Goal: Task Accomplishment & Management: Manage account settings

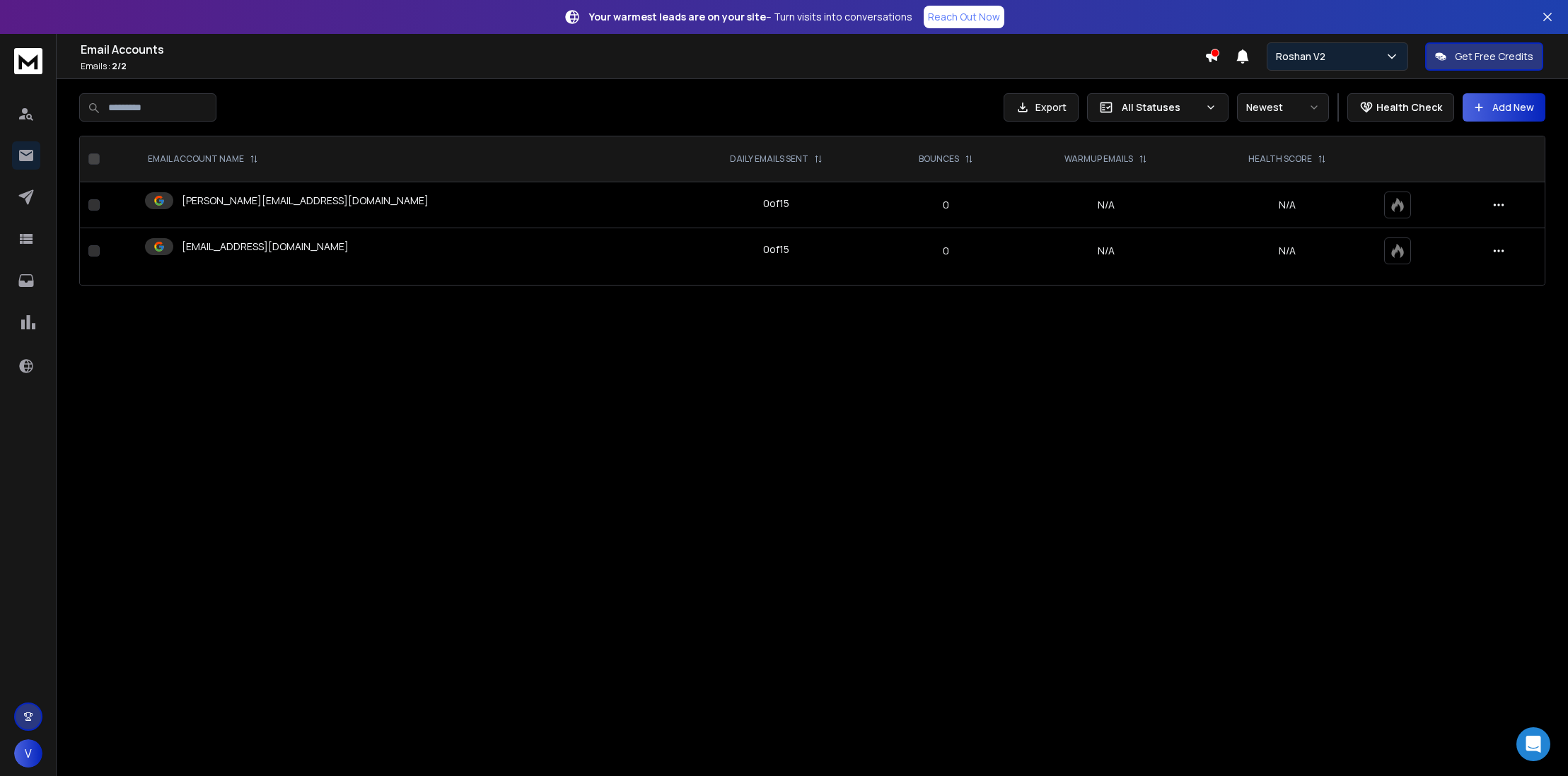
click at [1395, 59] on icon "button" at bounding box center [1392, 56] width 14 height 14
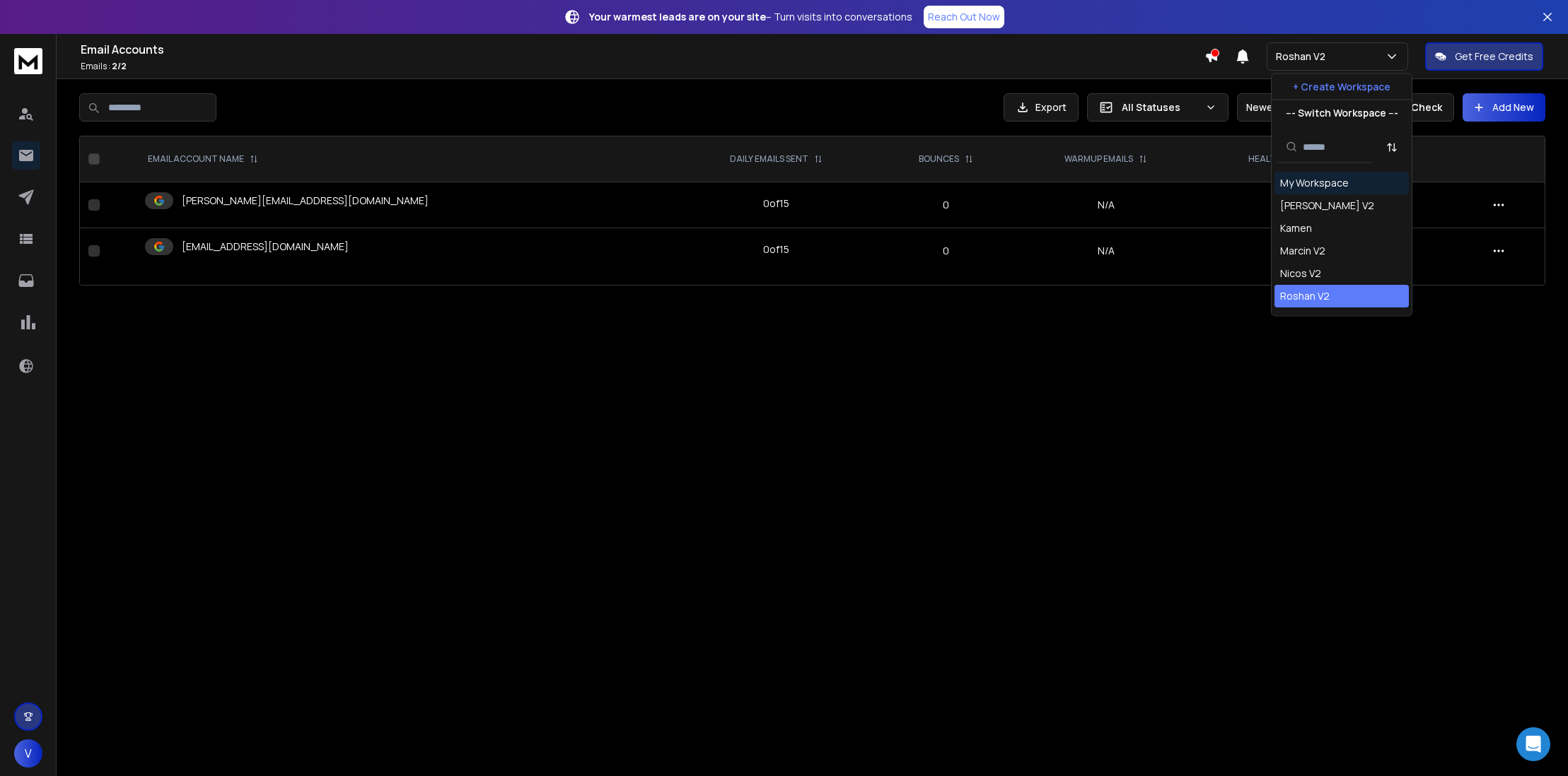
click at [1015, 55] on h1 "Email Accounts" at bounding box center [643, 49] width 1124 height 17
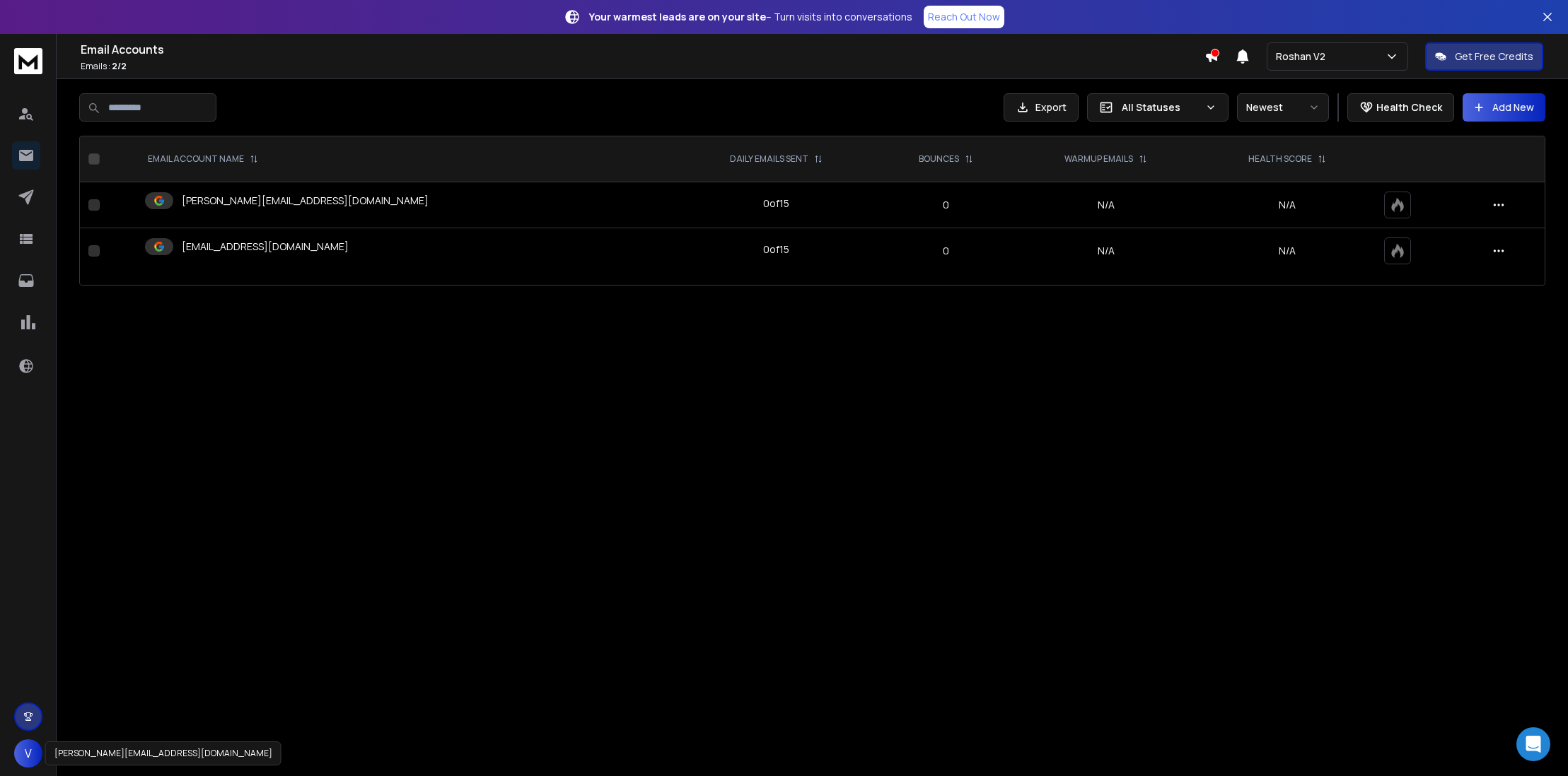
click at [33, 747] on span "V" at bounding box center [28, 754] width 29 height 29
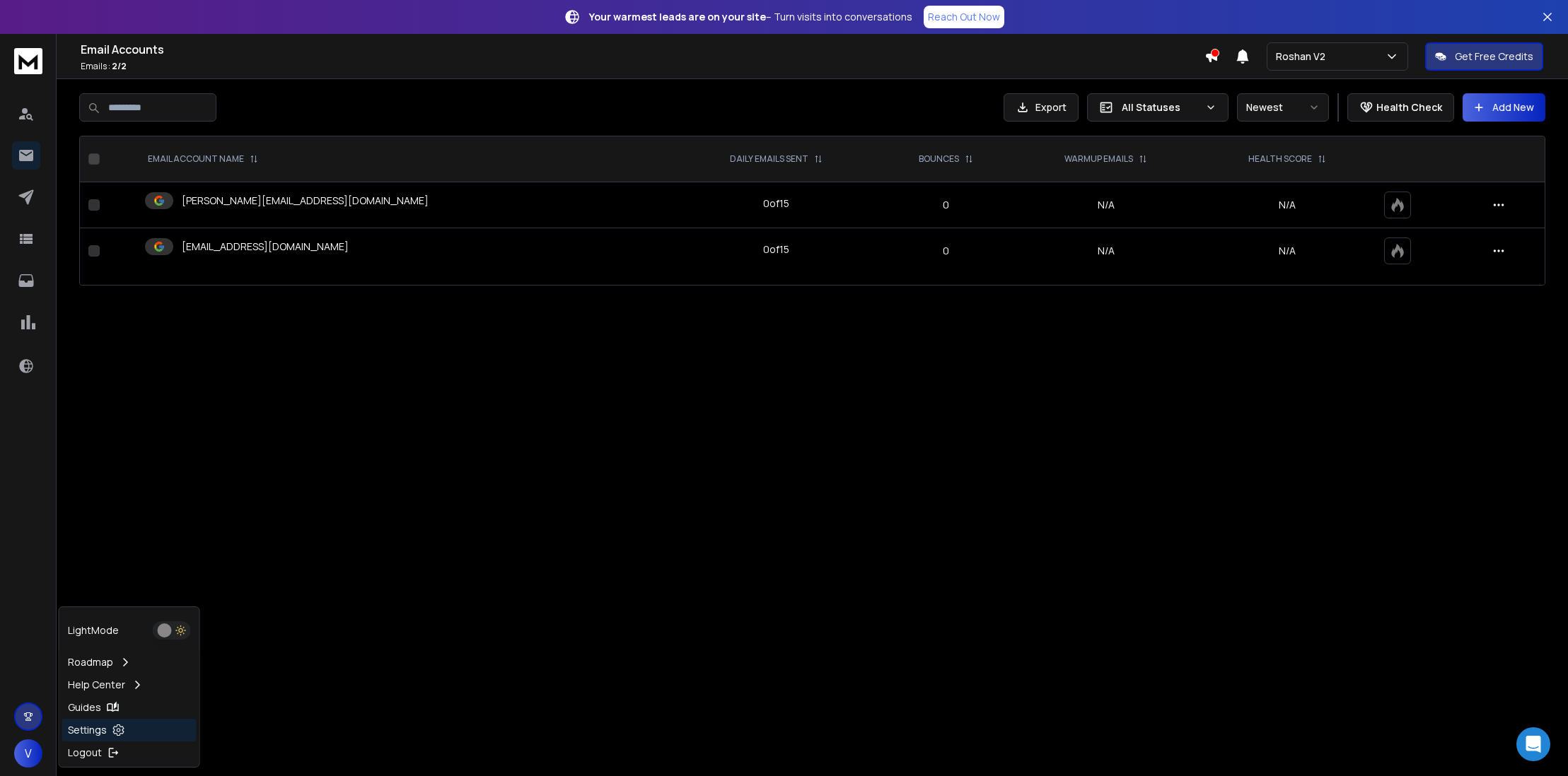
click at [104, 728] on p "Settings" at bounding box center [87, 731] width 39 height 14
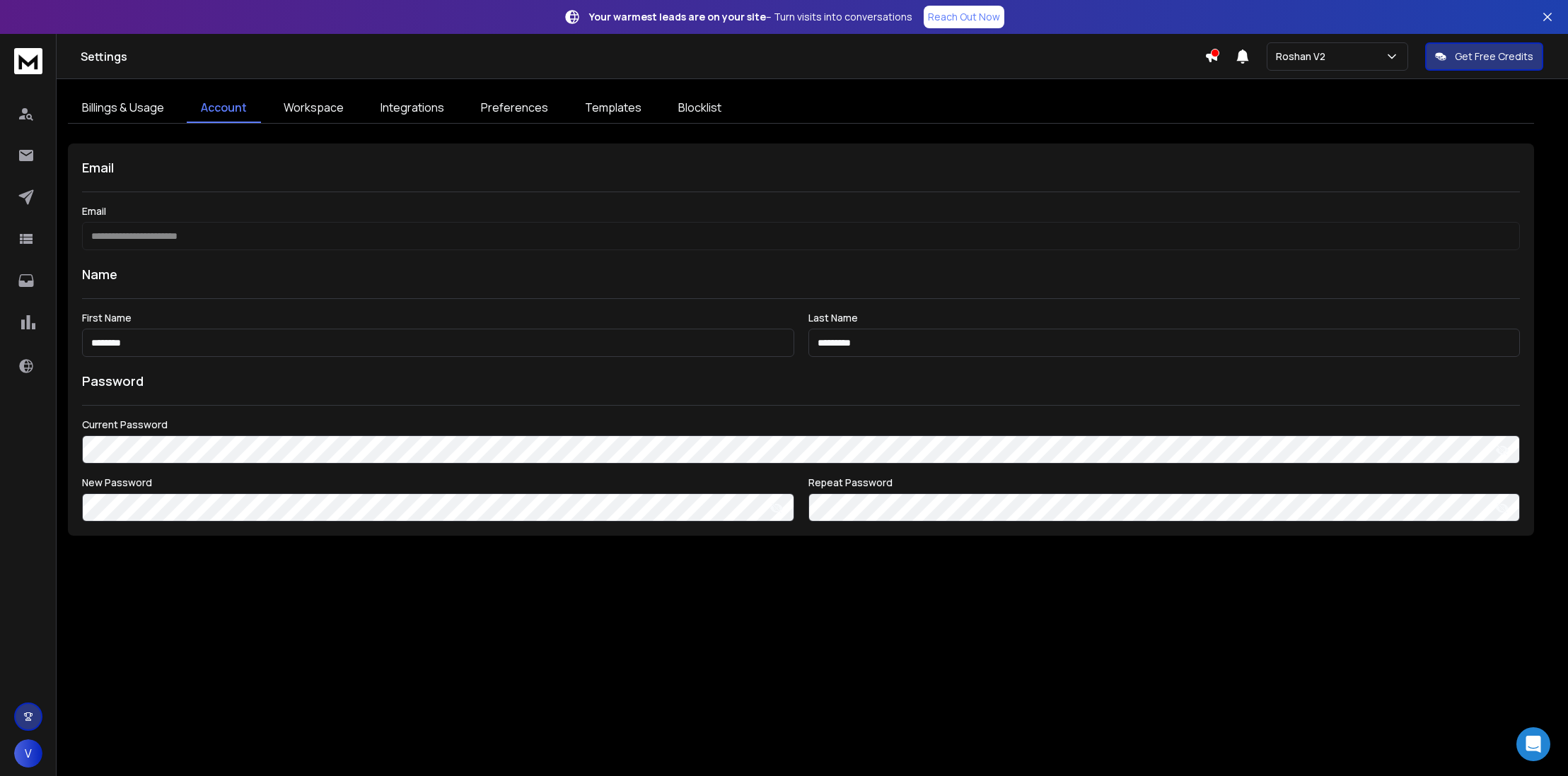
click at [318, 103] on link "Workspace" at bounding box center [314, 108] width 89 height 30
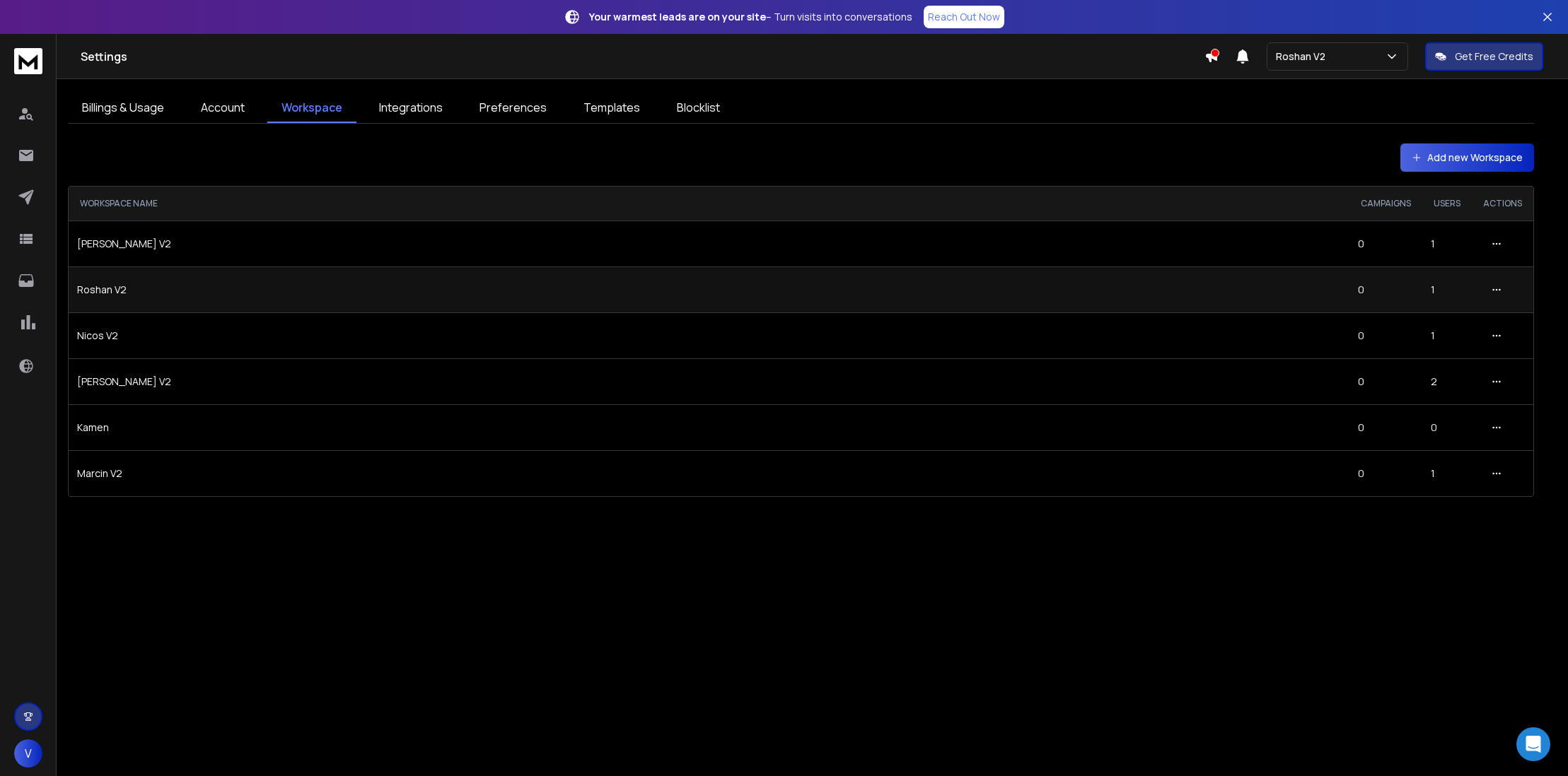
click at [149, 288] on td "Roshan V2" at bounding box center [709, 290] width 1281 height 46
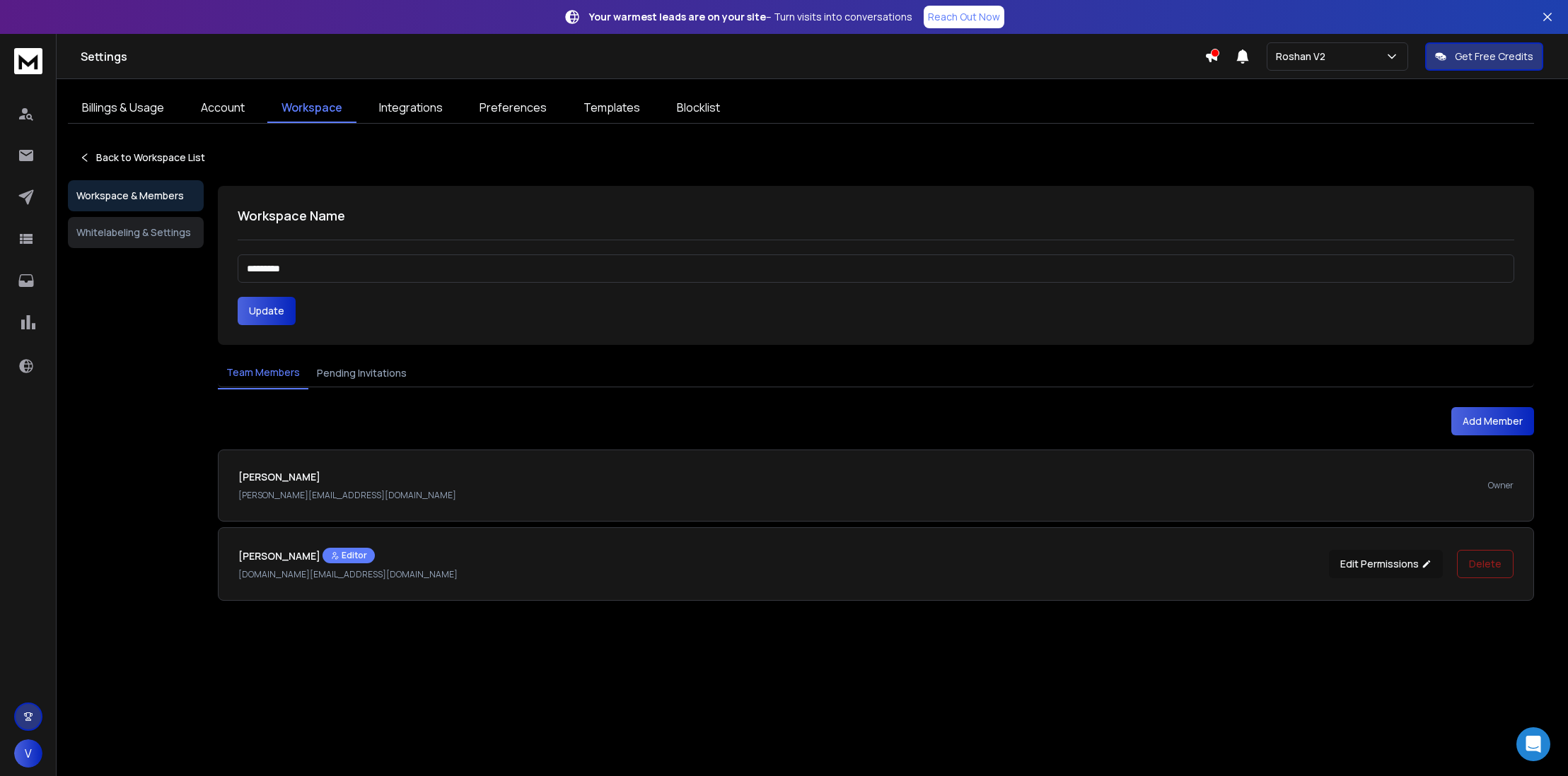
click at [338, 367] on button "Pending Invitations" at bounding box center [362, 373] width 107 height 31
click at [281, 370] on button "Team Members" at bounding box center [263, 373] width 90 height 32
click at [1489, 418] on button "Add Member" at bounding box center [1492, 422] width 82 height 29
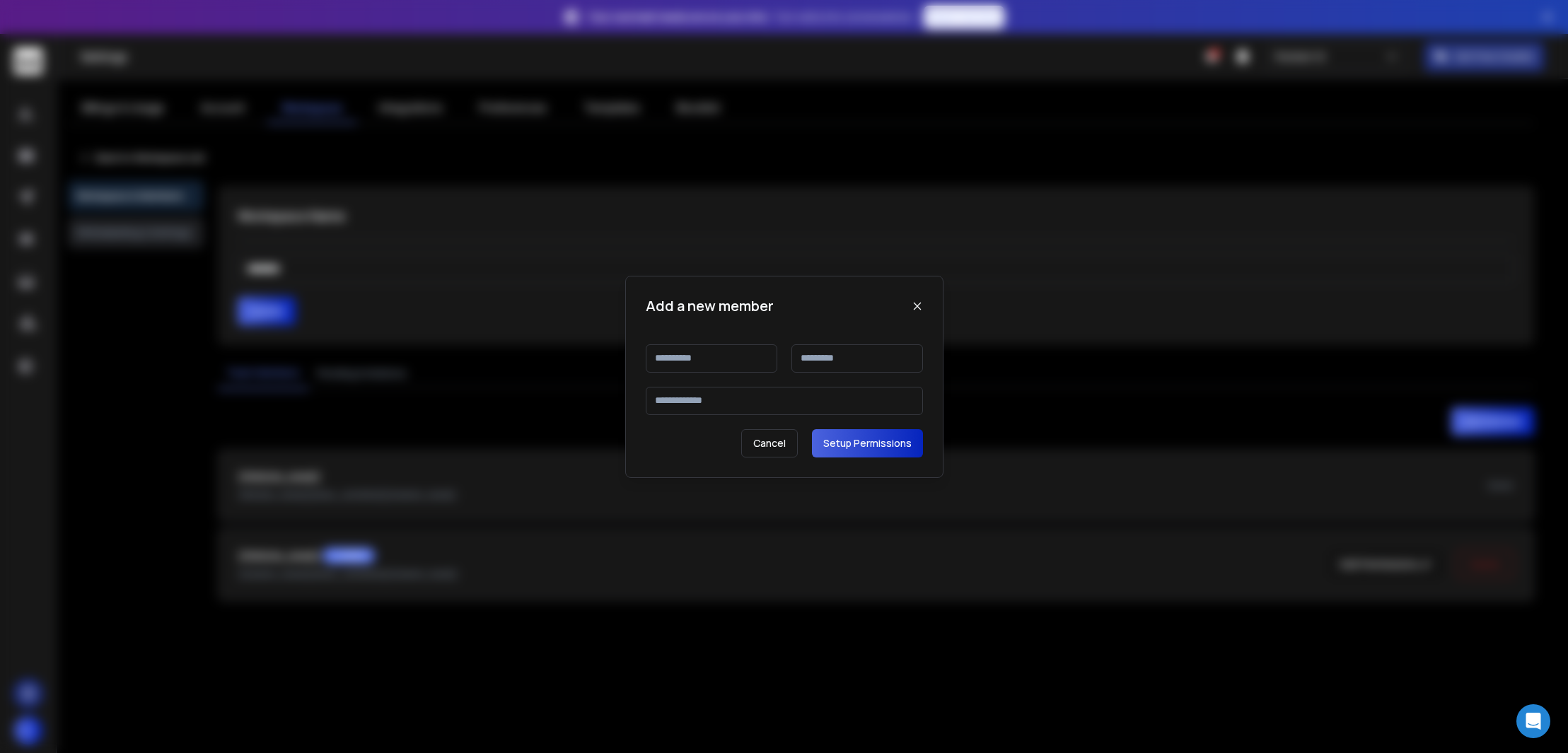
click at [742, 411] on input at bounding box center [785, 401] width 278 height 29
paste input "******"
type input "******"
click at [705, 357] on input at bounding box center [712, 358] width 132 height 29
paste input "******"
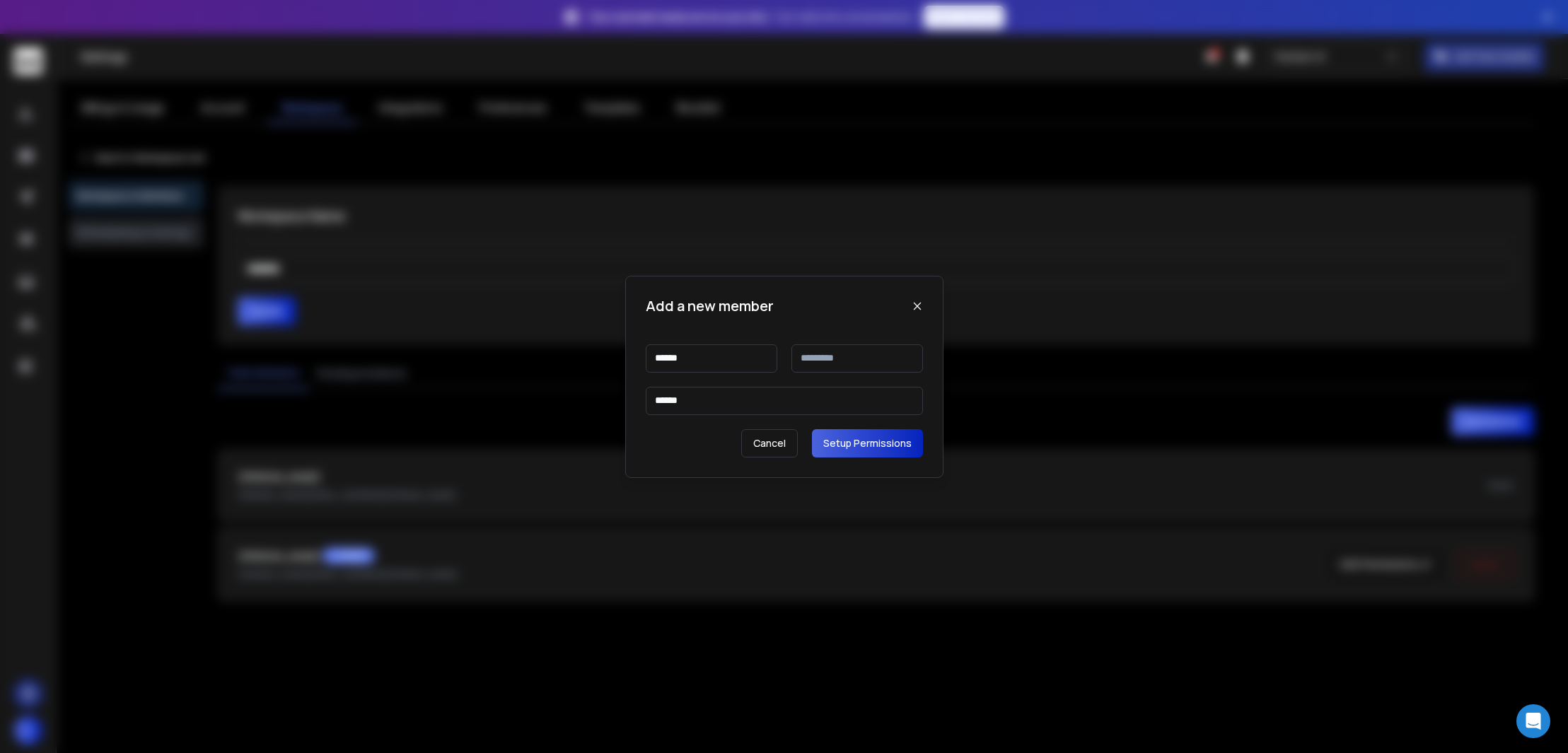
type input "******"
click at [836, 369] on input at bounding box center [857, 358] width 132 height 29
type input "*****"
click at [695, 407] on input "******" at bounding box center [785, 401] width 278 height 29
paste input "**********"
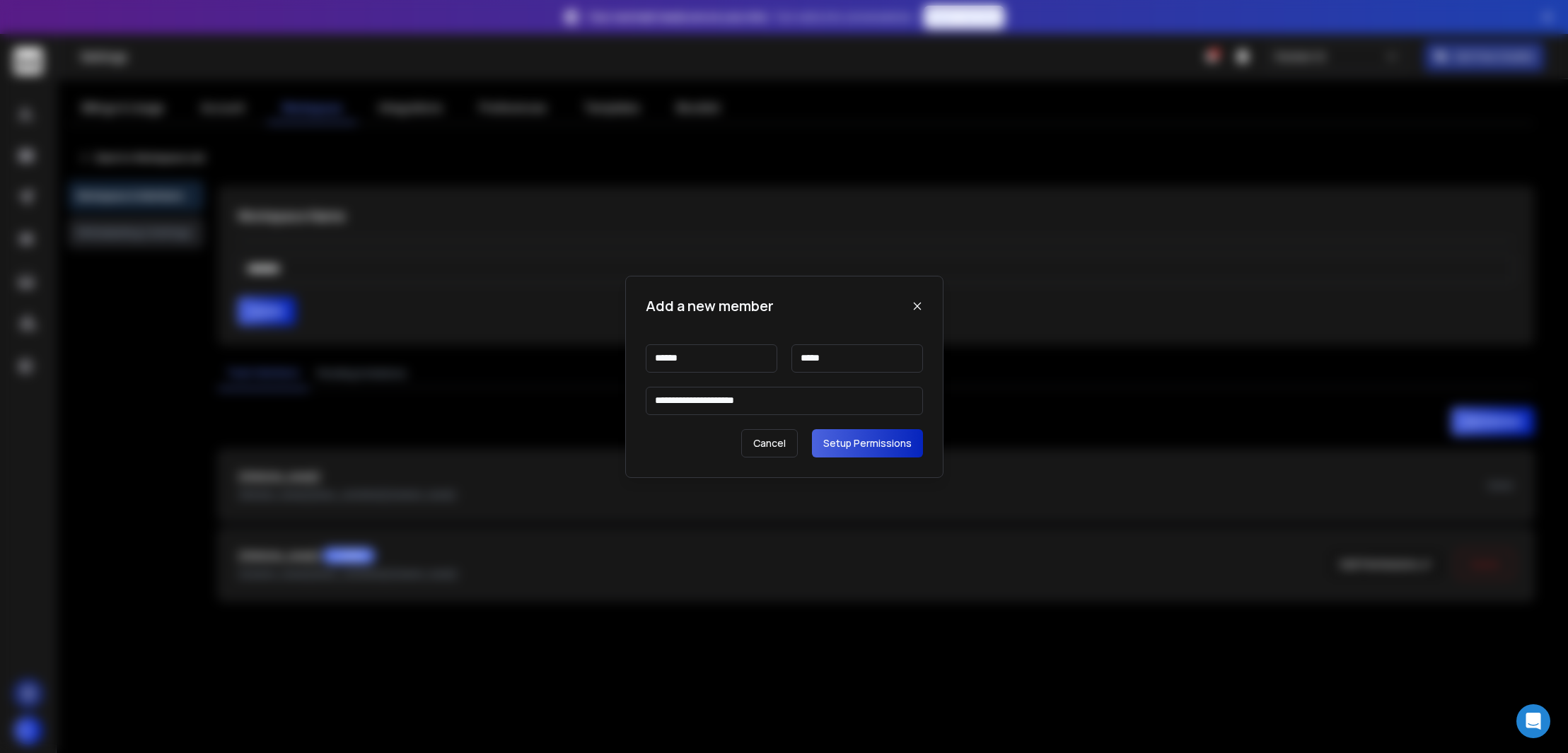
type input "**********"
click at [853, 442] on button "Setup Permissions" at bounding box center [867, 443] width 111 height 29
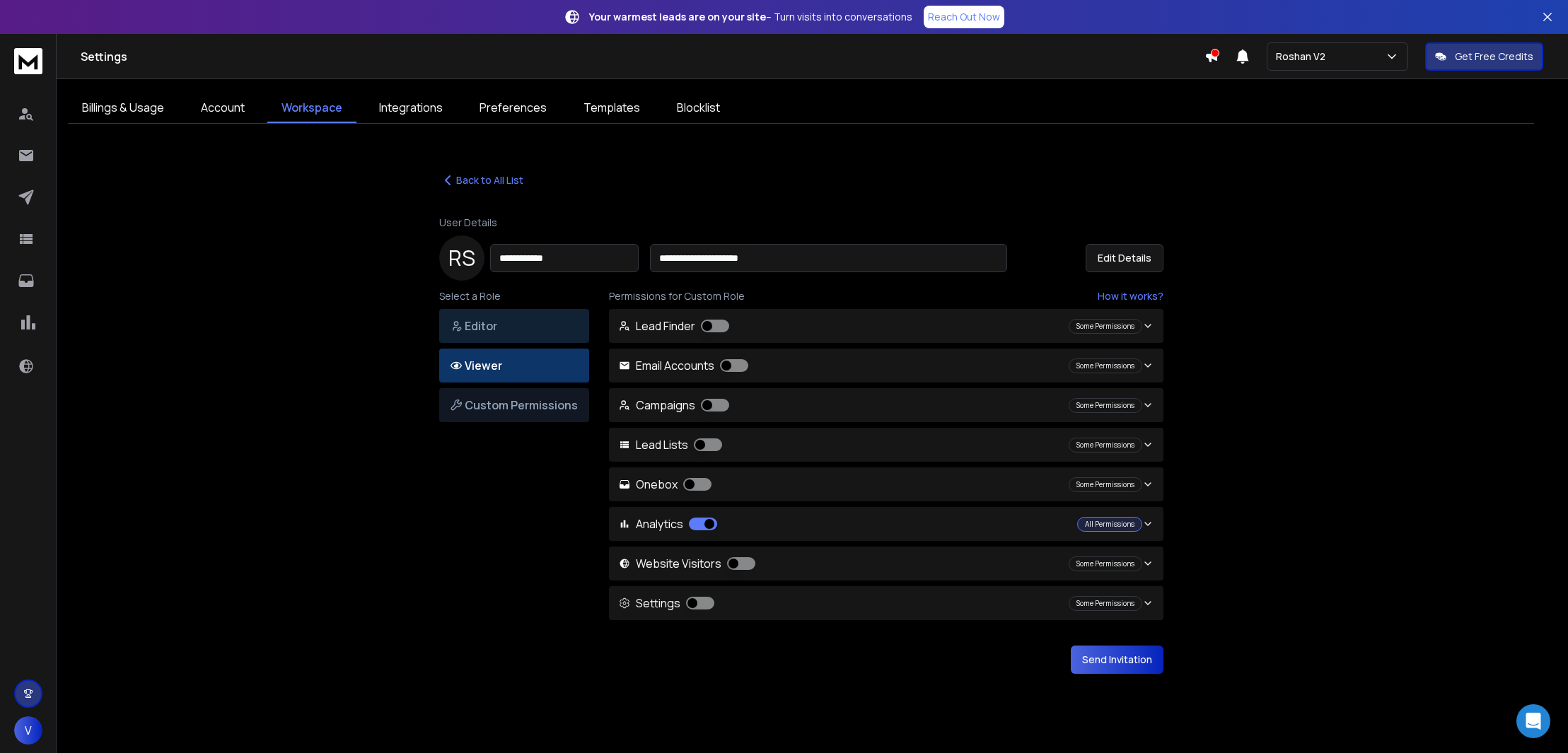
click at [510, 329] on p "Editor" at bounding box center [513, 326] width 127 height 17
click at [461, 329] on button "Editor" at bounding box center [456, 326] width 12 height 35
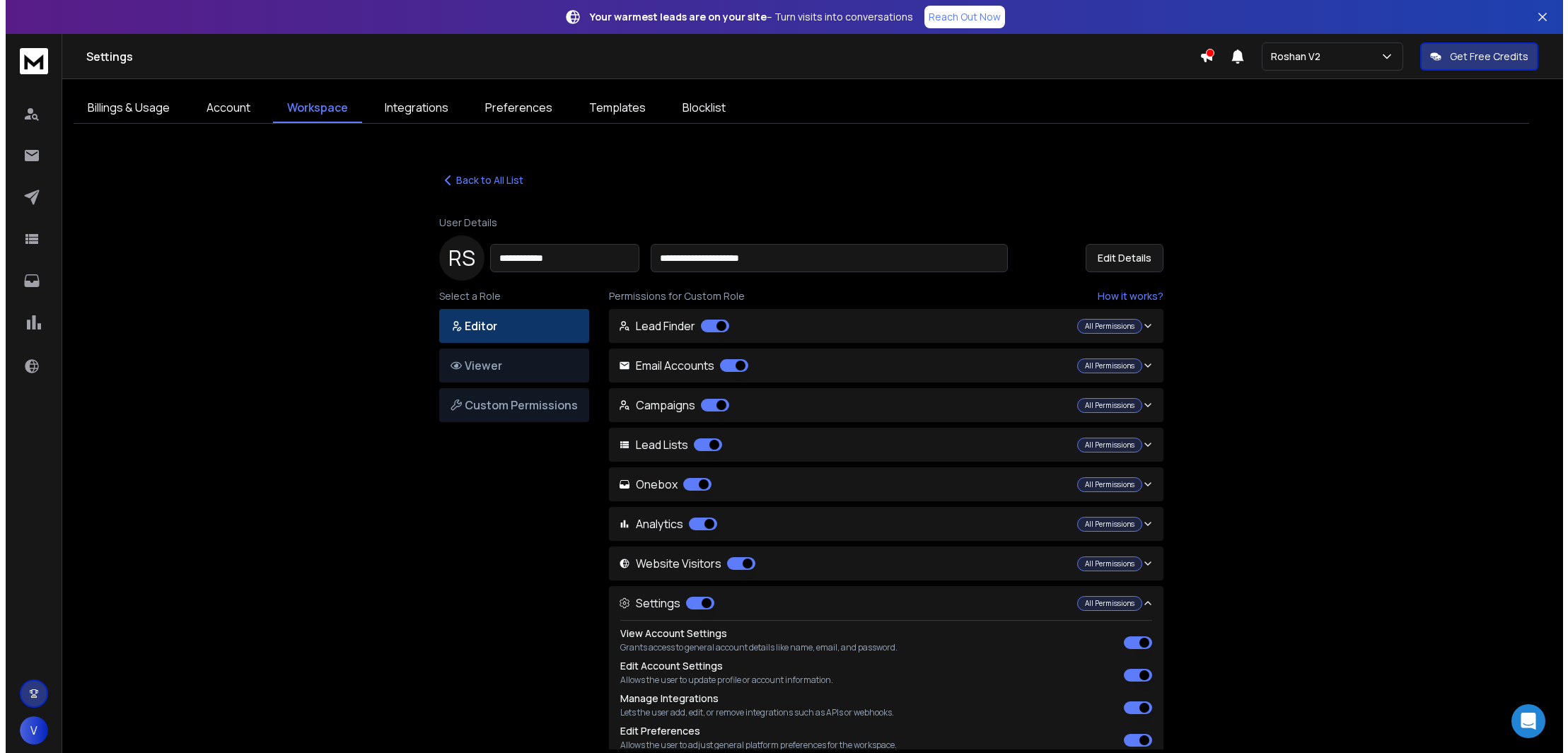
scroll to position [160, 0]
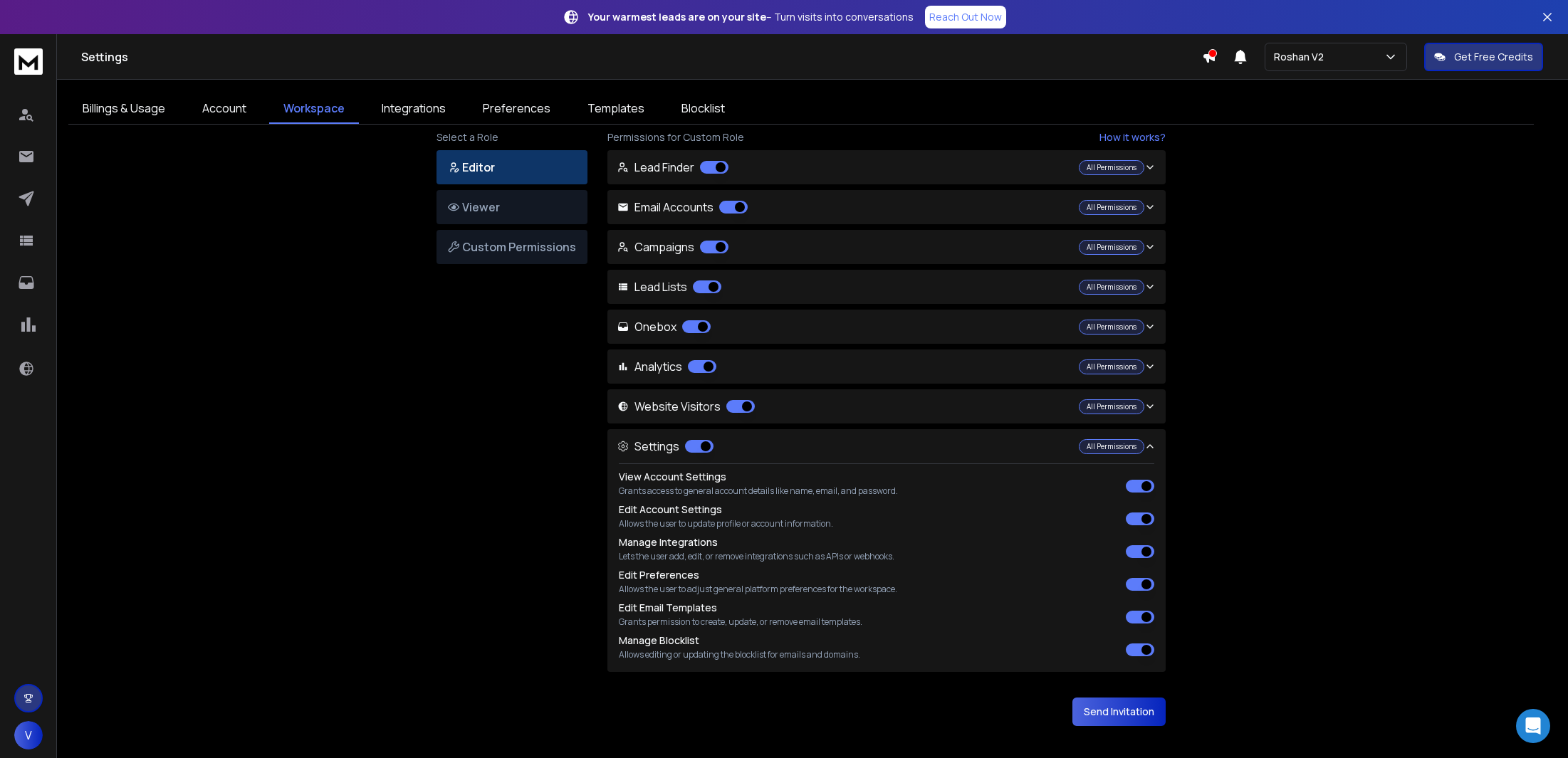
click at [1112, 702] on button "Send Invitation" at bounding box center [1119, 711] width 93 height 29
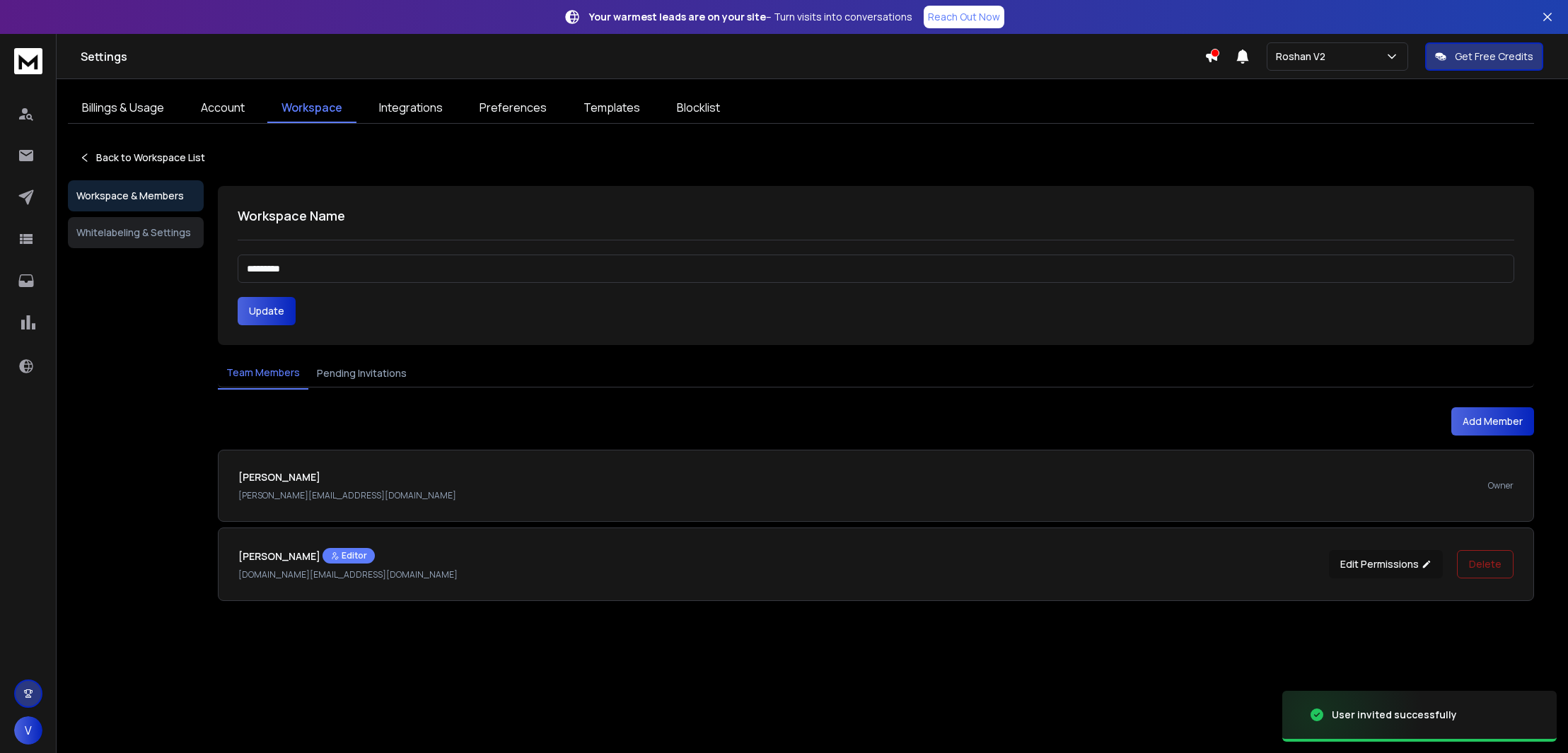
click at [115, 154] on p "Back to Workspace List" at bounding box center [150, 157] width 109 height 14
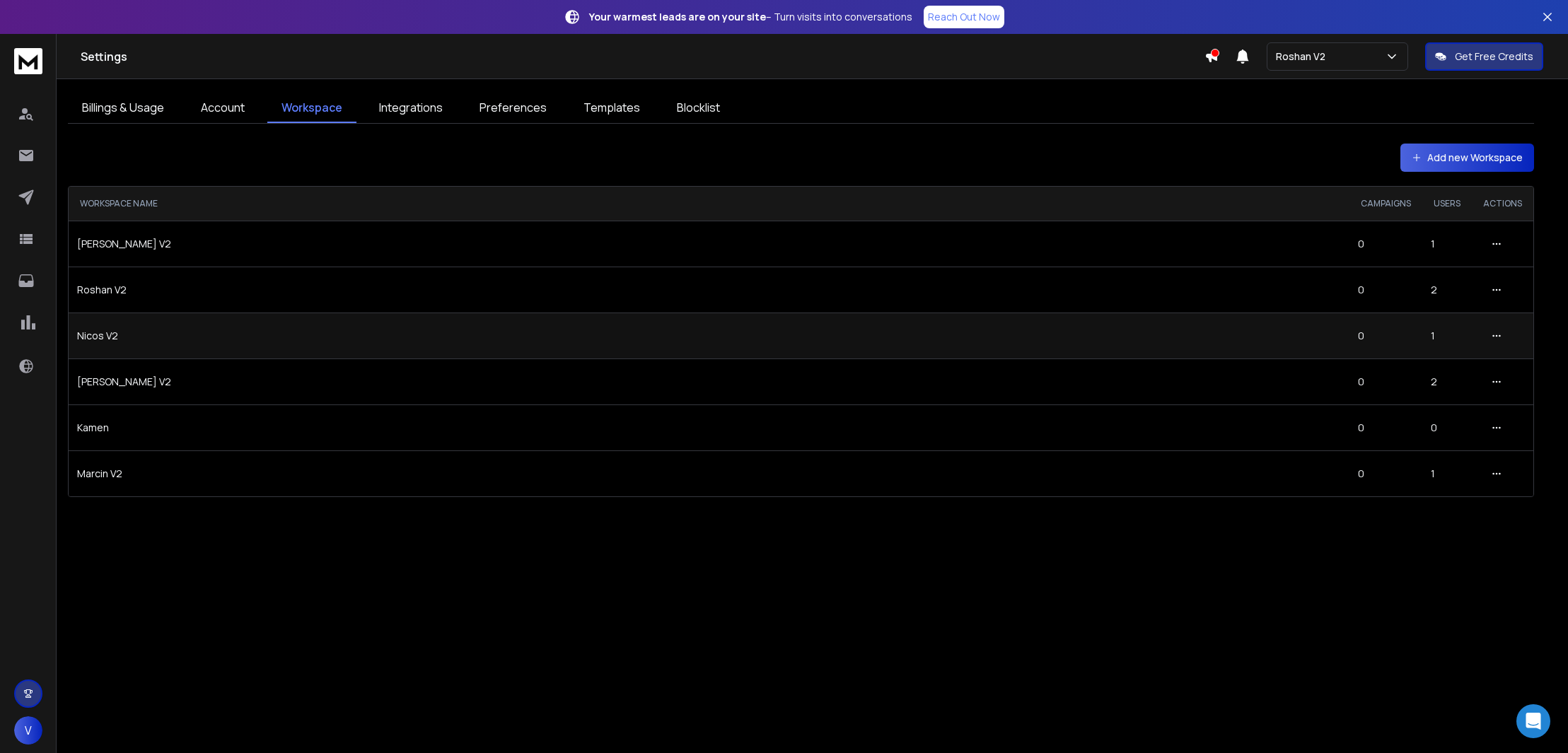
click at [116, 335] on td "Nicos V2" at bounding box center [709, 336] width 1281 height 46
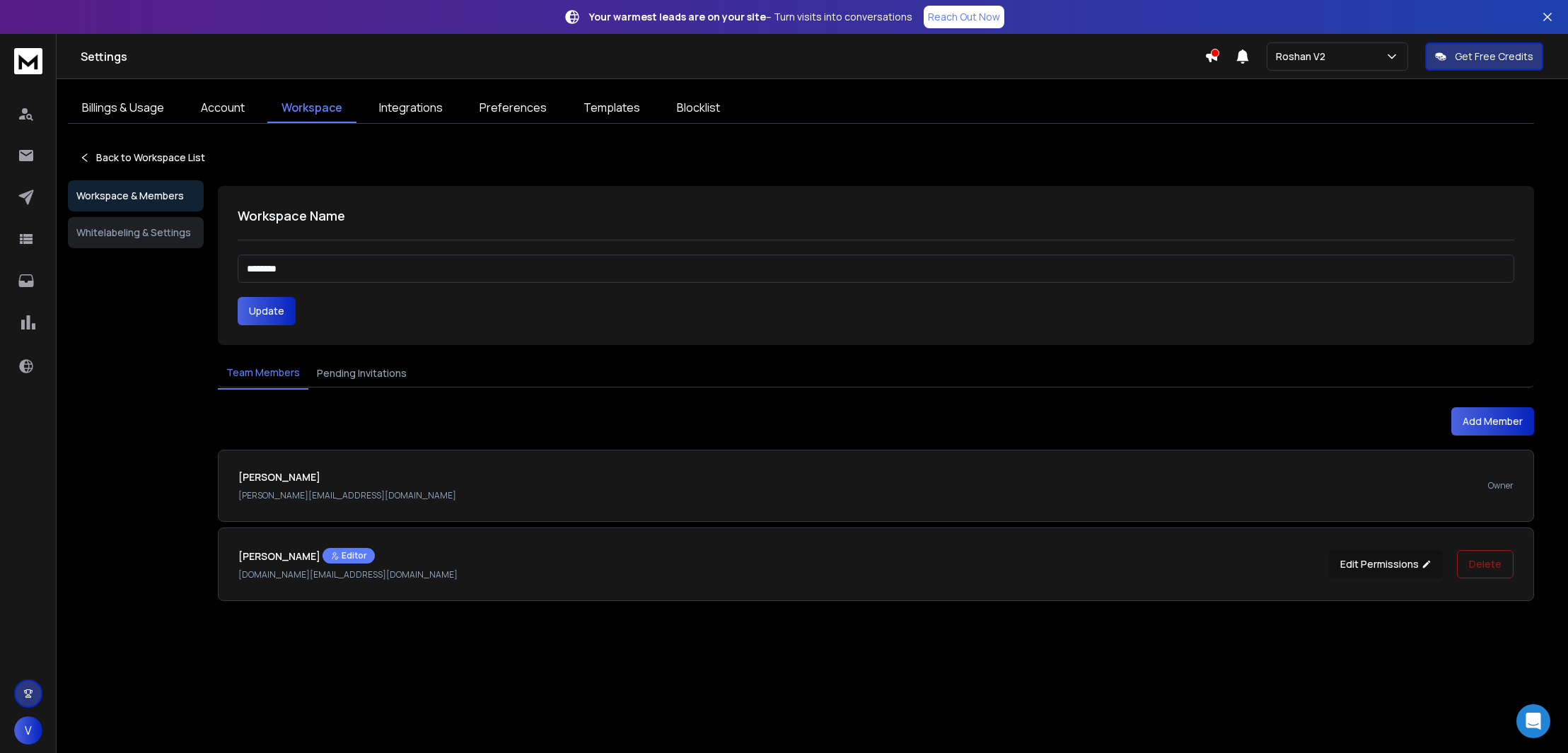
click at [1489, 425] on button "Add Member" at bounding box center [1492, 422] width 82 height 29
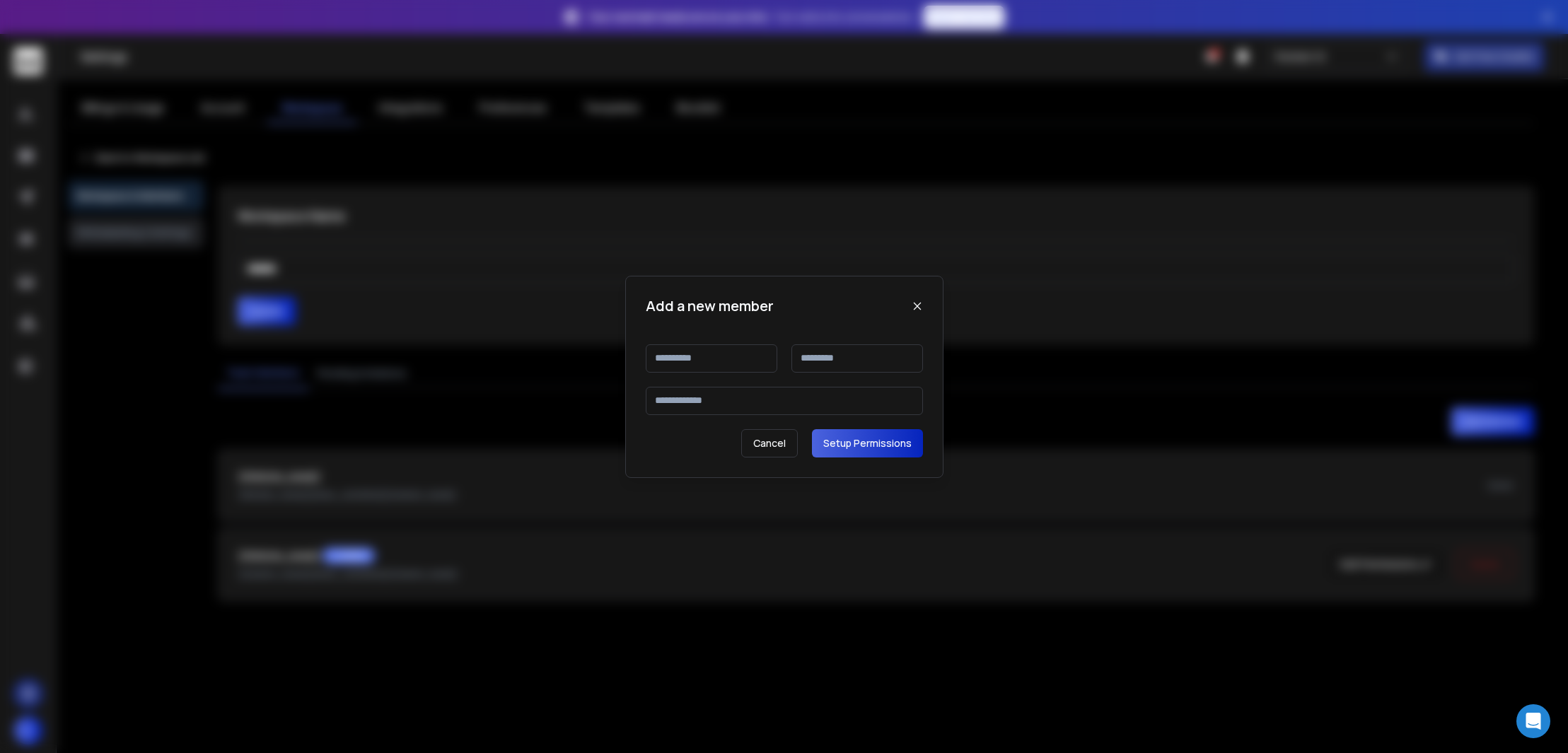
click at [689, 355] on input at bounding box center [712, 358] width 132 height 29
type input "*"
type input "*****"
paste input "*********"
type input "*********"
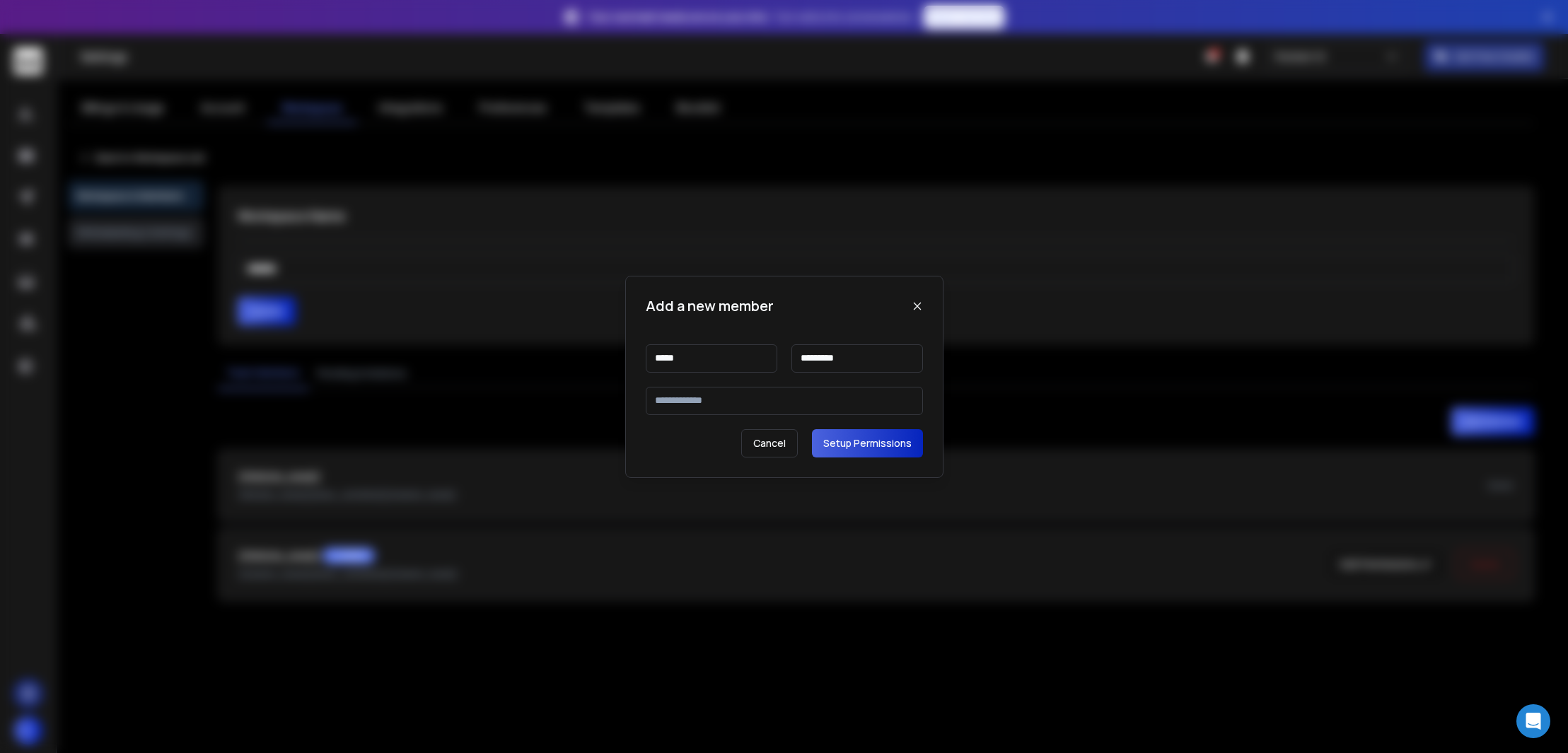
click at [657, 400] on input at bounding box center [785, 401] width 278 height 29
paste input "**********"
type input "**********"
click at [686, 423] on div "**********" at bounding box center [785, 401] width 278 height 113
click at [735, 399] on input "**********" at bounding box center [785, 401] width 278 height 29
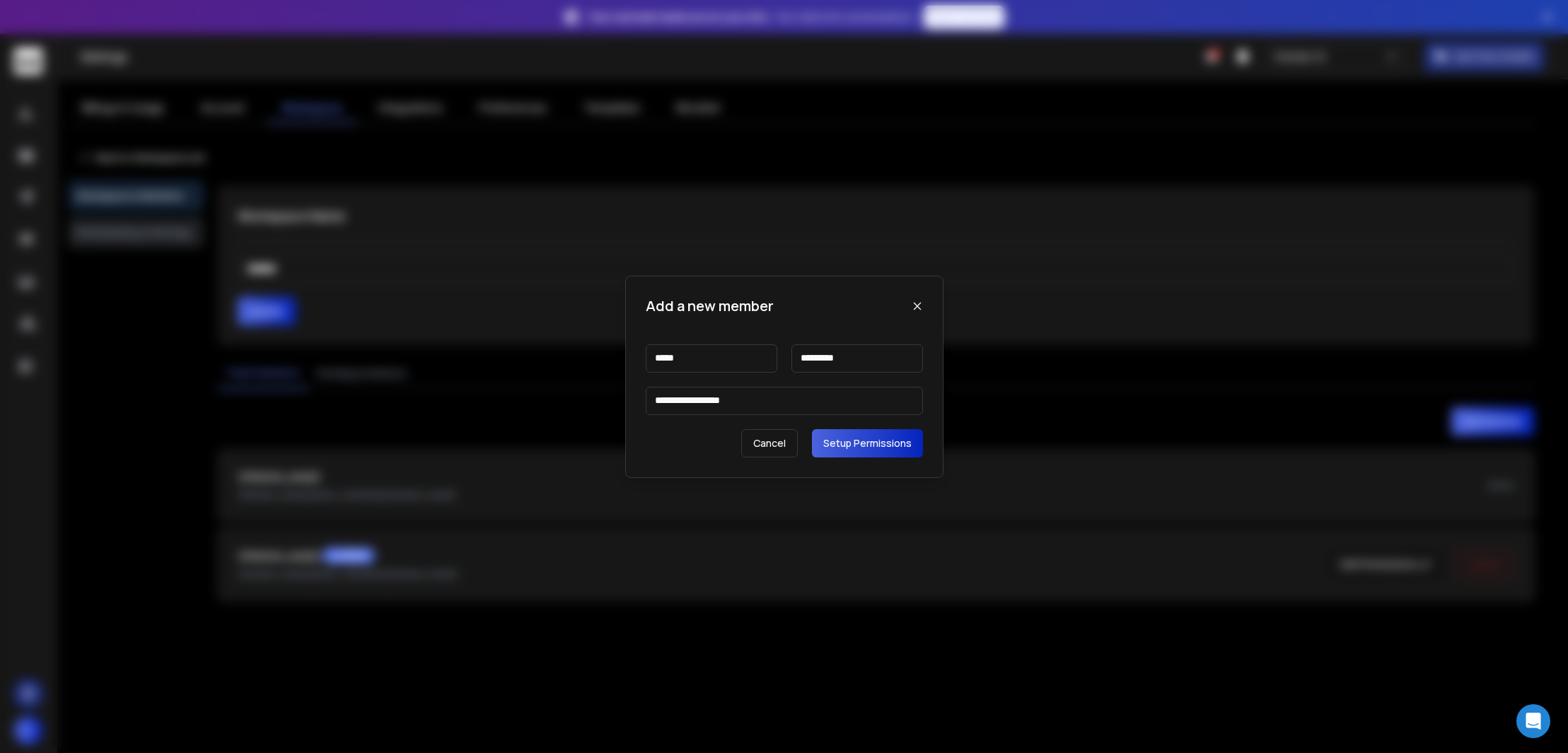
click at [850, 440] on button "Setup Permissions" at bounding box center [867, 443] width 111 height 29
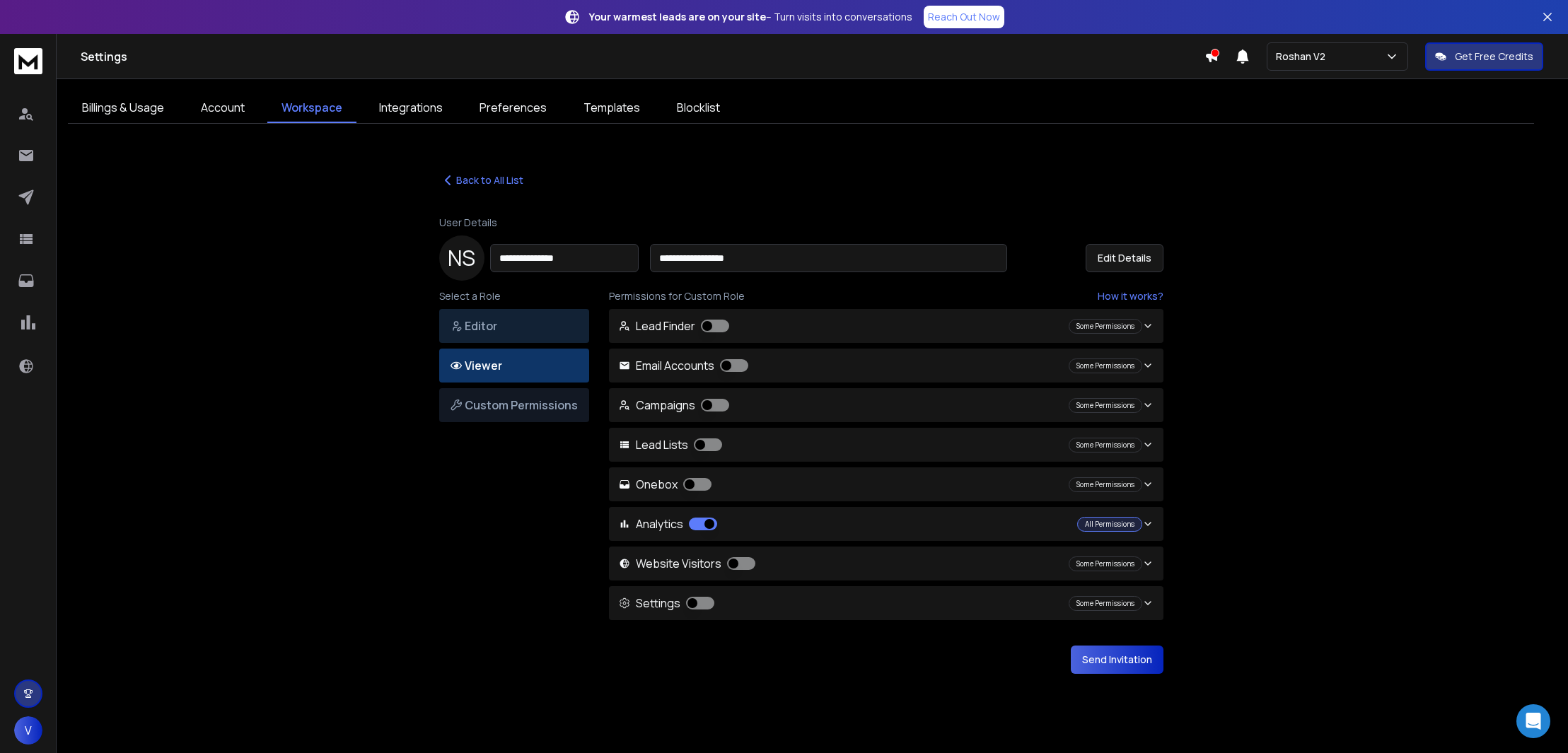
click at [528, 332] on p "Editor" at bounding box center [513, 326] width 127 height 17
click at [461, 332] on button "Editor" at bounding box center [456, 326] width 12 height 35
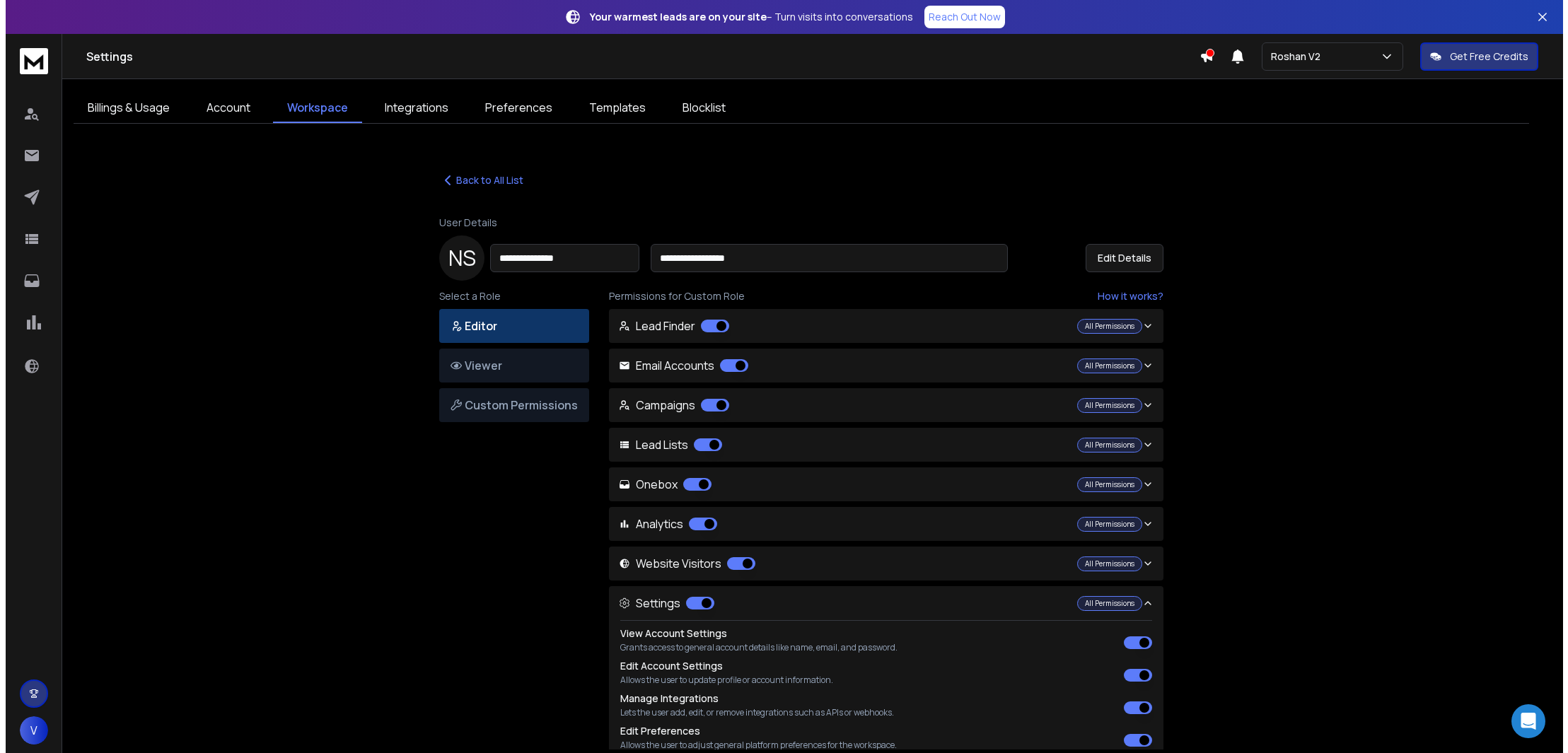
scroll to position [160, 0]
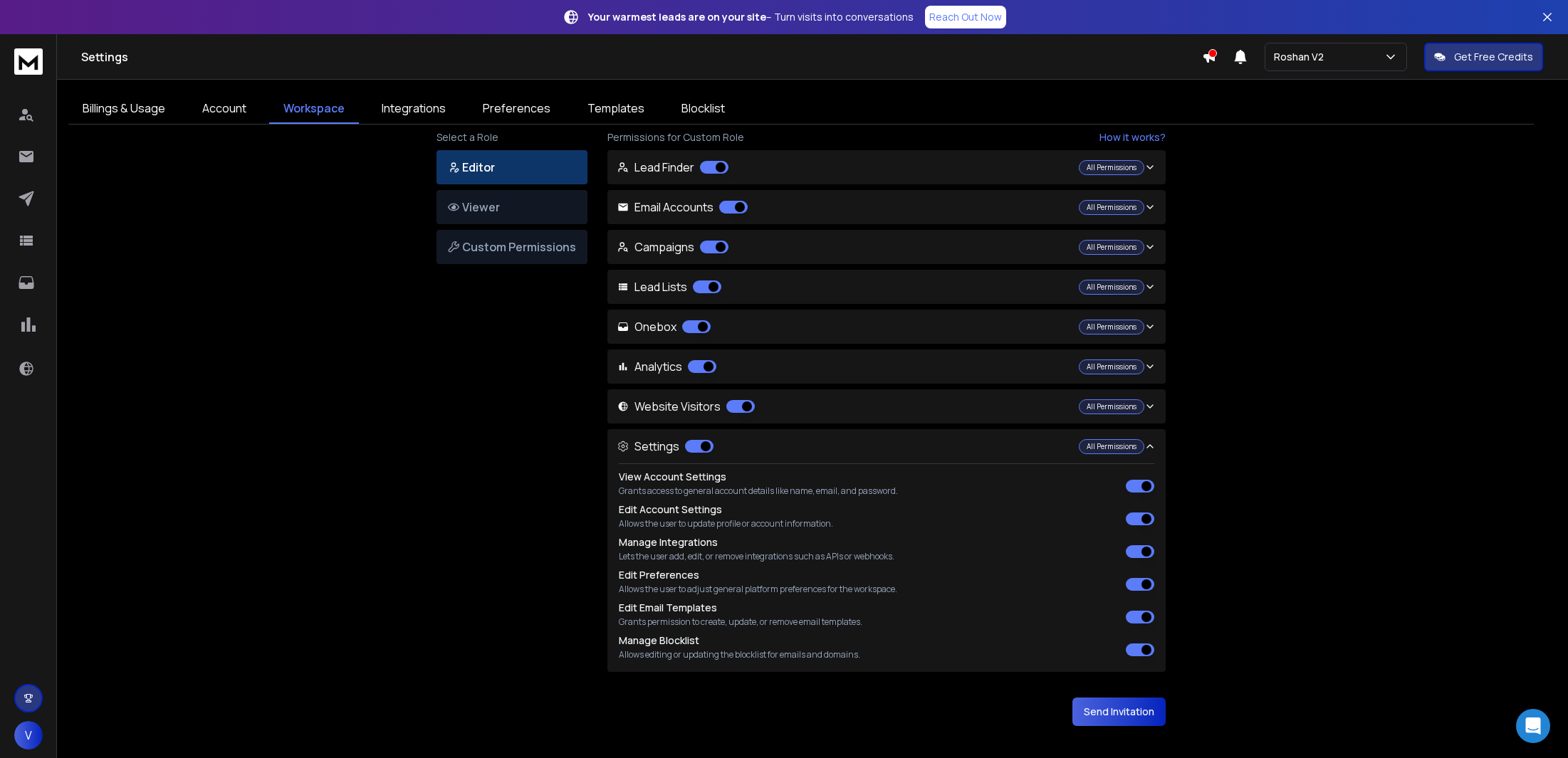
click at [1143, 717] on button "Send Invitation" at bounding box center [1119, 711] width 93 height 29
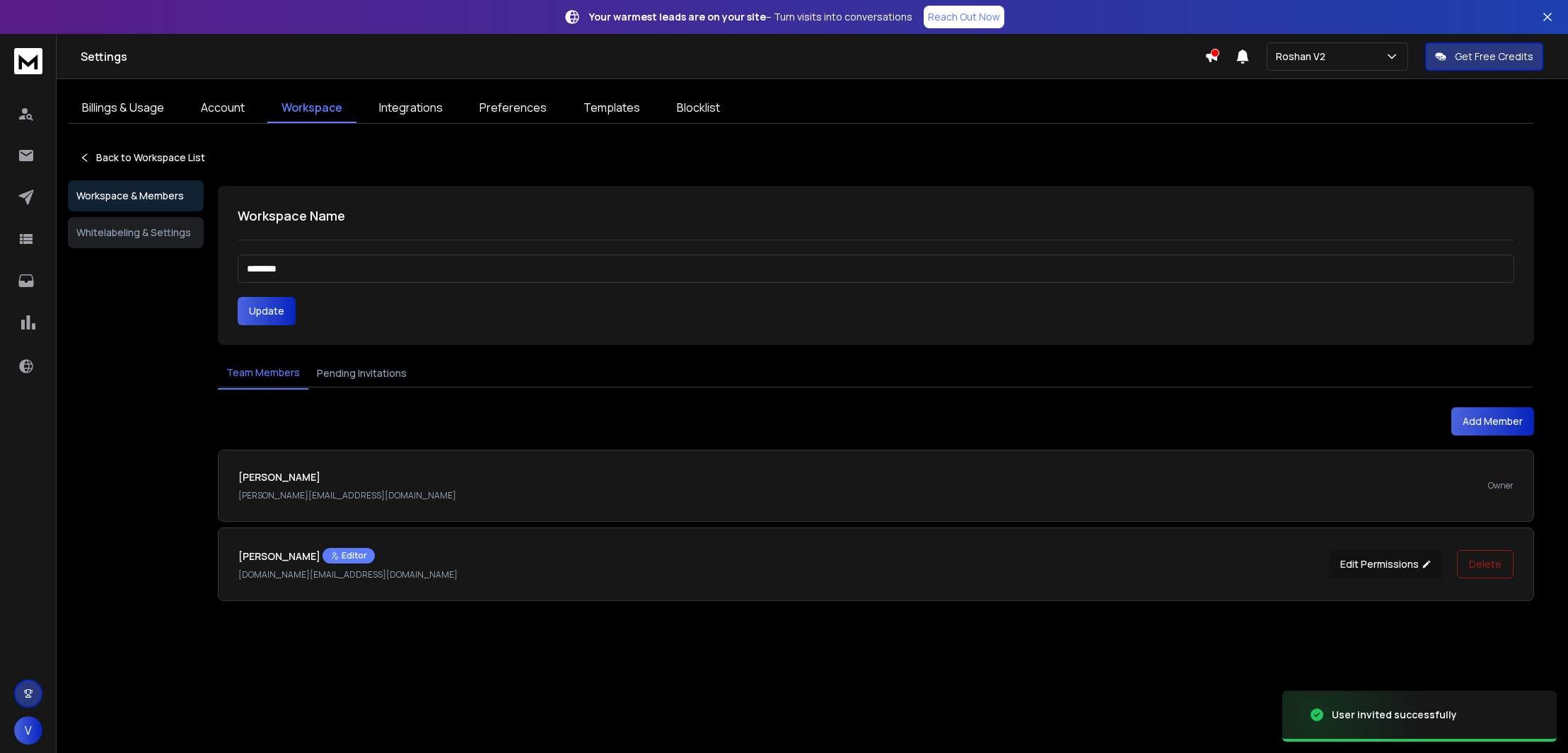
click at [90, 150] on link "Back to Workspace List" at bounding box center [142, 157] width 126 height 14
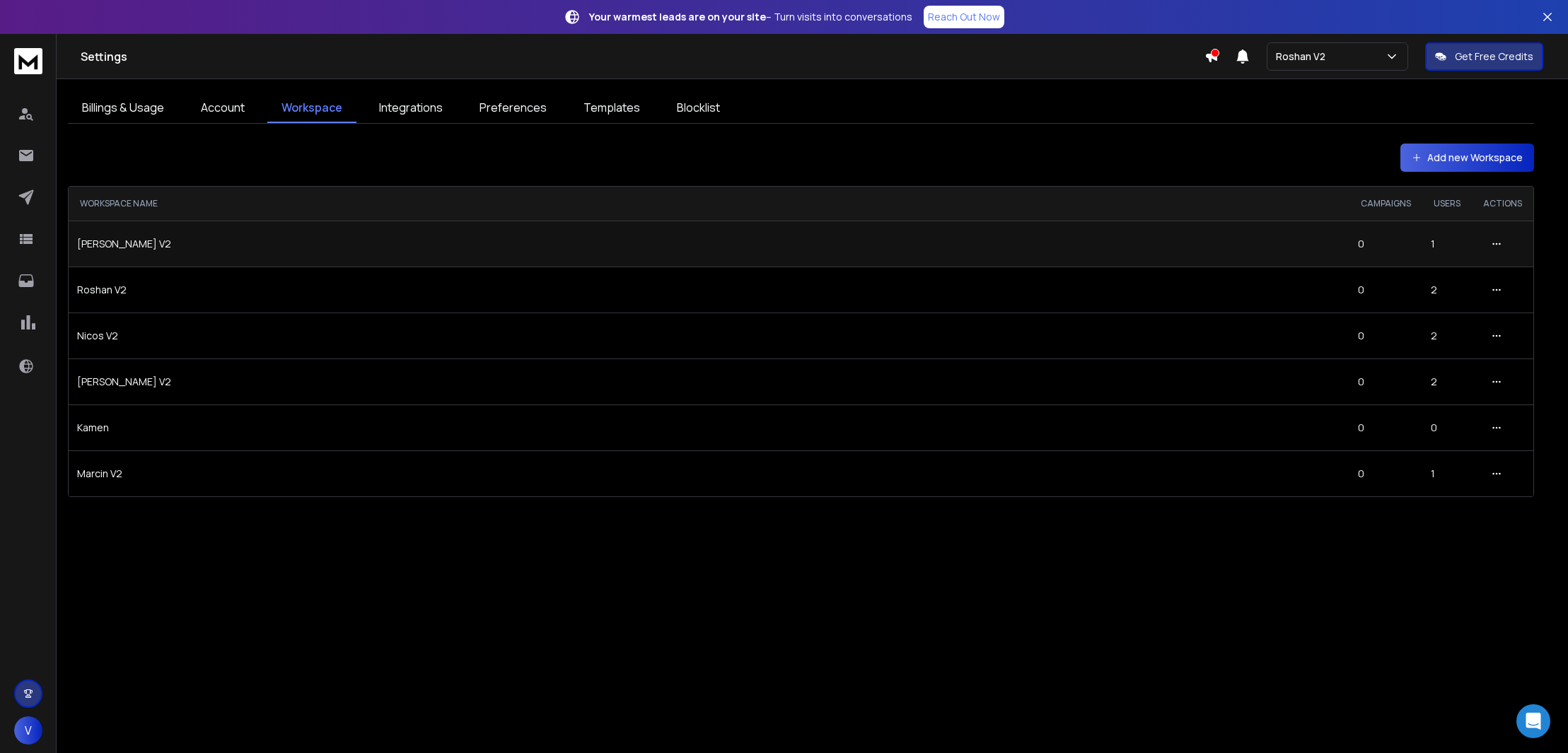
click at [112, 238] on td "Tilesh V2" at bounding box center [709, 244] width 1281 height 46
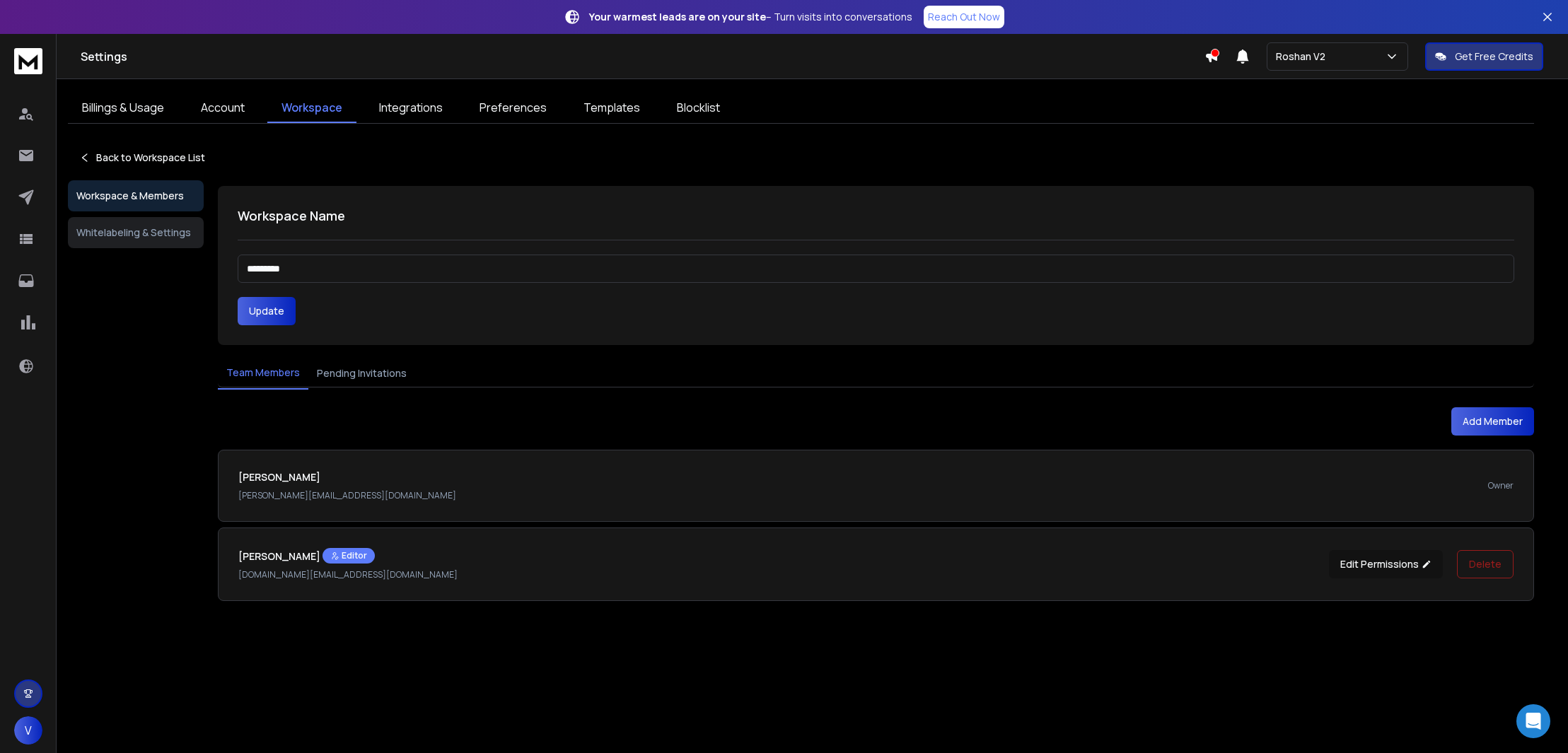
click at [1492, 416] on button "Add Member" at bounding box center [1492, 422] width 82 height 29
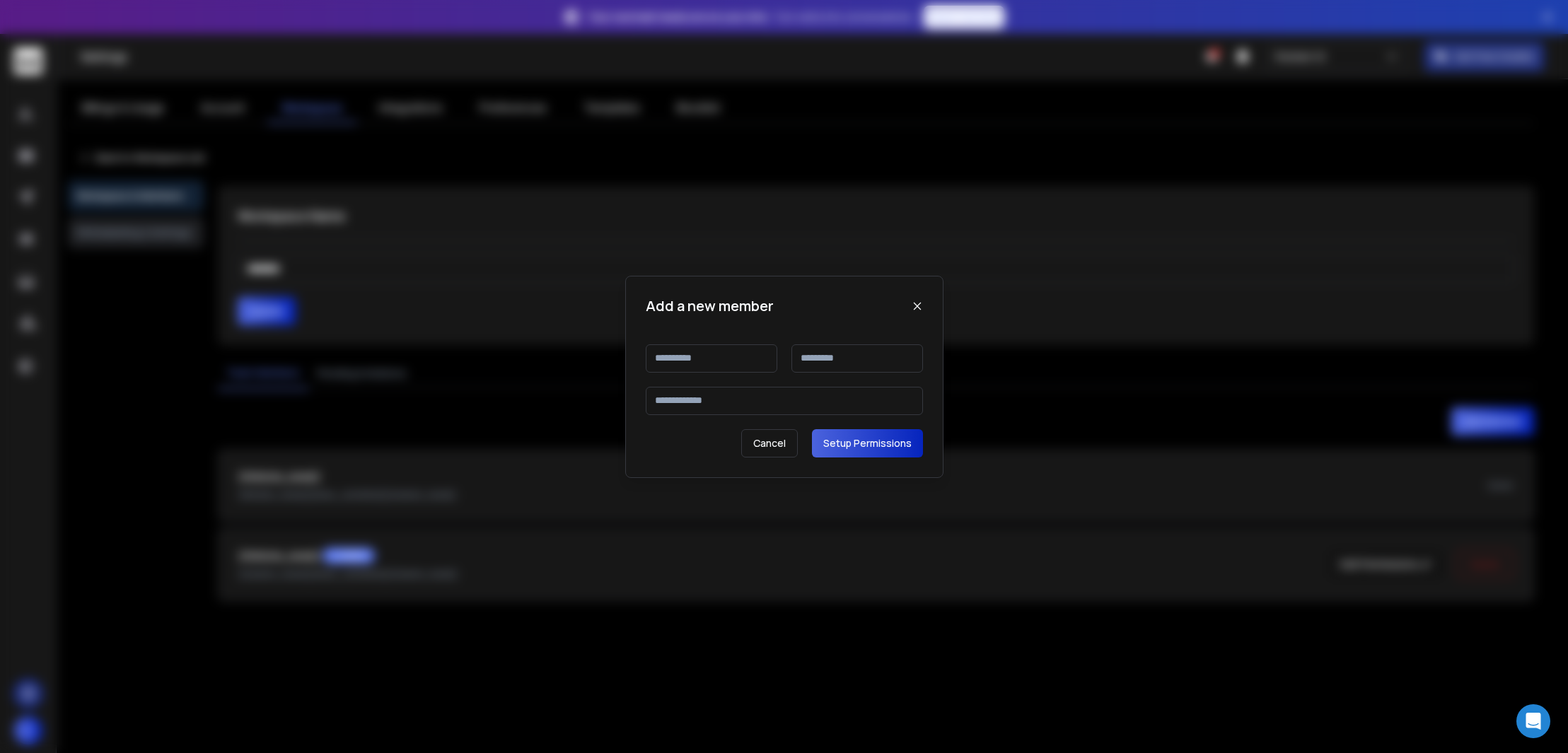
drag, startPoint x: 653, startPoint y: 357, endPoint x: 705, endPoint y: 364, distance: 52.5
click at [654, 357] on input at bounding box center [712, 358] width 132 height 29
paste input "**********"
click at [714, 357] on input "**********" at bounding box center [712, 358] width 132 height 29
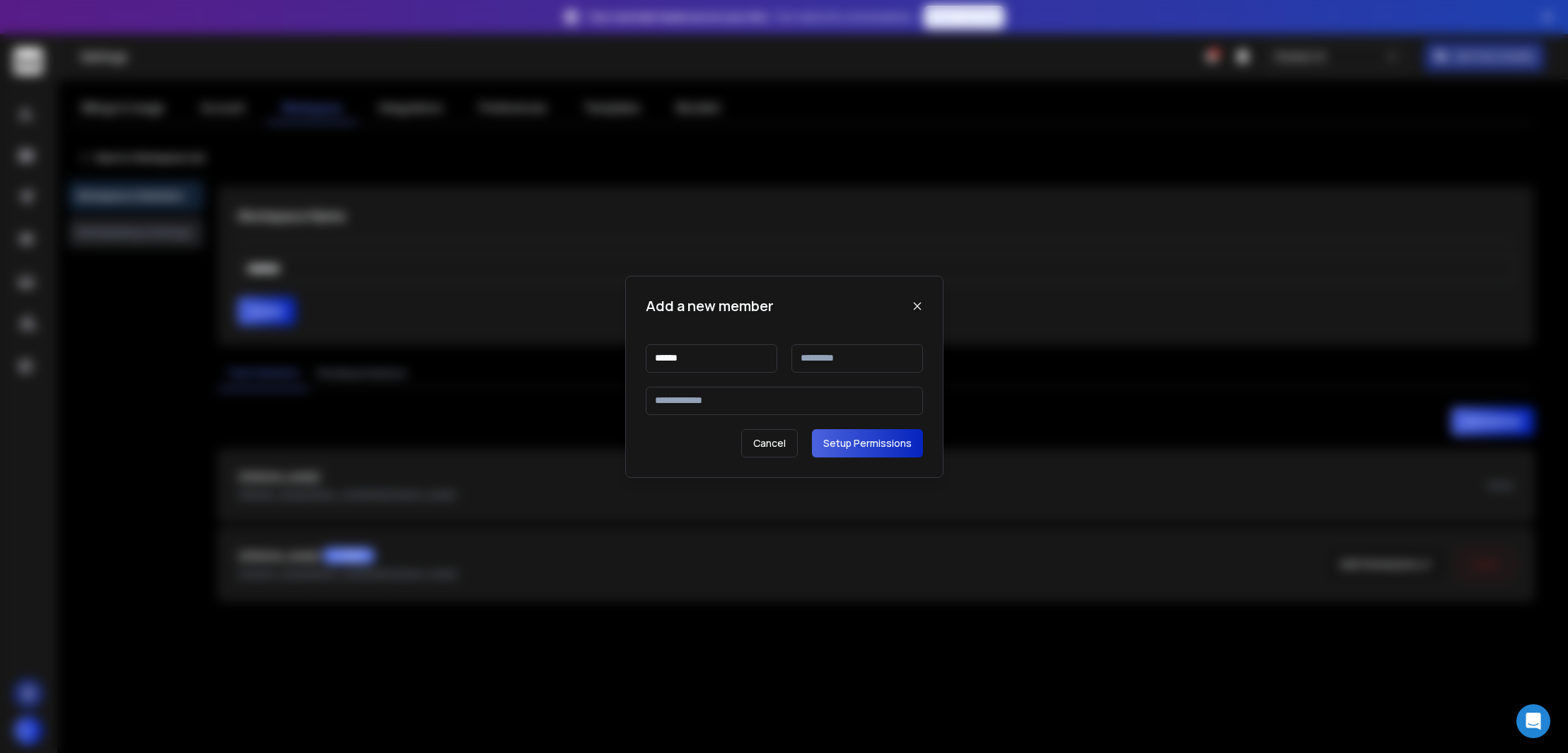
type input "******"
click at [843, 361] on input at bounding box center [857, 358] width 132 height 29
paste input "*******"
type input "*******"
click at [728, 415] on input at bounding box center [785, 401] width 278 height 29
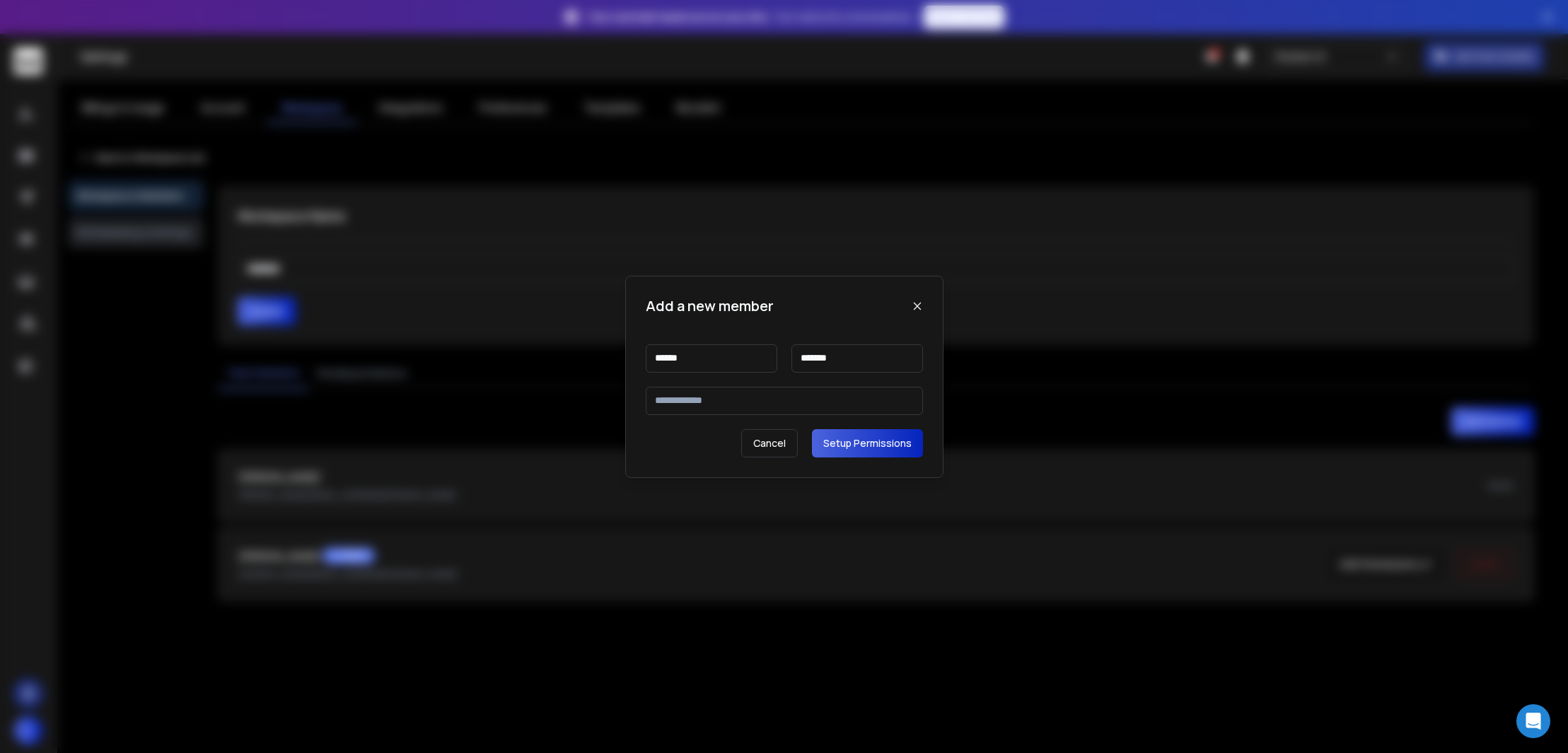
paste input "**********"
type input "**********"
click at [905, 443] on button "Setup Permissions" at bounding box center [867, 443] width 111 height 29
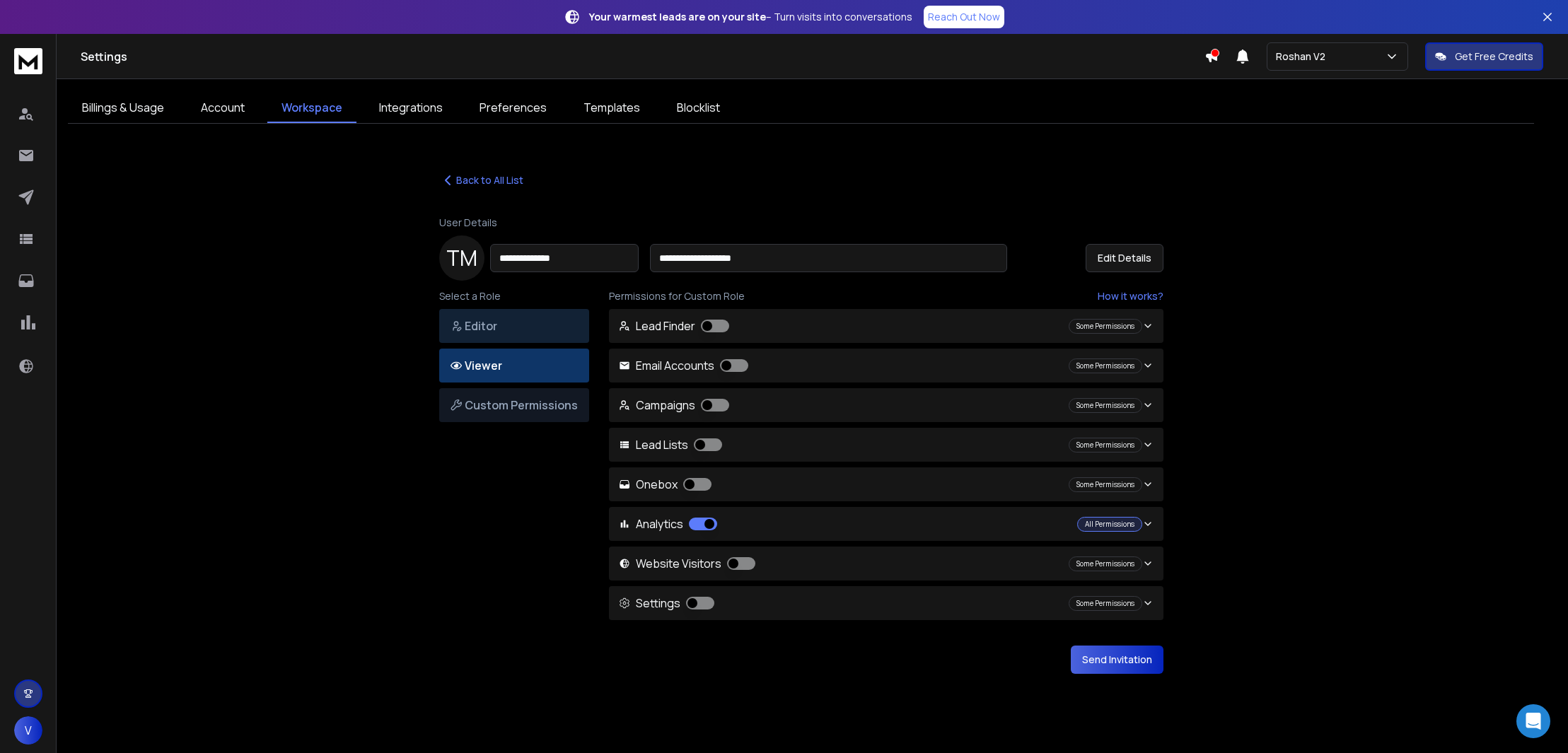
click at [545, 332] on p "Editor" at bounding box center [513, 326] width 127 height 17
click at [461, 332] on button "Editor" at bounding box center [456, 326] width 12 height 35
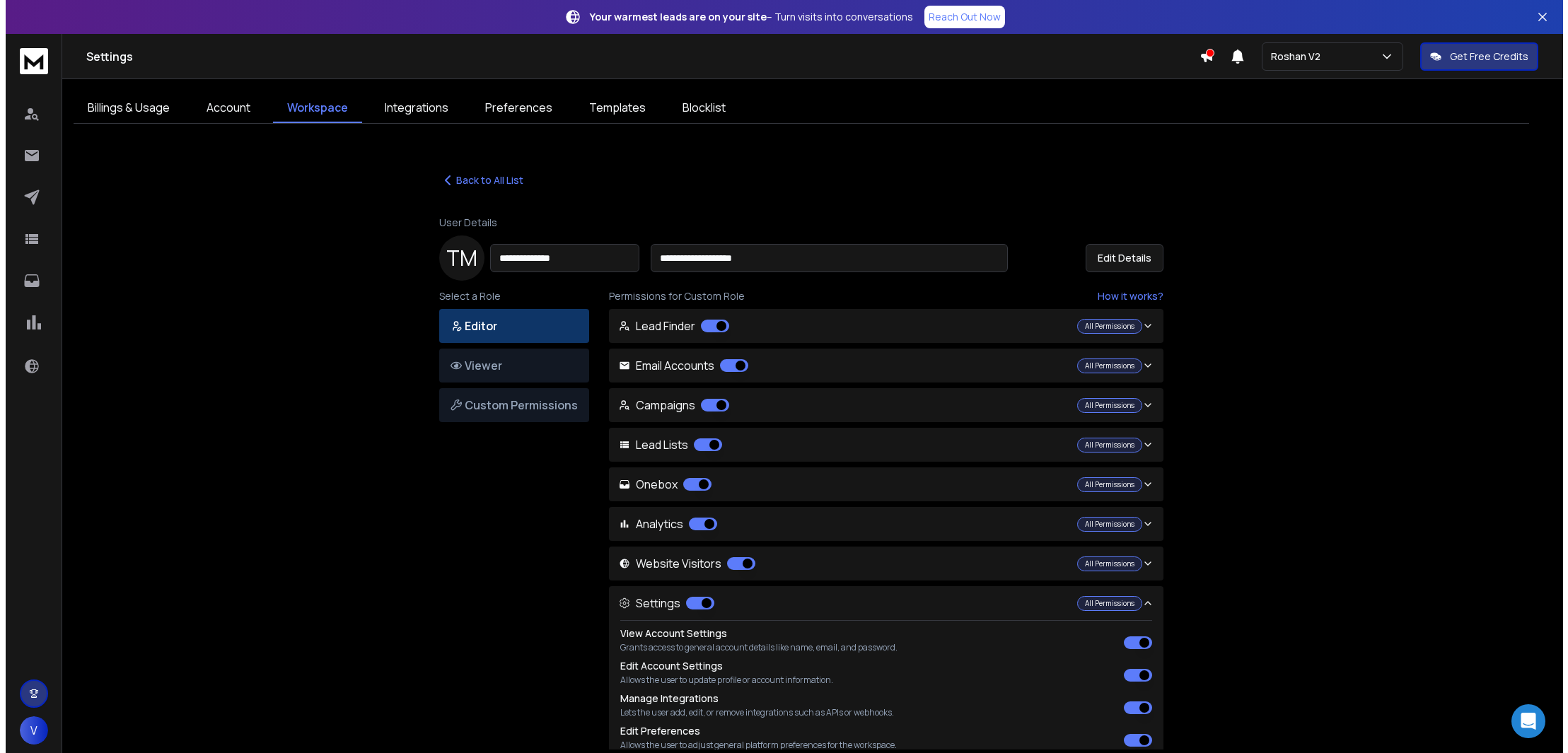
scroll to position [160, 0]
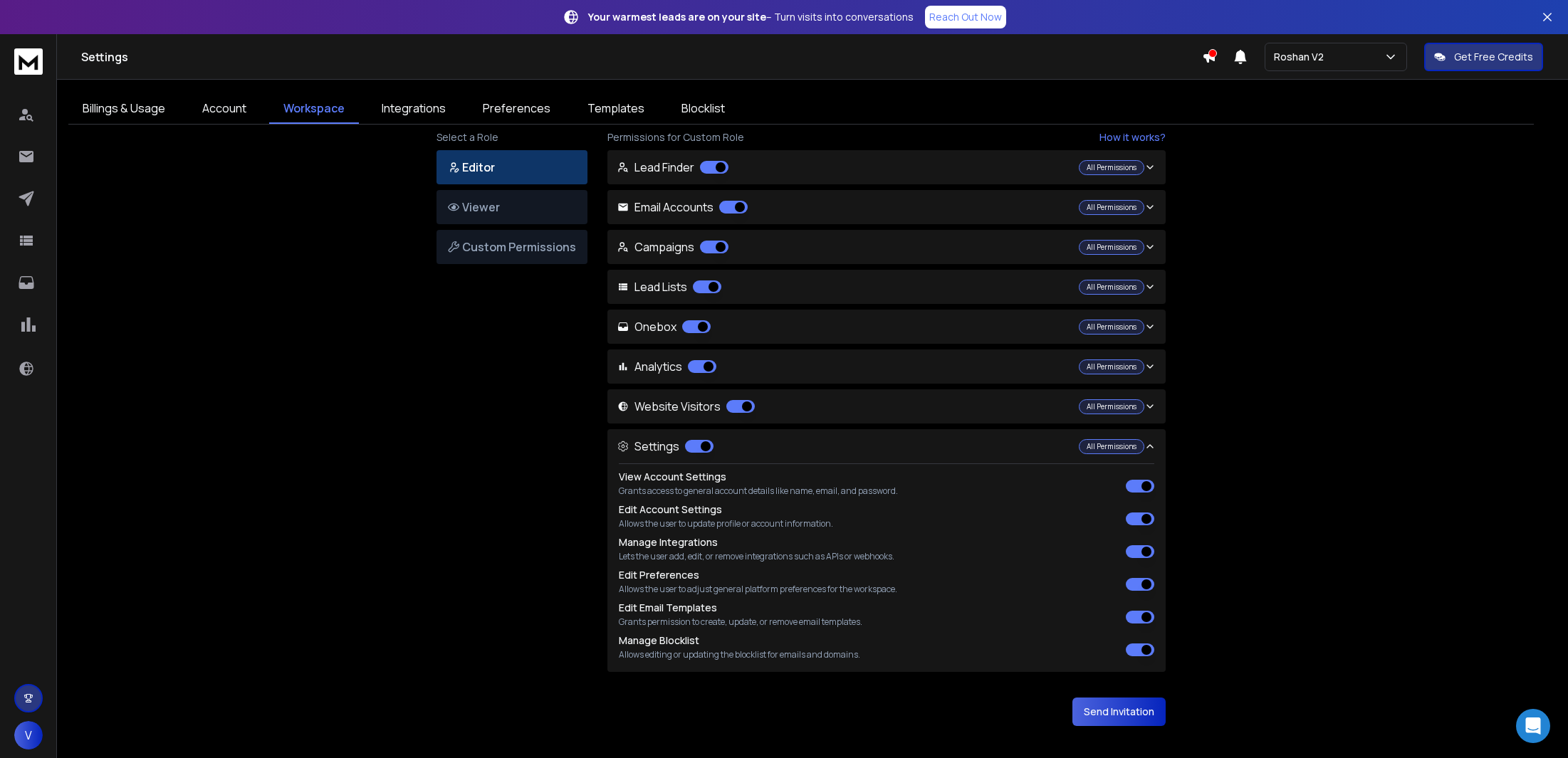
click at [1112, 708] on button "Send Invitation" at bounding box center [1119, 711] width 93 height 29
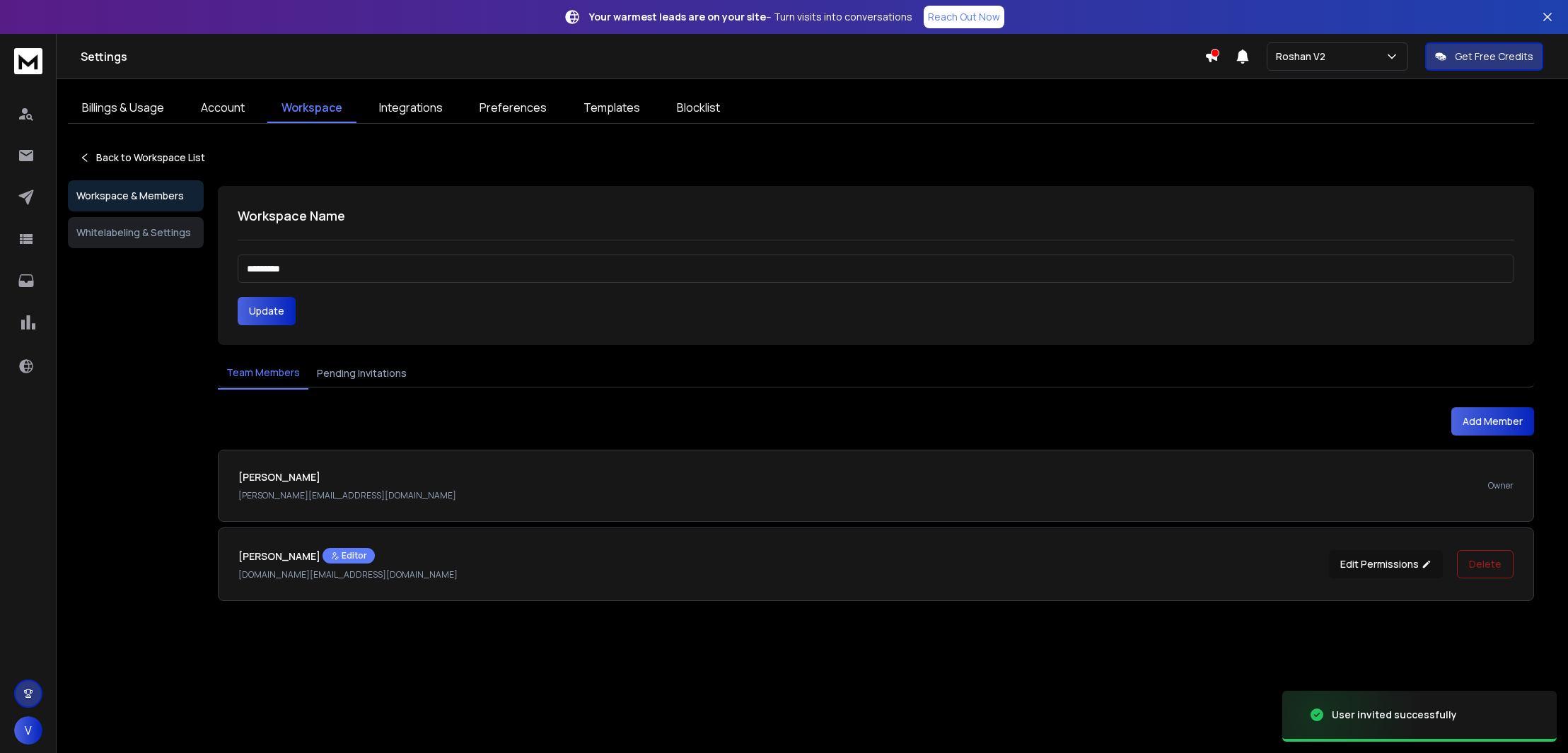
click at [107, 153] on p "Back to Workspace List" at bounding box center [150, 157] width 109 height 14
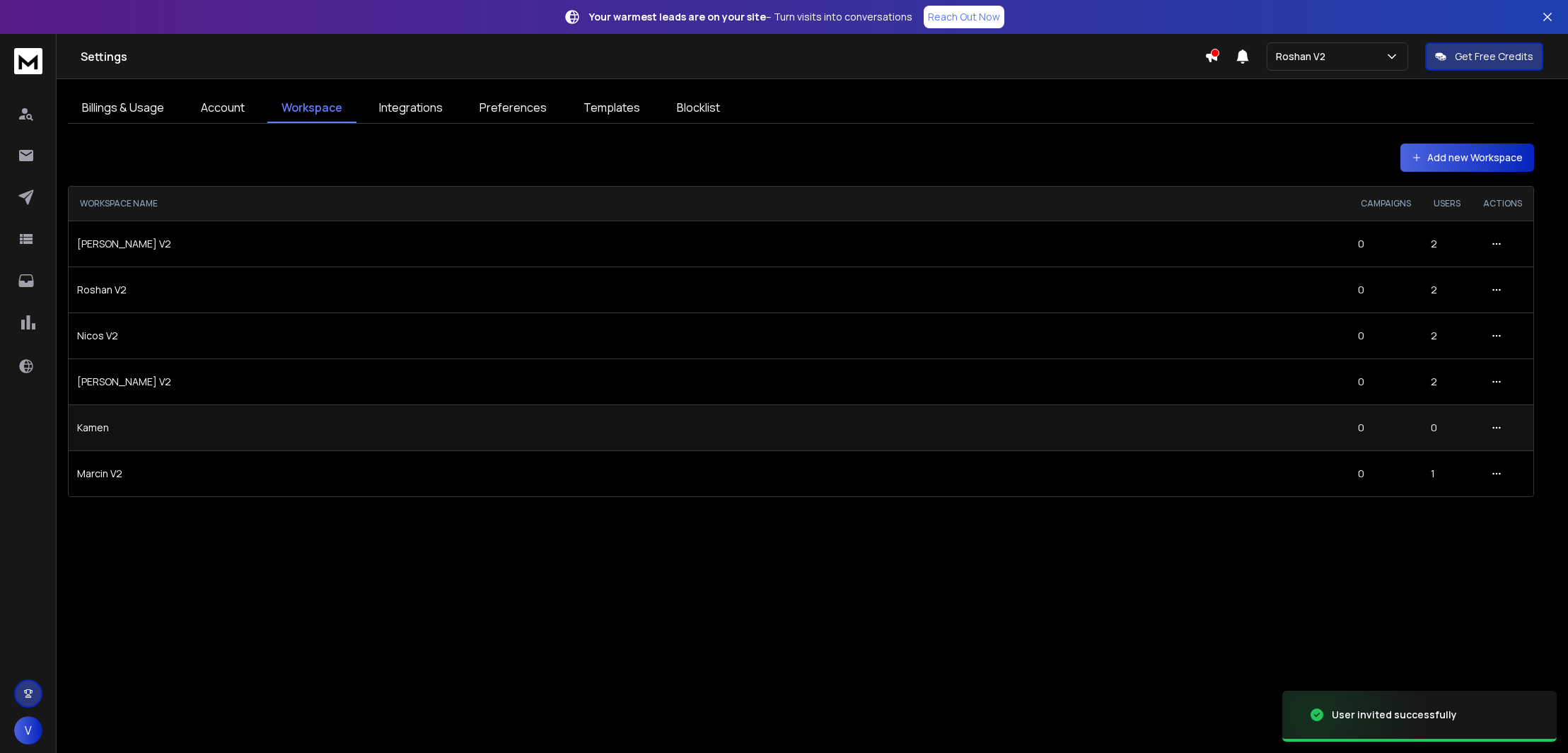
click at [130, 433] on td "Kamen" at bounding box center [709, 428] width 1281 height 46
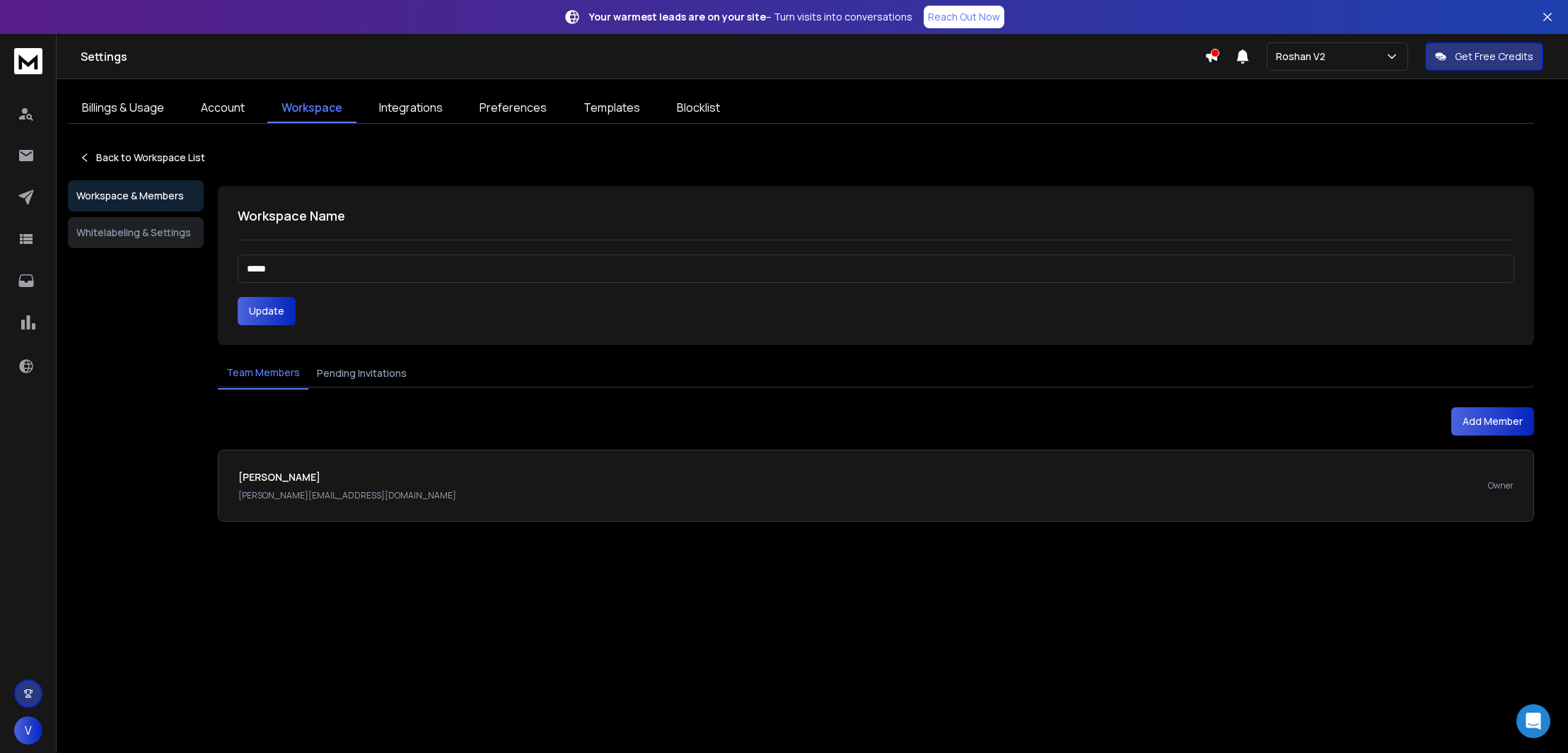
click at [103, 152] on p "Back to Workspace List" at bounding box center [150, 157] width 109 height 14
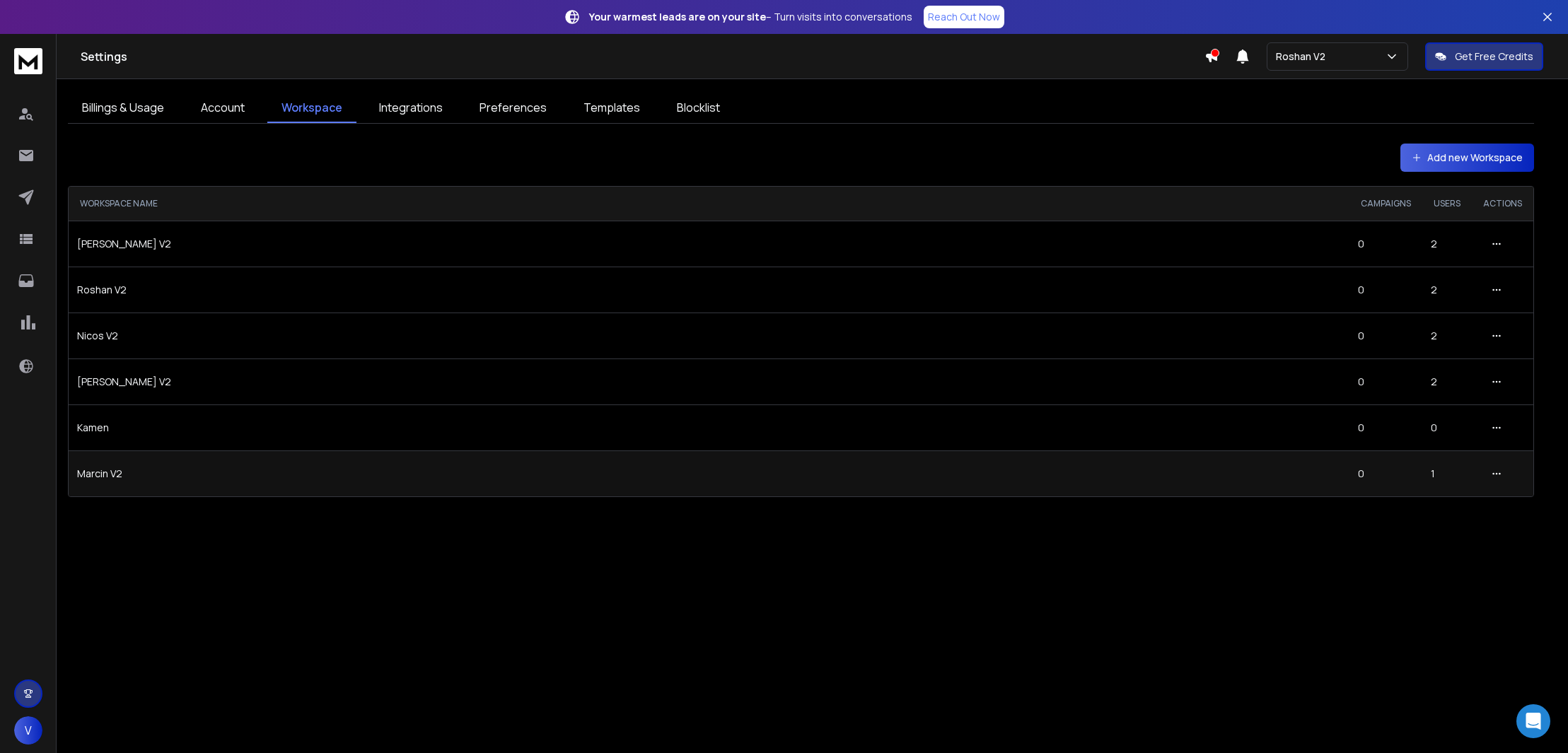
click at [143, 476] on td "Marcin V2" at bounding box center [709, 473] width 1281 height 46
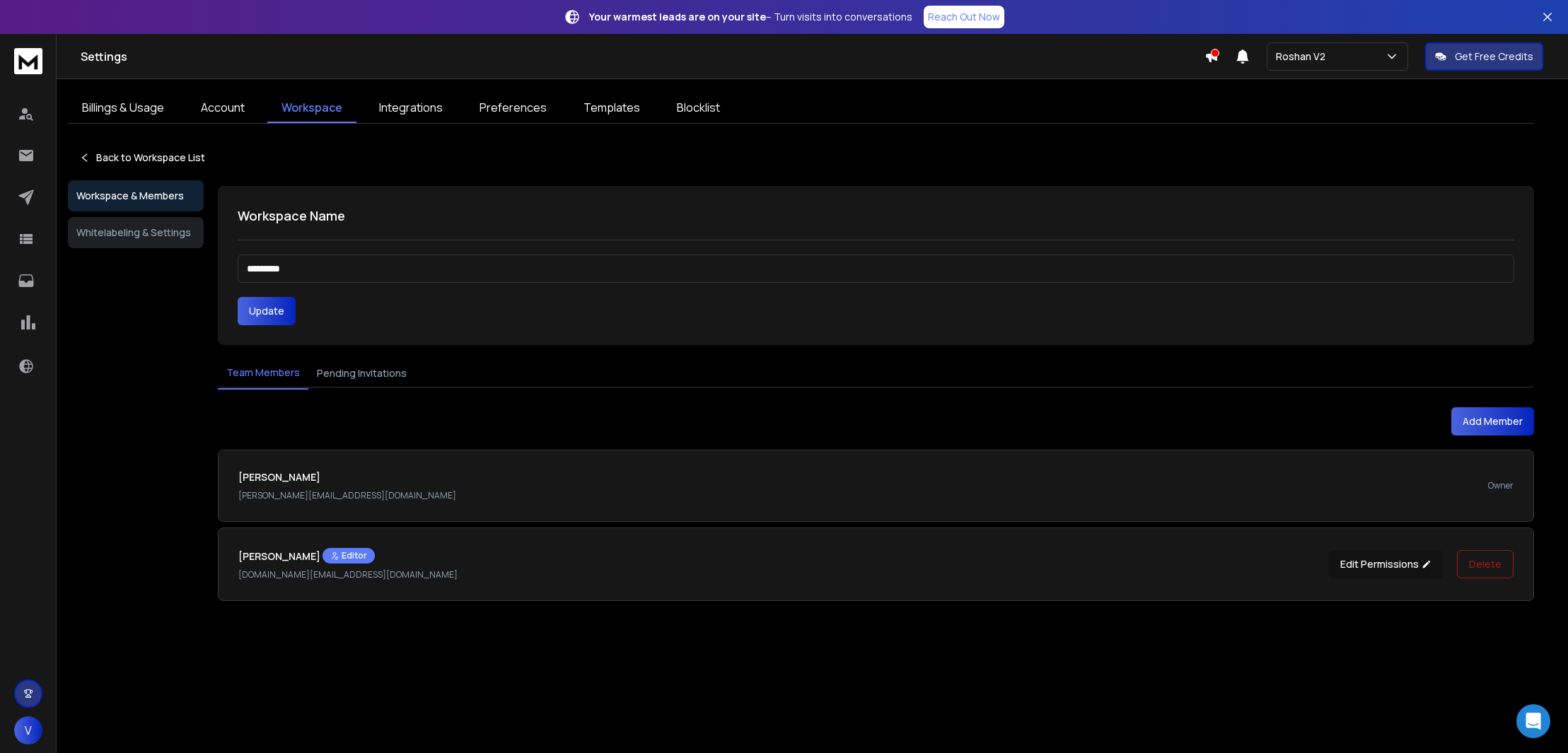
click at [384, 372] on button "Pending Invitations" at bounding box center [362, 373] width 107 height 31
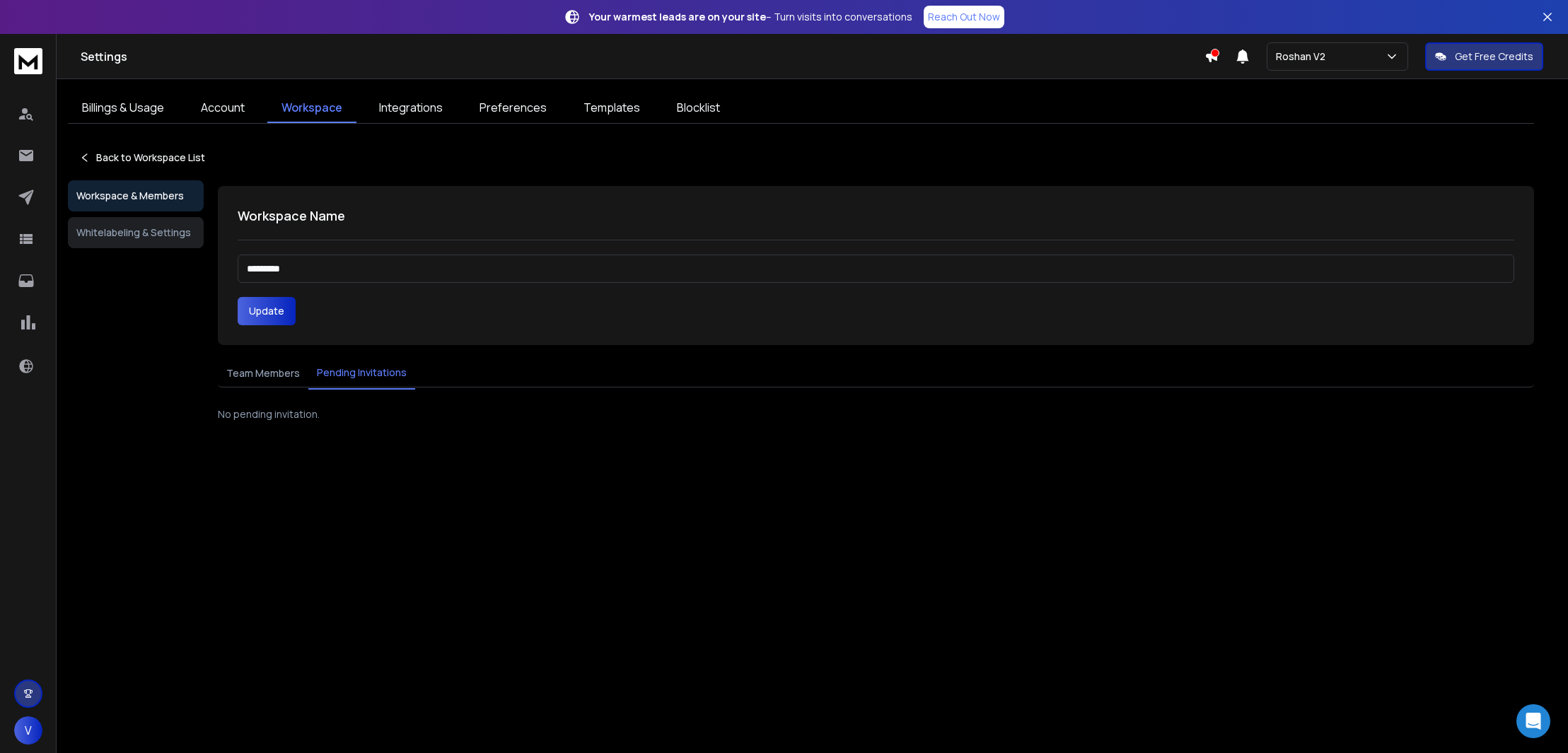
click at [284, 397] on div "Team Members Pending Invitations No pending invitation." at bounding box center [877, 390] width 1317 height 62
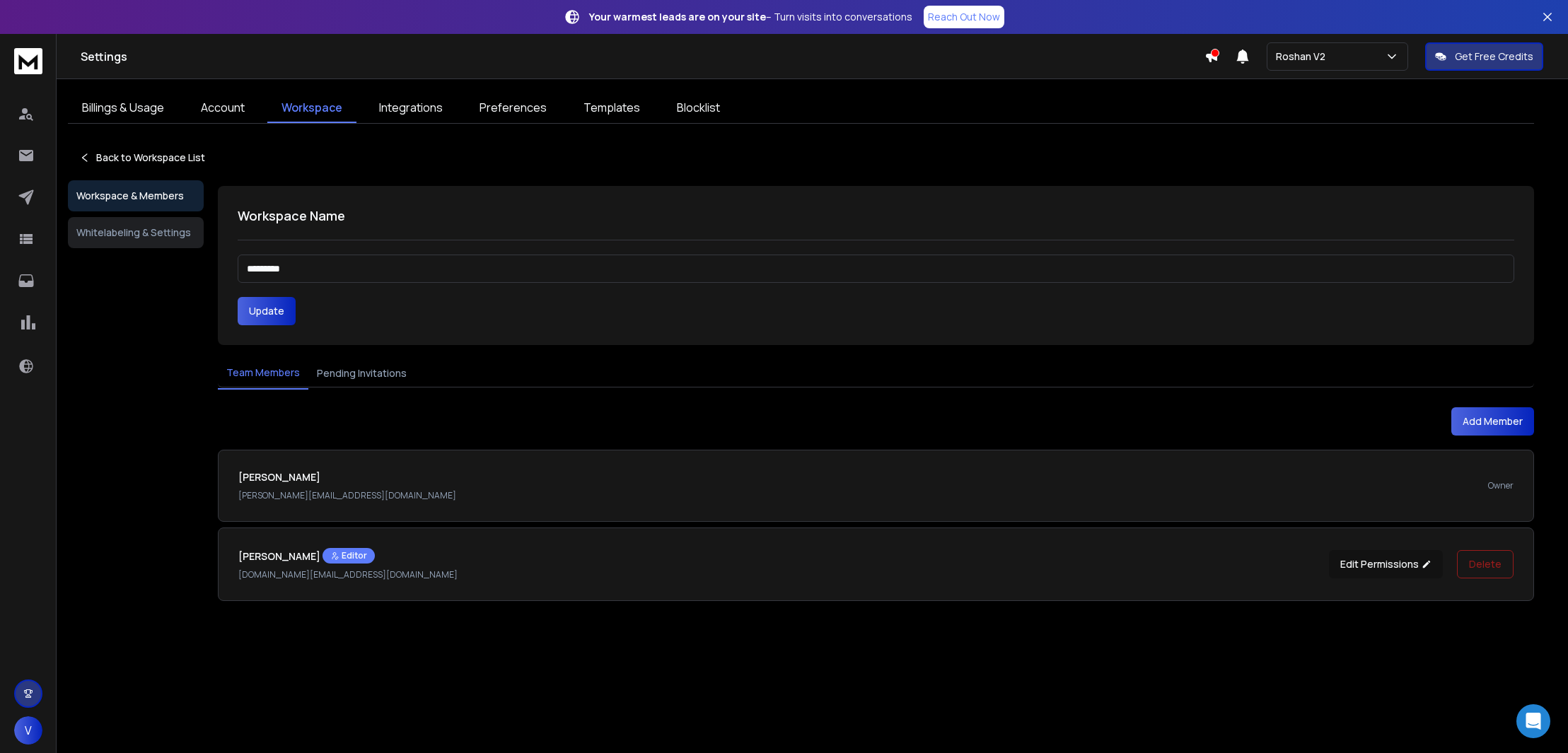
click at [271, 377] on button "Team Members" at bounding box center [263, 373] width 90 height 32
click at [1485, 417] on button "Add Member" at bounding box center [1492, 422] width 82 height 29
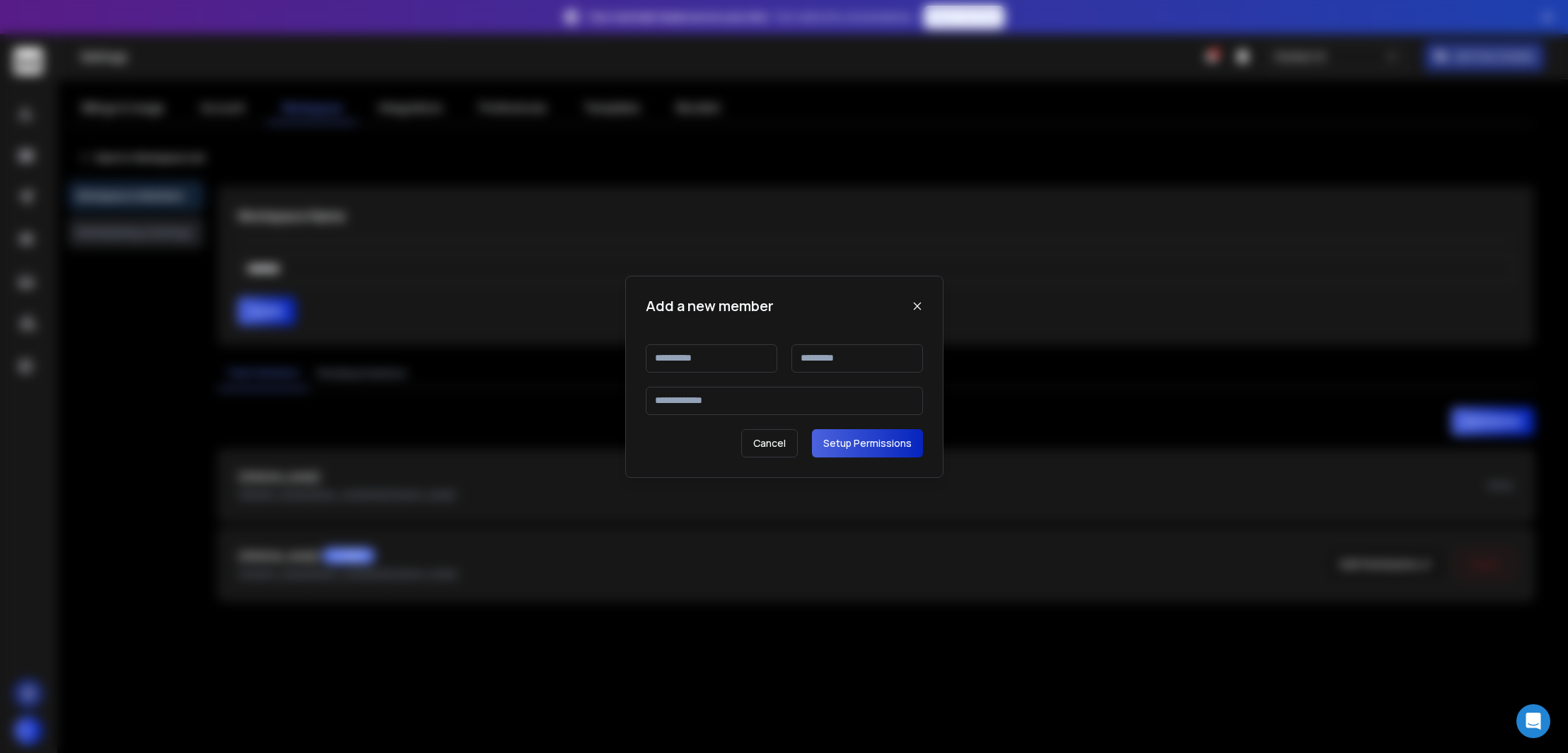
click at [695, 360] on input at bounding box center [712, 358] width 132 height 29
paste input "**********"
click at [707, 356] on input "**********" at bounding box center [712, 358] width 132 height 29
type input "******"
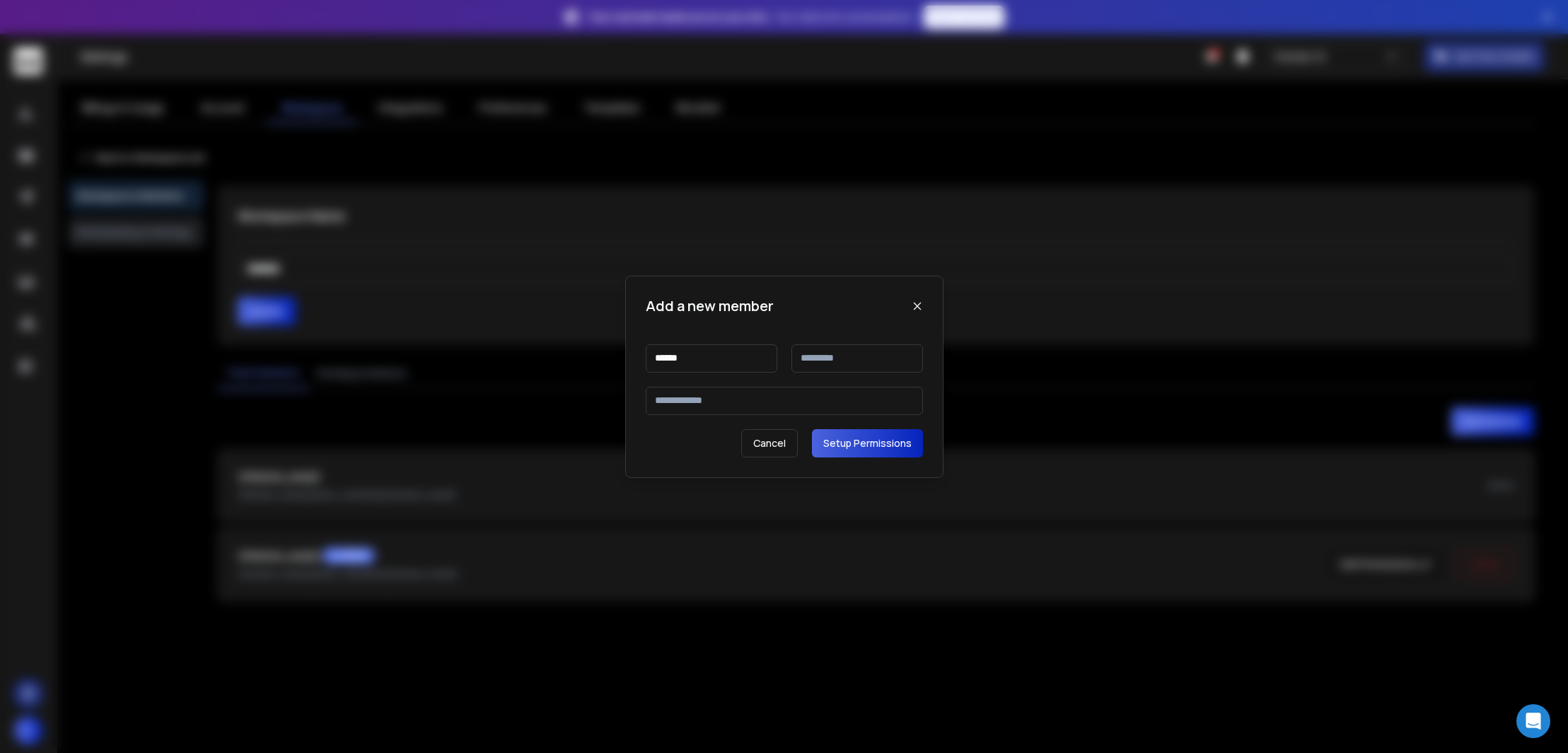
click at [850, 361] on input at bounding box center [857, 358] width 132 height 29
paste input "*******"
type input "*******"
click at [712, 372] on input "******" at bounding box center [712, 358] width 132 height 29
click at [712, 398] on input at bounding box center [785, 401] width 278 height 29
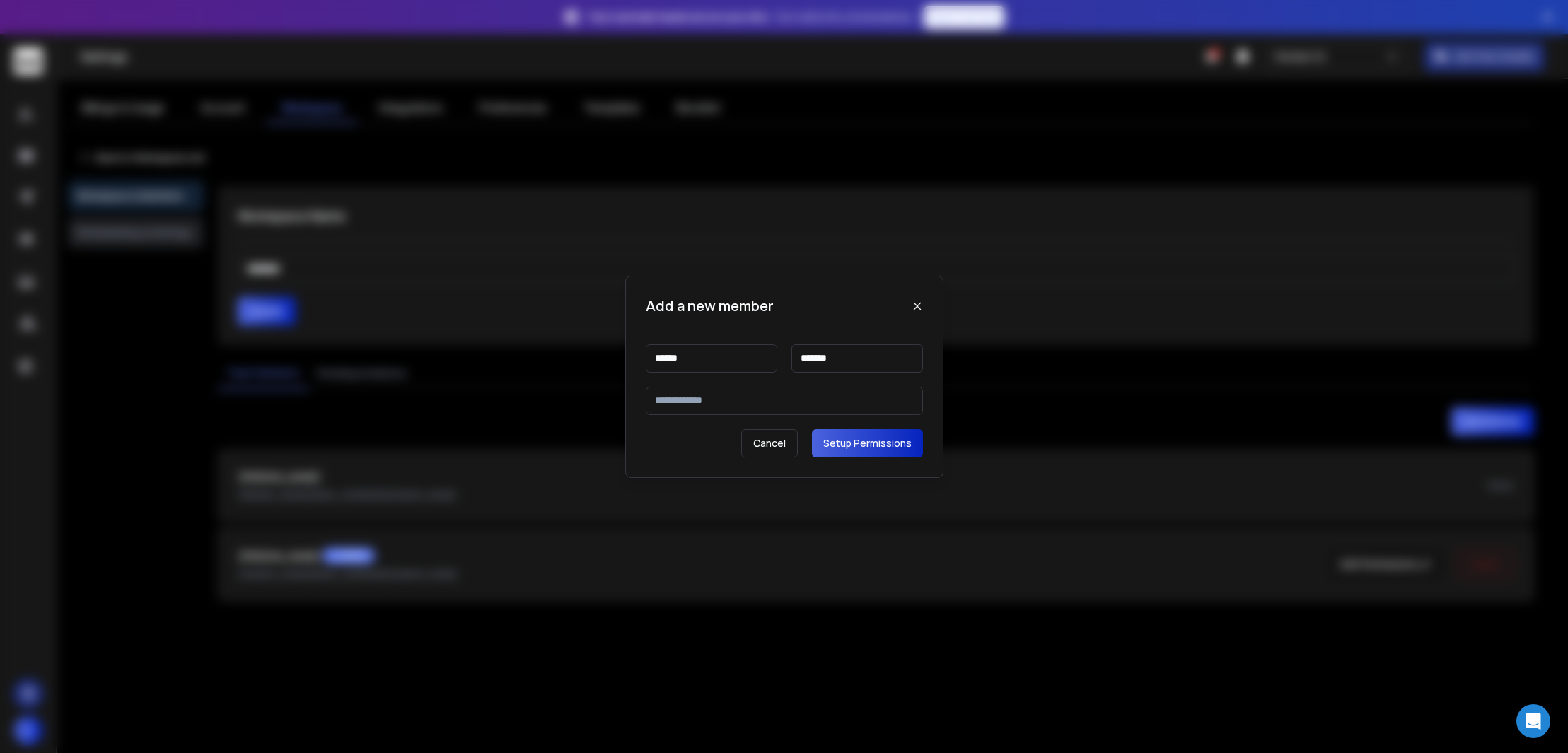
paste input "**********"
type input "**********"
click at [914, 449] on button "Setup Permissions" at bounding box center [867, 443] width 111 height 29
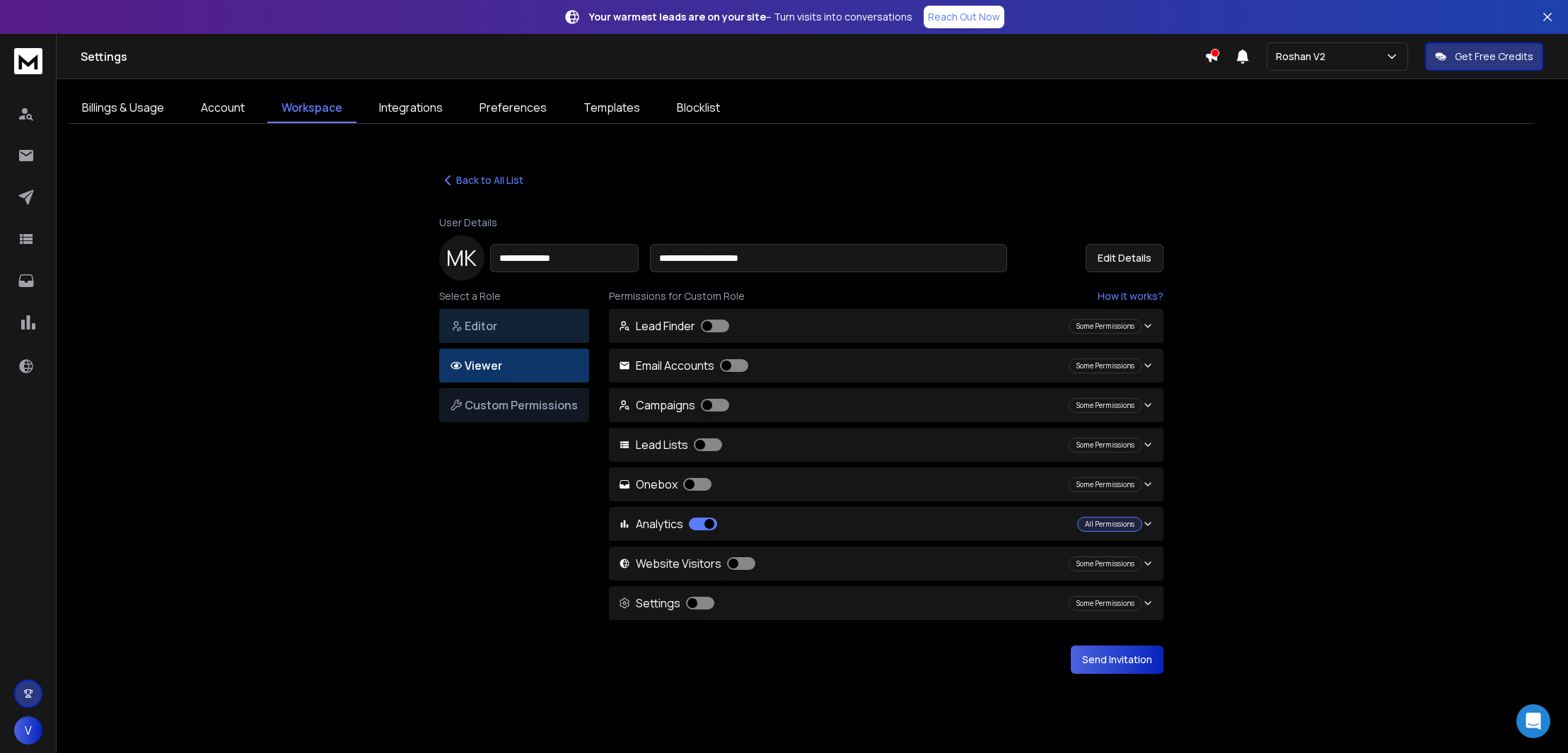
click at [555, 335] on div "Editor" at bounding box center [514, 326] width 150 height 34
click at [502, 318] on p "Editor" at bounding box center [513, 326] width 127 height 17
click at [461, 318] on button "Editor" at bounding box center [456, 326] width 12 height 35
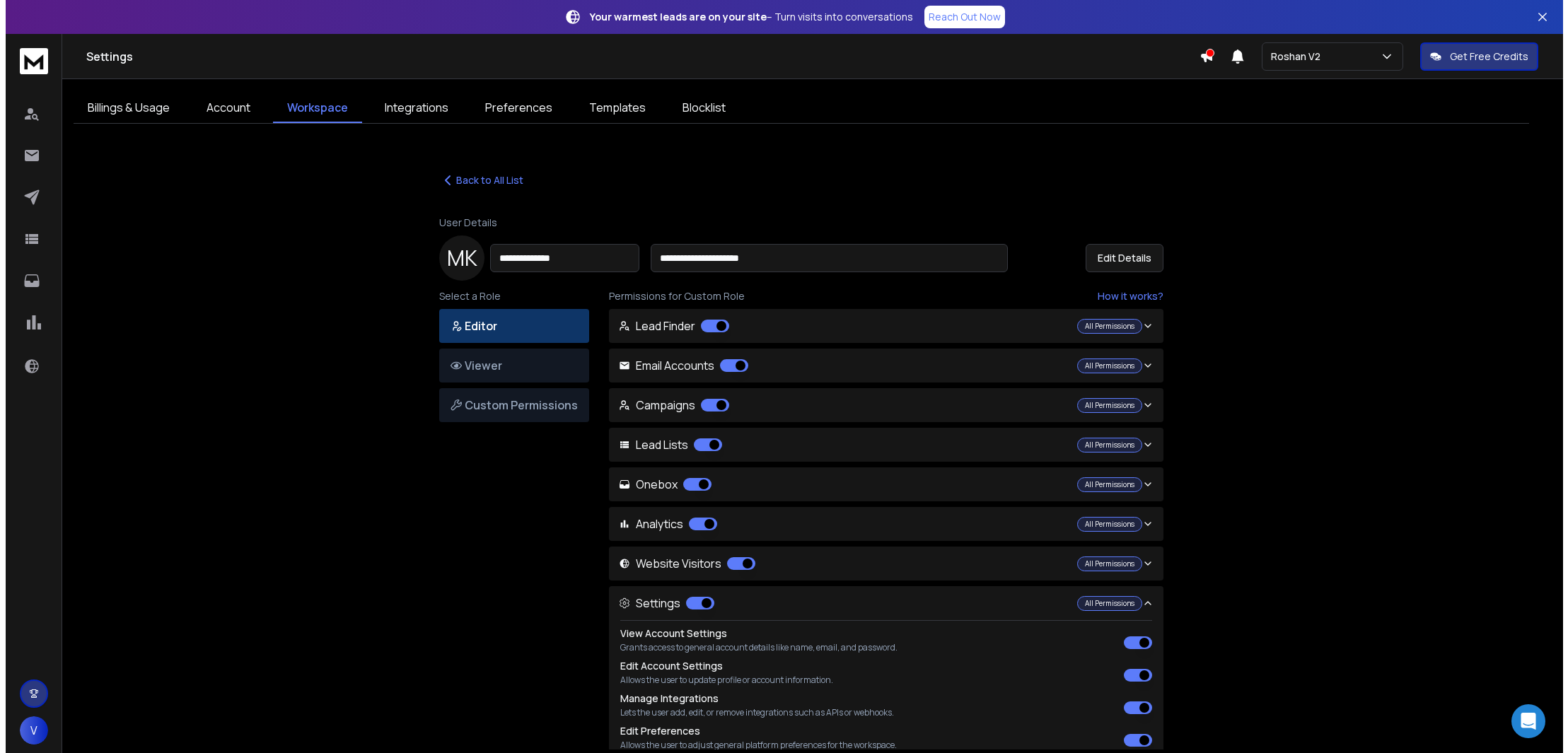
scroll to position [160, 0]
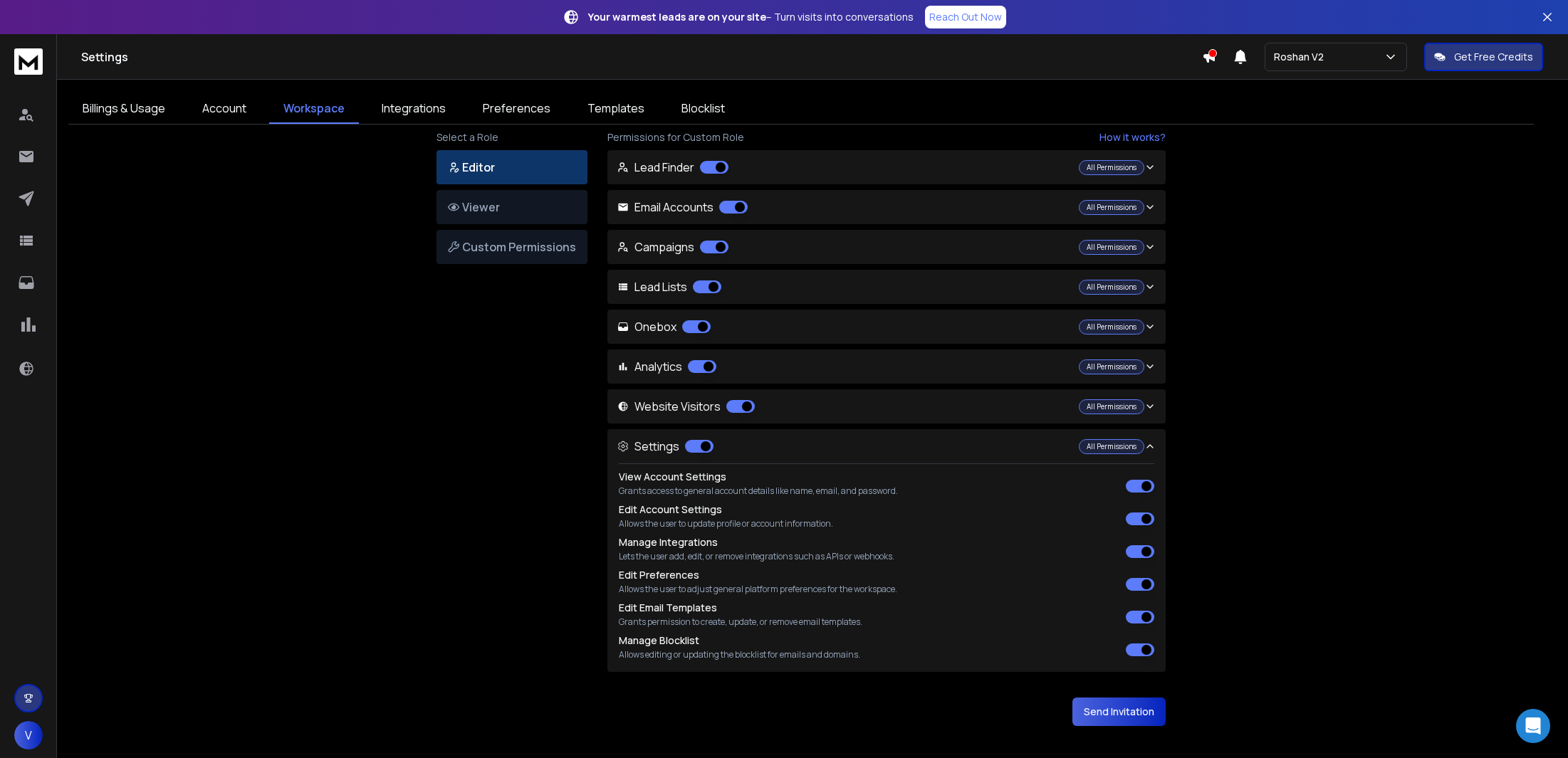
click at [1093, 705] on button "Send Invitation" at bounding box center [1119, 711] width 93 height 29
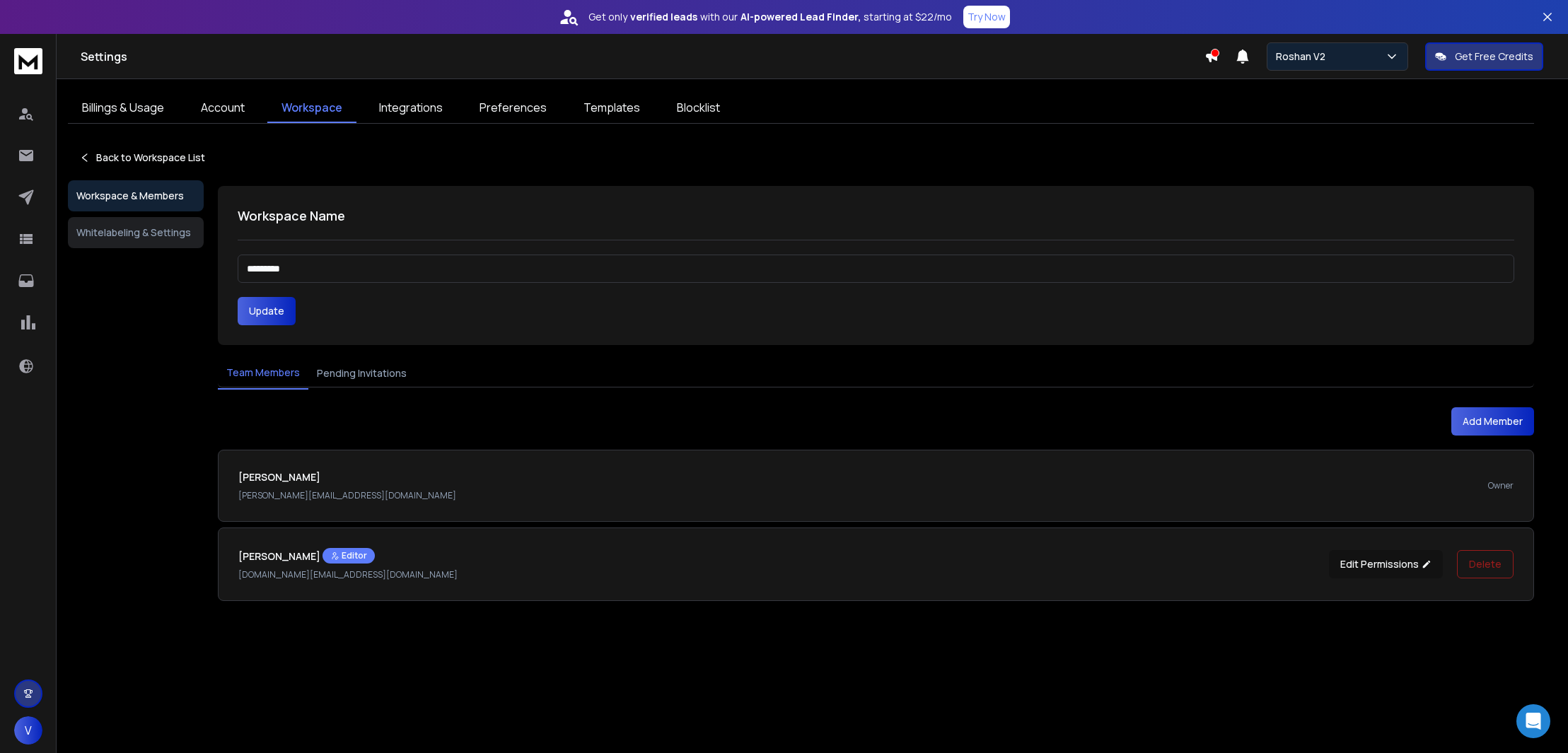
click at [1353, 64] on button "Roshan V2" at bounding box center [1338, 56] width 142 height 29
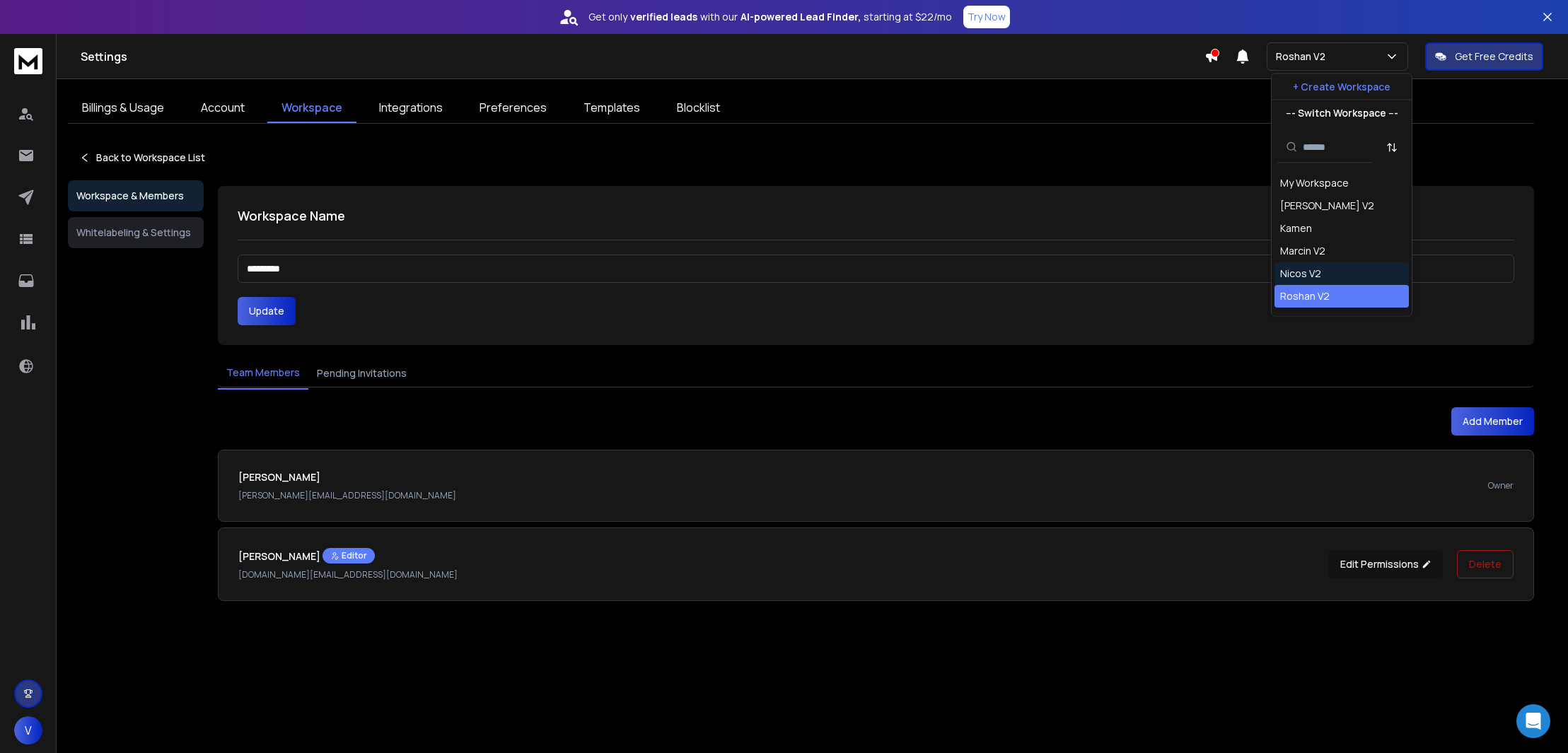
click at [103, 157] on p "Back to Workspace List" at bounding box center [150, 157] width 109 height 14
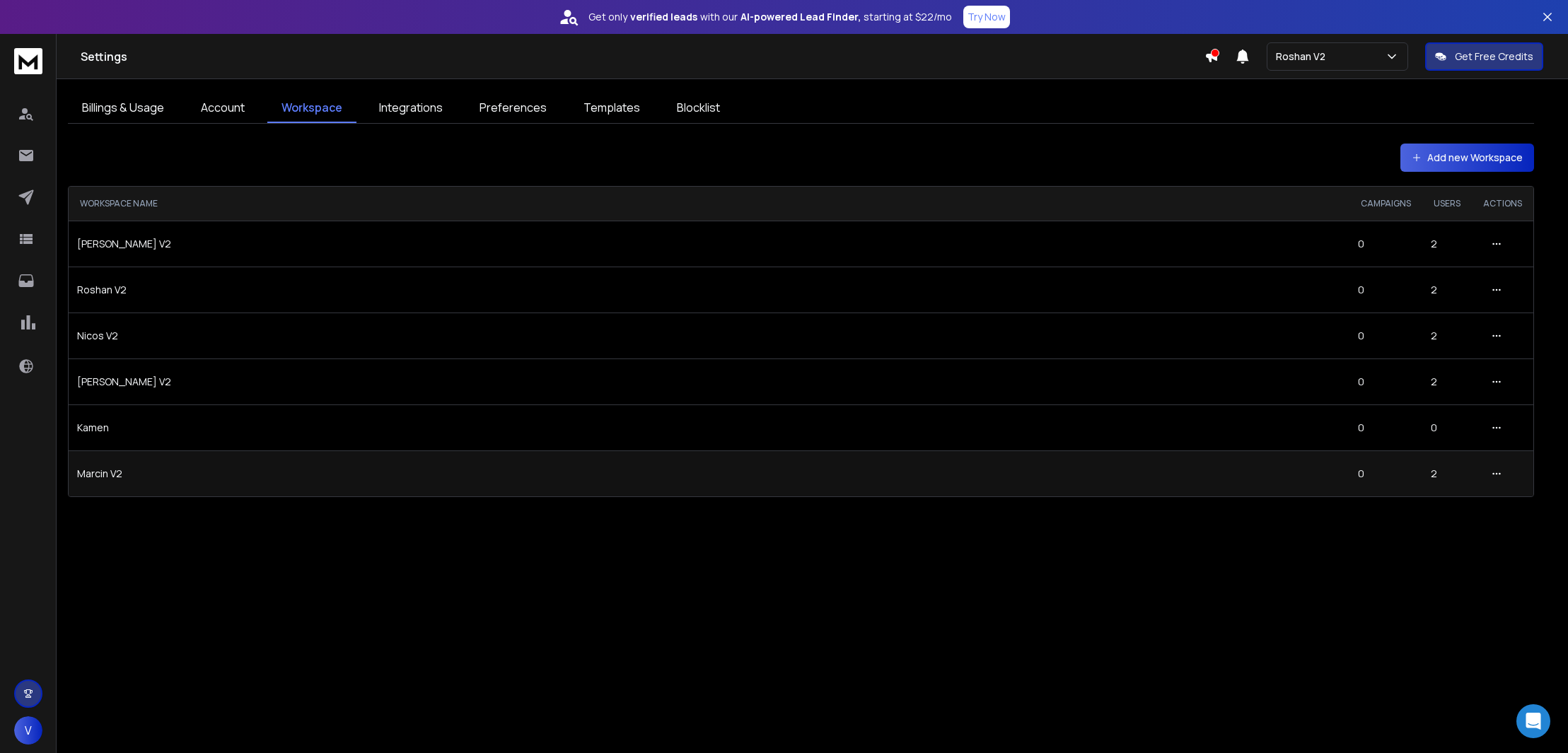
click at [112, 471] on td "Marcin V2" at bounding box center [709, 473] width 1281 height 46
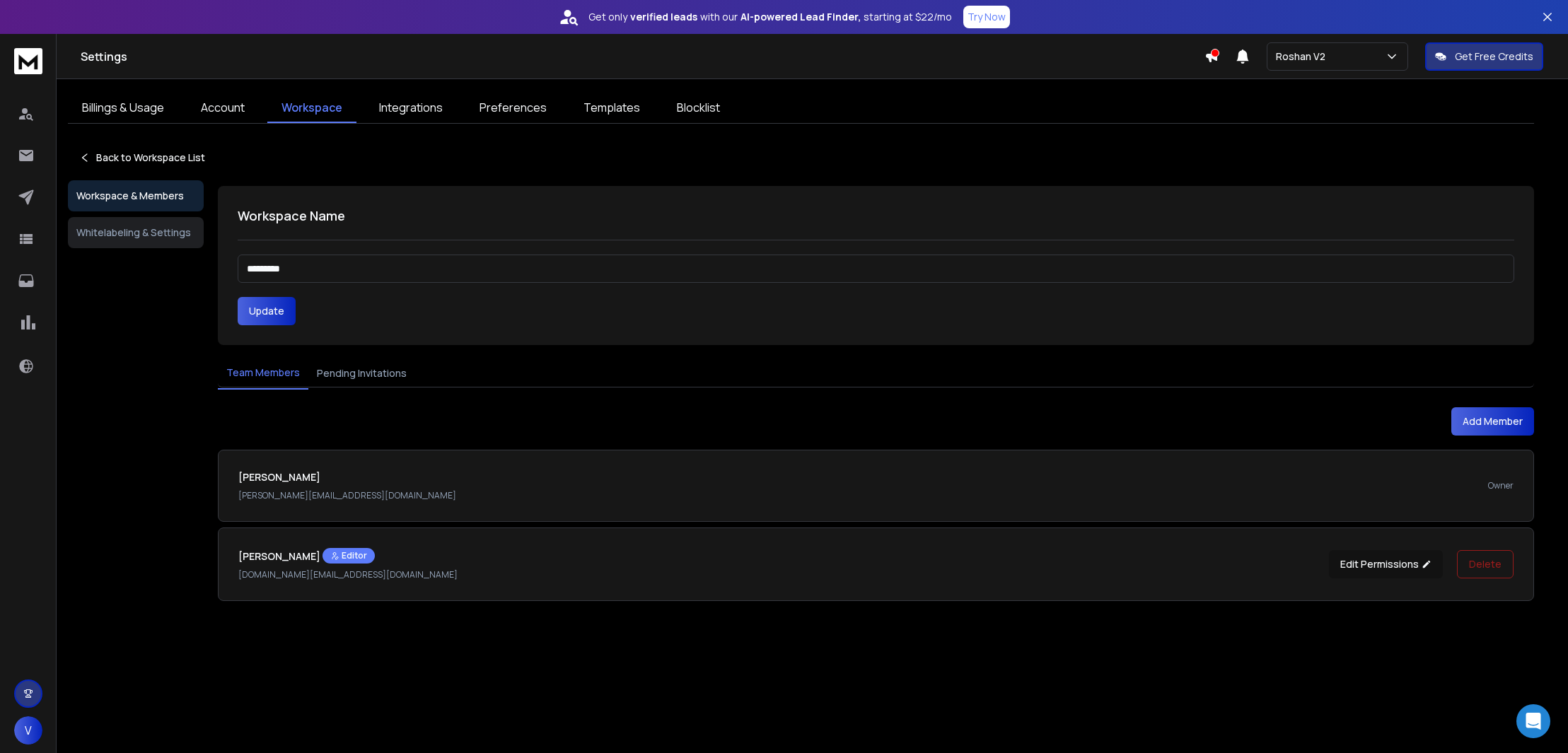
click at [332, 375] on button "Pending Invitations" at bounding box center [362, 373] width 107 height 31
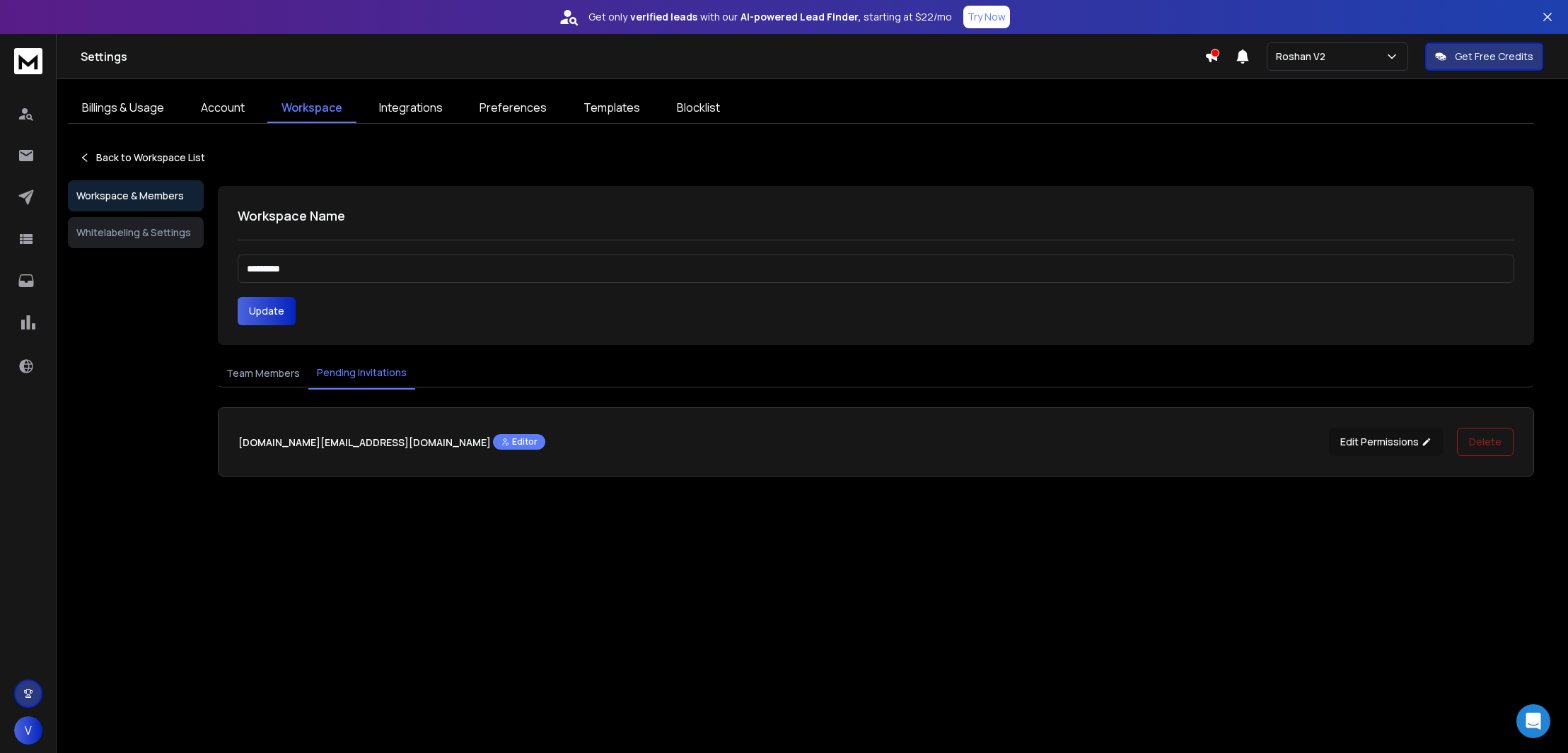
click at [268, 377] on button "Team Members" at bounding box center [263, 373] width 90 height 31
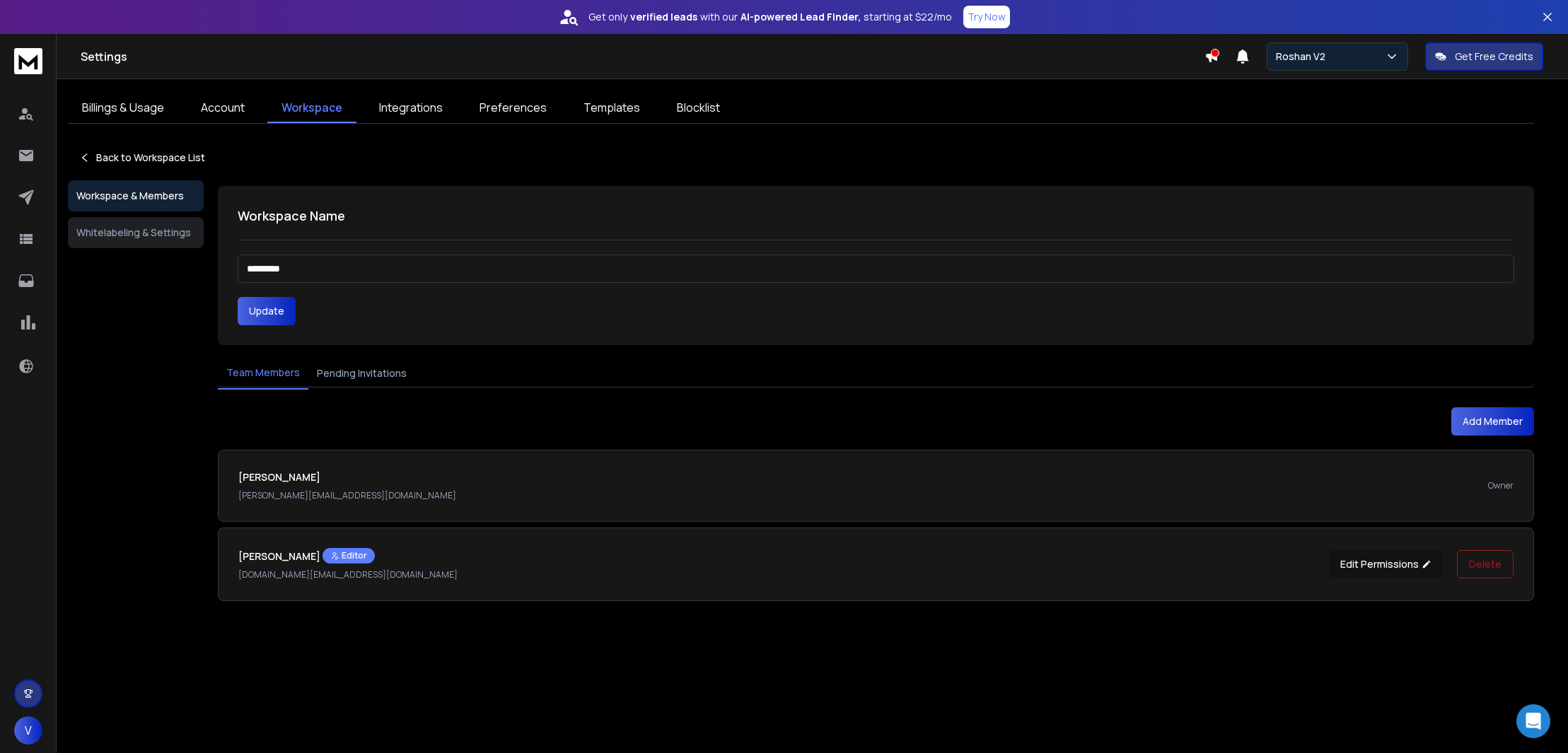
click at [1346, 59] on div "Roshan V2" at bounding box center [1338, 56] width 123 height 14
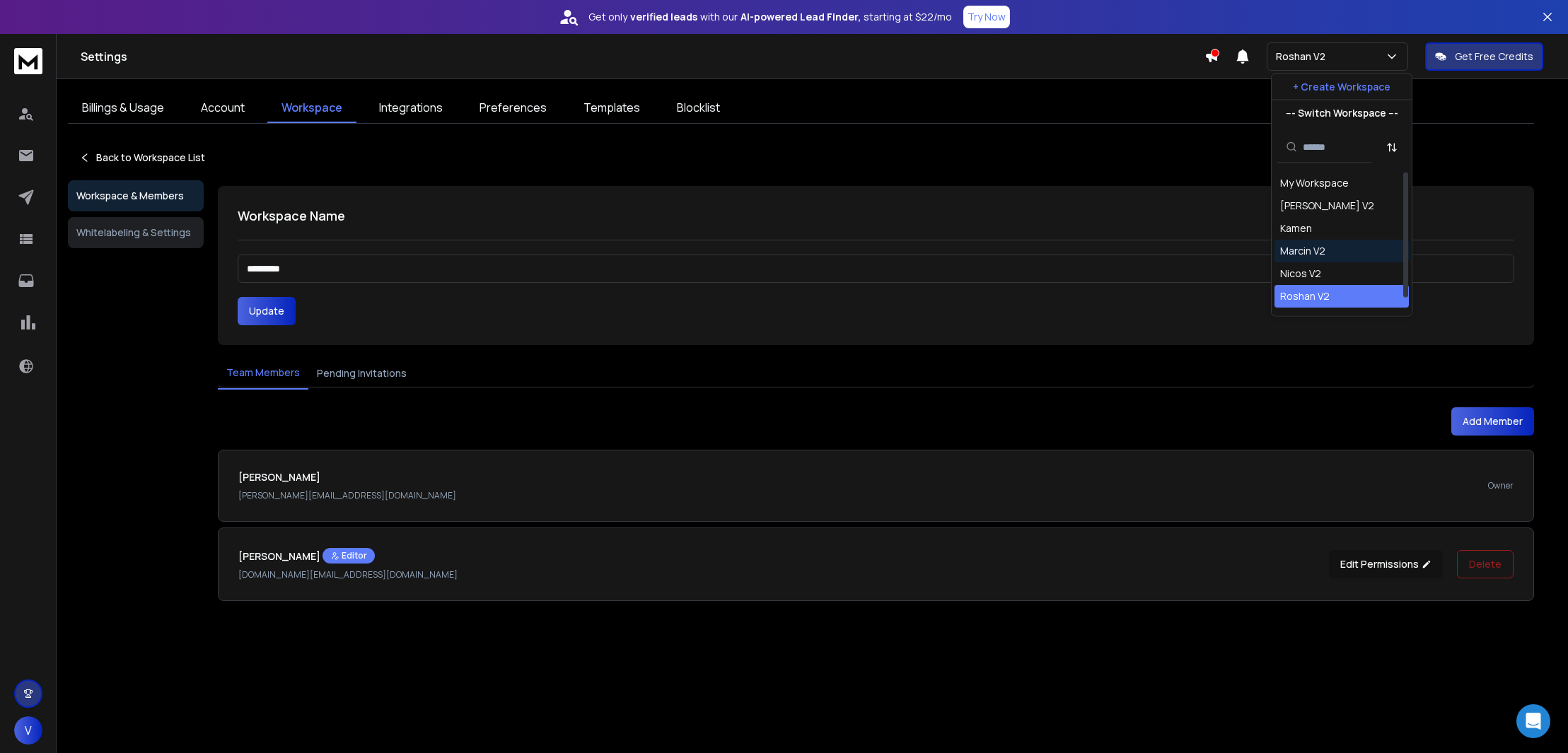
click at [1317, 253] on div "Marcin V2" at bounding box center [1303, 251] width 45 height 14
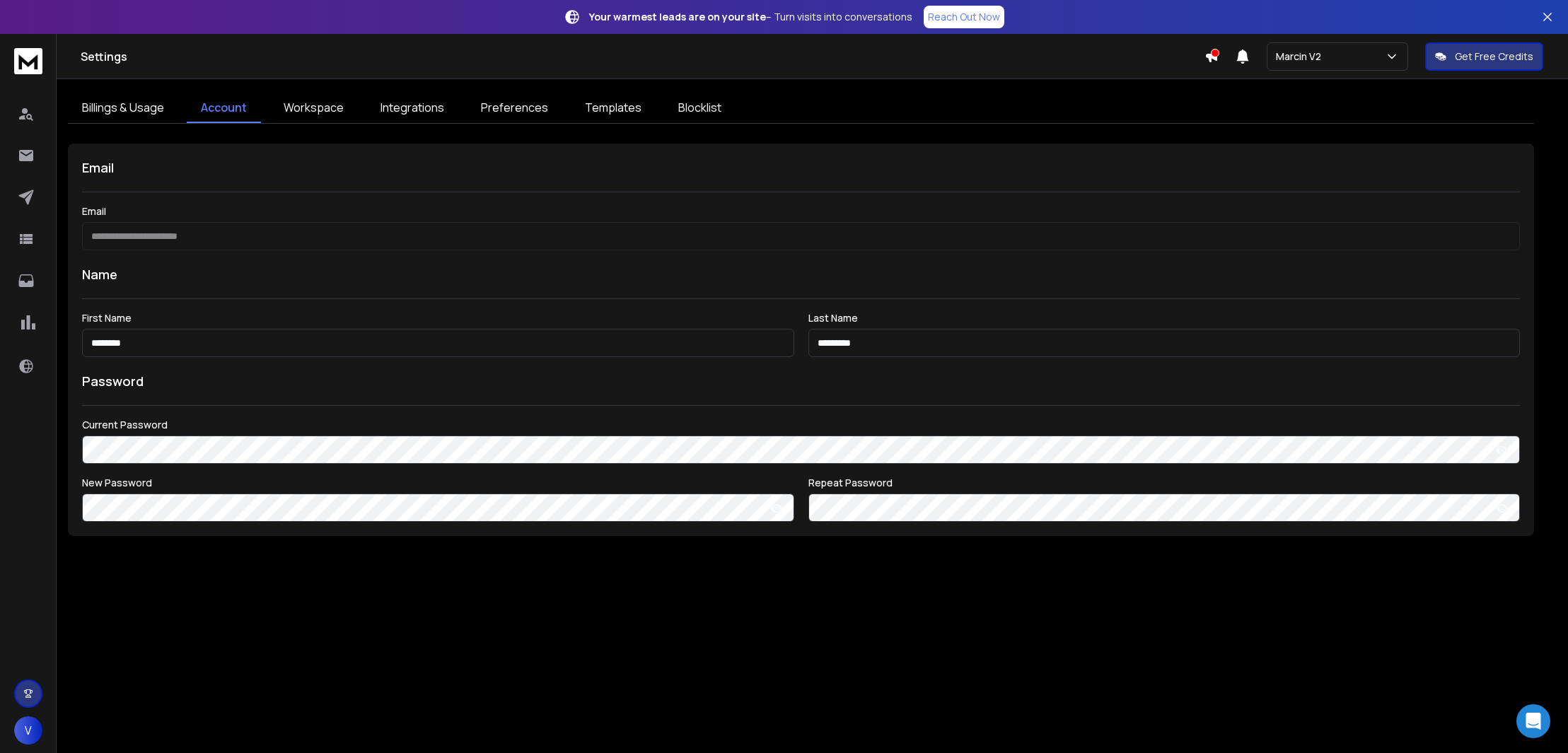
click at [316, 118] on link "Workspace" at bounding box center [314, 108] width 89 height 30
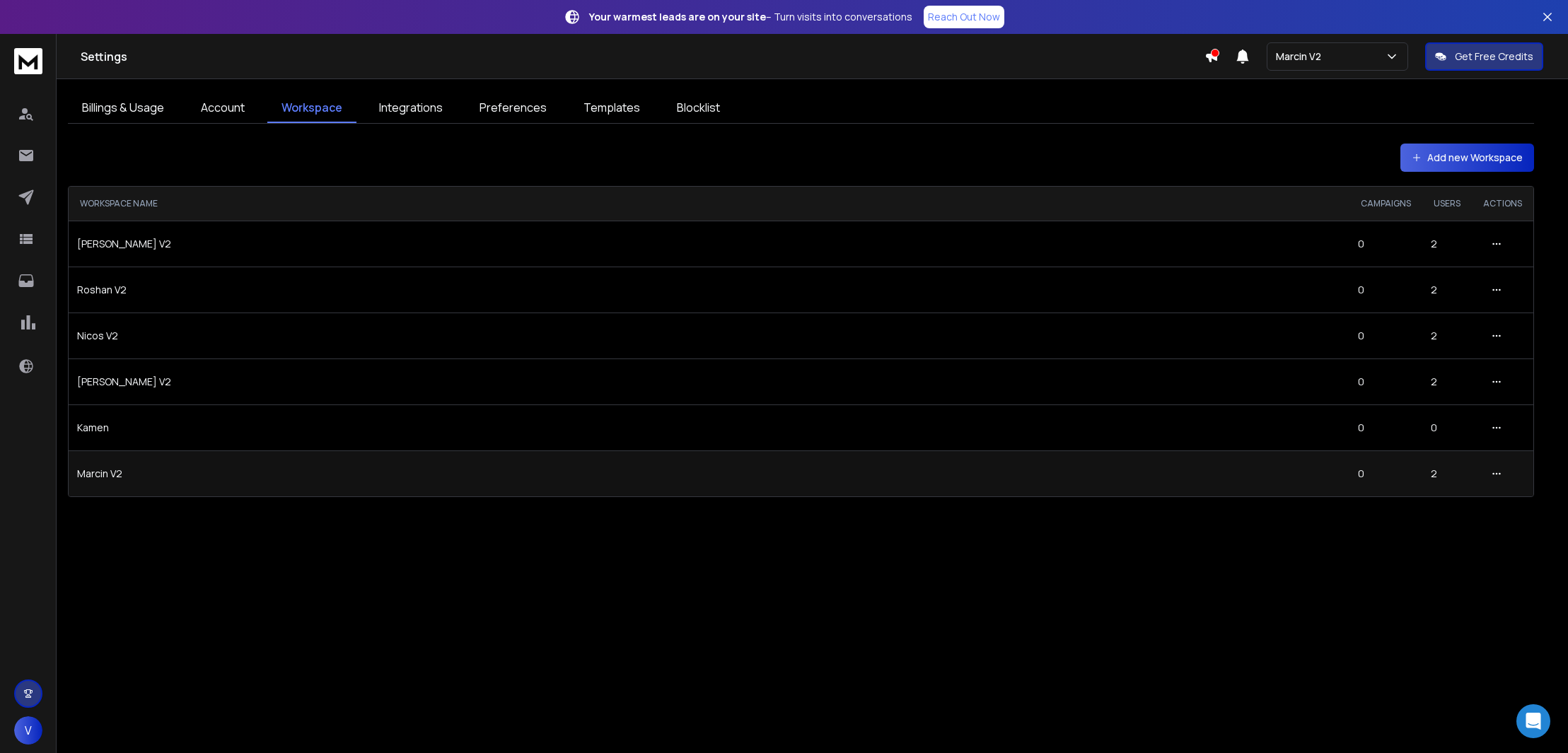
click at [100, 474] on td "Marcin V2" at bounding box center [709, 473] width 1281 height 46
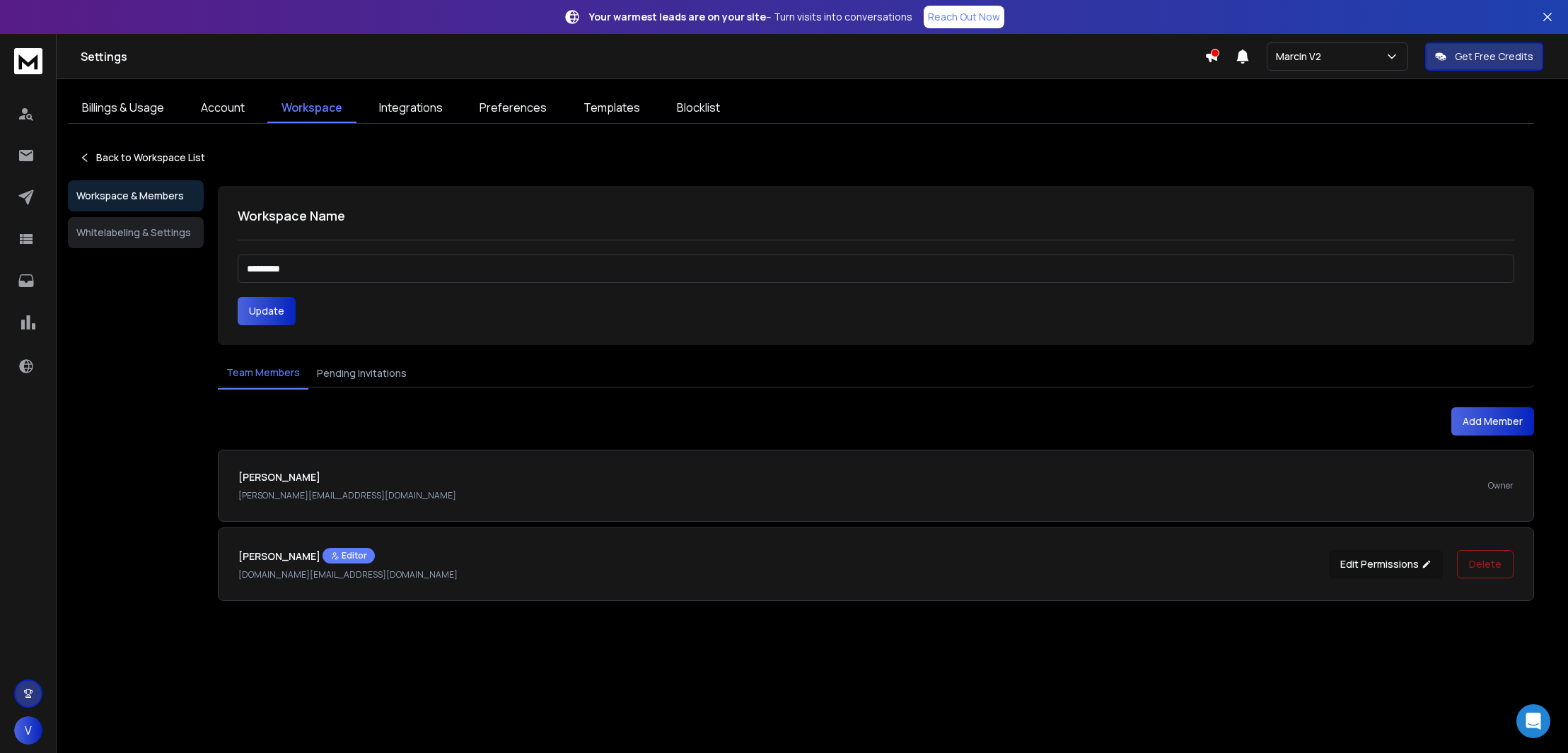
click at [356, 377] on button "Pending Invitations" at bounding box center [362, 373] width 107 height 31
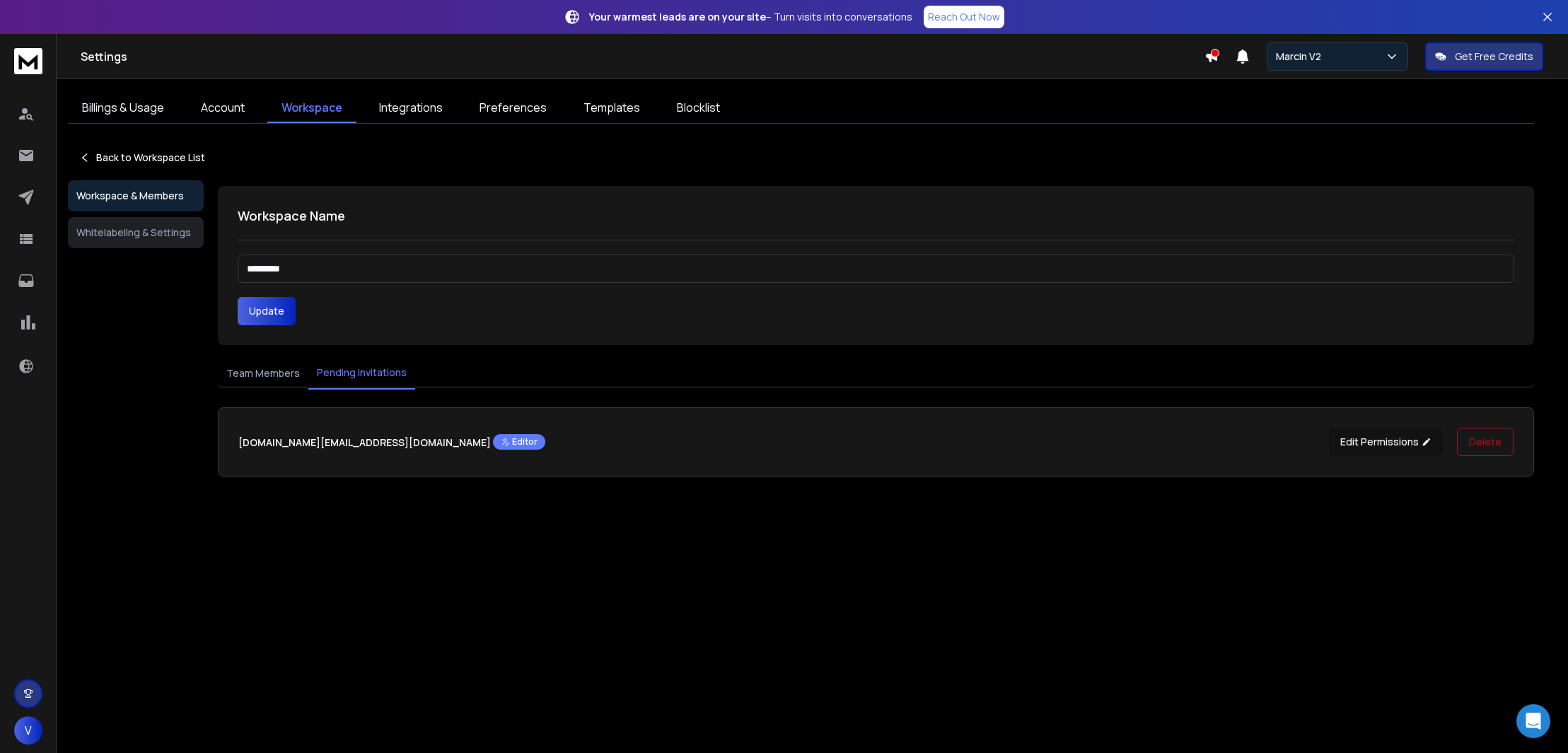
click at [1319, 57] on p "Marcin V2" at bounding box center [1301, 56] width 51 height 14
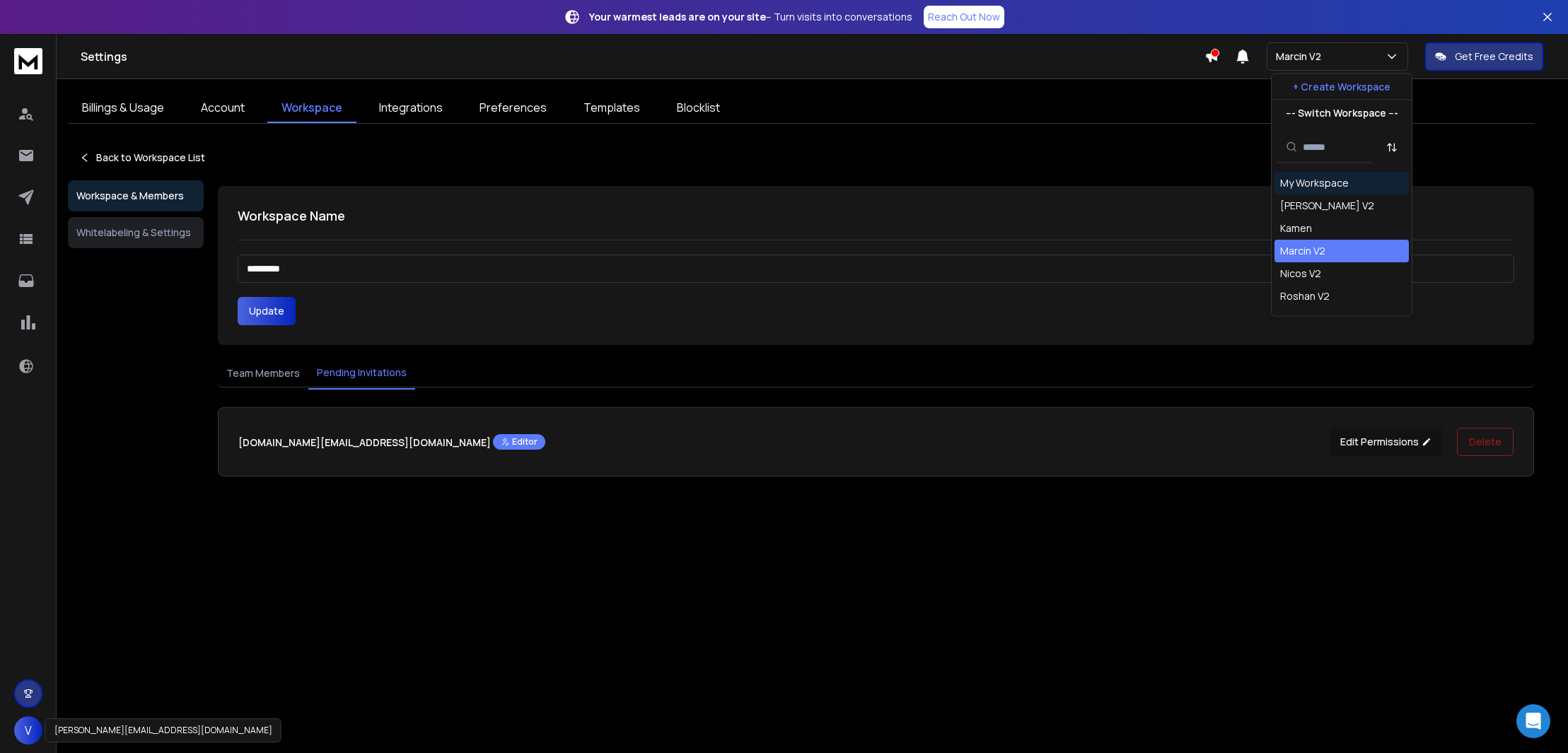
click at [28, 728] on span "V" at bounding box center [28, 730] width 29 height 29
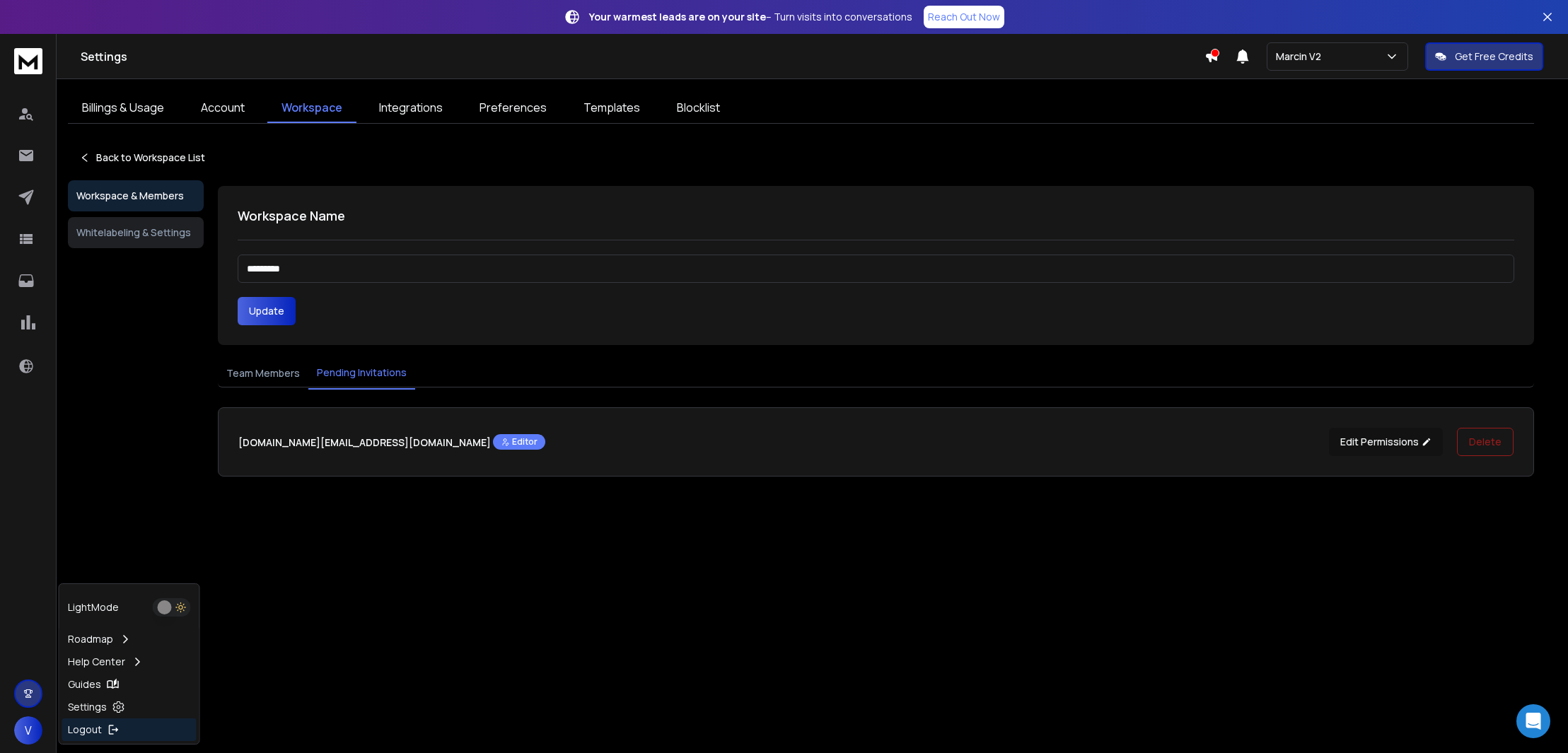
click at [129, 725] on div "Logout" at bounding box center [130, 729] width 134 height 22
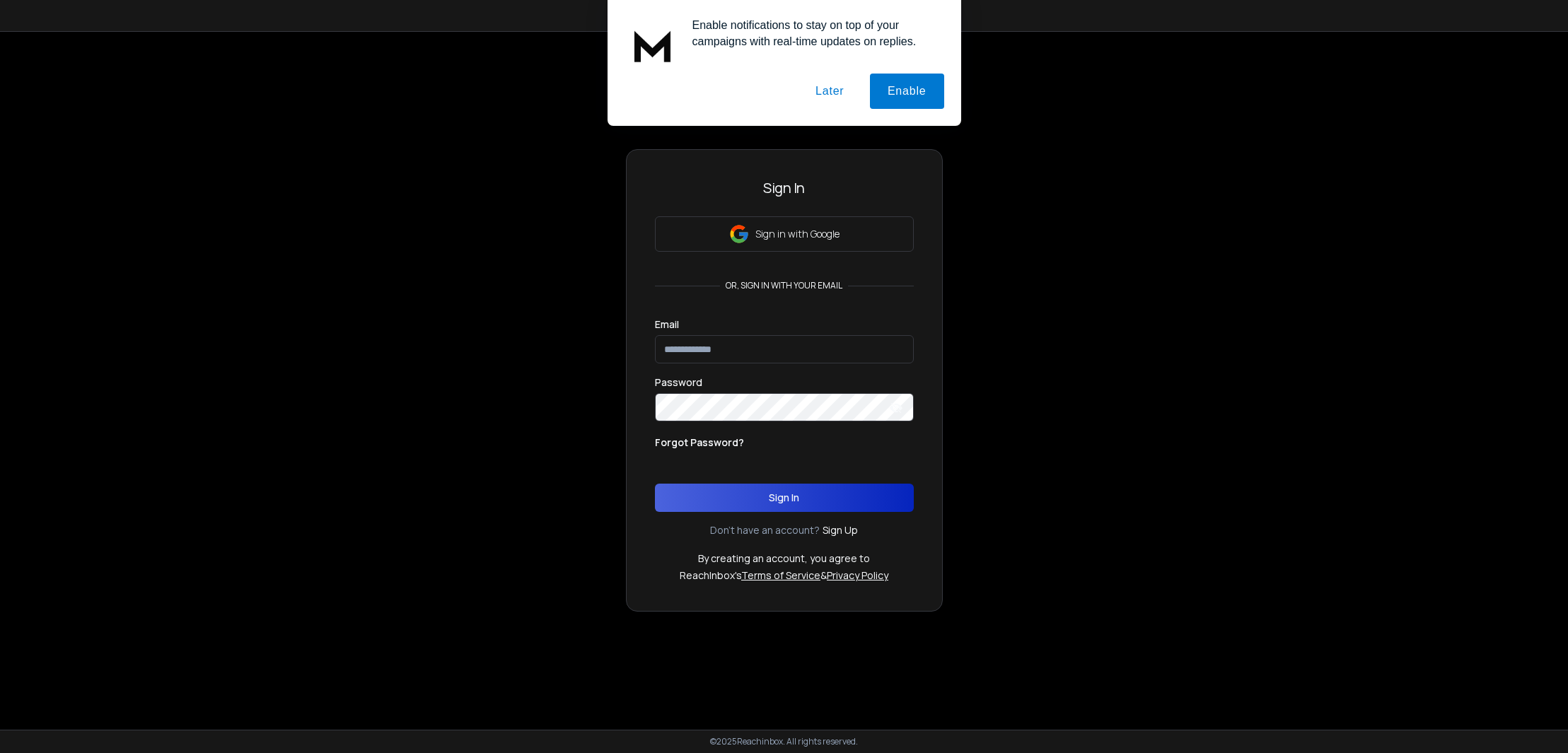
click at [840, 92] on button "Later" at bounding box center [829, 91] width 64 height 35
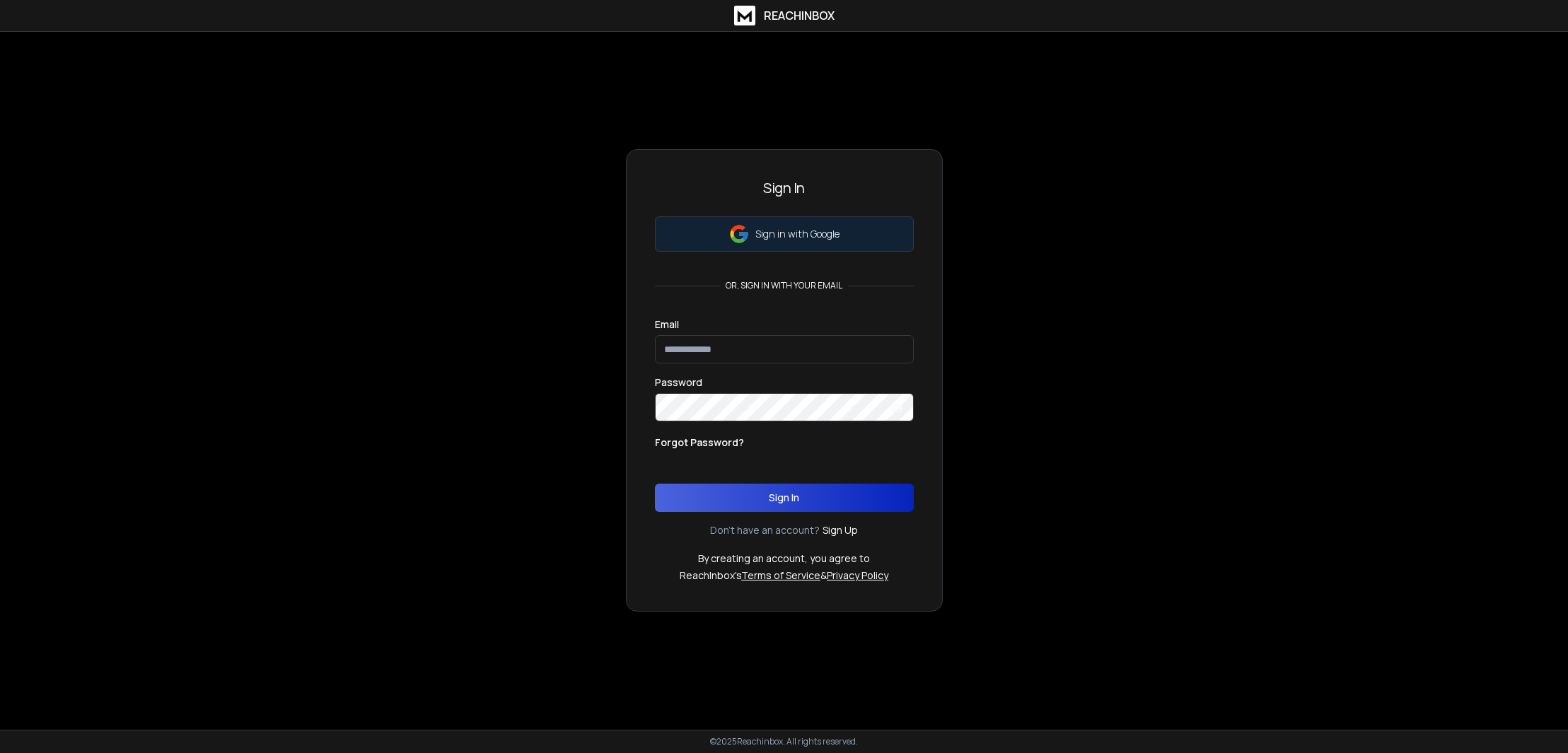
click at [759, 224] on button "Sign in with Google" at bounding box center [785, 234] width 259 height 35
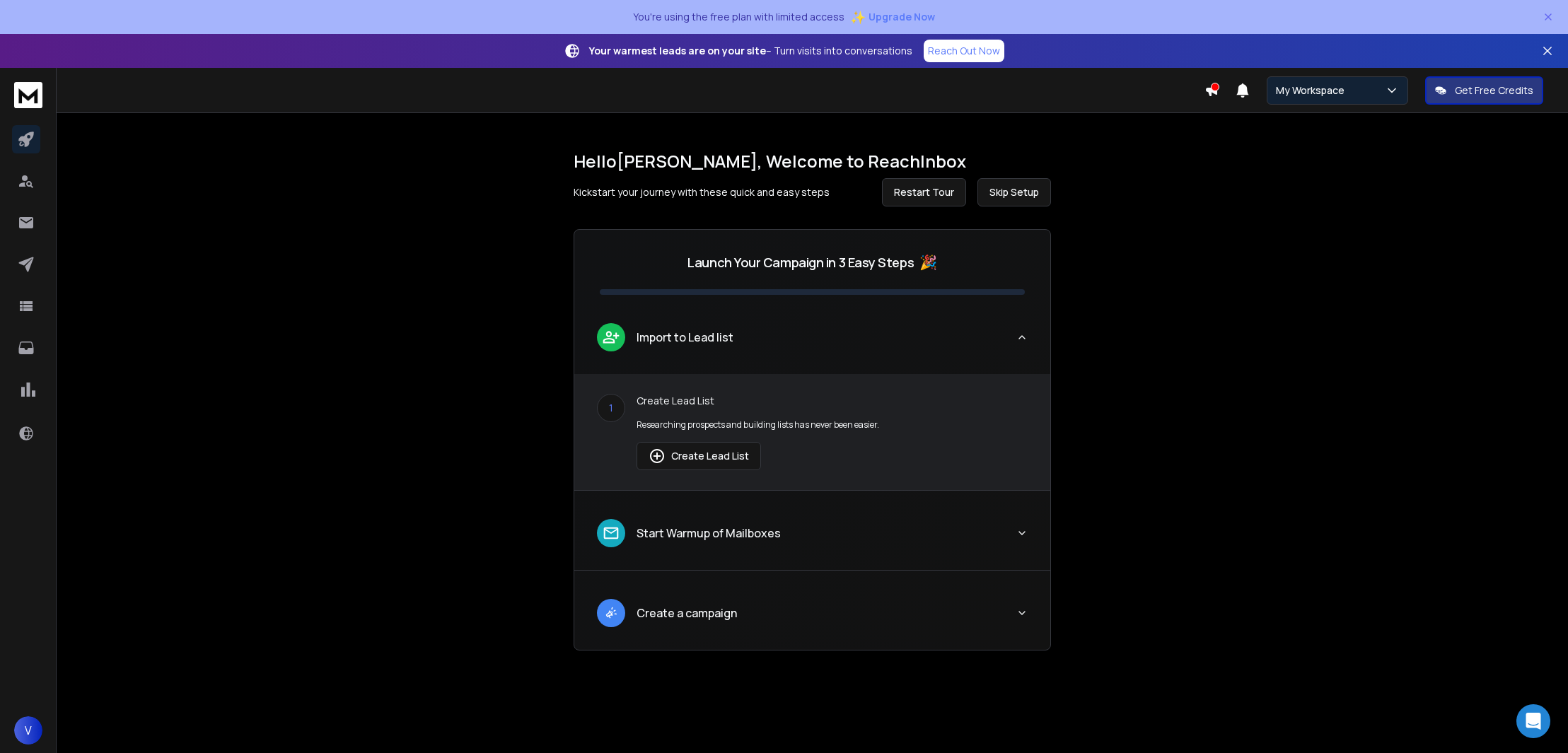
click at [1371, 90] on div "My Workspace" at bounding box center [1338, 90] width 123 height 14
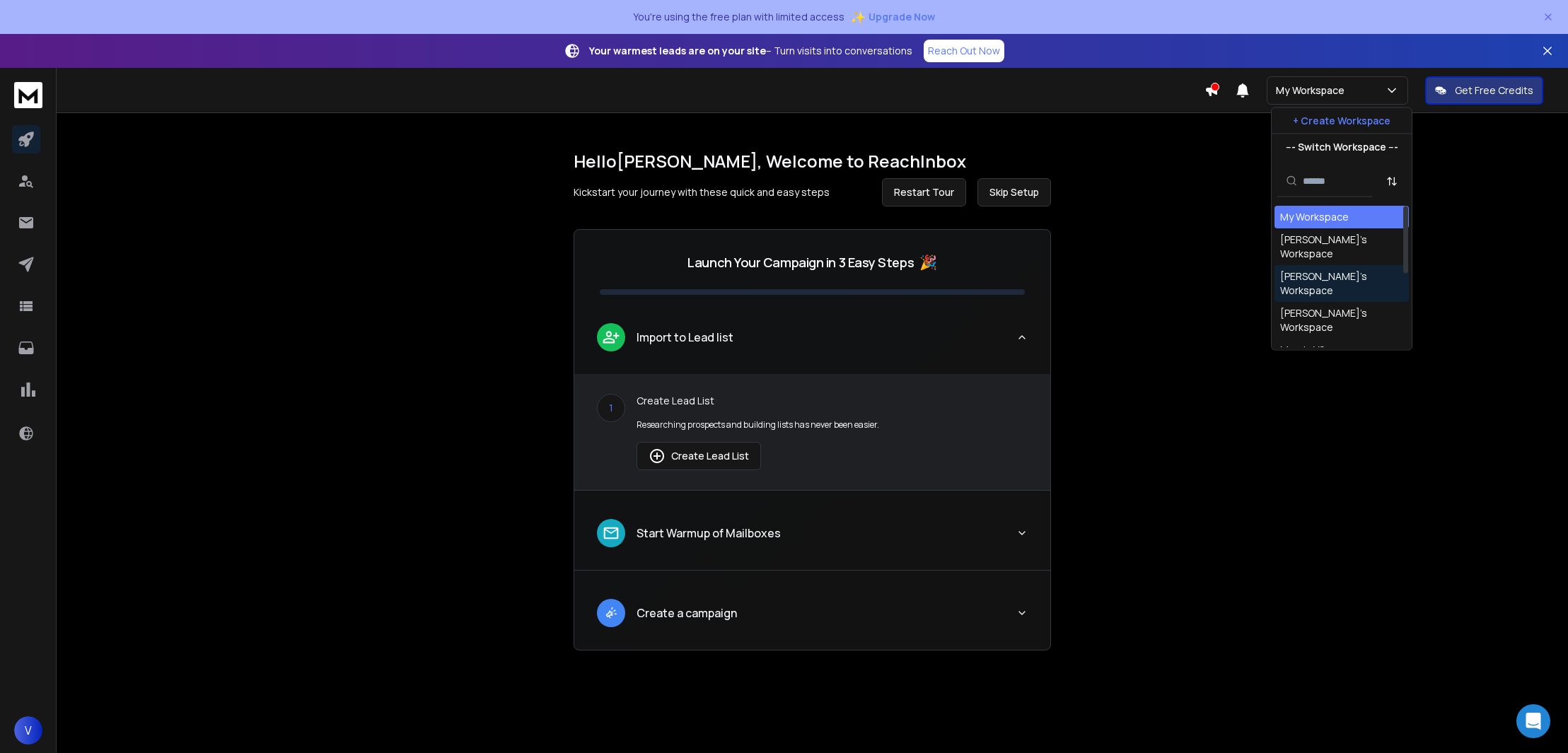
click at [1328, 270] on div "[PERSON_NAME]'s Workspace" at bounding box center [1342, 284] width 123 height 29
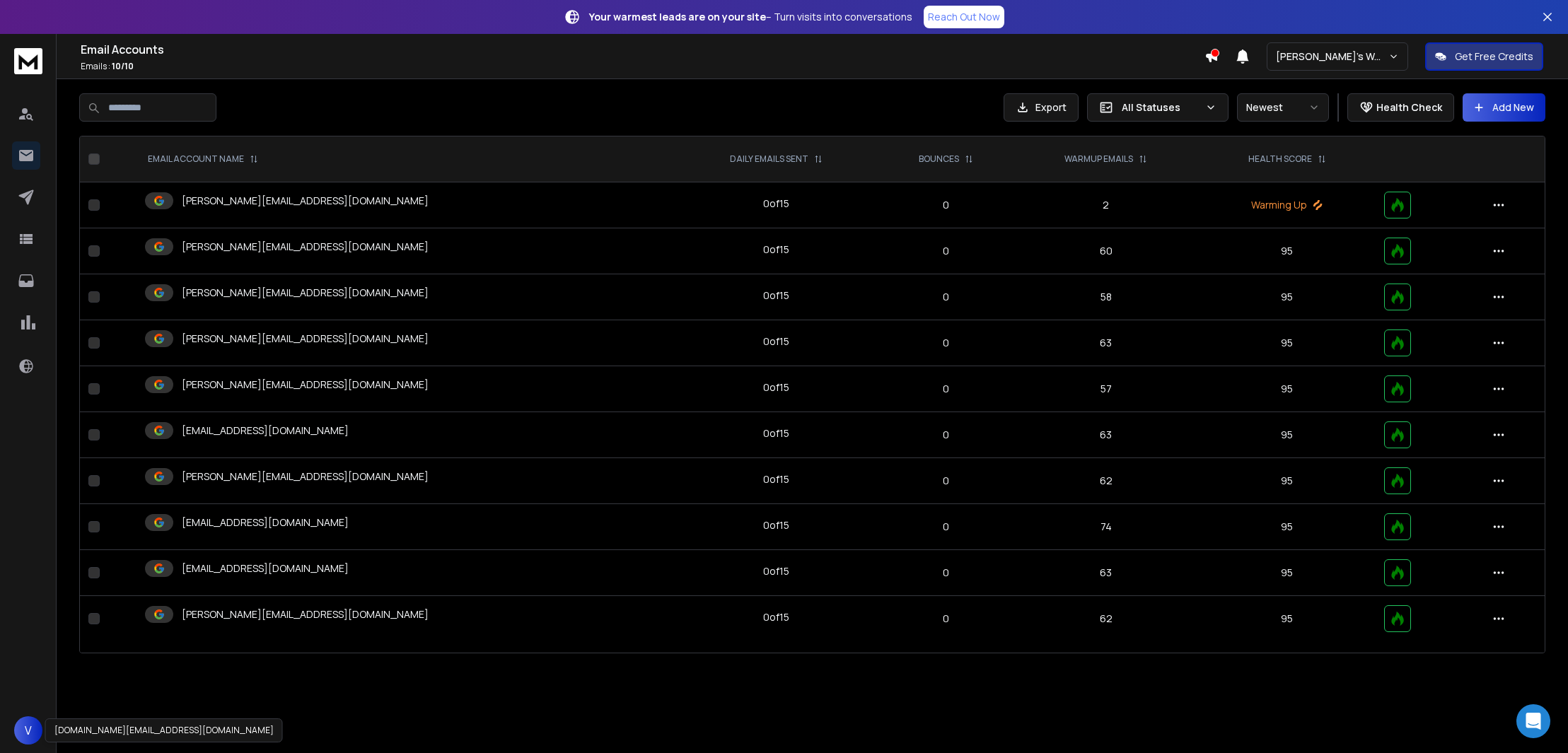
click at [27, 742] on span "V" at bounding box center [28, 730] width 29 height 29
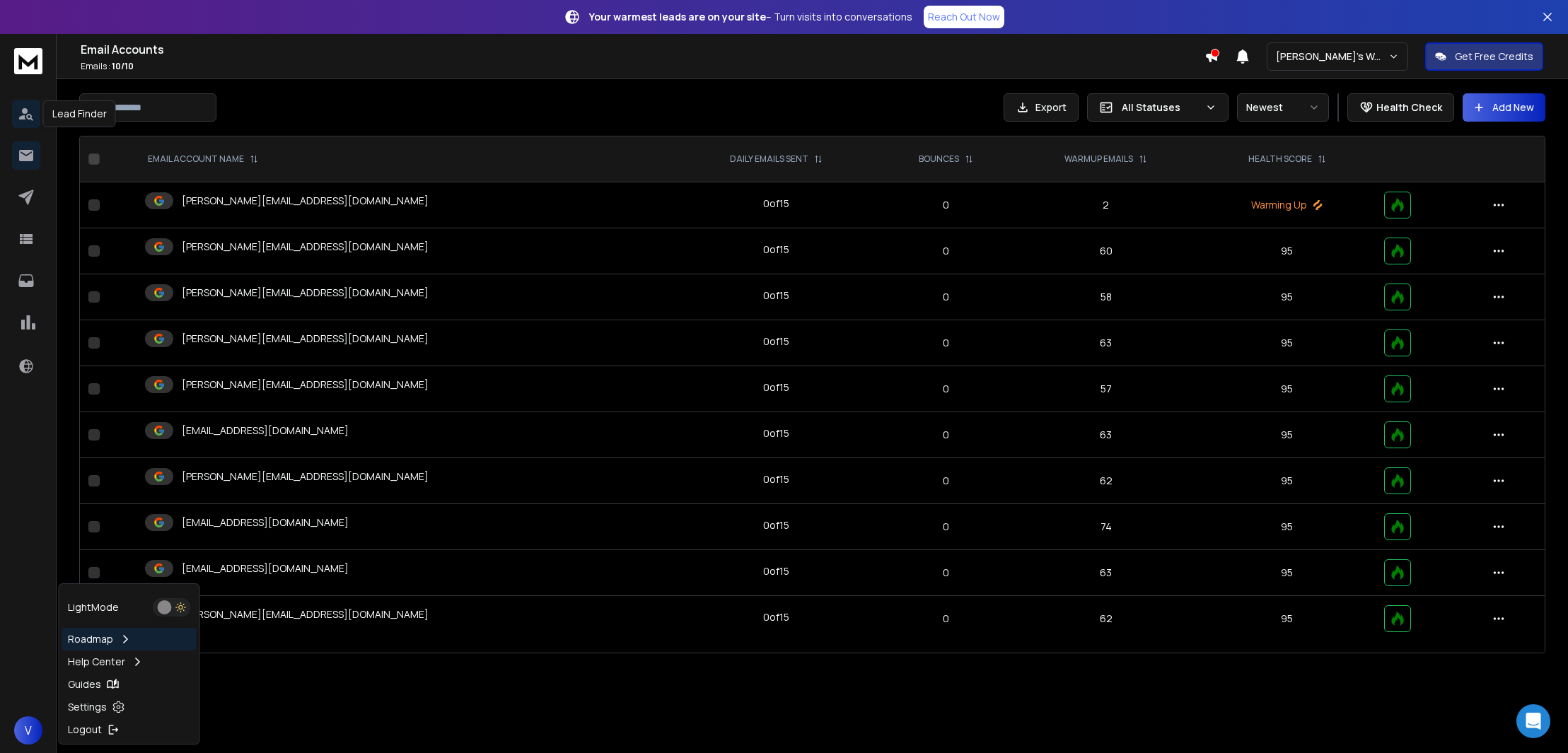
click at [29, 116] on icon at bounding box center [26, 114] width 17 height 17
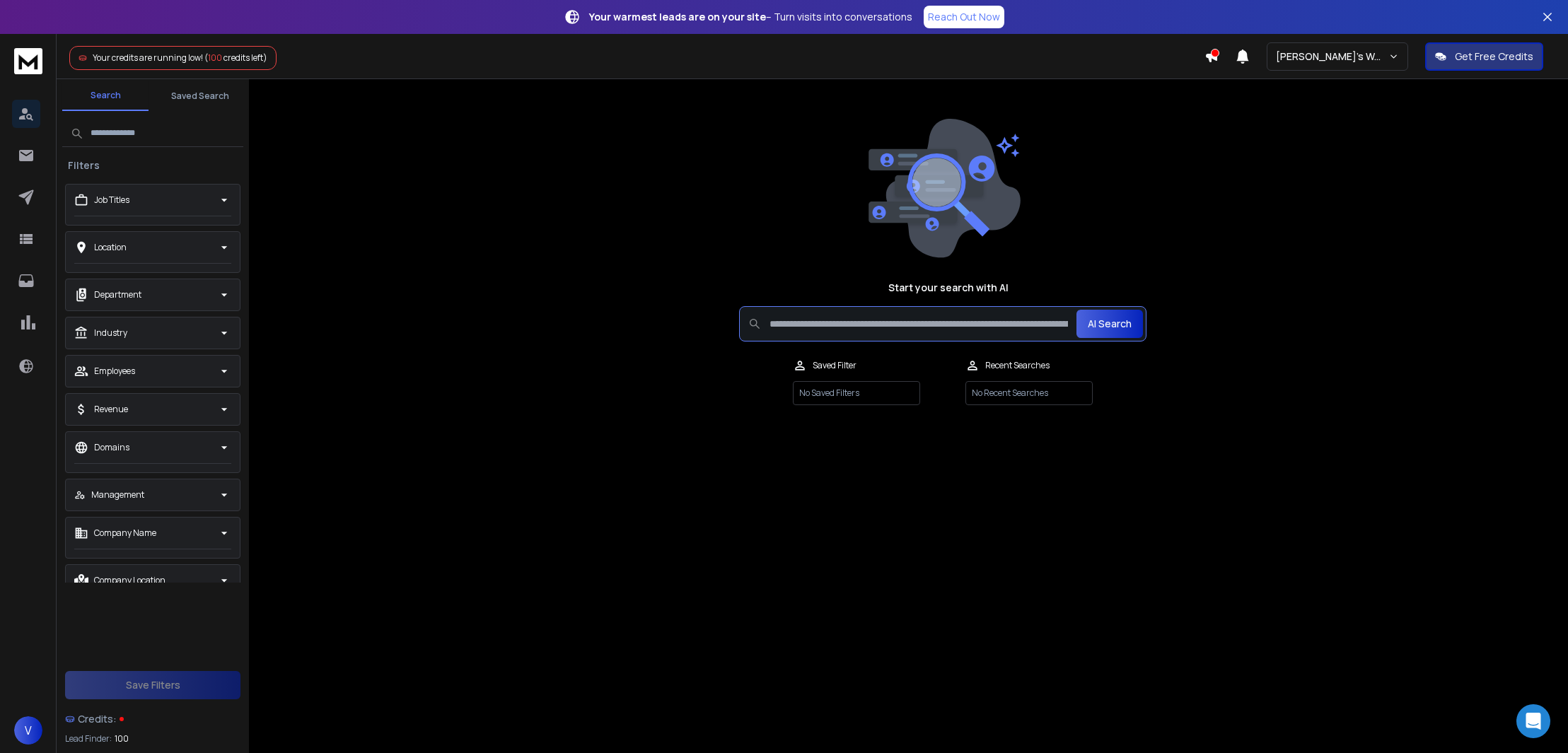
click at [173, 193] on div "Job Titles" at bounding box center [153, 200] width 157 height 14
type input "*"
type input "*****"
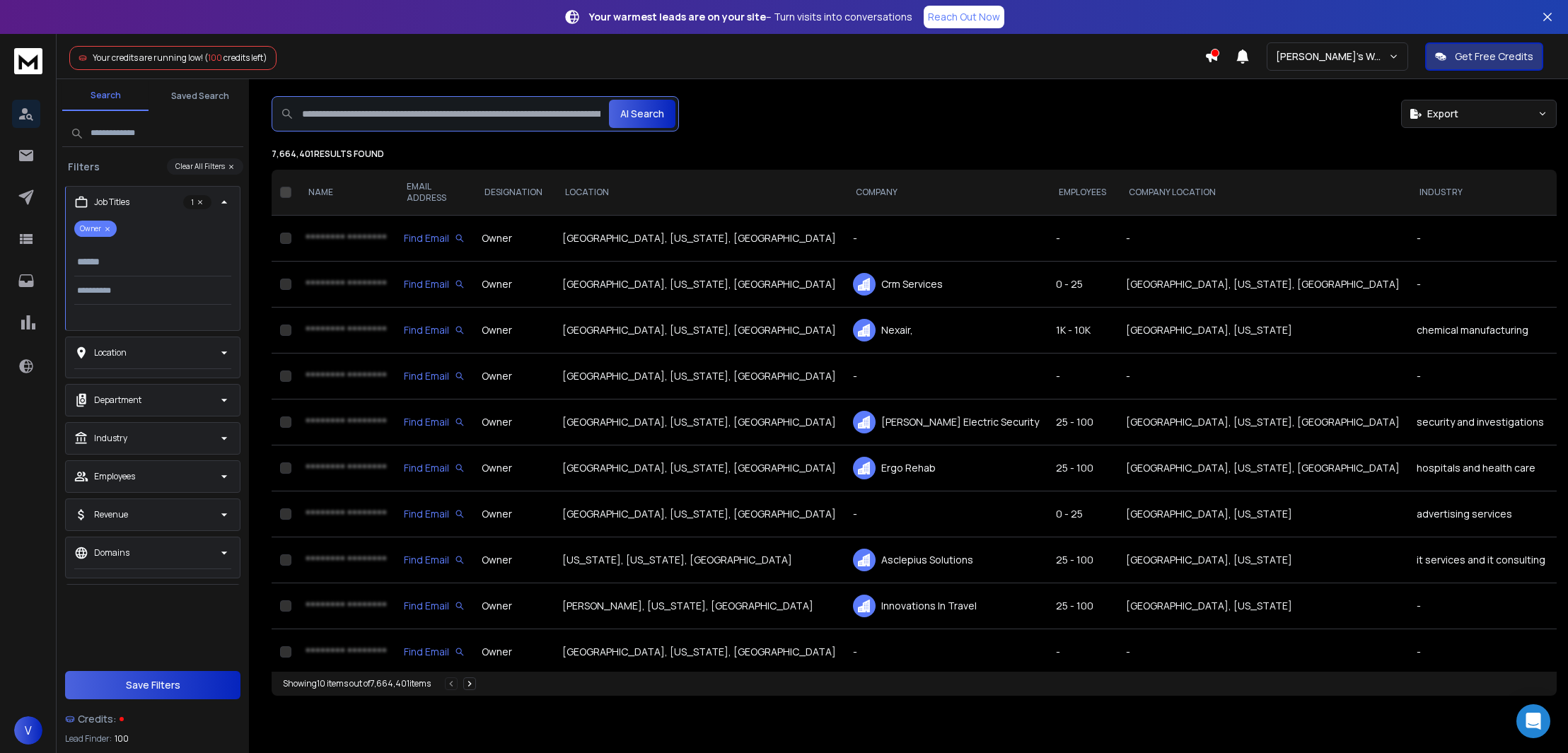
type input "*******"
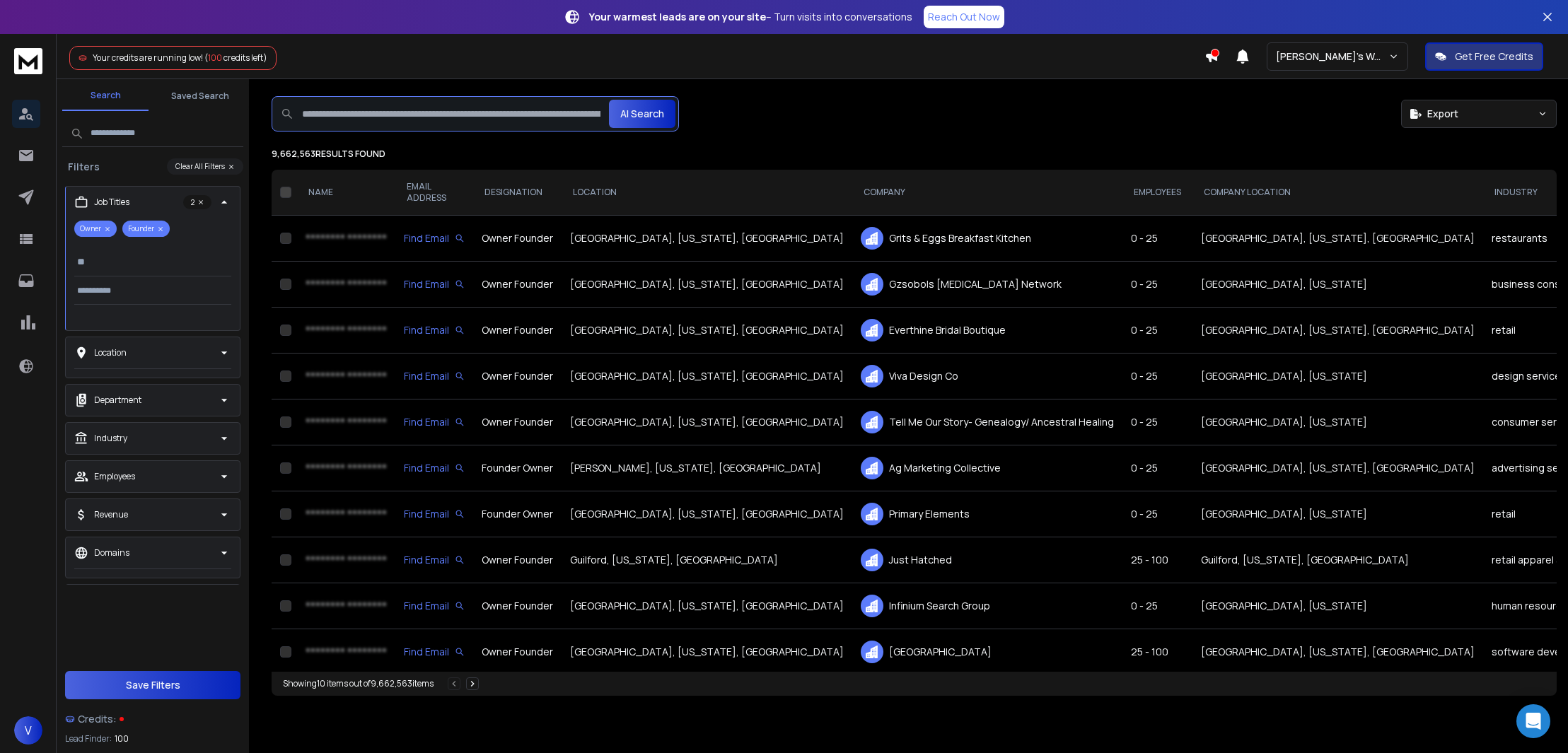
type input "***"
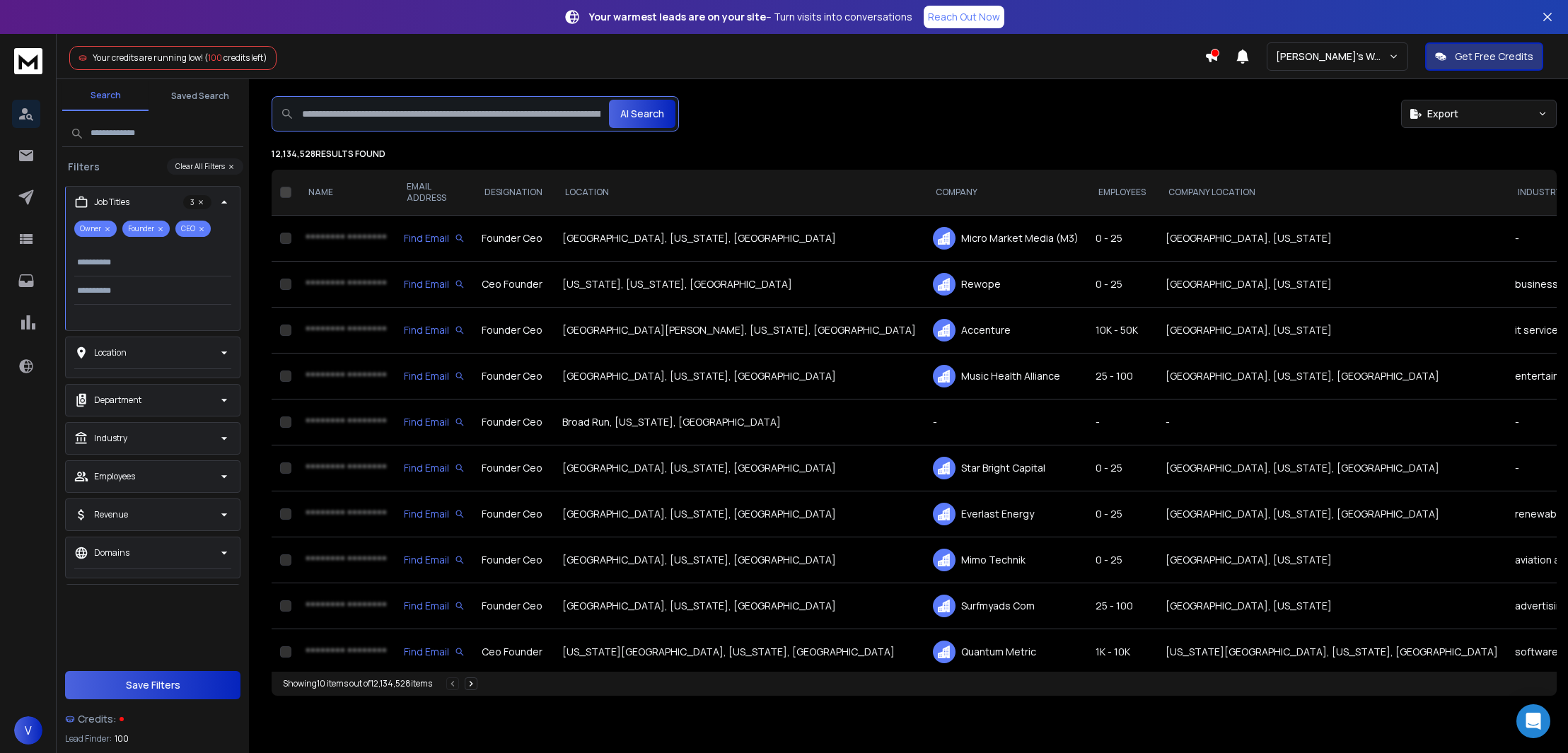
click at [176, 349] on div "Location" at bounding box center [153, 353] width 157 height 14
click at [219, 355] on icon at bounding box center [224, 353] width 14 height 14
click at [168, 394] on div "Department" at bounding box center [153, 400] width 157 height 14
click at [177, 397] on div "Department" at bounding box center [153, 400] width 157 height 14
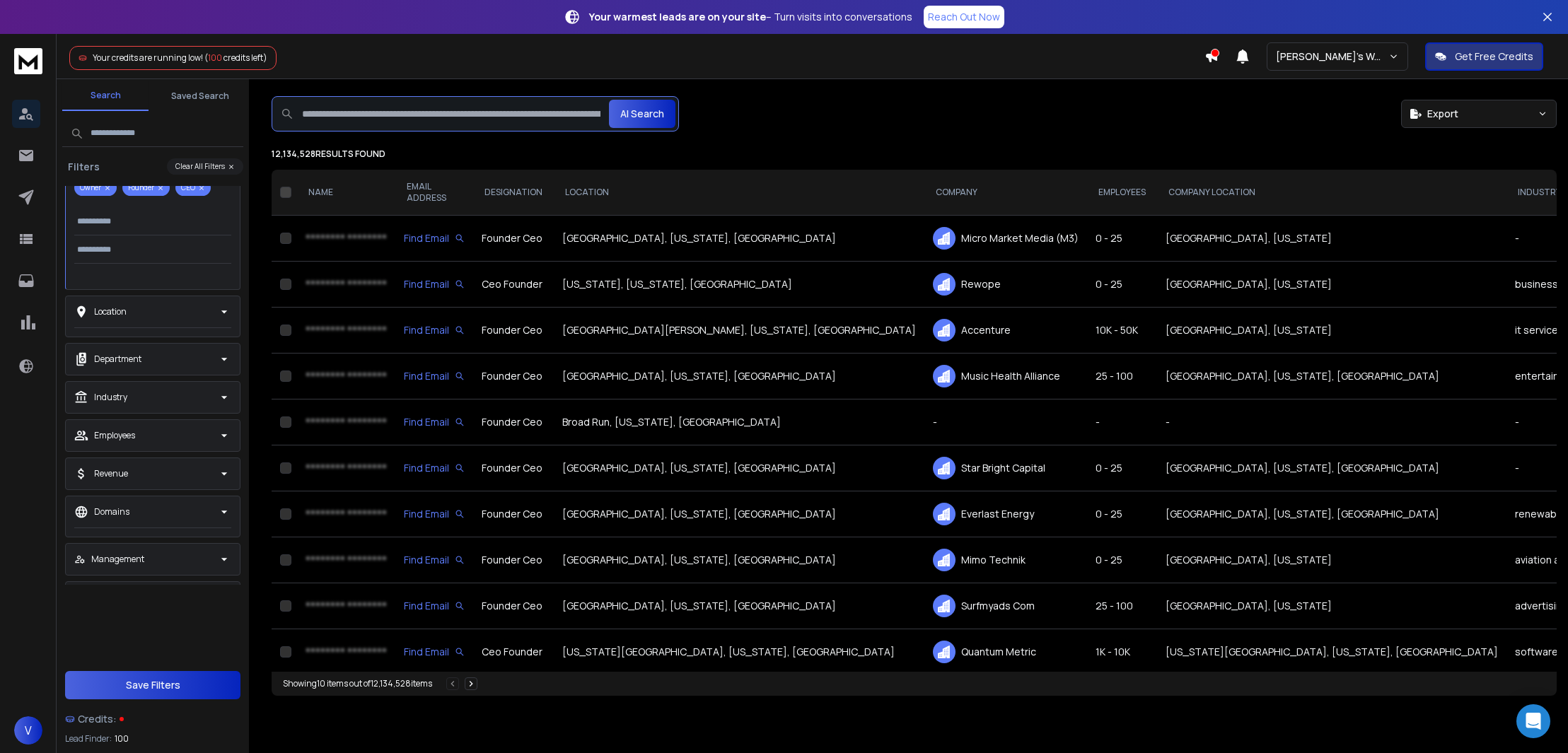
click at [151, 399] on div "Industry" at bounding box center [153, 397] width 157 height 14
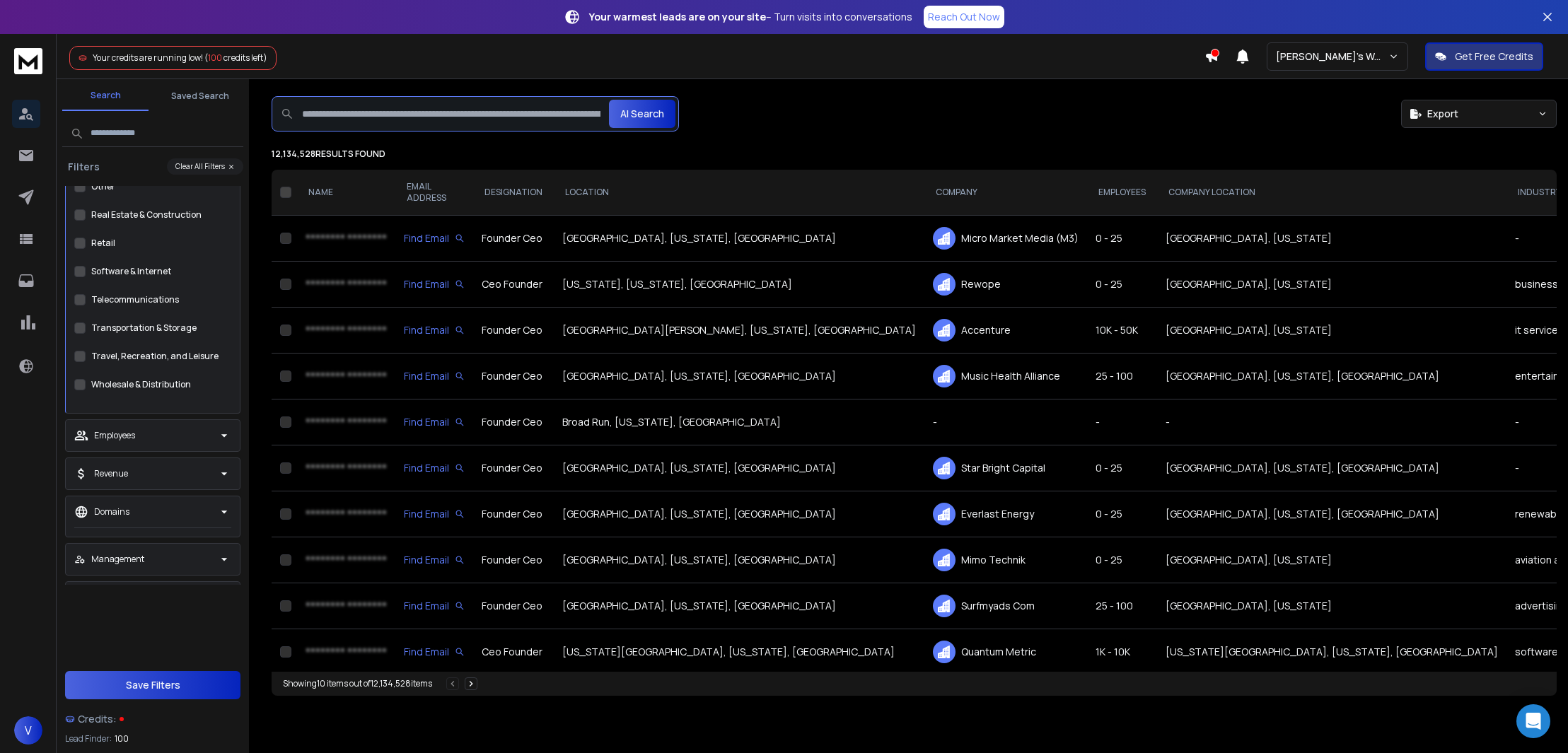
scroll to position [126, 0]
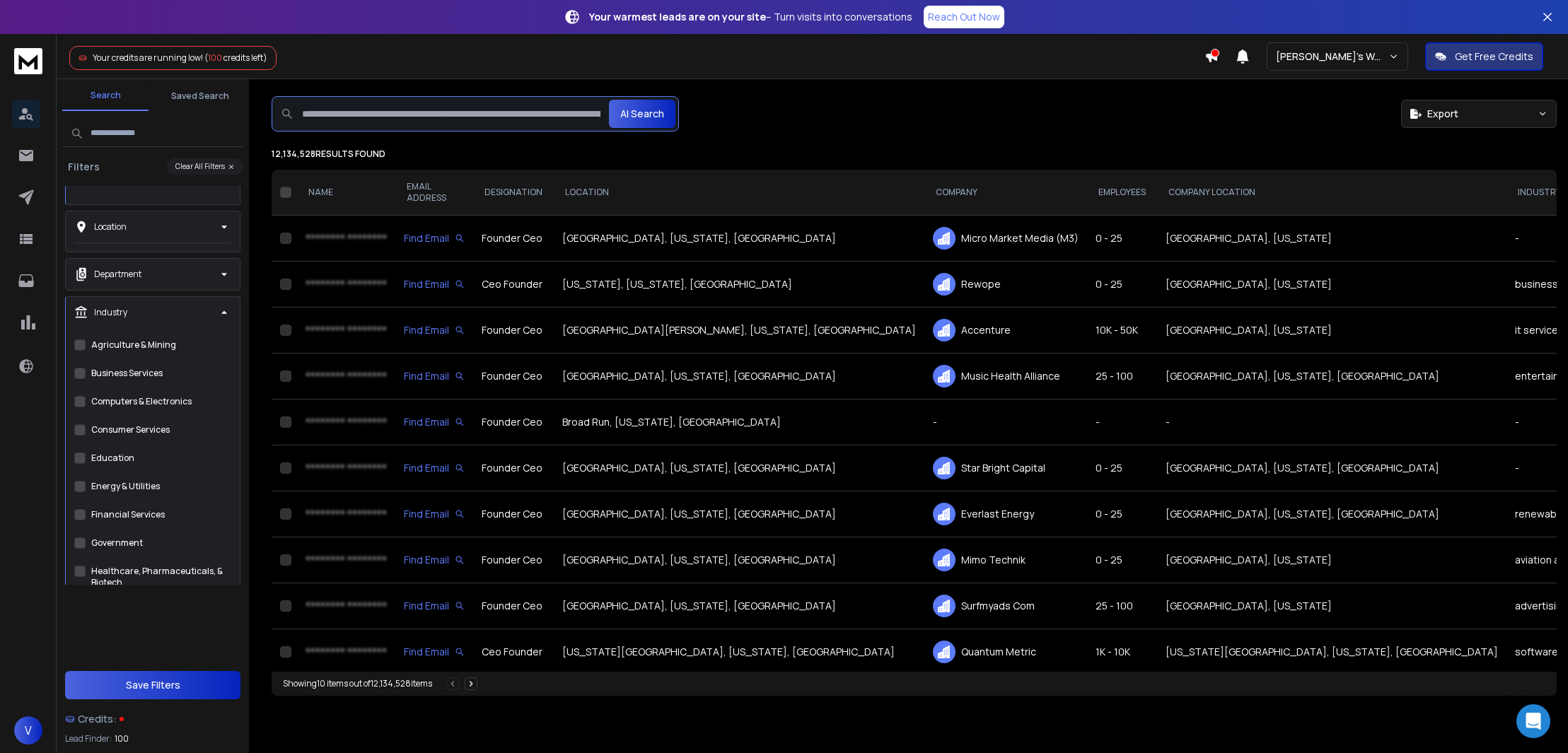
click at [186, 313] on div "Industry" at bounding box center [153, 312] width 157 height 14
click at [197, 471] on div "Management" at bounding box center [153, 475] width 157 height 14
click at [187, 424] on div "Domains" at bounding box center [153, 427] width 157 height 14
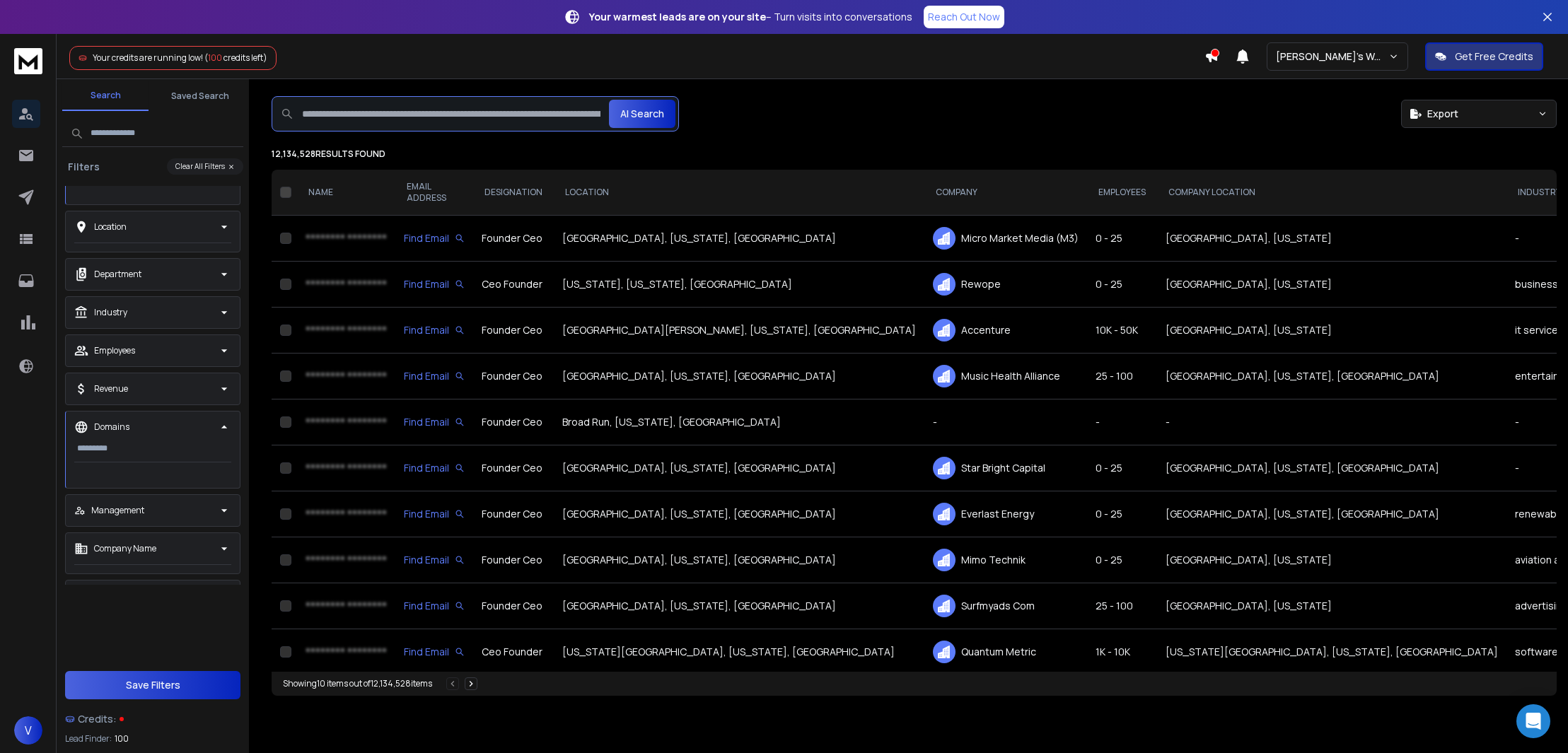
click at [187, 424] on div "Domains" at bounding box center [153, 427] width 157 height 14
click at [188, 394] on div "Revenue" at bounding box center [153, 388] width 157 height 14
click at [188, 347] on div "Employees" at bounding box center [153, 351] width 157 height 14
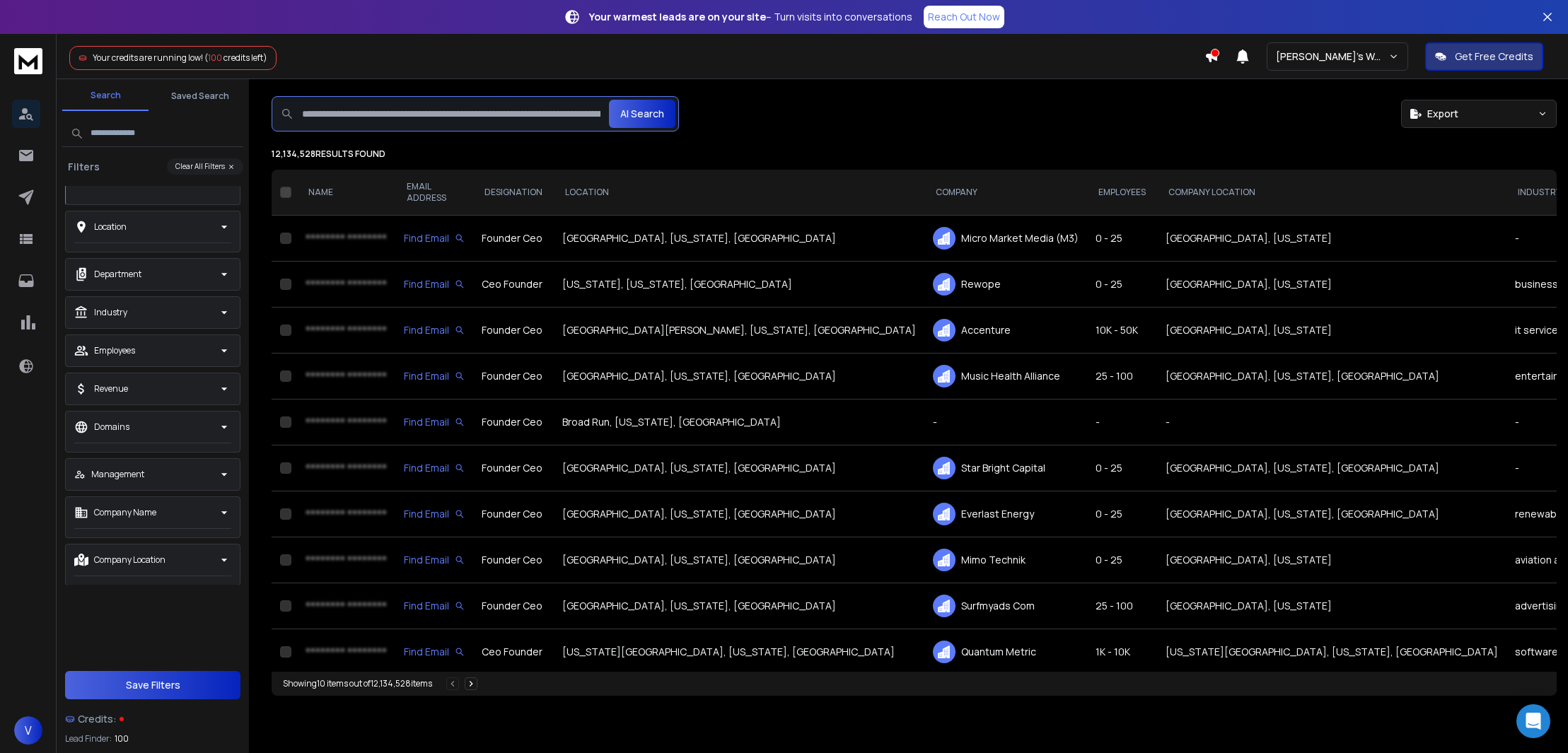
scroll to position [0, 0]
click at [170, 448] on div "Industry" at bounding box center [153, 439] width 176 height 32
click at [180, 440] on div "Industry" at bounding box center [153, 439] width 157 height 14
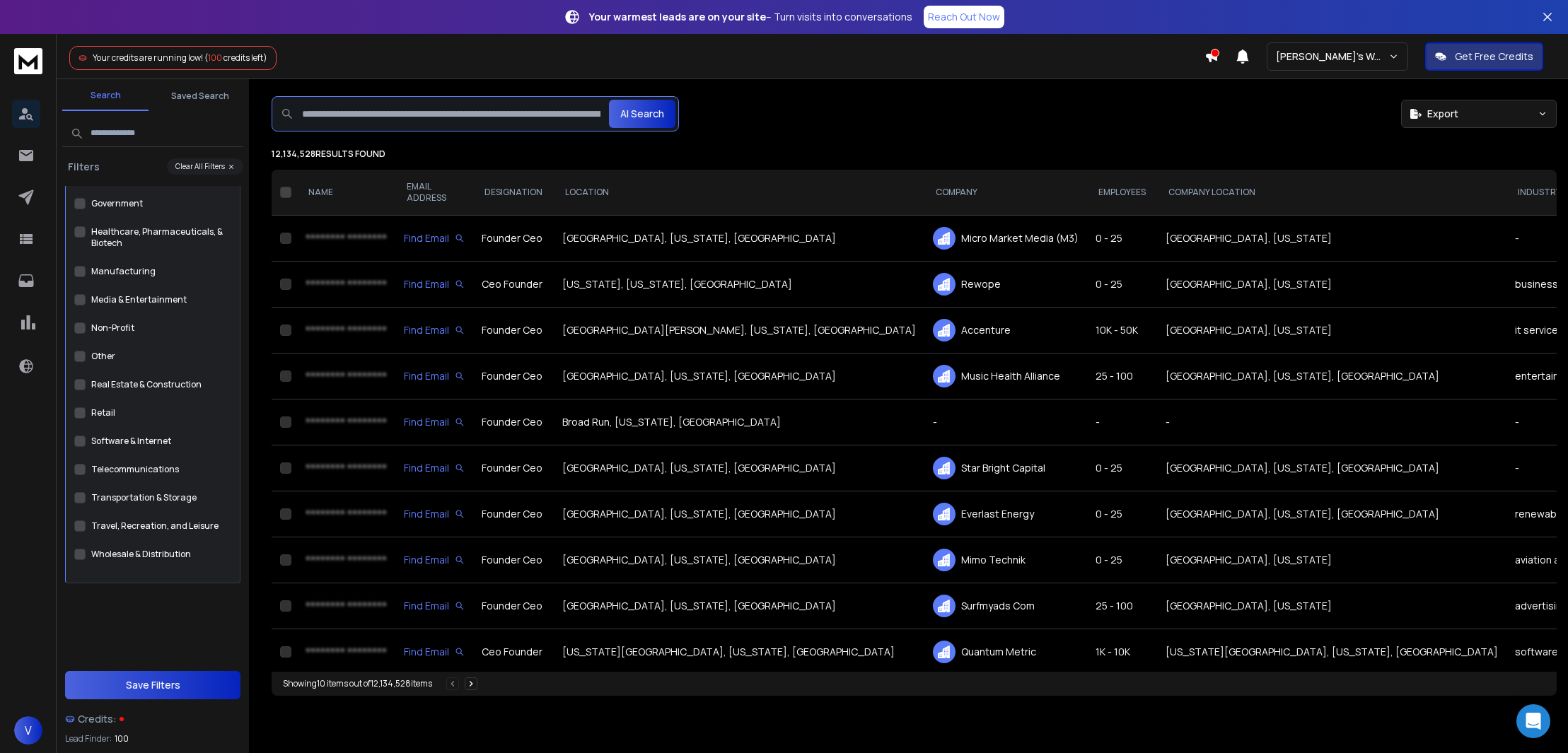
scroll to position [296, 0]
click at [109, 399] on label "Healthcare, Pharmaceuticals, & Biotech" at bounding box center [161, 407] width 140 height 22
click at [86, 399] on Biotech "Healthcare, Pharmaceuticals, & Biotech" at bounding box center [79, 402] width 12 height 12
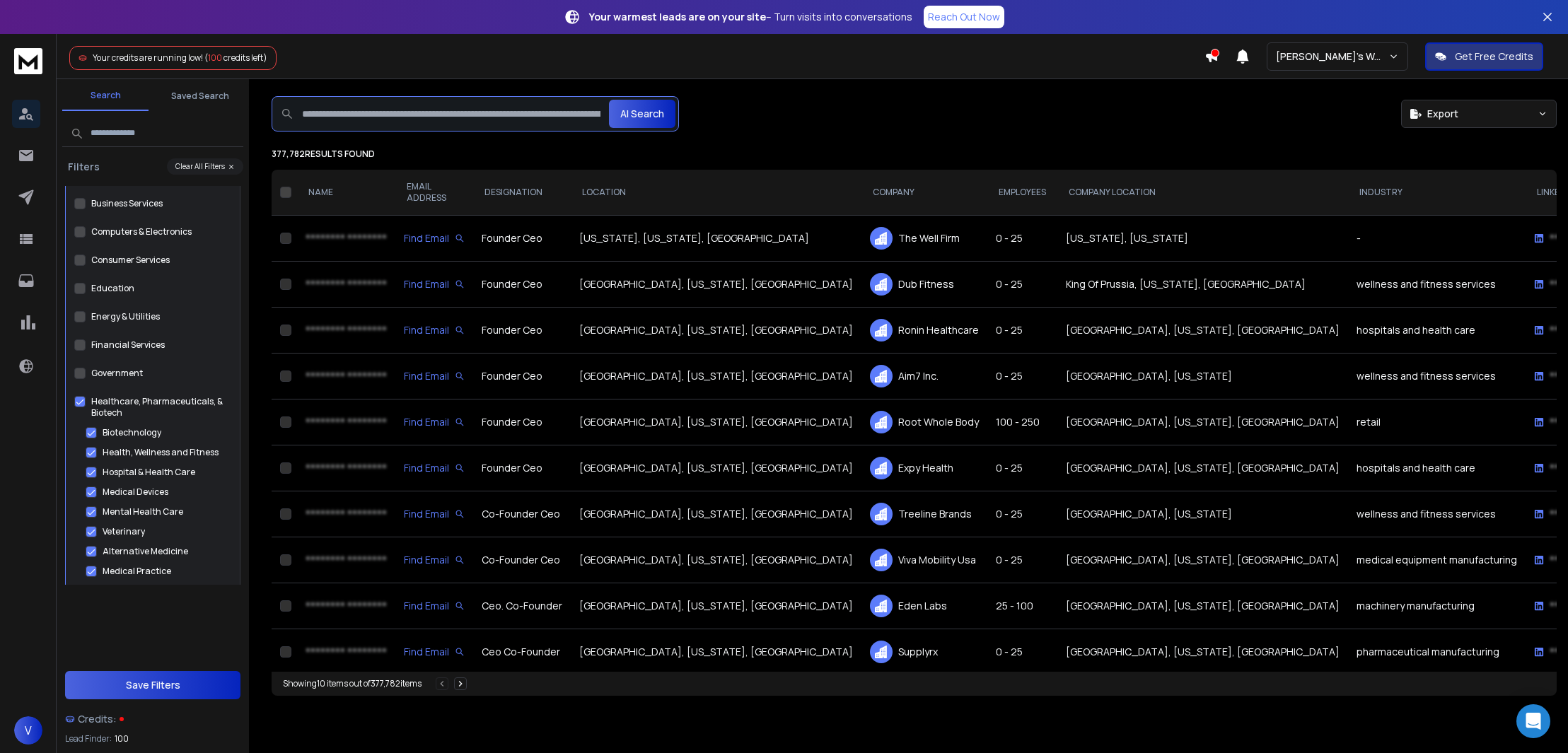
scroll to position [381, 0]
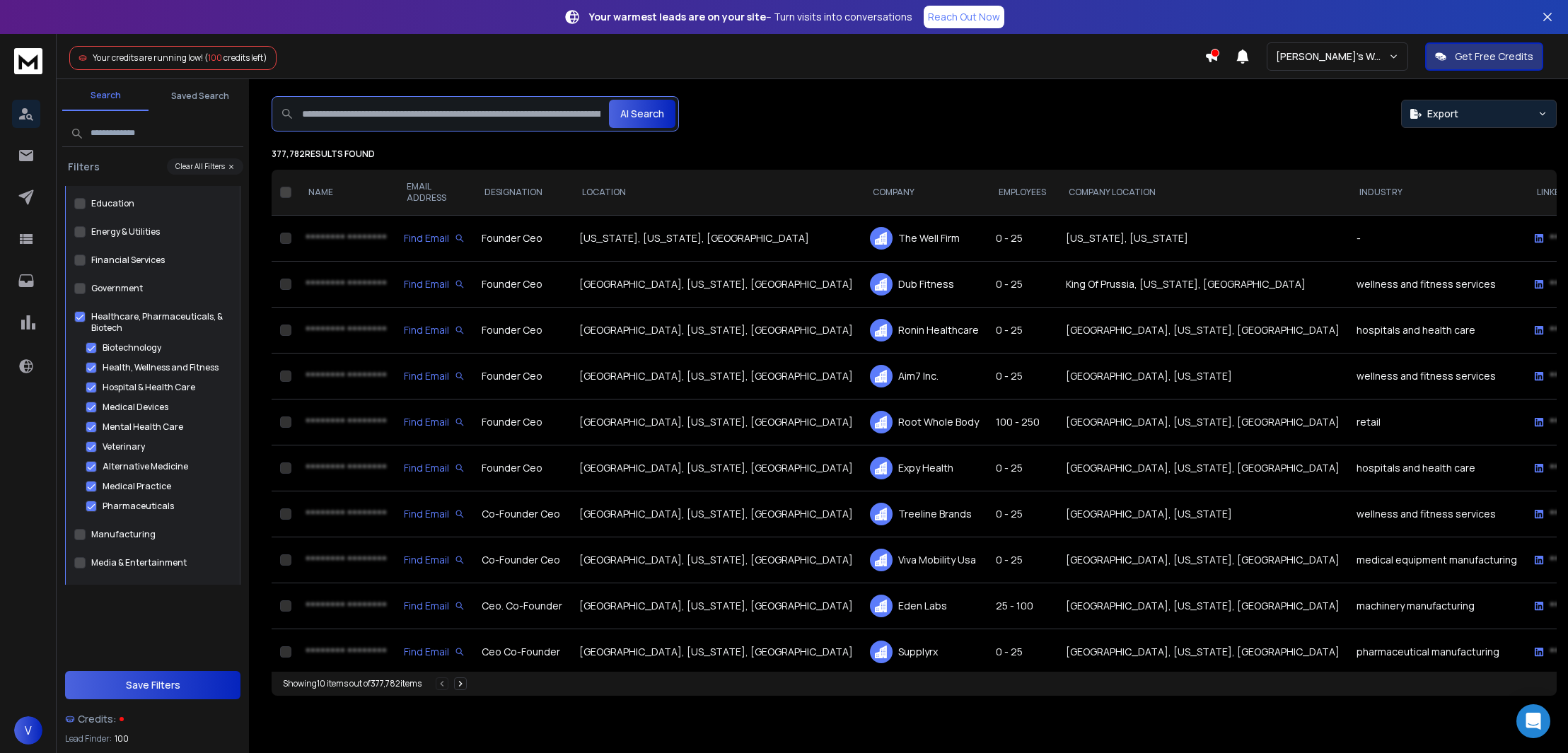
click at [1458, 117] on span "Export" at bounding box center [1443, 114] width 31 height 14
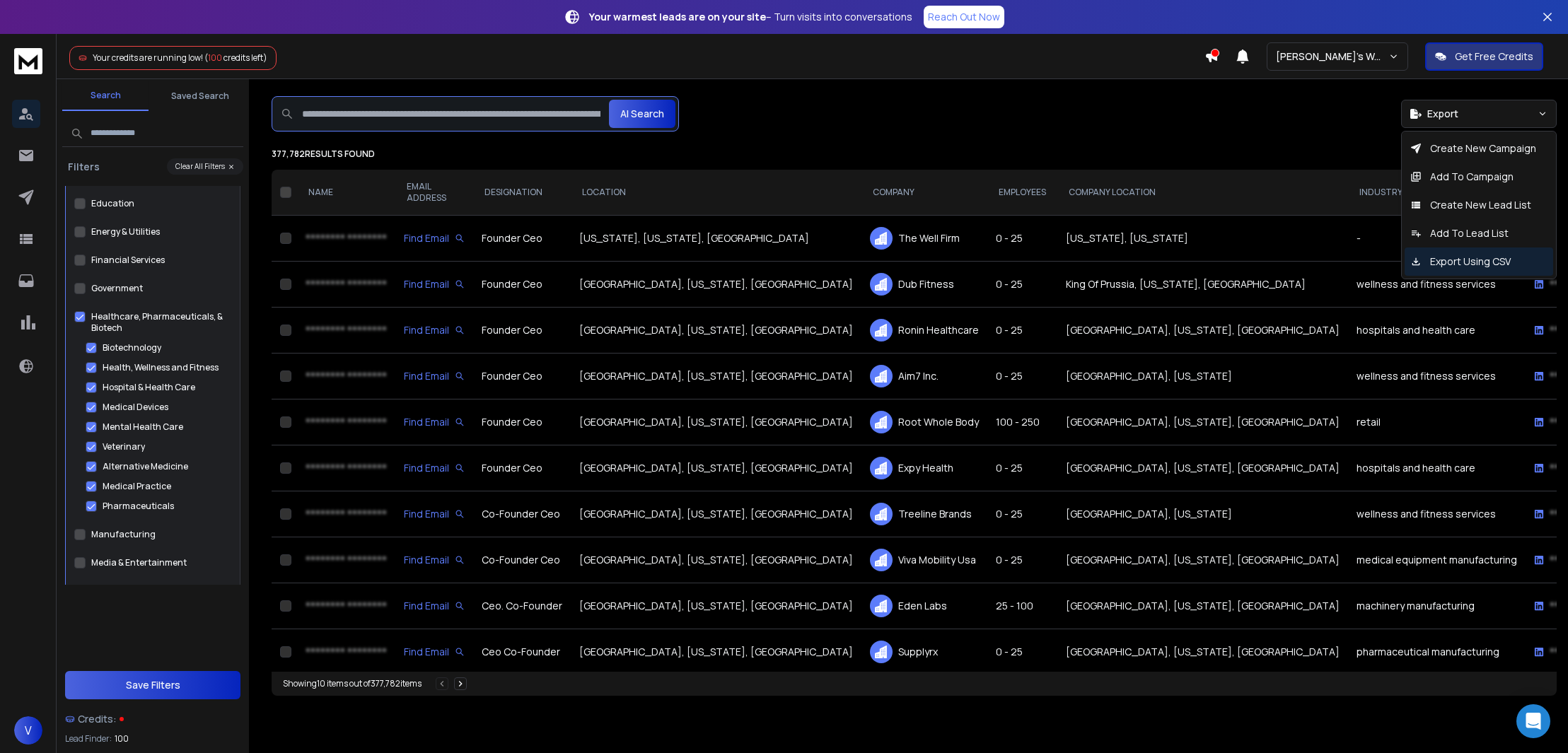
click at [880, 129] on div "AI Search Export" at bounding box center [914, 114] width 1285 height 35
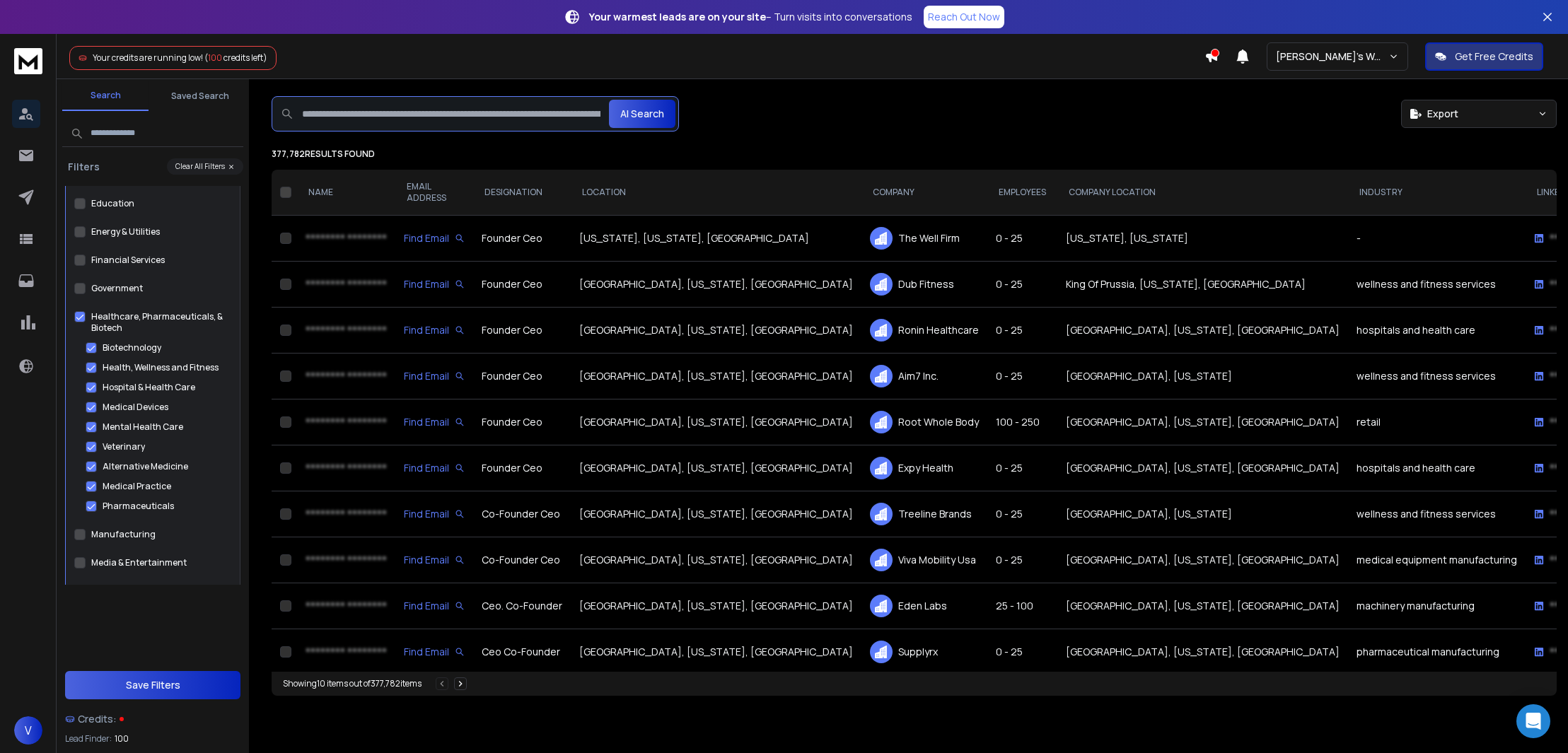
click at [131, 348] on label "Biotechnology" at bounding box center [132, 348] width 59 height 12
click at [97, 348] on button "Biotechnology" at bounding box center [91, 348] width 12 height 12
click at [141, 404] on label "Medical Devices" at bounding box center [135, 407] width 66 height 12
click at [97, 404] on Devices "Medical Devices" at bounding box center [91, 407] width 12 height 12
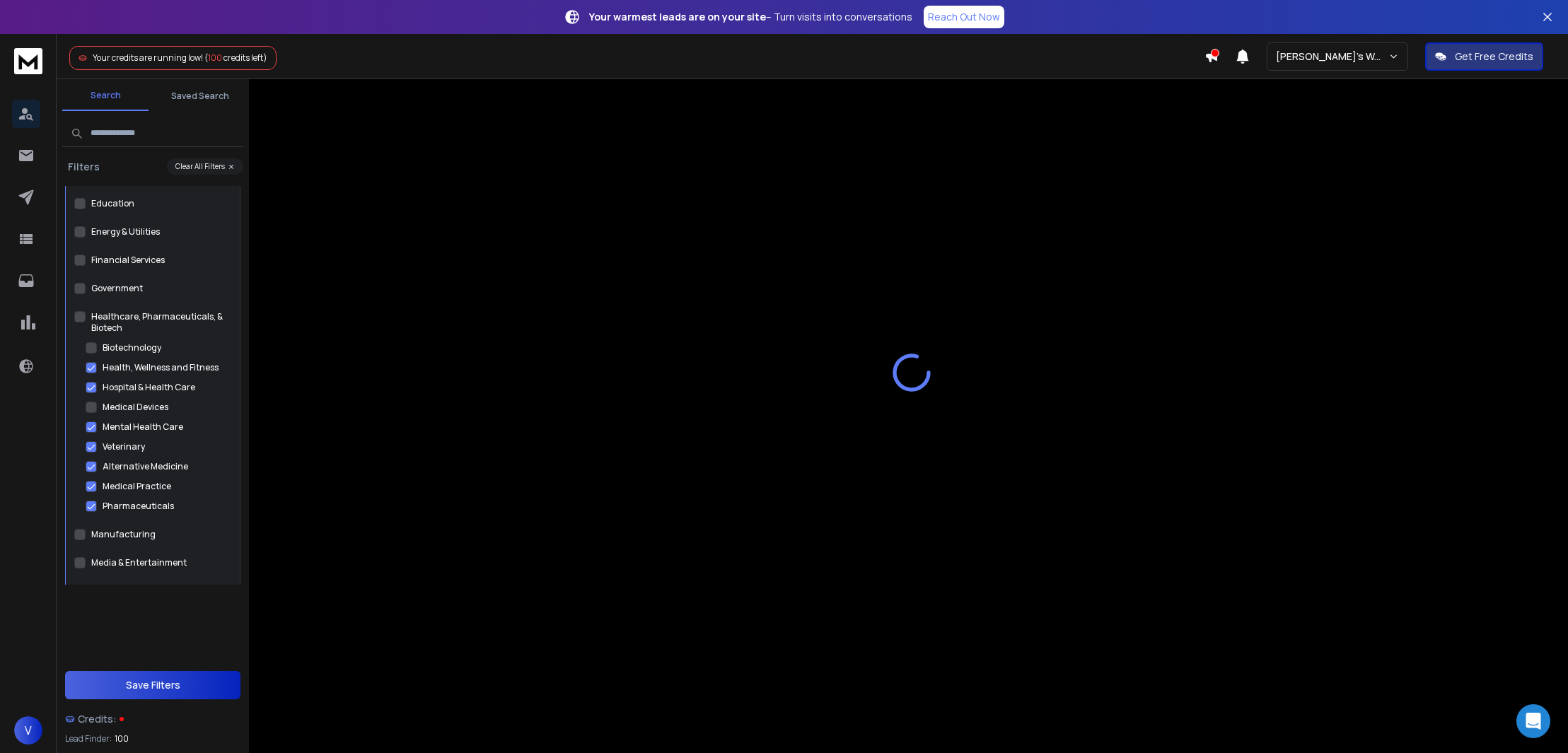
click at [132, 446] on label "Veterinary" at bounding box center [123, 447] width 42 height 12
click at [97, 446] on button "Veterinary" at bounding box center [91, 447] width 12 height 12
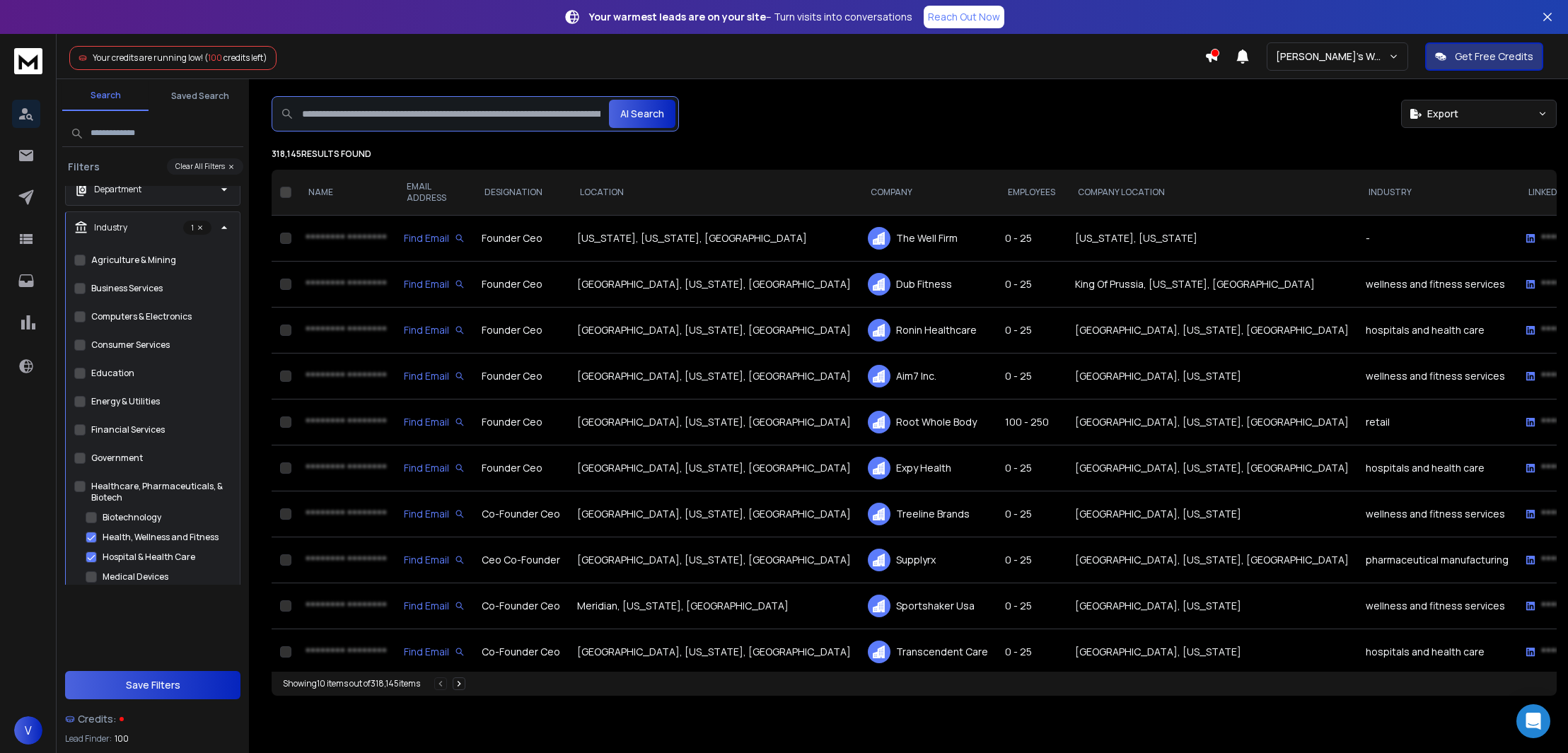
scroll to position [0, 0]
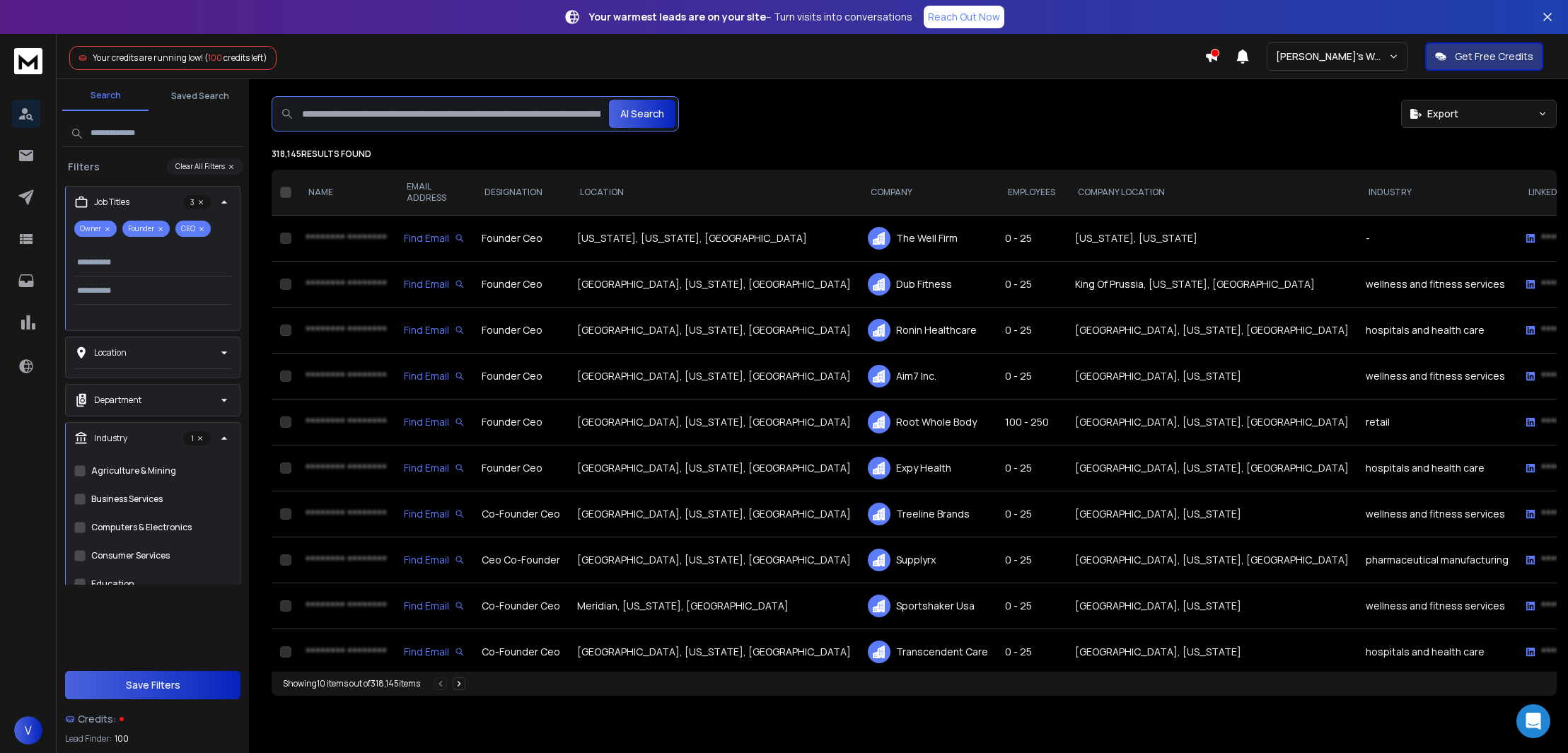
click at [209, 397] on div "Department" at bounding box center [153, 400] width 157 height 14
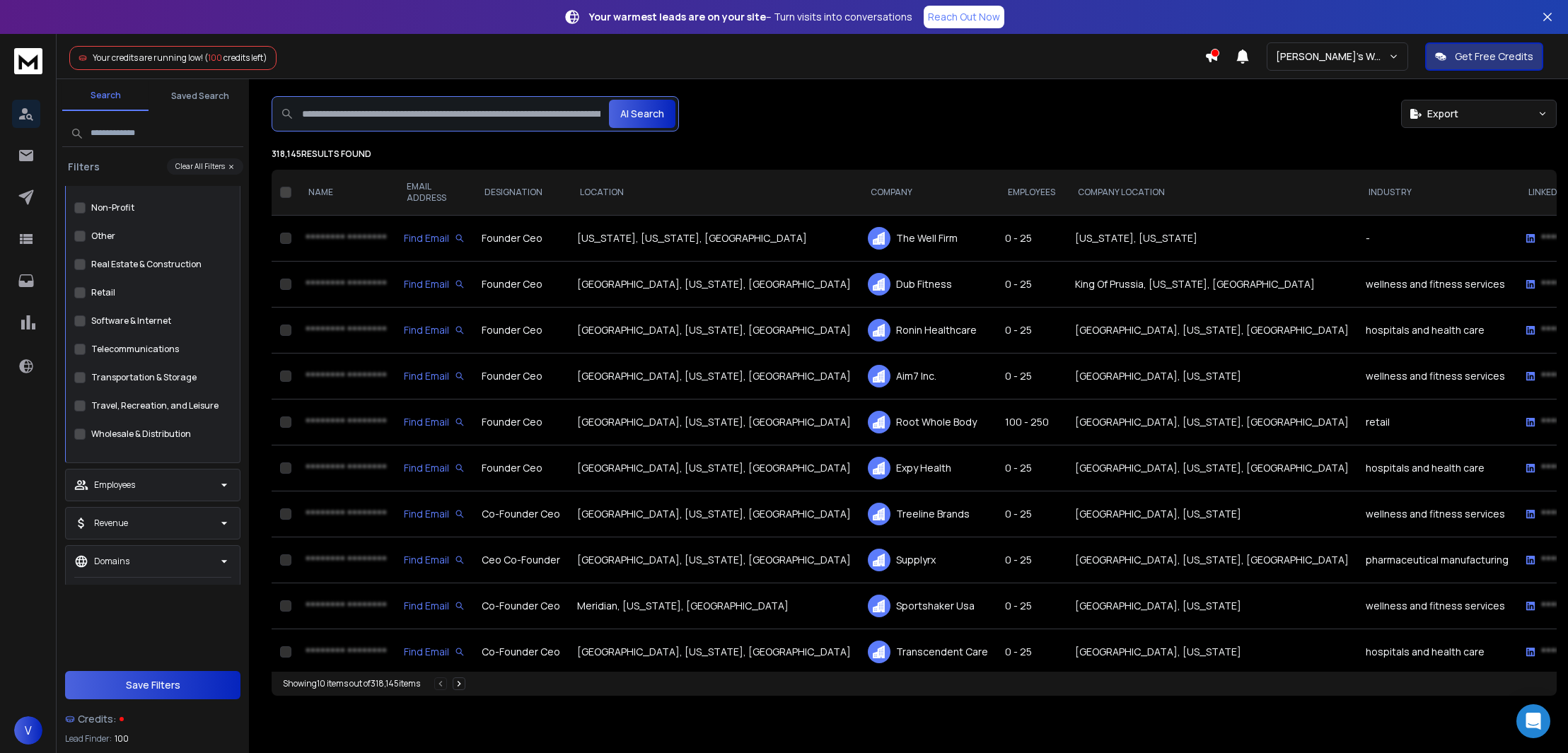
scroll to position [898, 0]
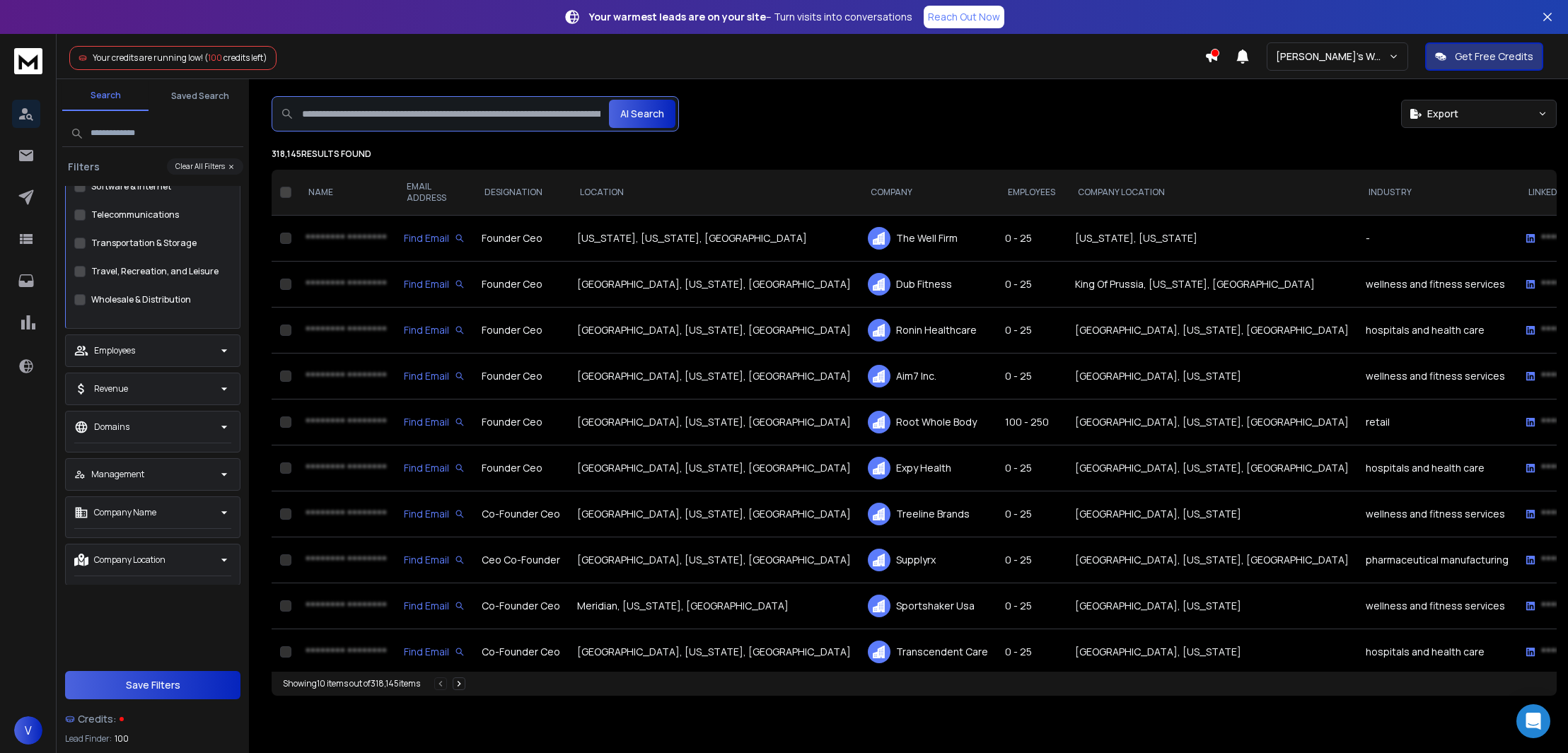
click at [177, 468] on div "Management" at bounding box center [153, 475] width 157 height 14
click at [106, 423] on label "C-Level" at bounding box center [106, 422] width 30 height 12
click at [86, 423] on button "C-Level" at bounding box center [79, 422] width 12 height 12
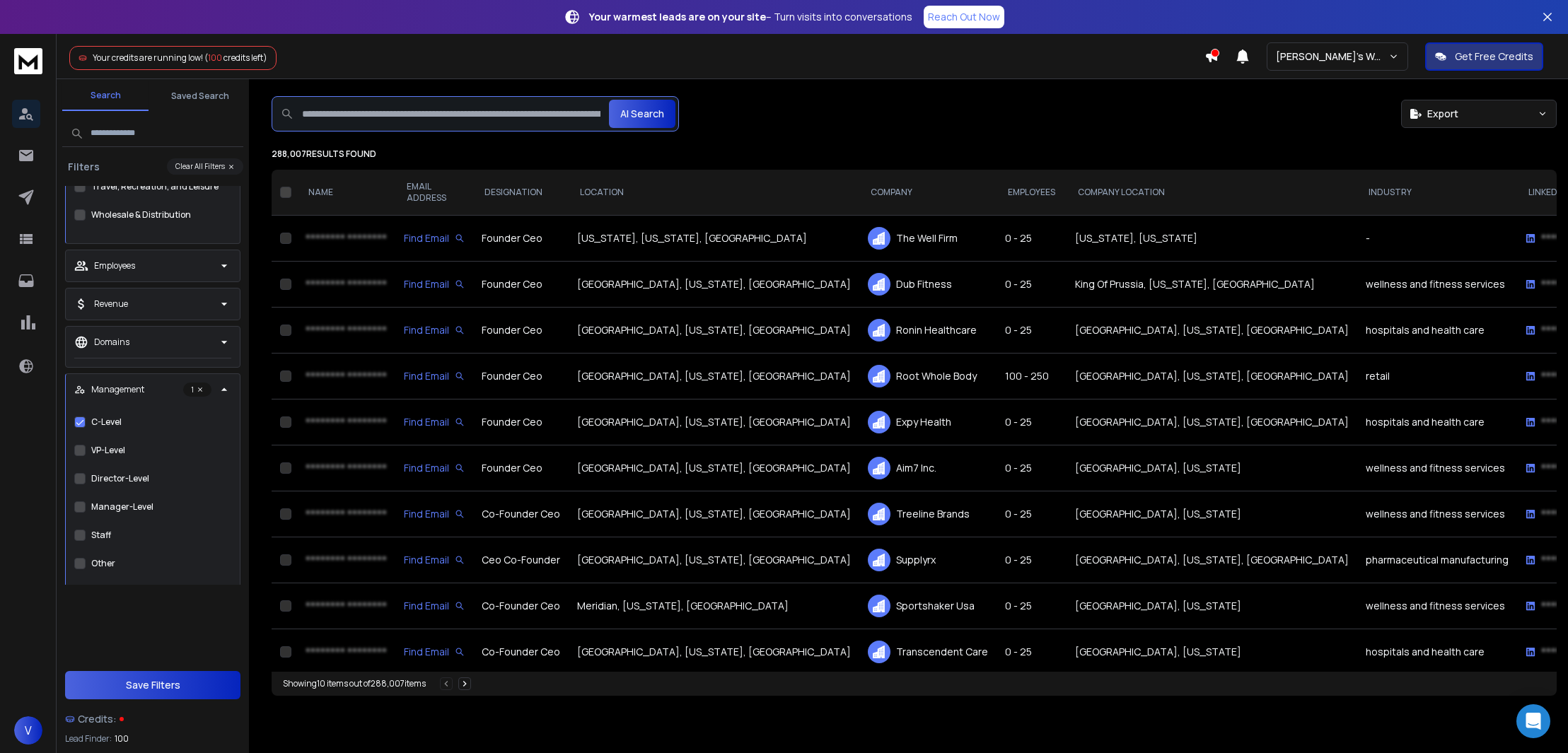
click at [143, 395] on div "Management 1" at bounding box center [153, 389] width 157 height 14
click at [166, 355] on div "Employees" at bounding box center [153, 351] width 157 height 14
click at [91, 298] on label "0 - 25" at bounding box center [102, 298] width 22 height 12
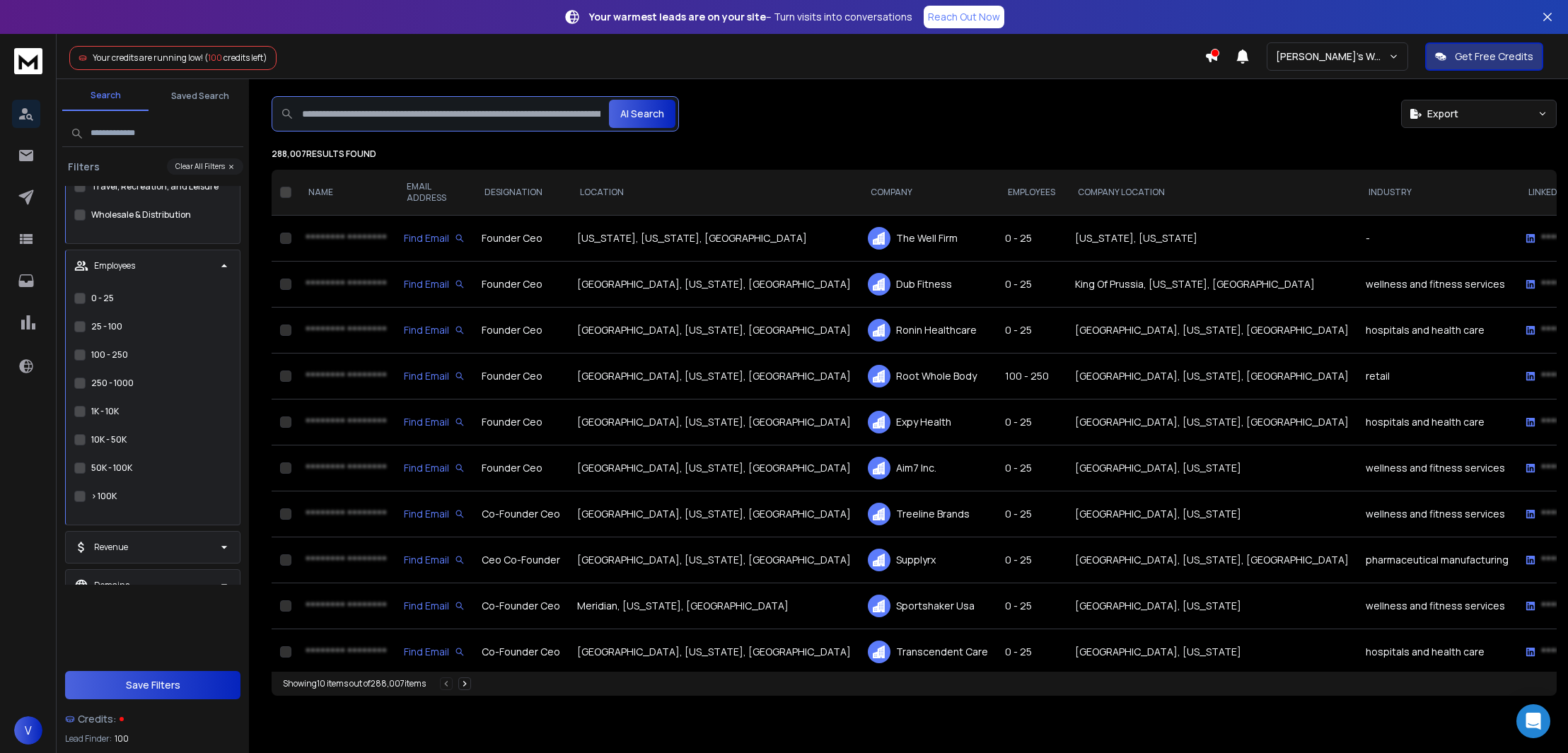
click at [86, 298] on 25 "0 - 25" at bounding box center [79, 298] width 12 height 12
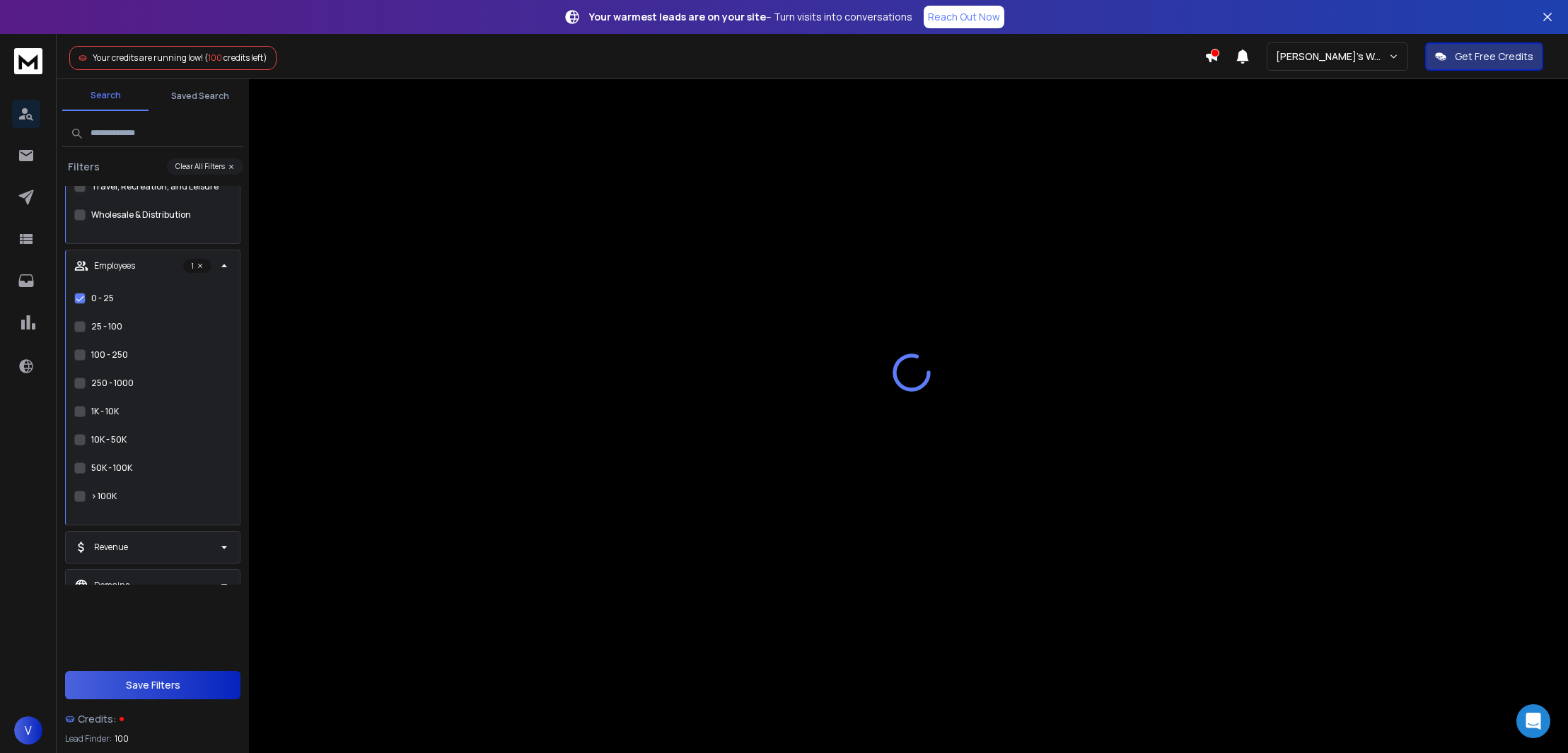
click at [82, 330] on 100 "25 - 100" at bounding box center [79, 327] width 12 height 12
click at [86, 356] on div "100 - 250" at bounding box center [153, 355] width 157 height 12
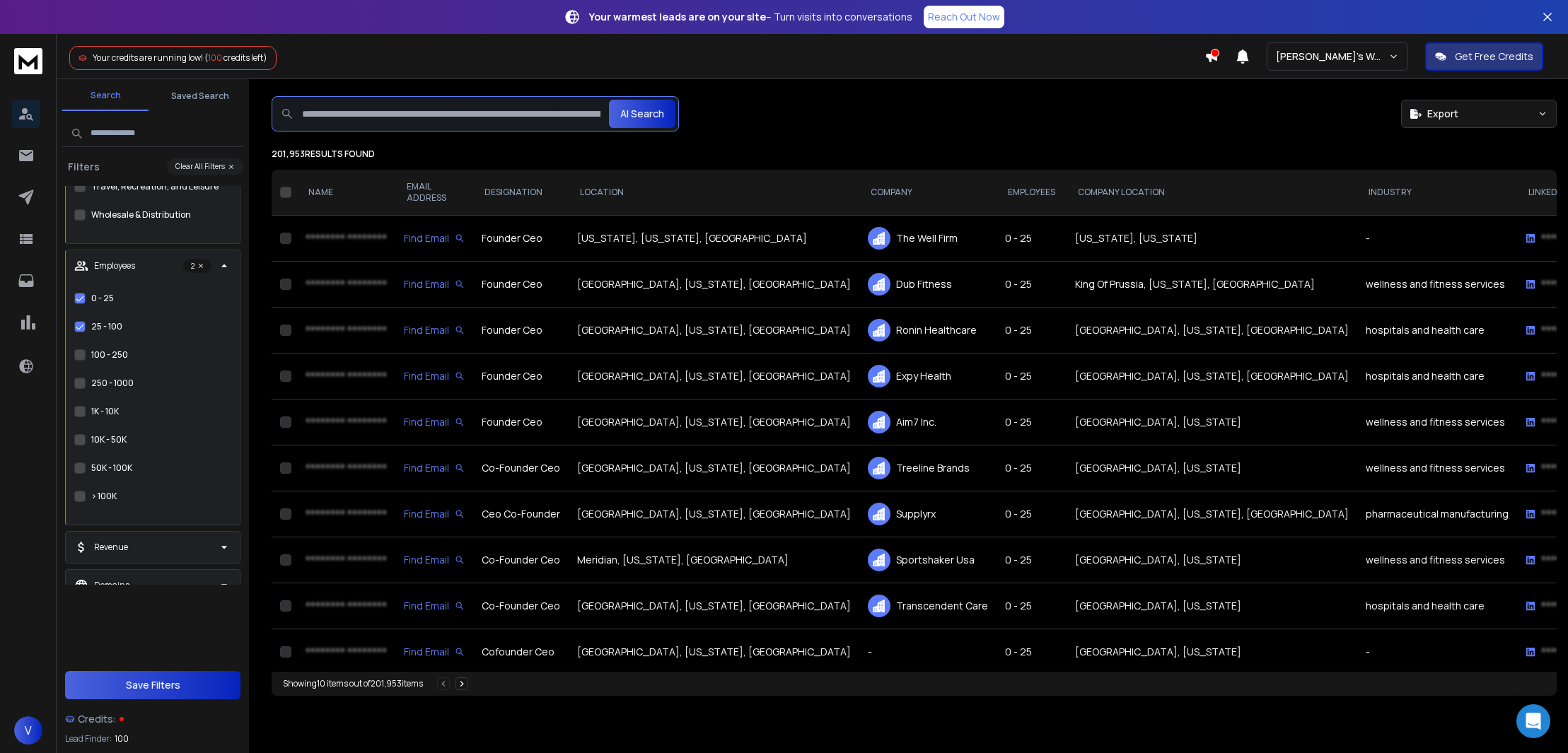
click at [766, 121] on div "AI Search Export" at bounding box center [914, 114] width 1285 height 35
click at [1433, 113] on span "Export" at bounding box center [1443, 114] width 31 height 14
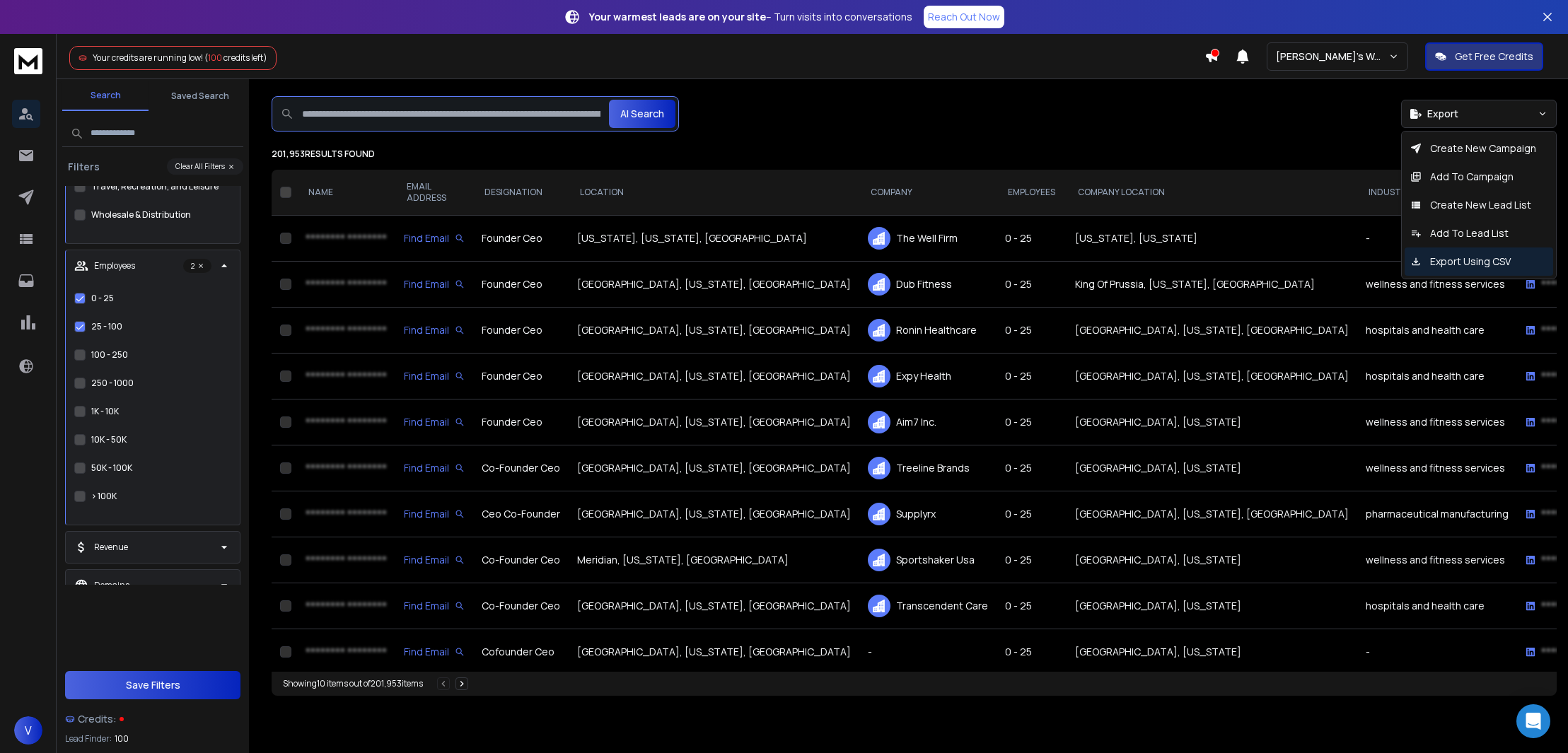
click at [1446, 261] on p "Export Using CSV" at bounding box center [1471, 262] width 86 height 20
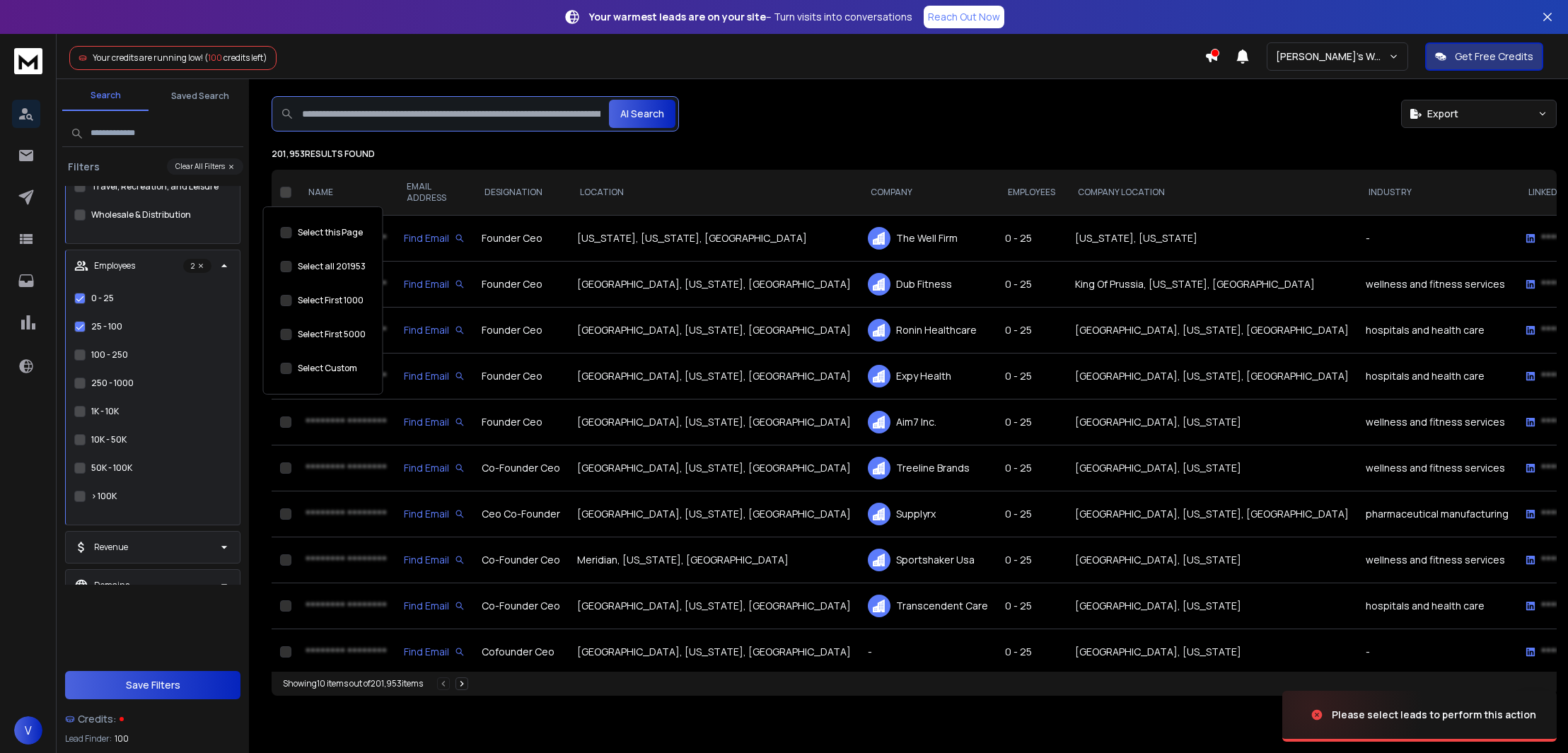
click at [288, 193] on button "Select this Page" at bounding box center [285, 192] width 12 height 12
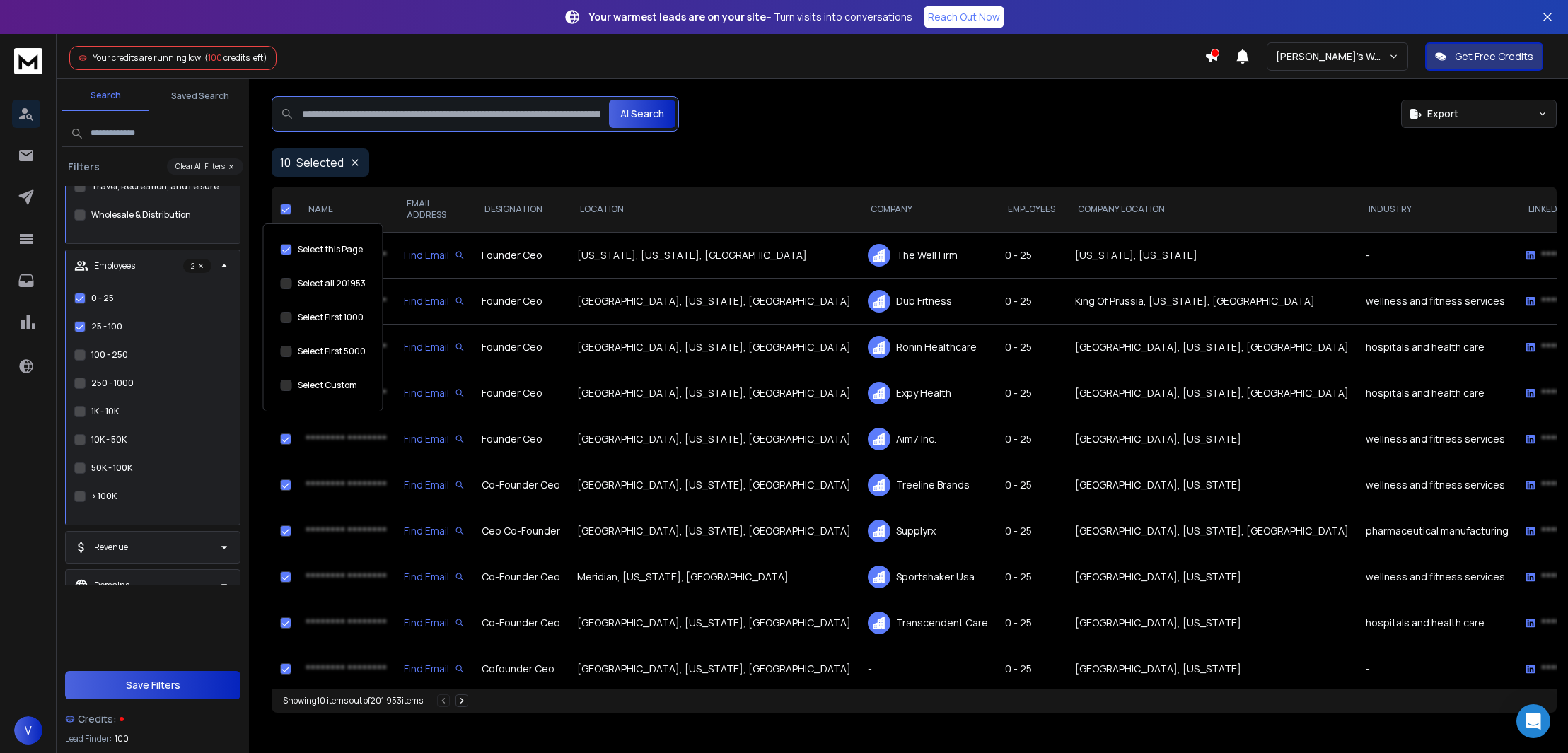
click at [323, 352] on label "Select First 5000" at bounding box center [331, 351] width 68 height 12
click at [288, 352] on button "Select this Page" at bounding box center [286, 351] width 12 height 12
click at [687, 172] on div "AI Search Export 5,000 Selected NAME EMAIL ADDRESS DESIGNATION LOCATION COMPANY…" at bounding box center [914, 434] width 1285 height 676
click at [1482, 109] on div "Export" at bounding box center [1472, 114] width 122 height 14
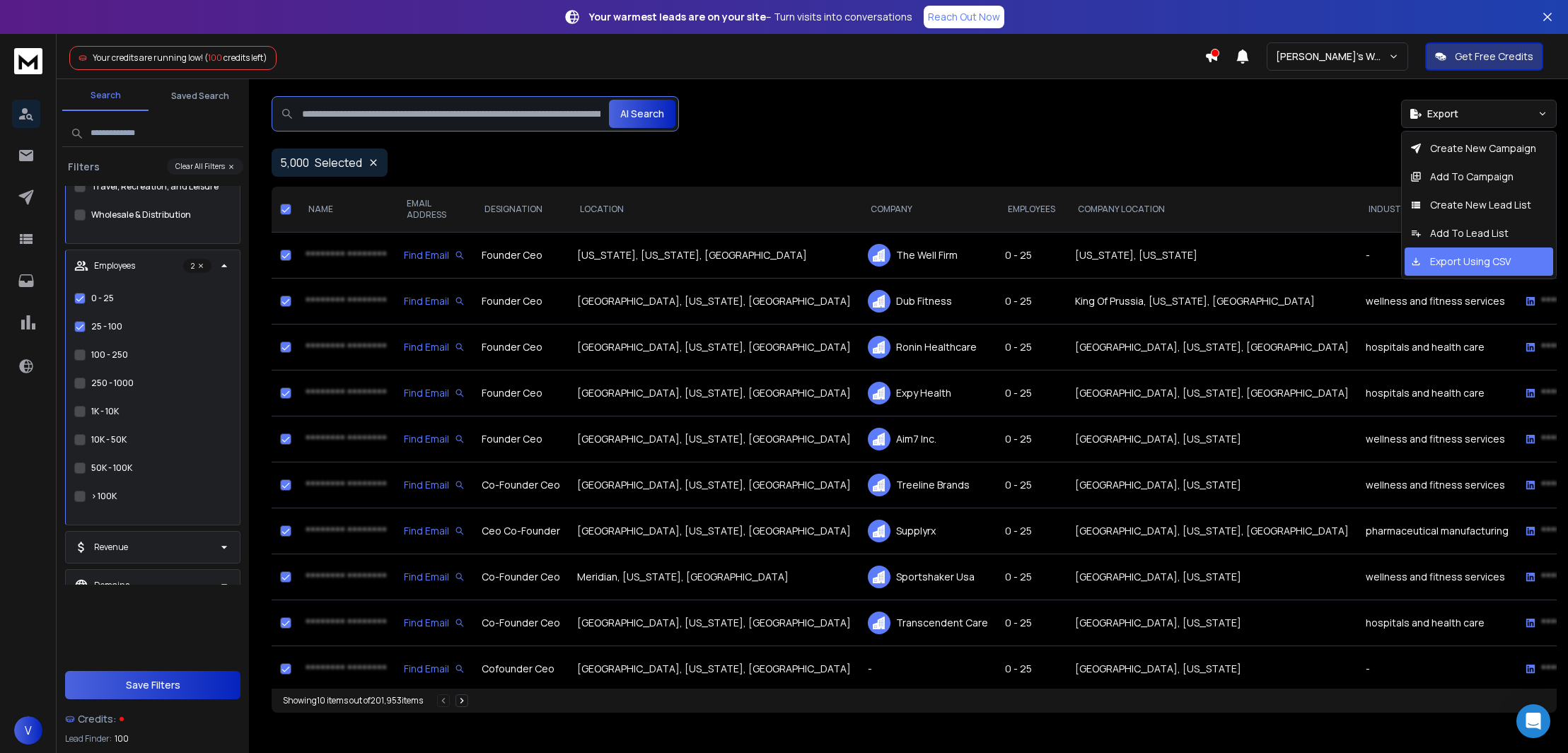
click at [1493, 260] on p "Export Using CSV" at bounding box center [1471, 262] width 86 height 20
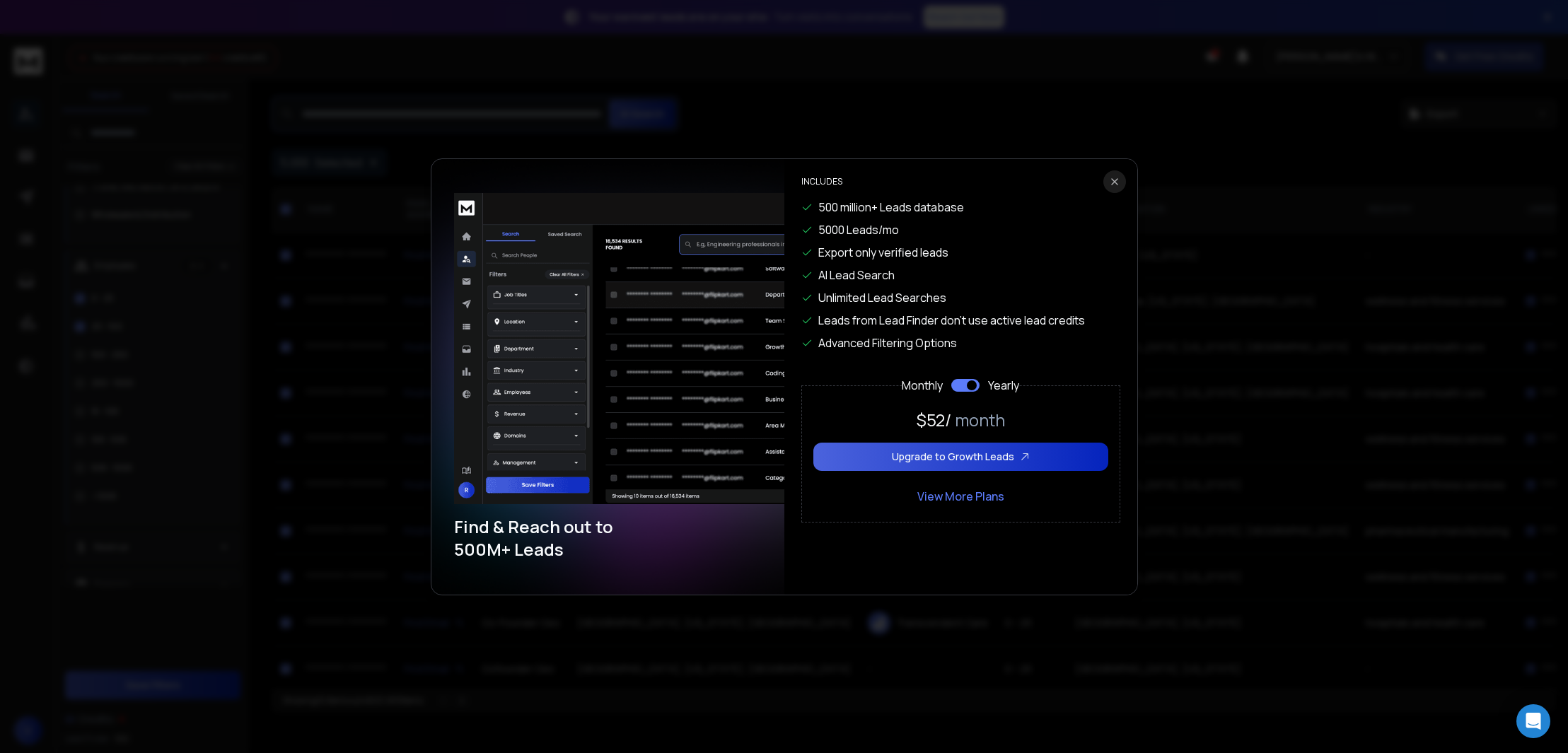
click at [974, 386] on button "button" at bounding box center [965, 385] width 29 height 13
click at [1113, 185] on icon "button" at bounding box center [1115, 181] width 12 height 12
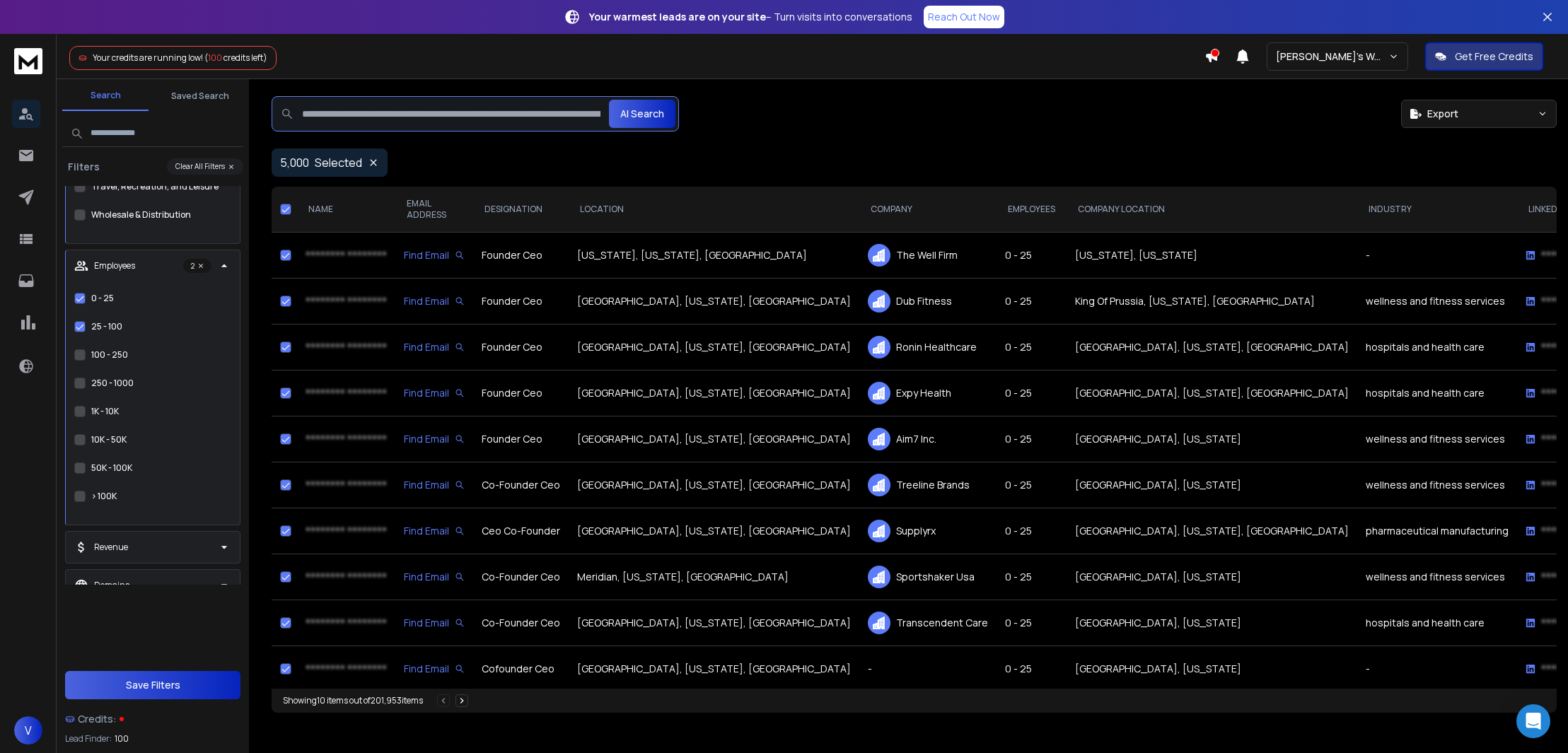
click at [379, 162] on icon at bounding box center [373, 163] width 12 height 12
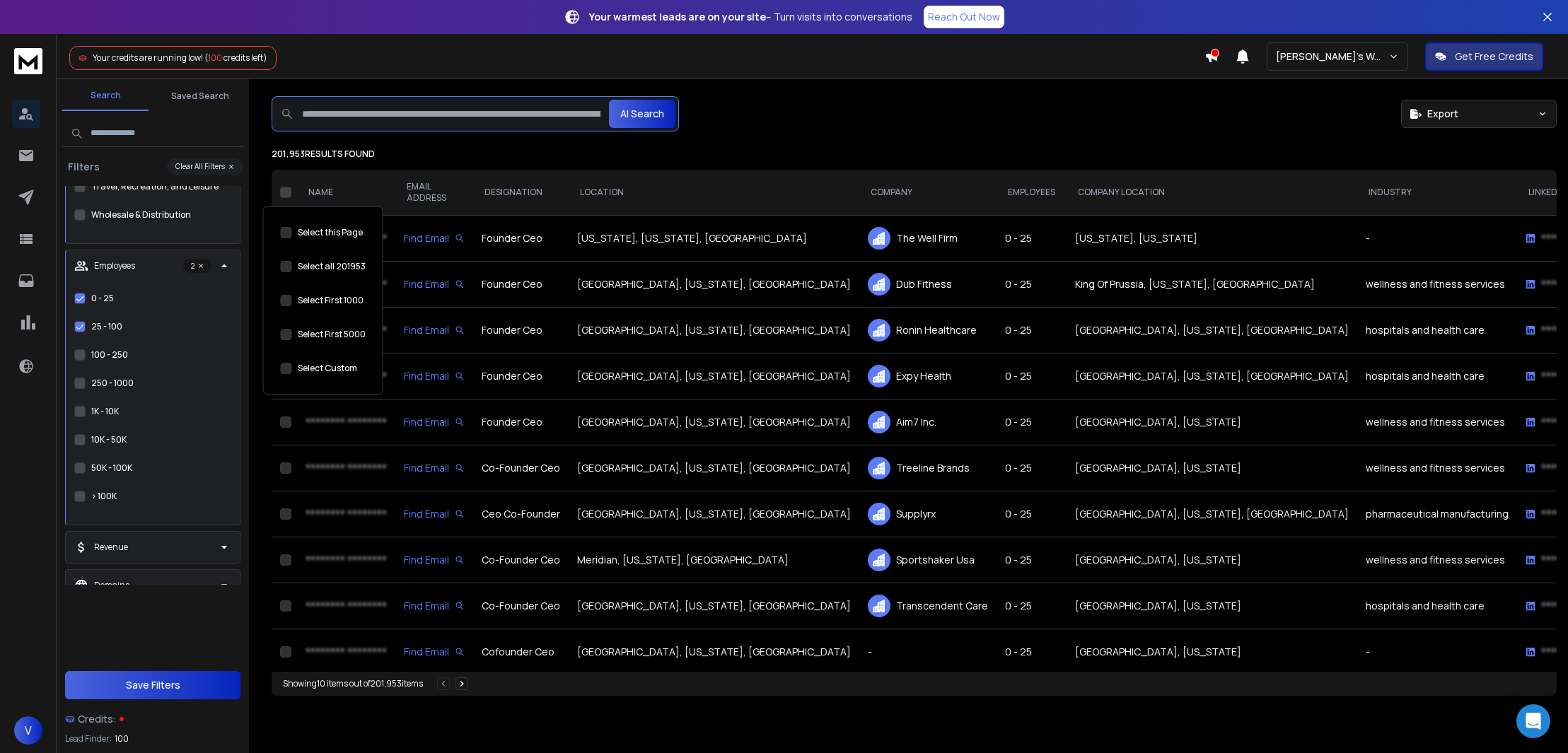
click at [284, 194] on button "Select this Page" at bounding box center [285, 192] width 12 height 12
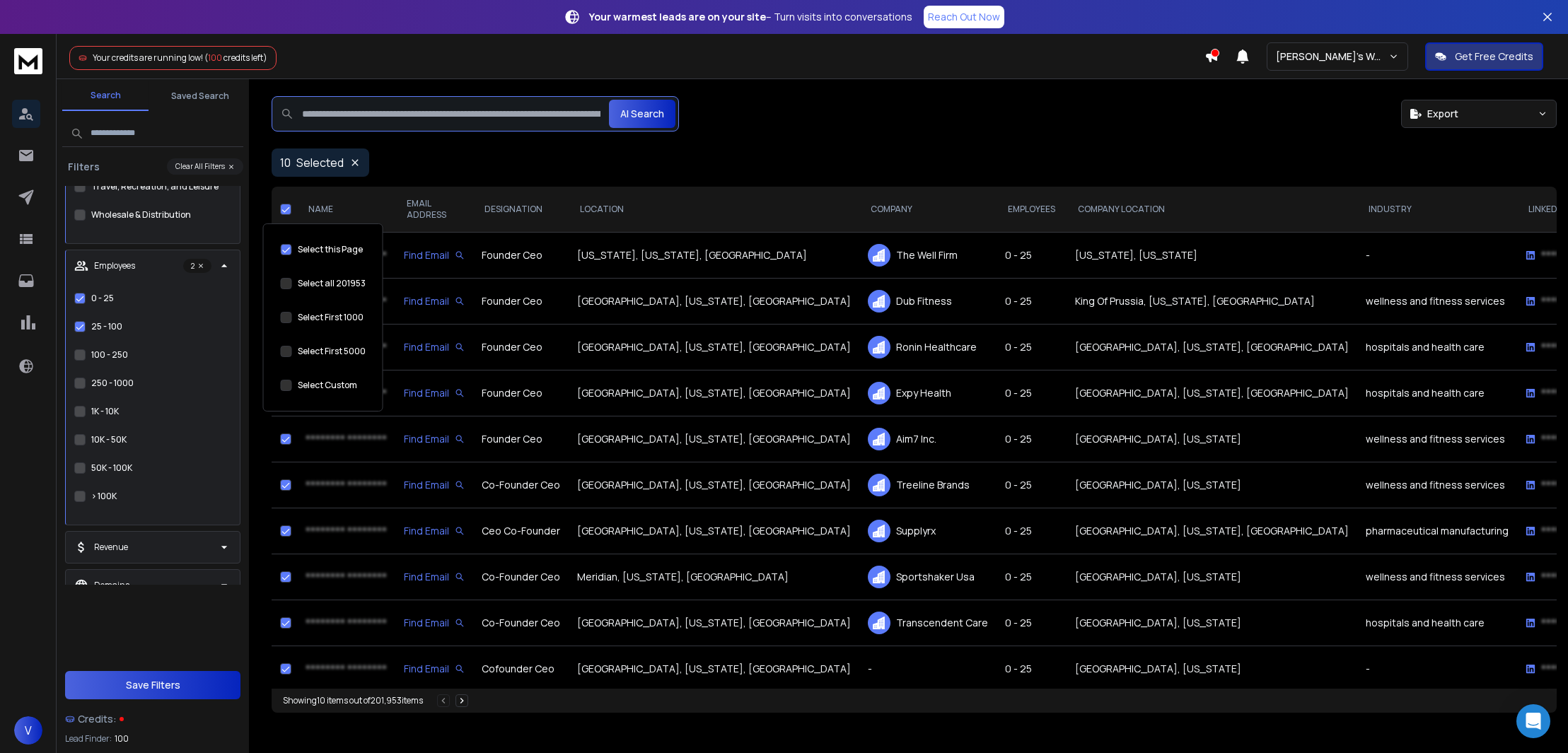
click at [288, 384] on button "Select this Page" at bounding box center [286, 385] width 12 height 12
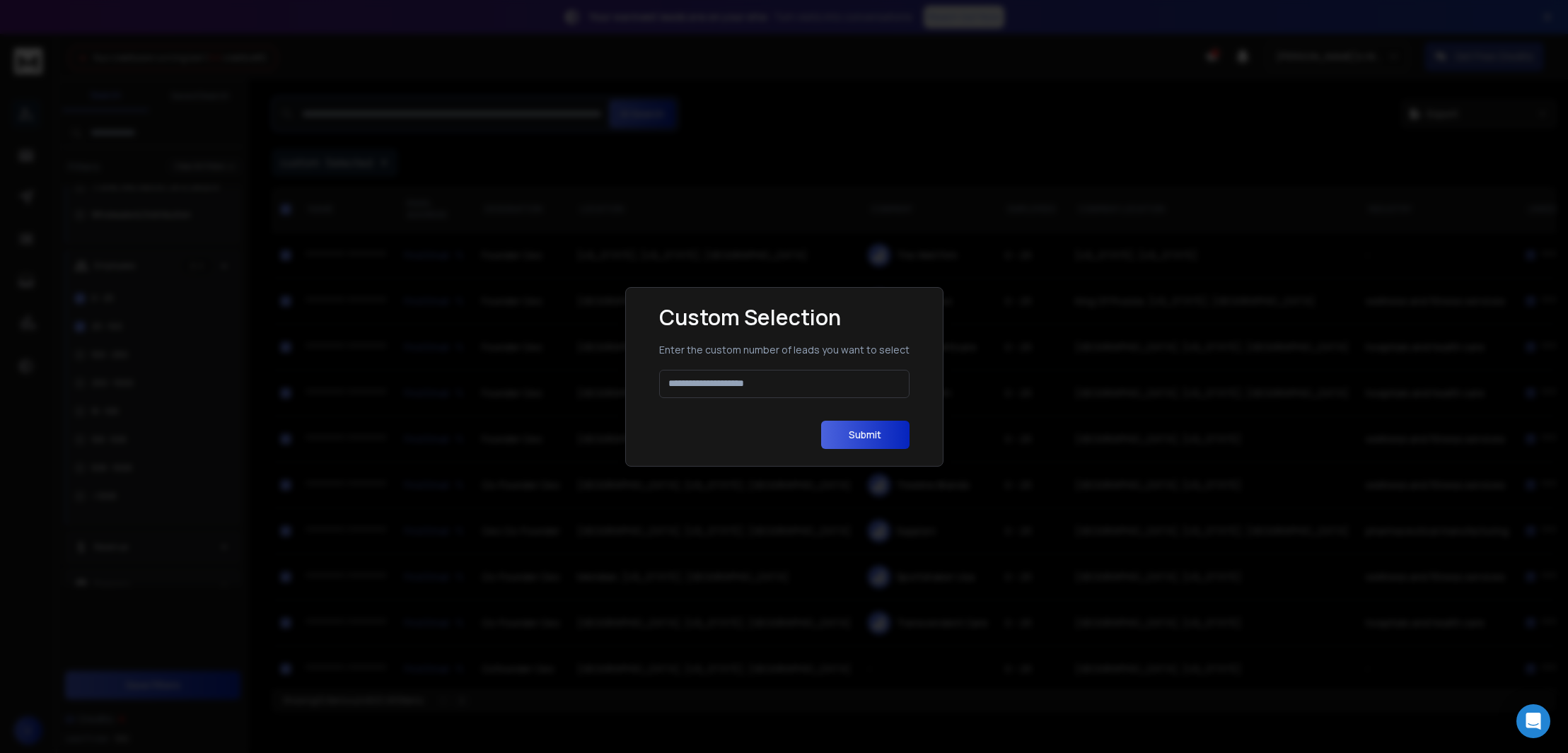
click at [814, 390] on input "number" at bounding box center [784, 384] width 251 height 29
type input "***"
click at [851, 441] on button "Submit" at bounding box center [865, 435] width 89 height 29
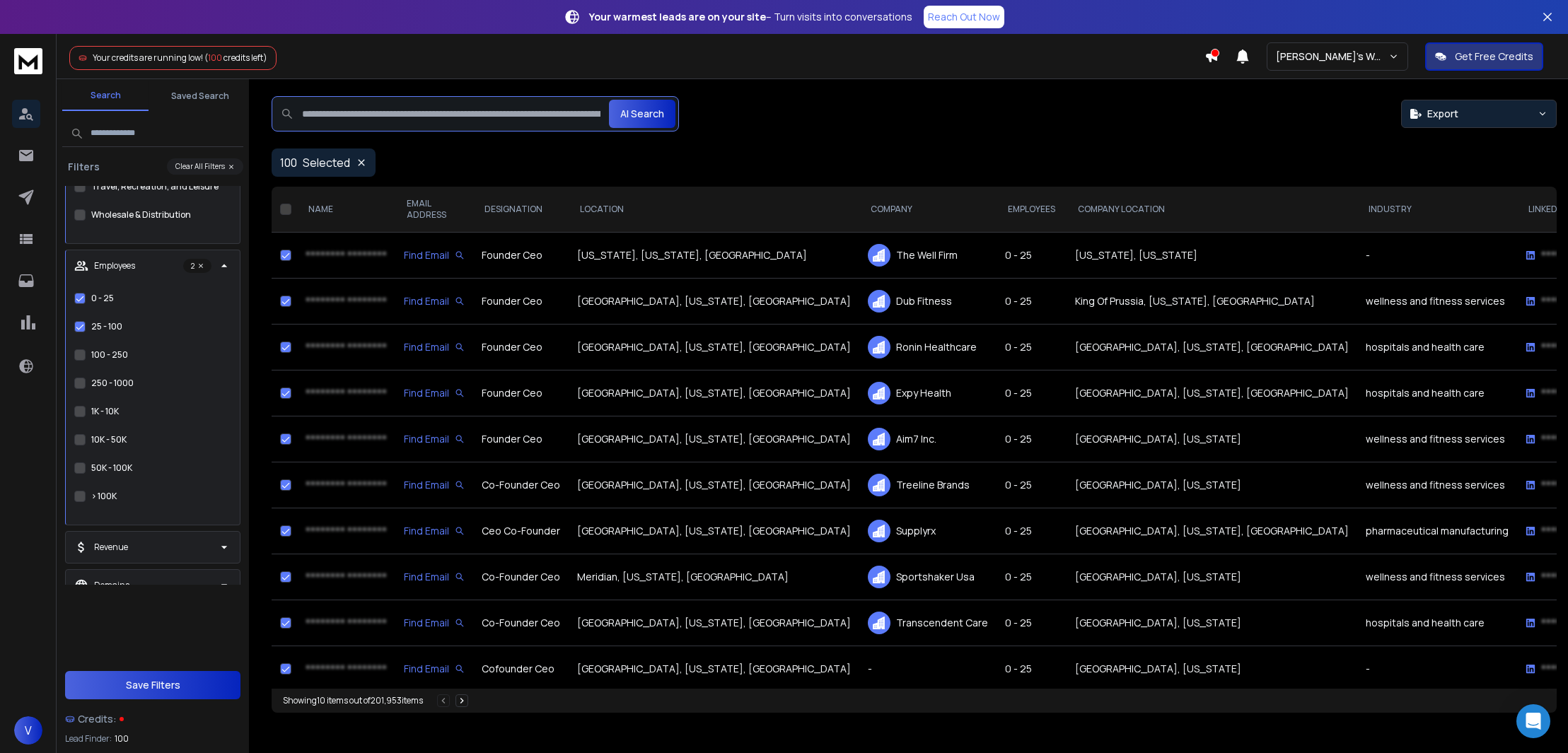
click at [1497, 118] on div "Export" at bounding box center [1472, 114] width 122 height 14
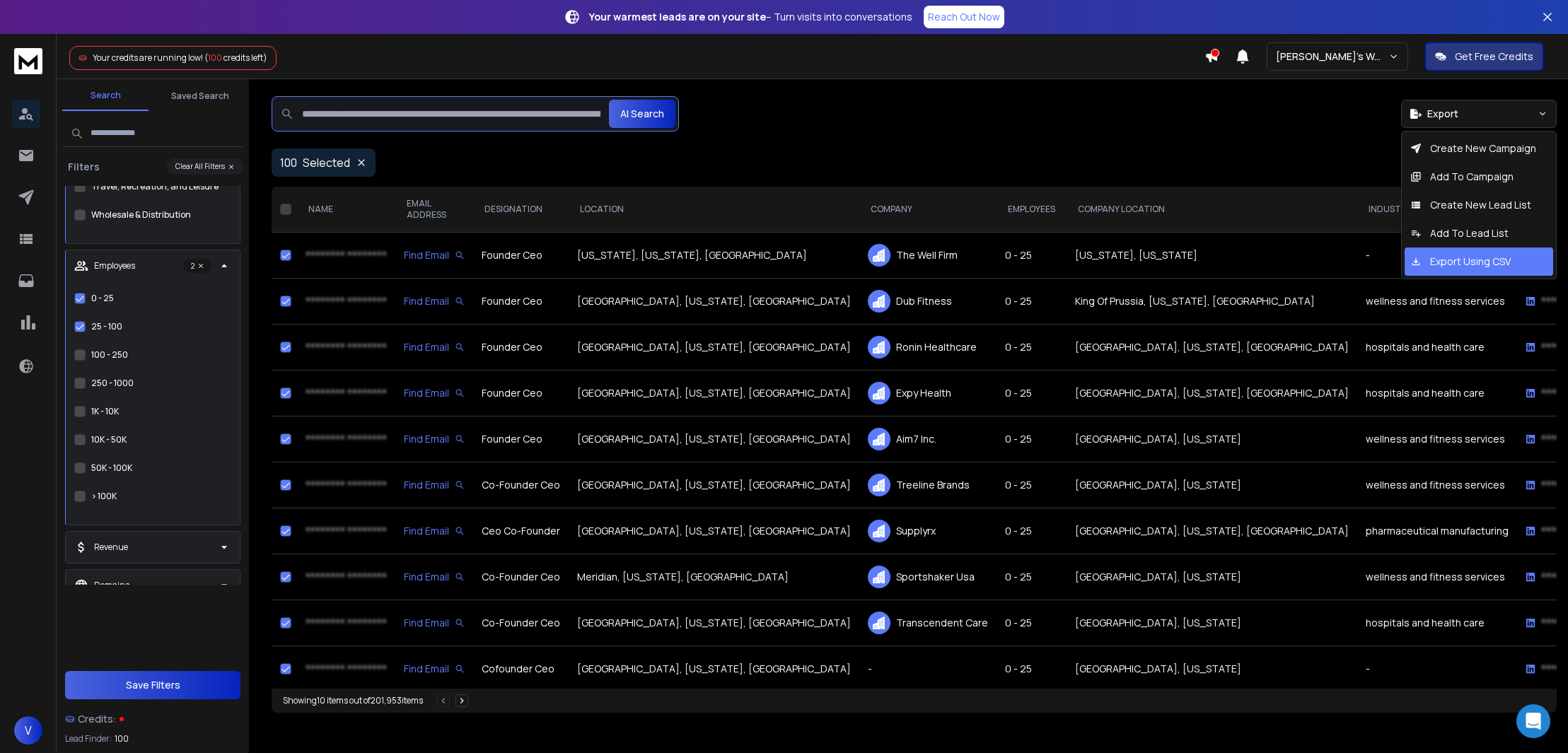
click at [1466, 254] on p "Export Using CSV" at bounding box center [1471, 262] width 86 height 20
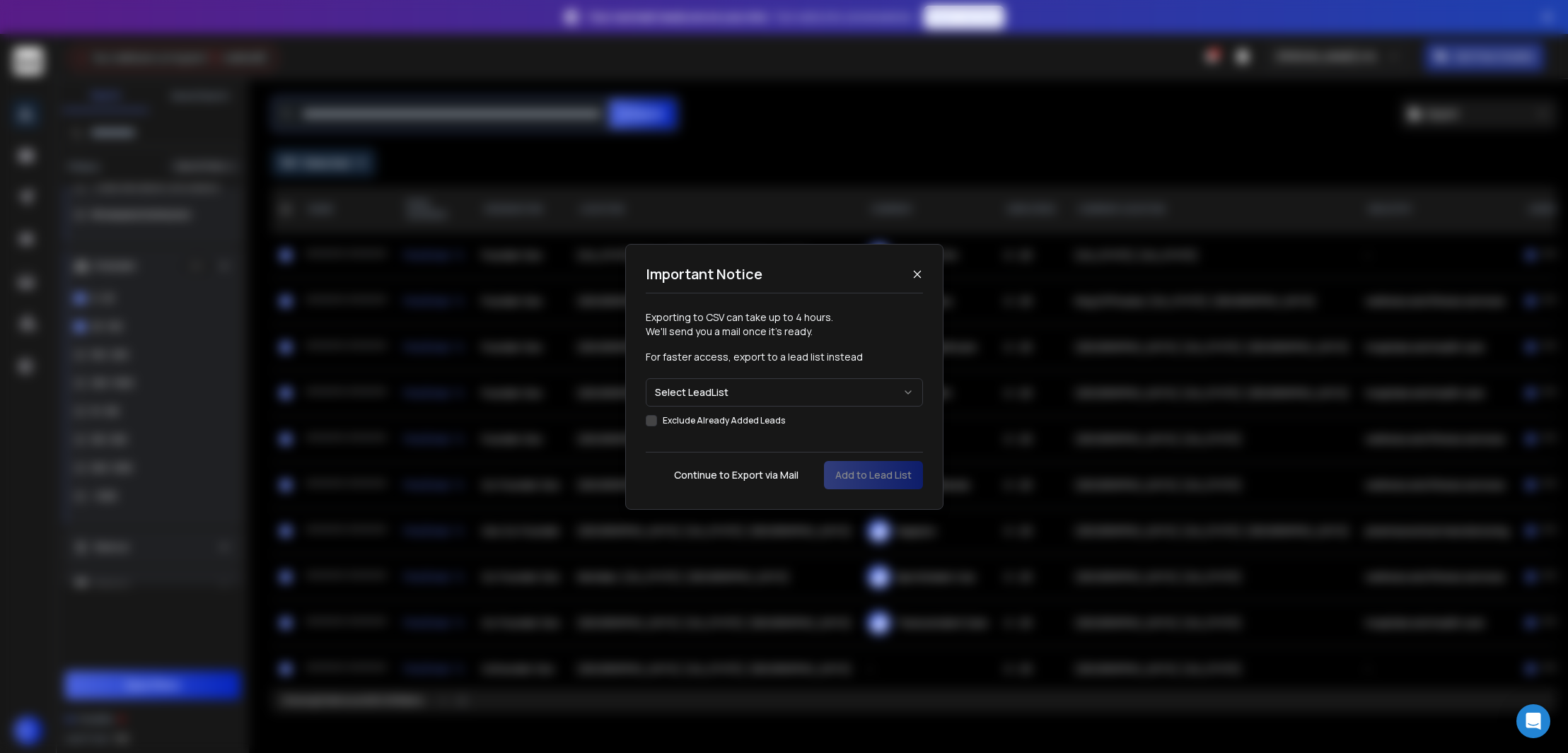
click at [786, 380] on button "Select LeadList" at bounding box center [785, 392] width 278 height 29
click at [811, 344] on div "Exporting to CSV can take up to 4 hours. We'll send you a mail once it's ready.…" at bounding box center [785, 338] width 278 height 54
drag, startPoint x: 752, startPoint y: 314, endPoint x: 836, endPoint y: 336, distance: 86.8
click at [836, 336] on div "Exporting to CSV can take up to 4 hours. We'll send you a mail once it's ready." at bounding box center [785, 324] width 278 height 29
click at [742, 421] on label "Exclude Already Added Leads" at bounding box center [724, 421] width 123 height 12
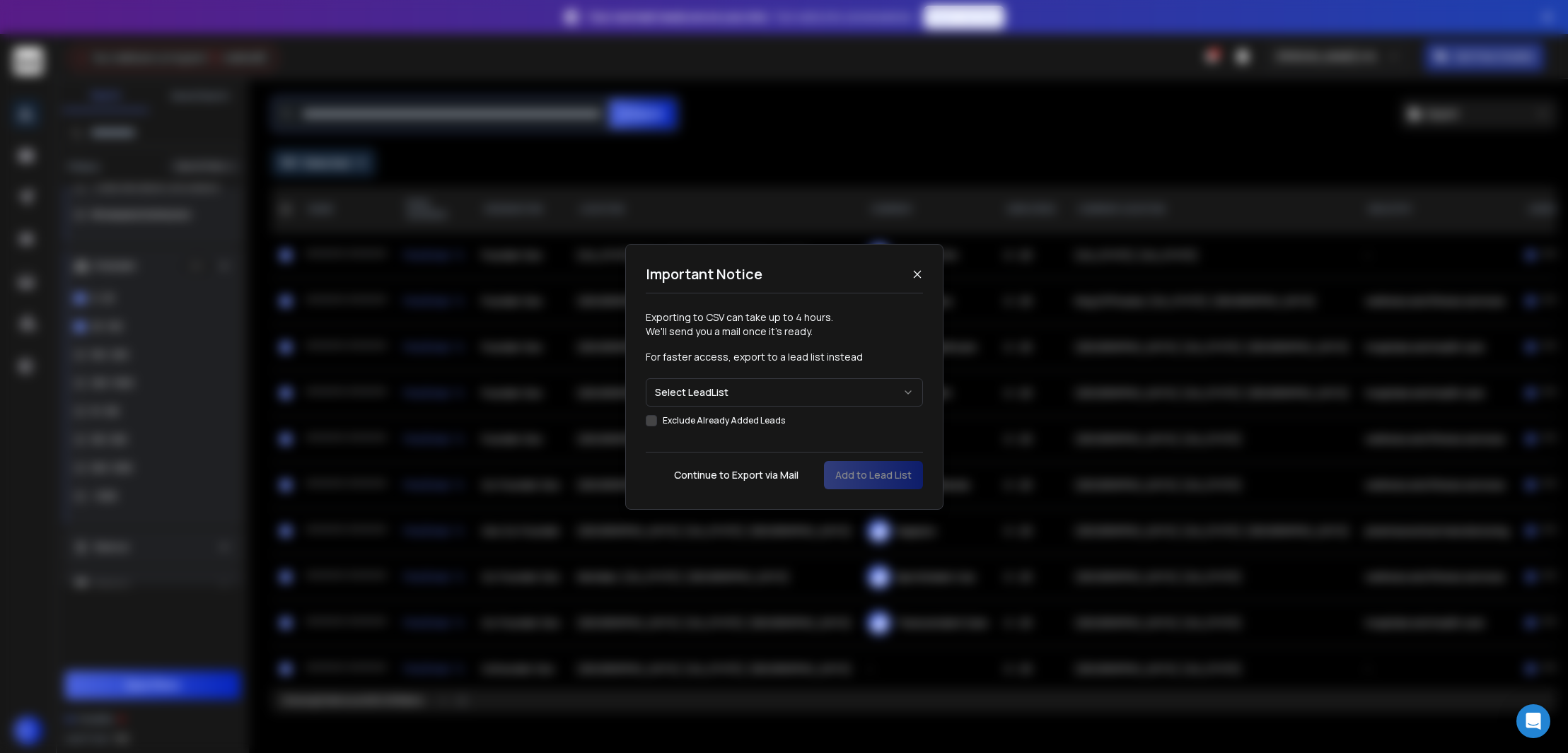
click at [657, 421] on button "Exclude Already Added Leads" at bounding box center [651, 421] width 12 height 12
click at [753, 422] on label "Exclude Already Added Leads" at bounding box center [724, 421] width 123 height 12
click at [657, 422] on button "Exclude Already Added Leads" at bounding box center [651, 421] width 12 height 12
click at [802, 405] on button "Select LeadList" at bounding box center [785, 392] width 278 height 29
click at [819, 397] on button "Select LeadList" at bounding box center [785, 392] width 278 height 29
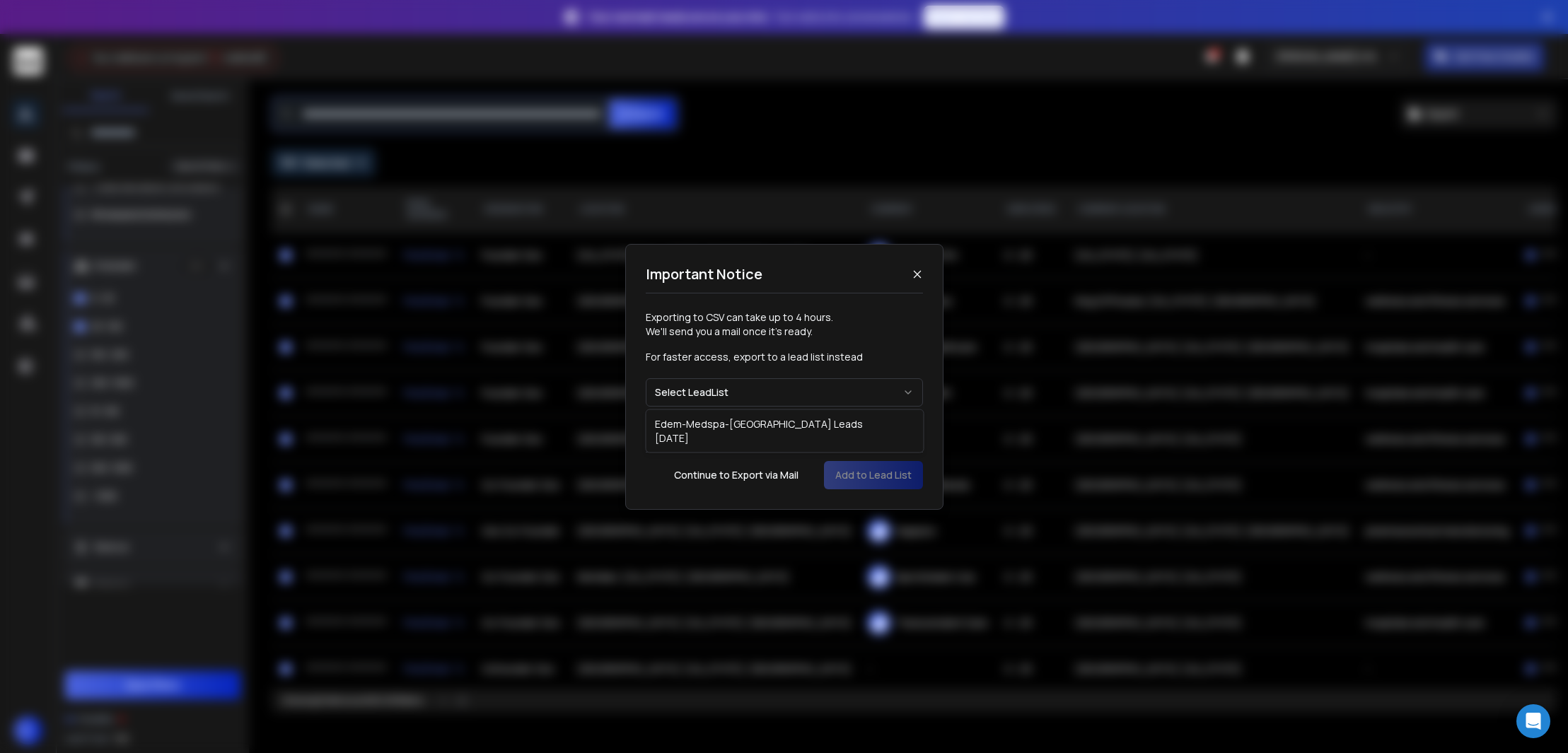
click at [822, 397] on button "Select LeadList" at bounding box center [785, 392] width 278 height 29
drag, startPoint x: 863, startPoint y: 479, endPoint x: 904, endPoint y: 291, distance: 192.4
click at [904, 291] on div "Important Notice Exporting to CSV can take up to 4 hours. We'll send you a mail…" at bounding box center [784, 377] width 318 height 266
click at [878, 471] on button "Add to Lead List" at bounding box center [873, 475] width 99 height 29
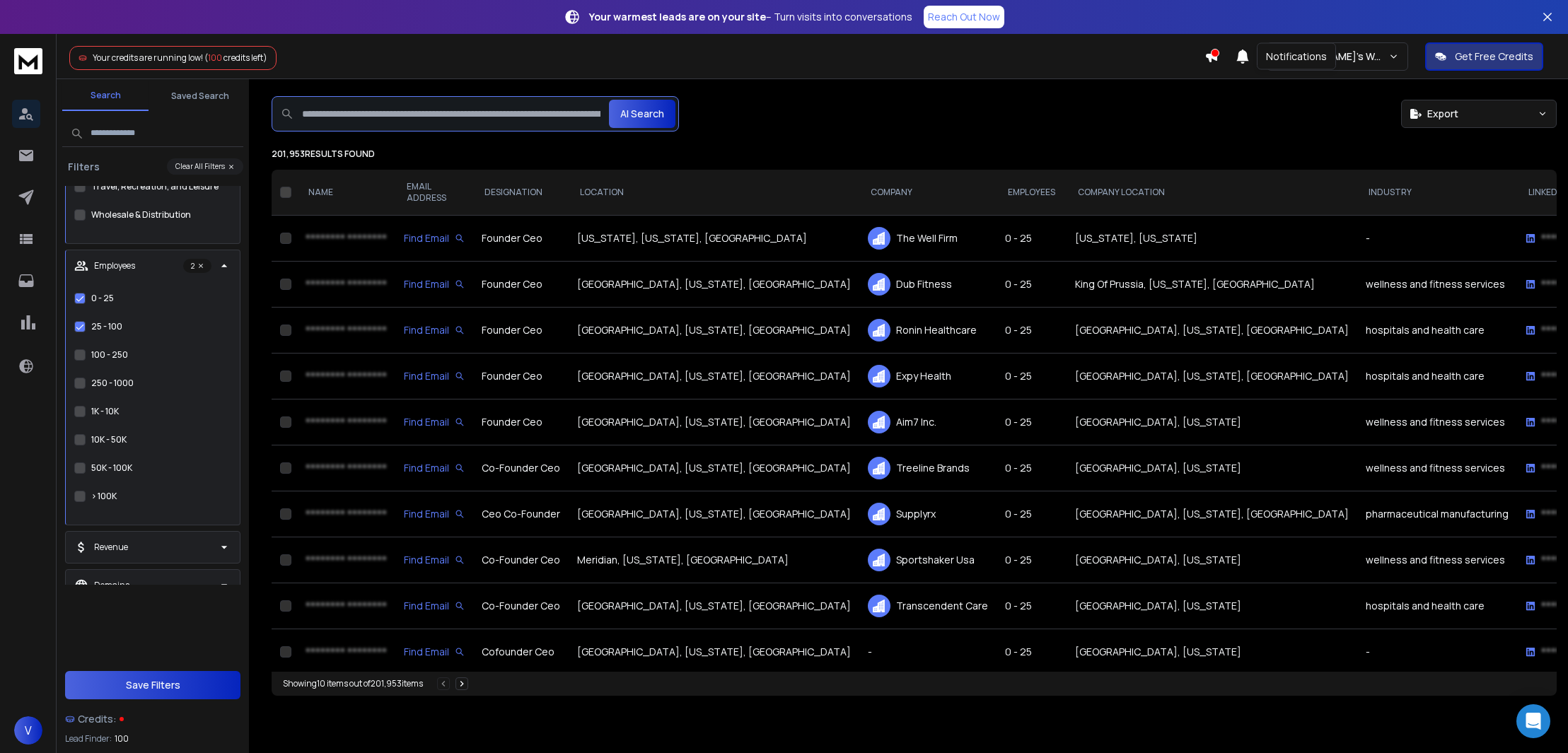
click at [1307, 62] on div "Notifications" at bounding box center [1297, 56] width 79 height 27
click at [1381, 62] on div "Edem's Workspace" at bounding box center [1338, 56] width 123 height 14
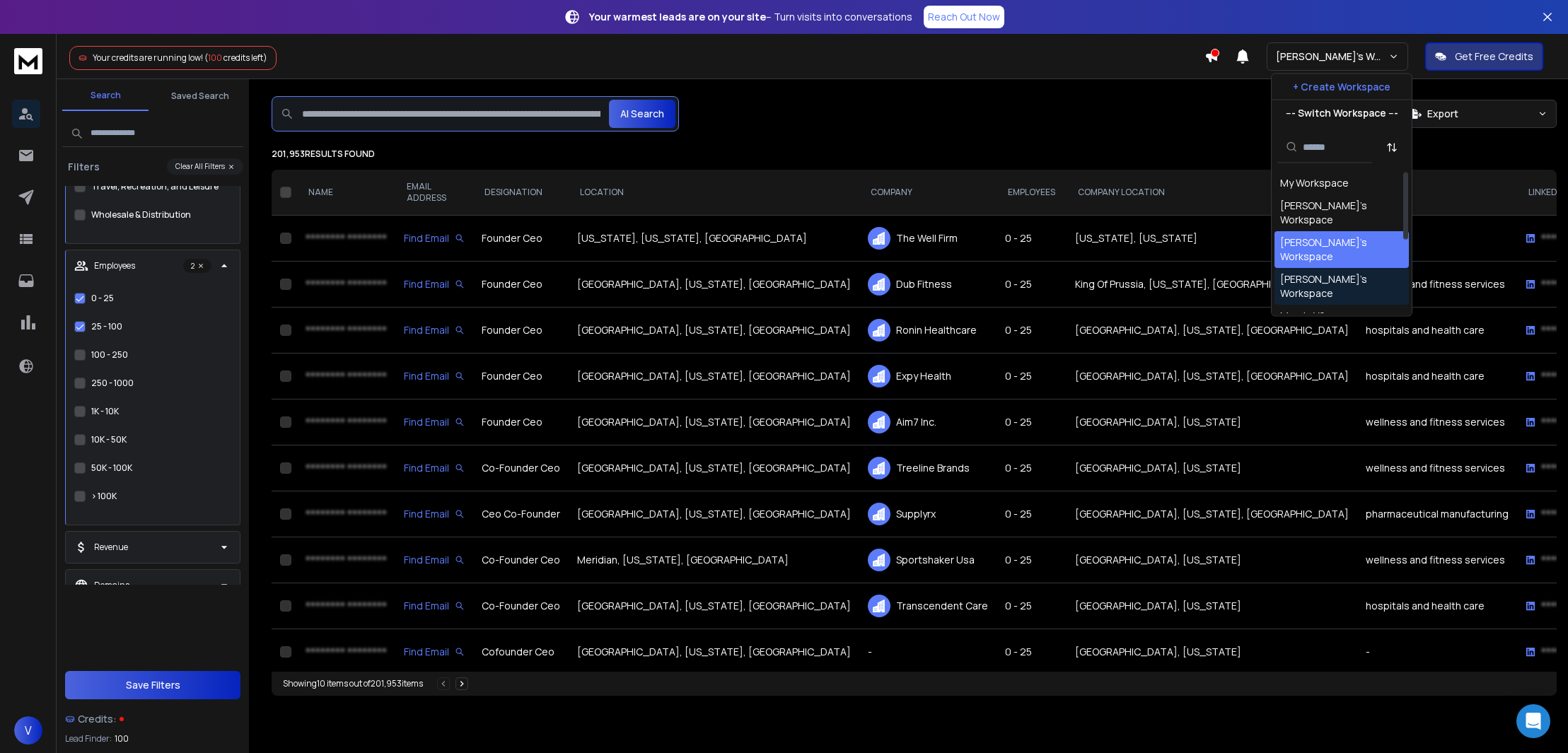
click at [1340, 272] on div "Hugh's Workspace" at bounding box center [1342, 286] width 123 height 29
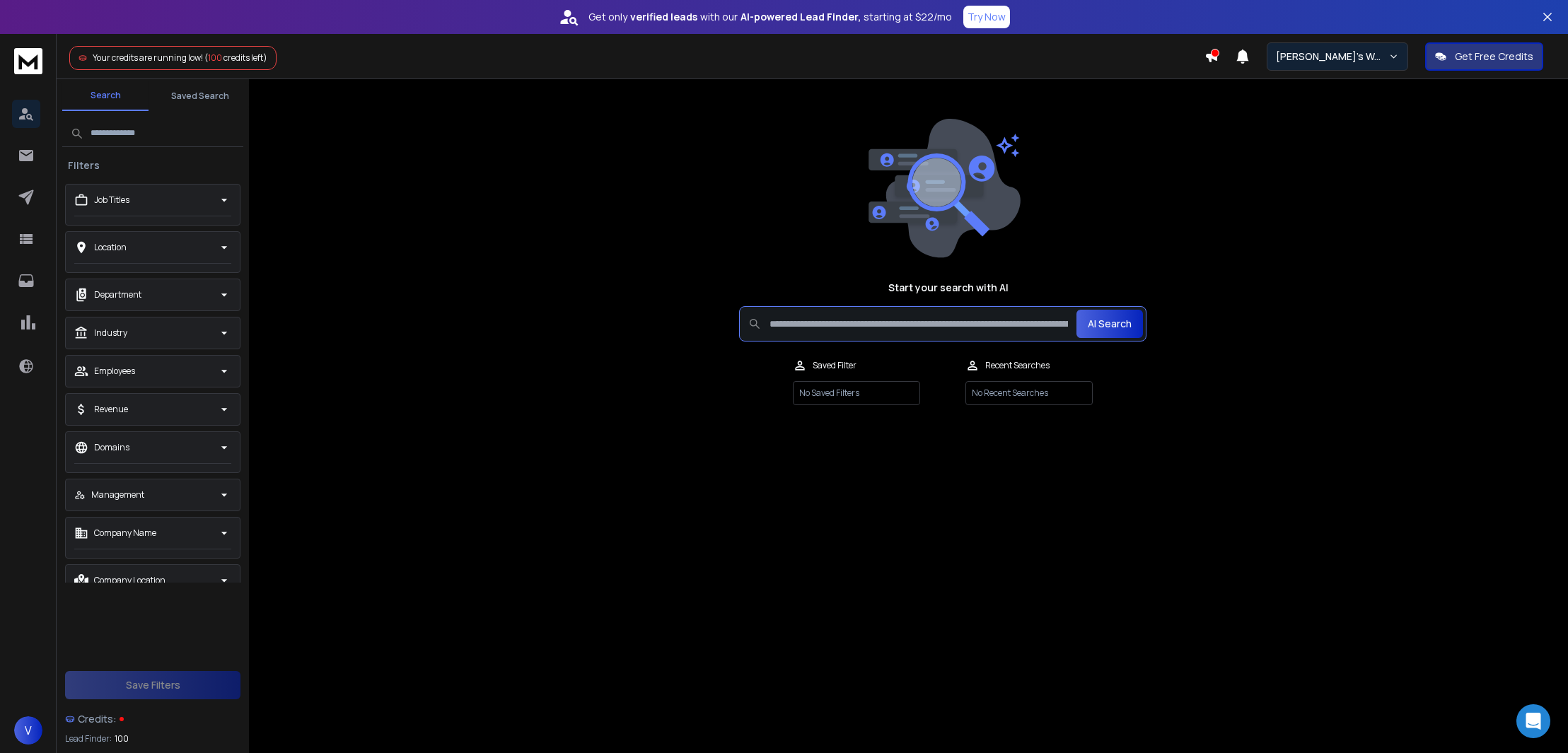
click at [1321, 47] on button "[PERSON_NAME]'s Workspace" at bounding box center [1338, 56] width 142 height 29
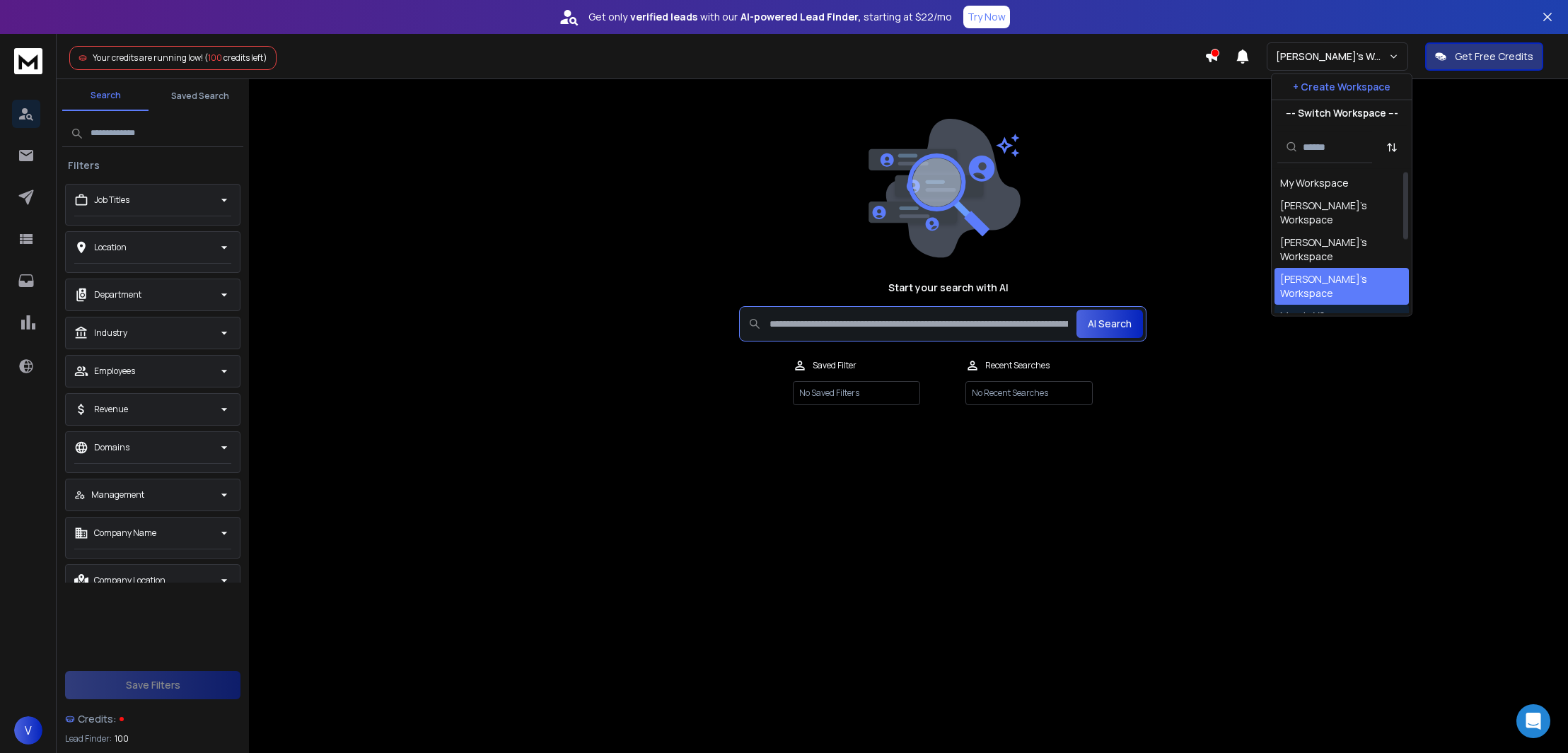
click at [1303, 309] on div "Marcin V2" at bounding box center [1303, 316] width 45 height 14
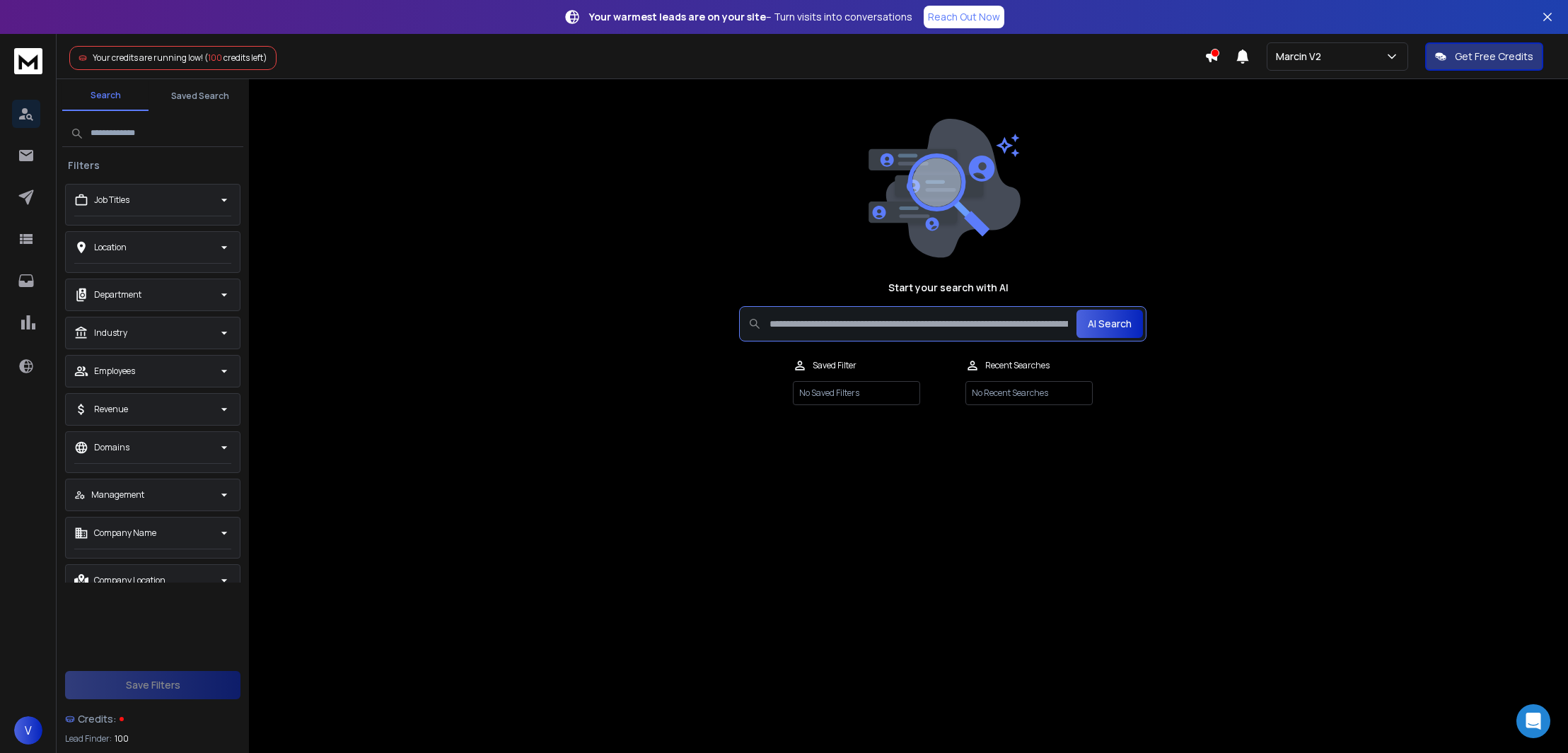
click at [245, 57] on span "( 100 credits left)" at bounding box center [236, 58] width 63 height 12
click at [1320, 62] on p "Marcin V2" at bounding box center [1301, 56] width 51 height 14
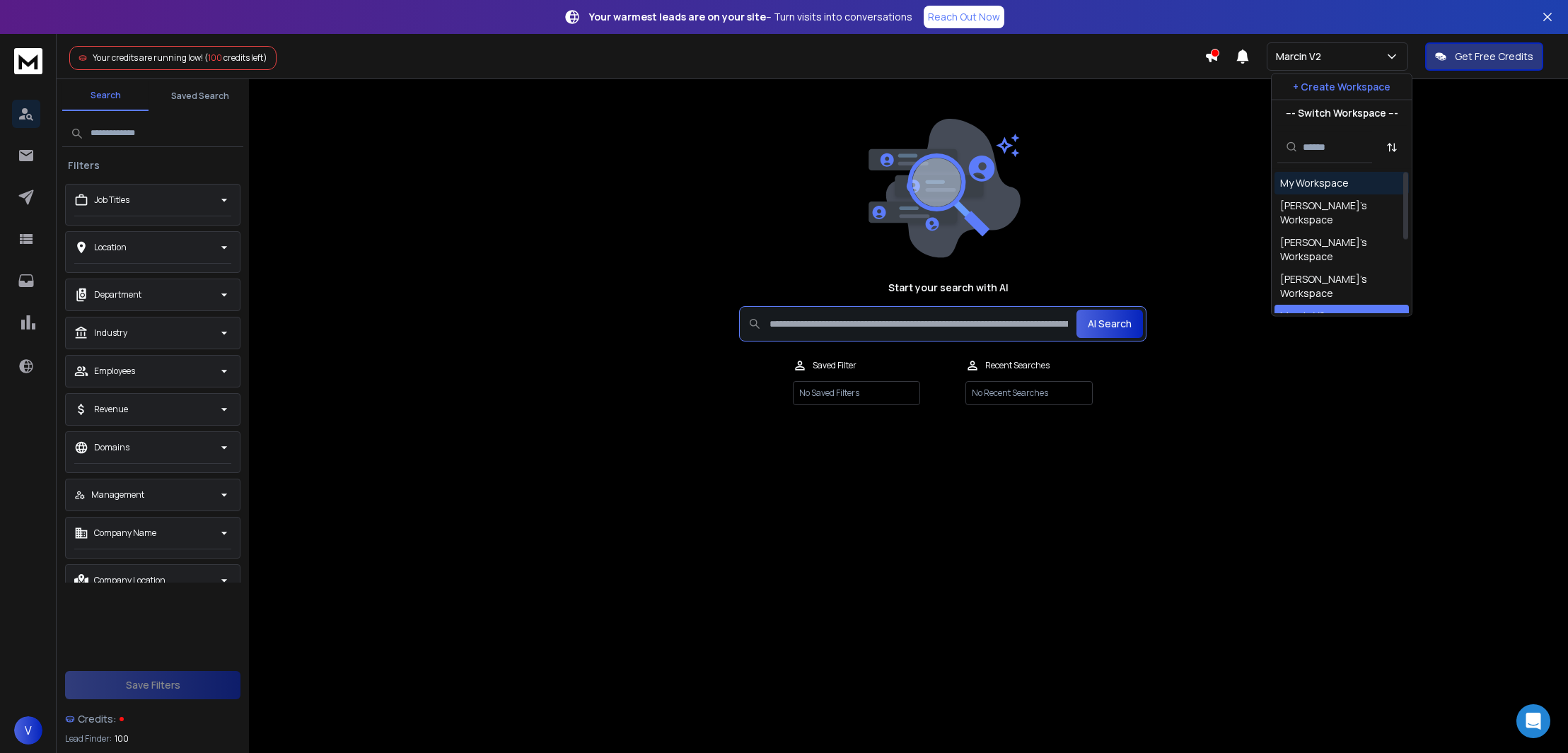
scroll to position [153, 0]
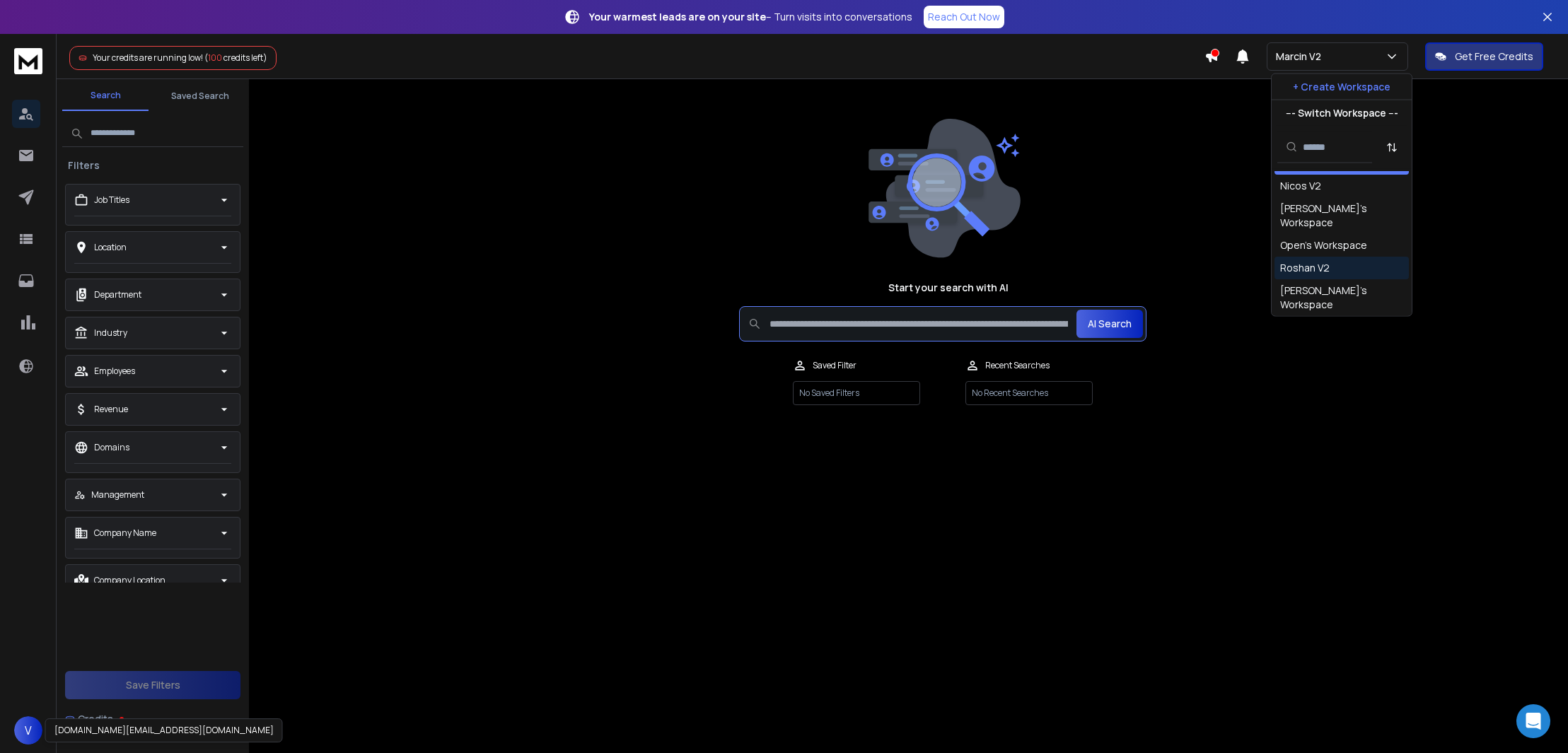
click at [19, 726] on span "V" at bounding box center [28, 730] width 29 height 29
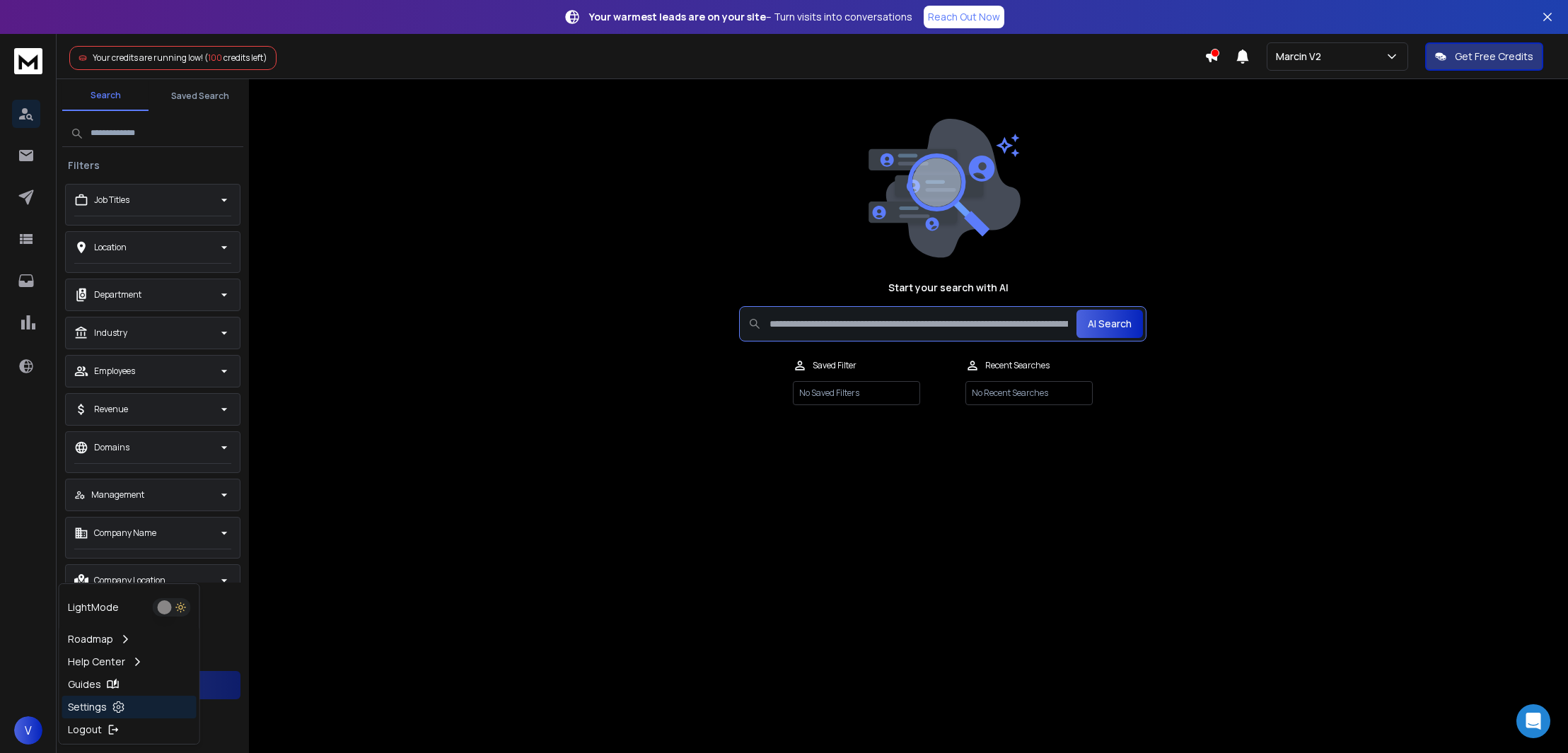
click at [101, 708] on p "Settings" at bounding box center [87, 707] width 39 height 14
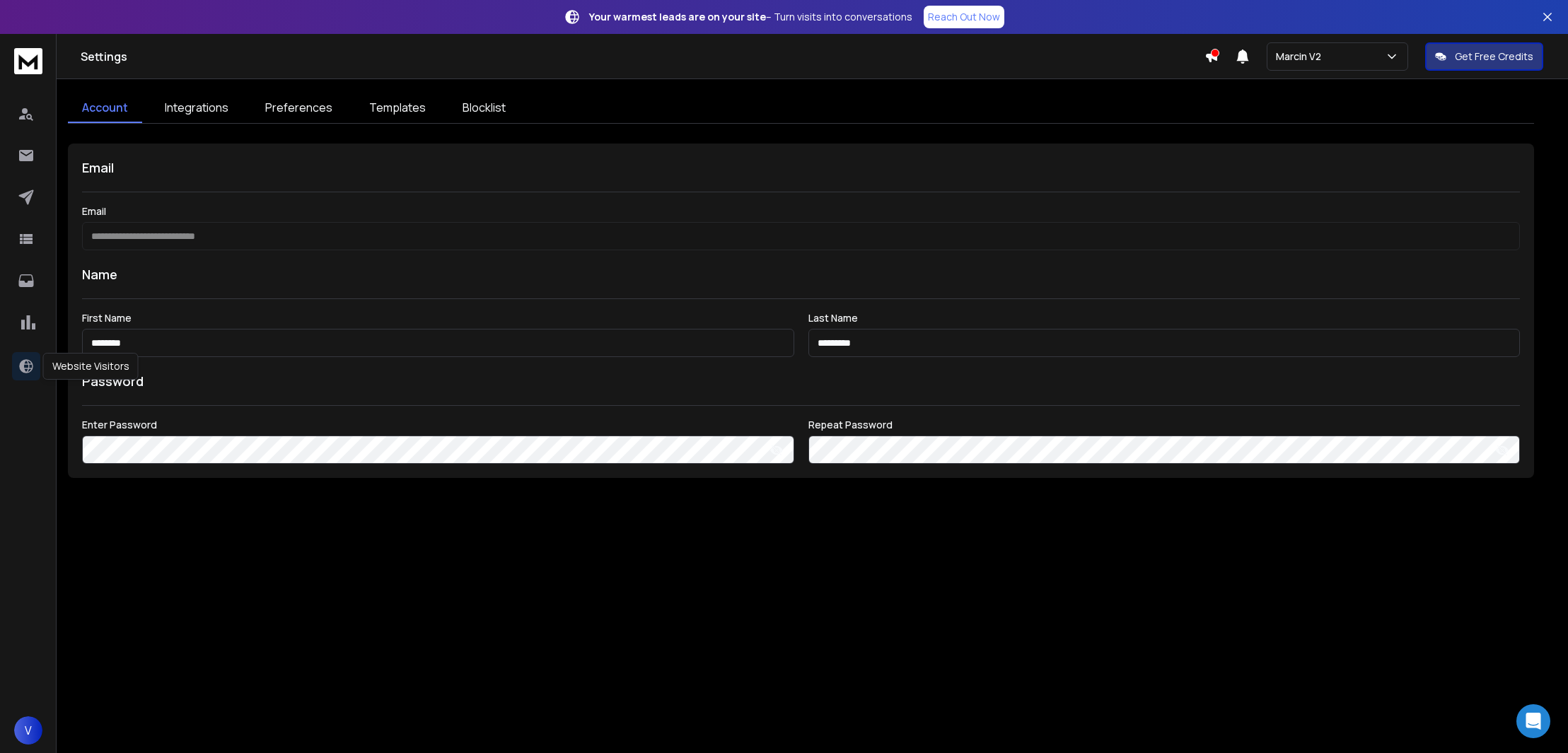
click at [29, 375] on link at bounding box center [26, 366] width 29 height 29
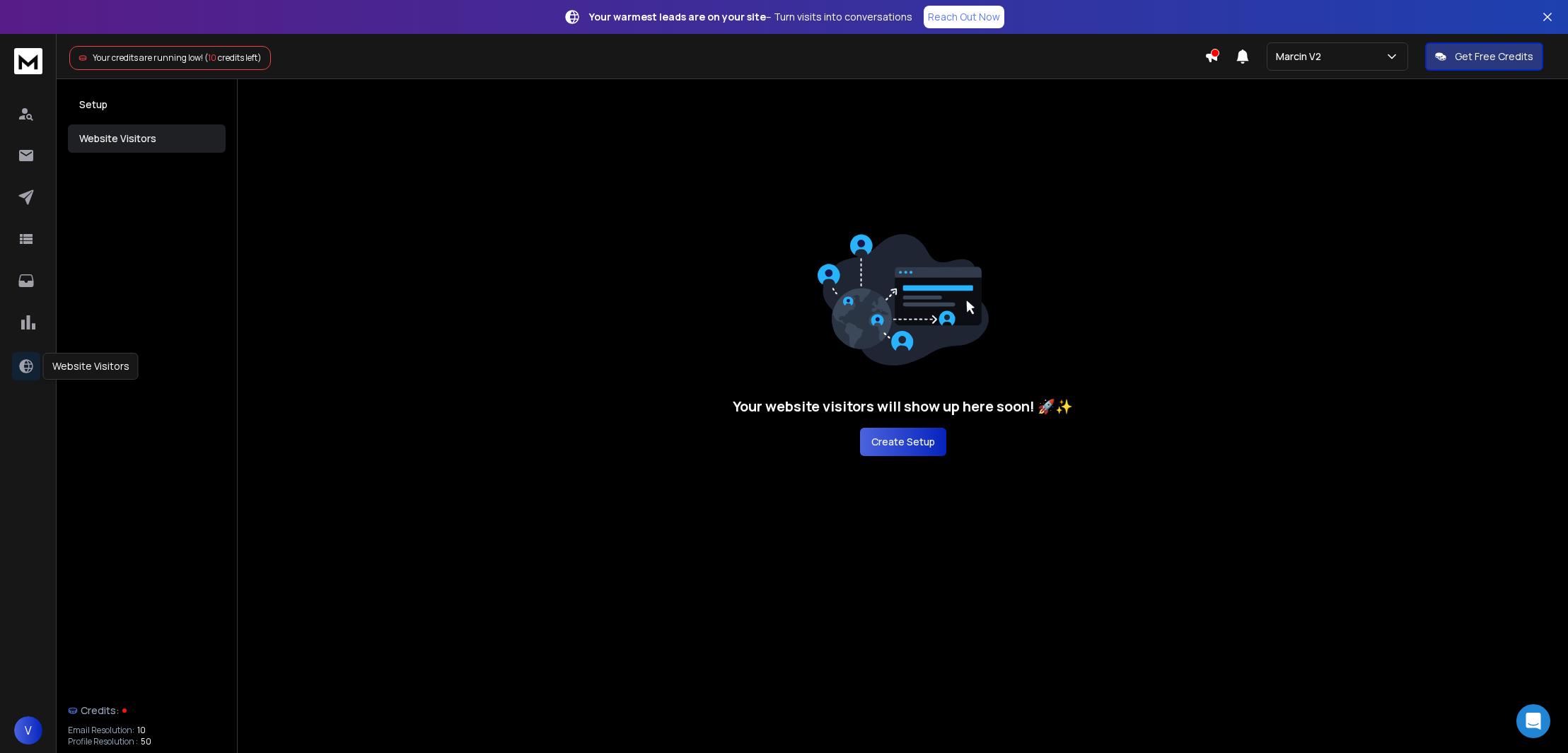
click at [1553, 21] on icon at bounding box center [1547, 17] width 13 height 13
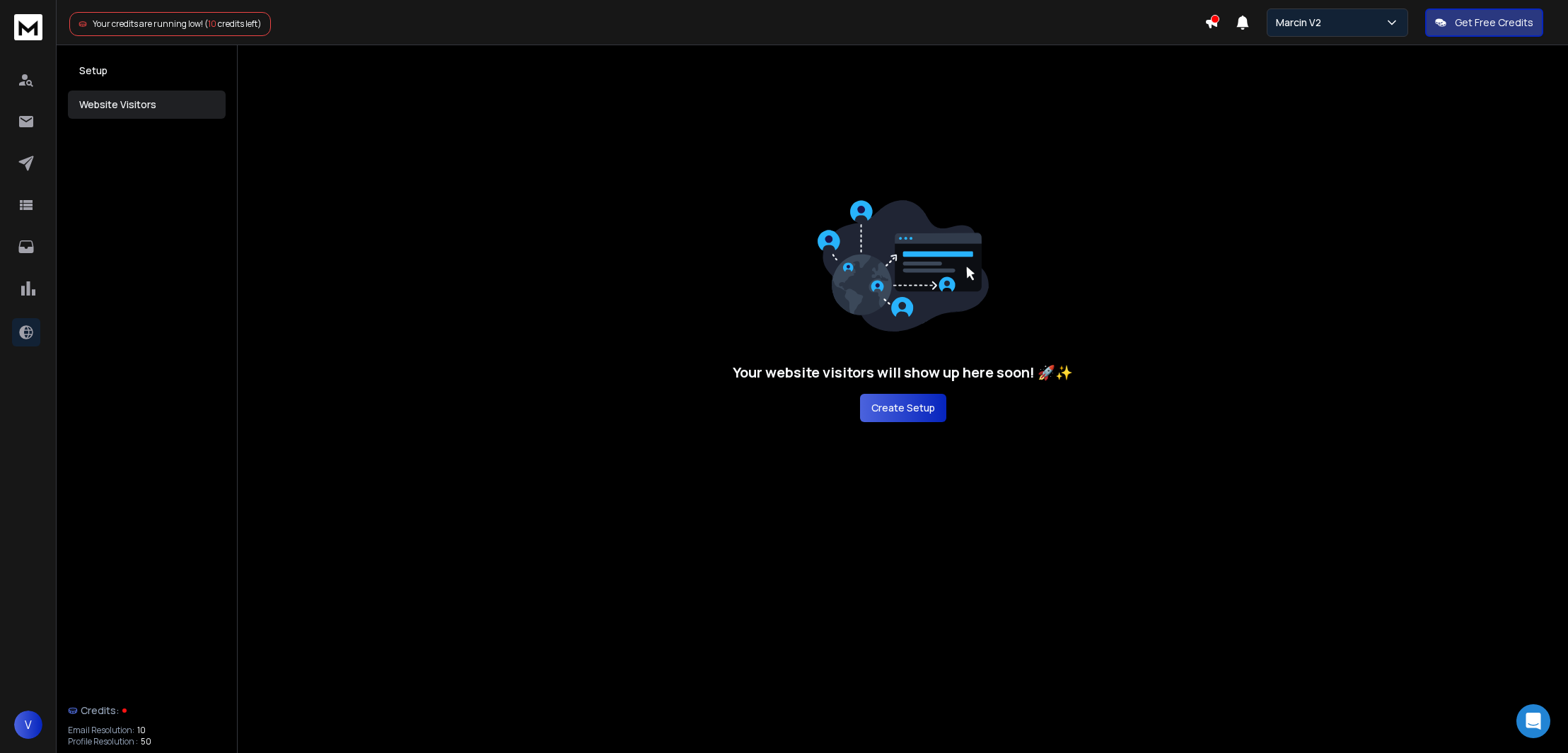
click at [1386, 11] on button "Marcin V2" at bounding box center [1338, 22] width 142 height 29
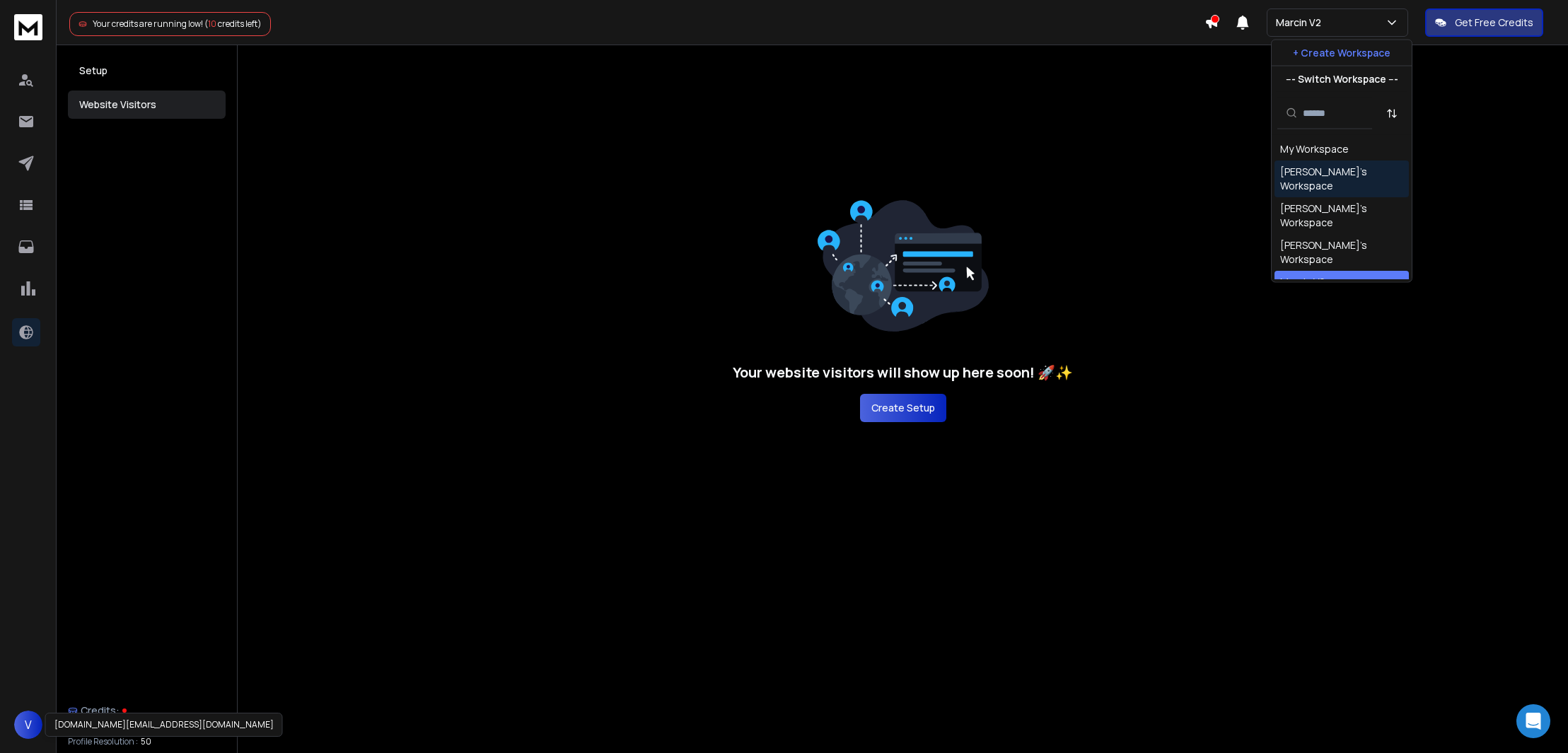
click at [33, 717] on span "V" at bounding box center [28, 724] width 29 height 29
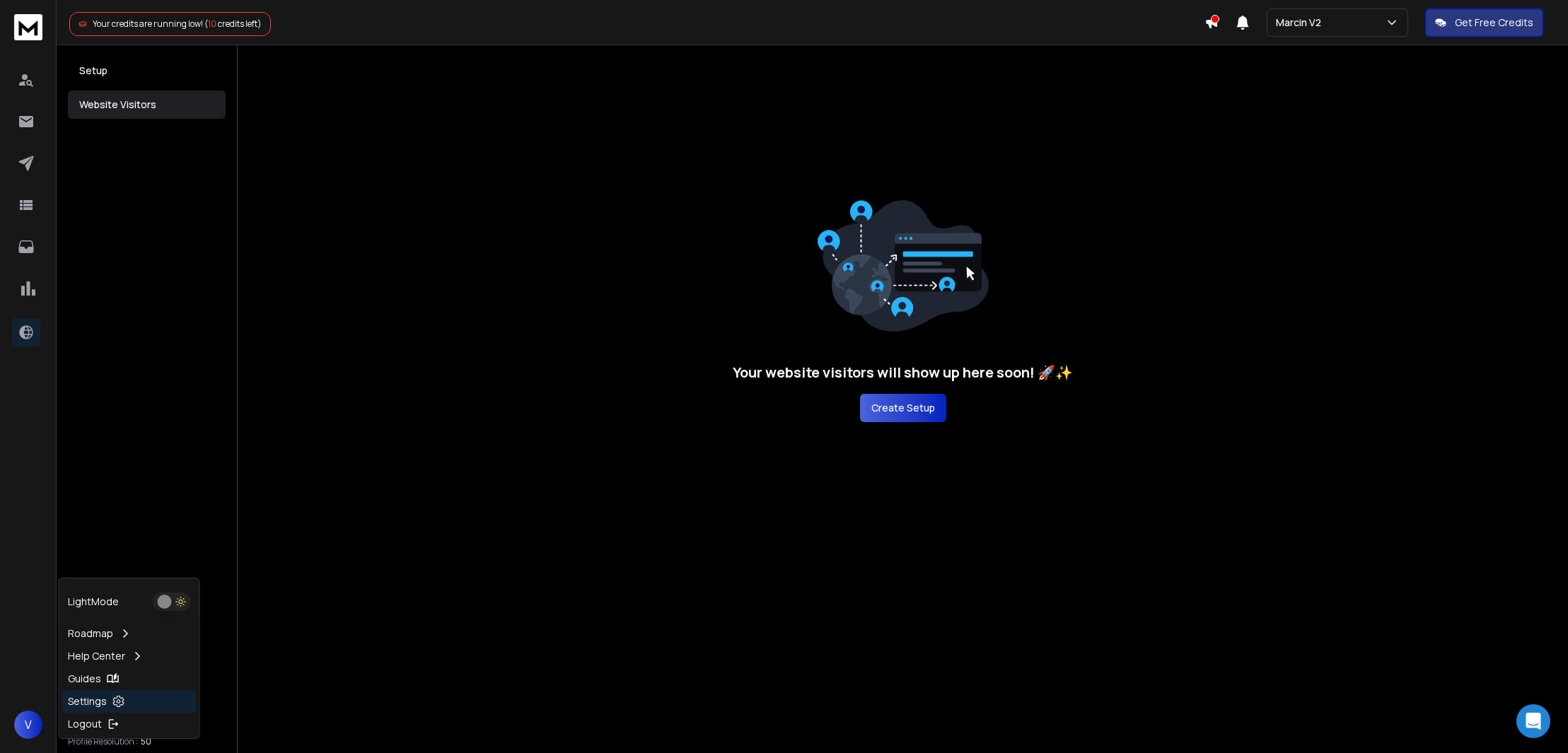
click at [89, 701] on p "Settings" at bounding box center [87, 701] width 39 height 14
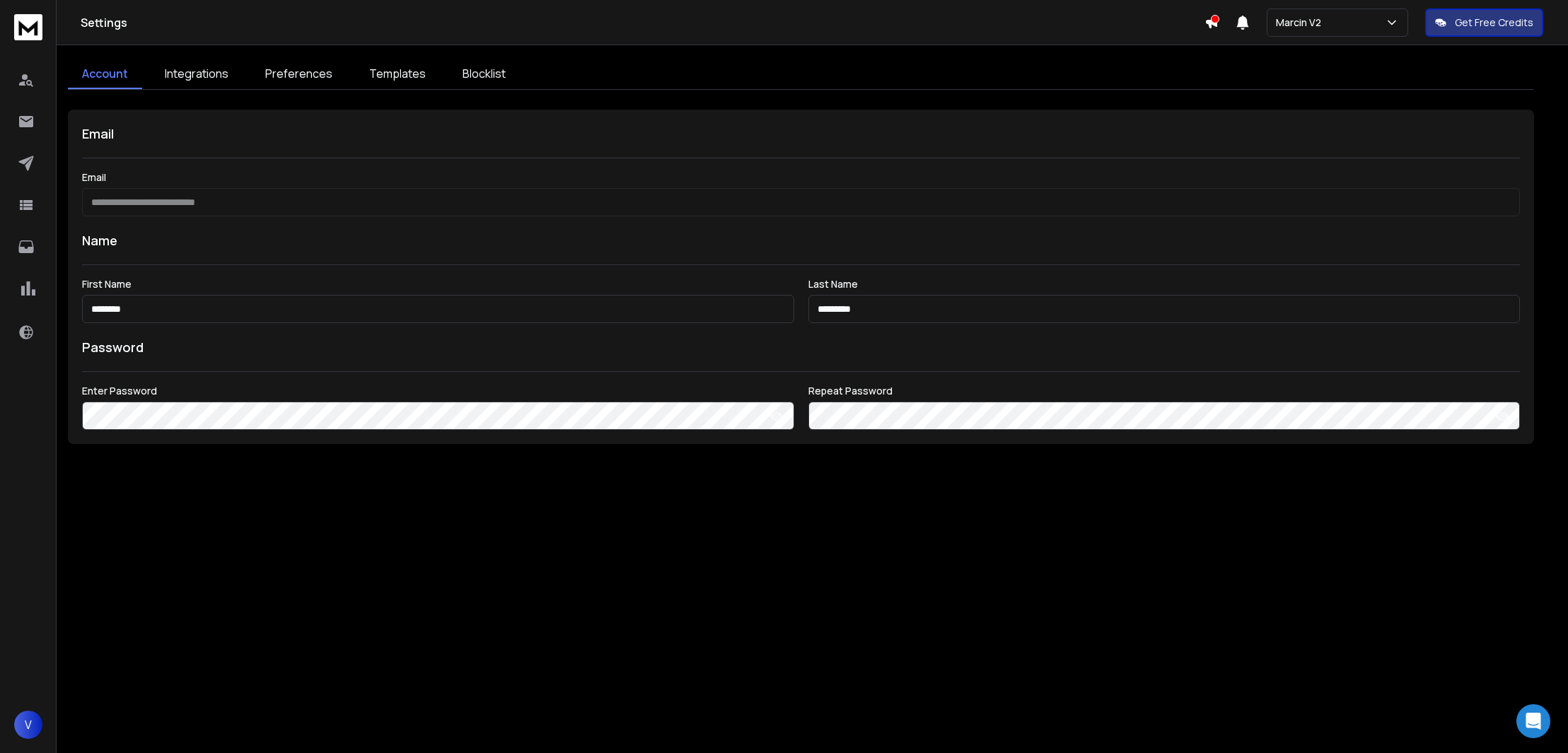
click at [202, 64] on link "Integrations" at bounding box center [196, 74] width 92 height 30
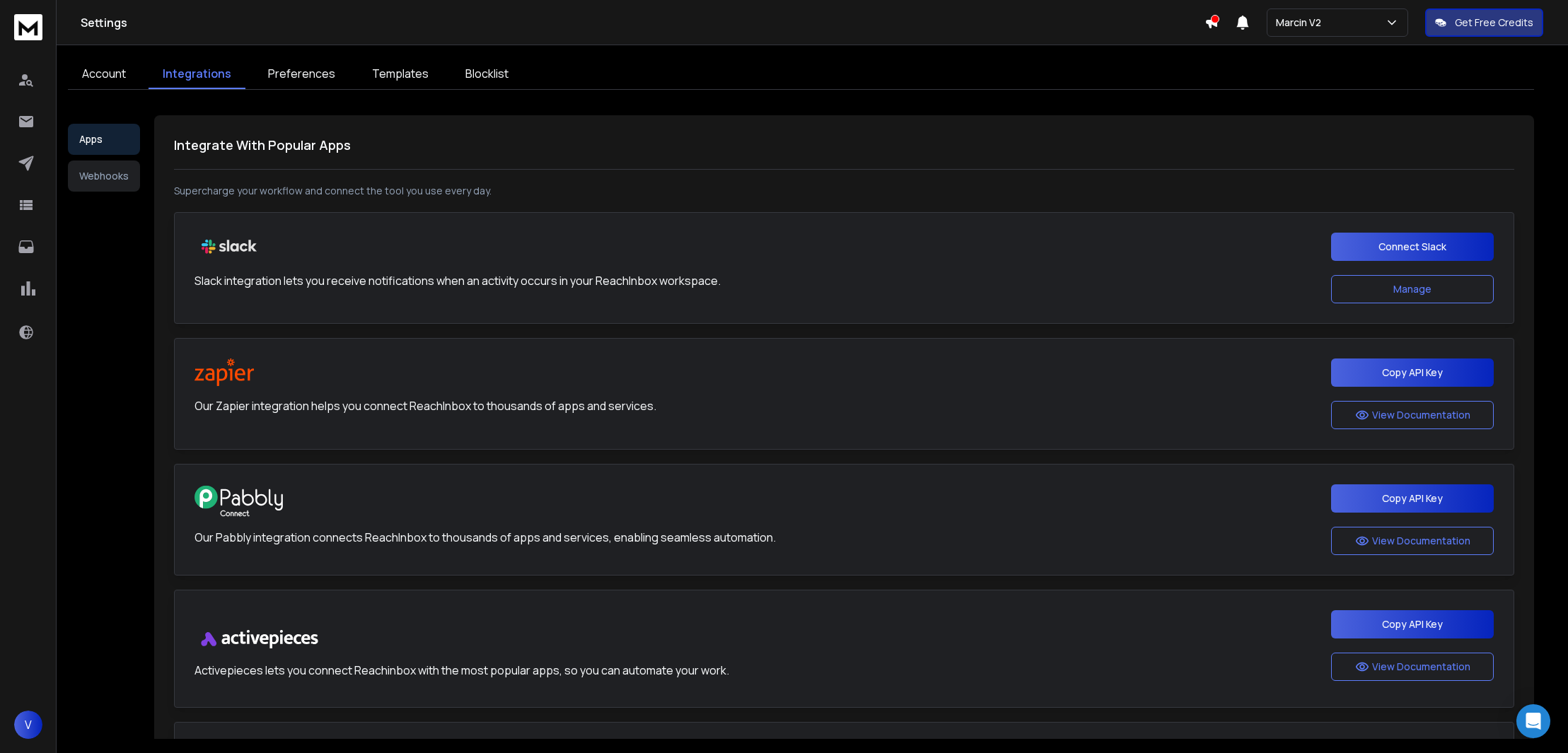
click at [282, 74] on link "Preferences" at bounding box center [301, 74] width 96 height 30
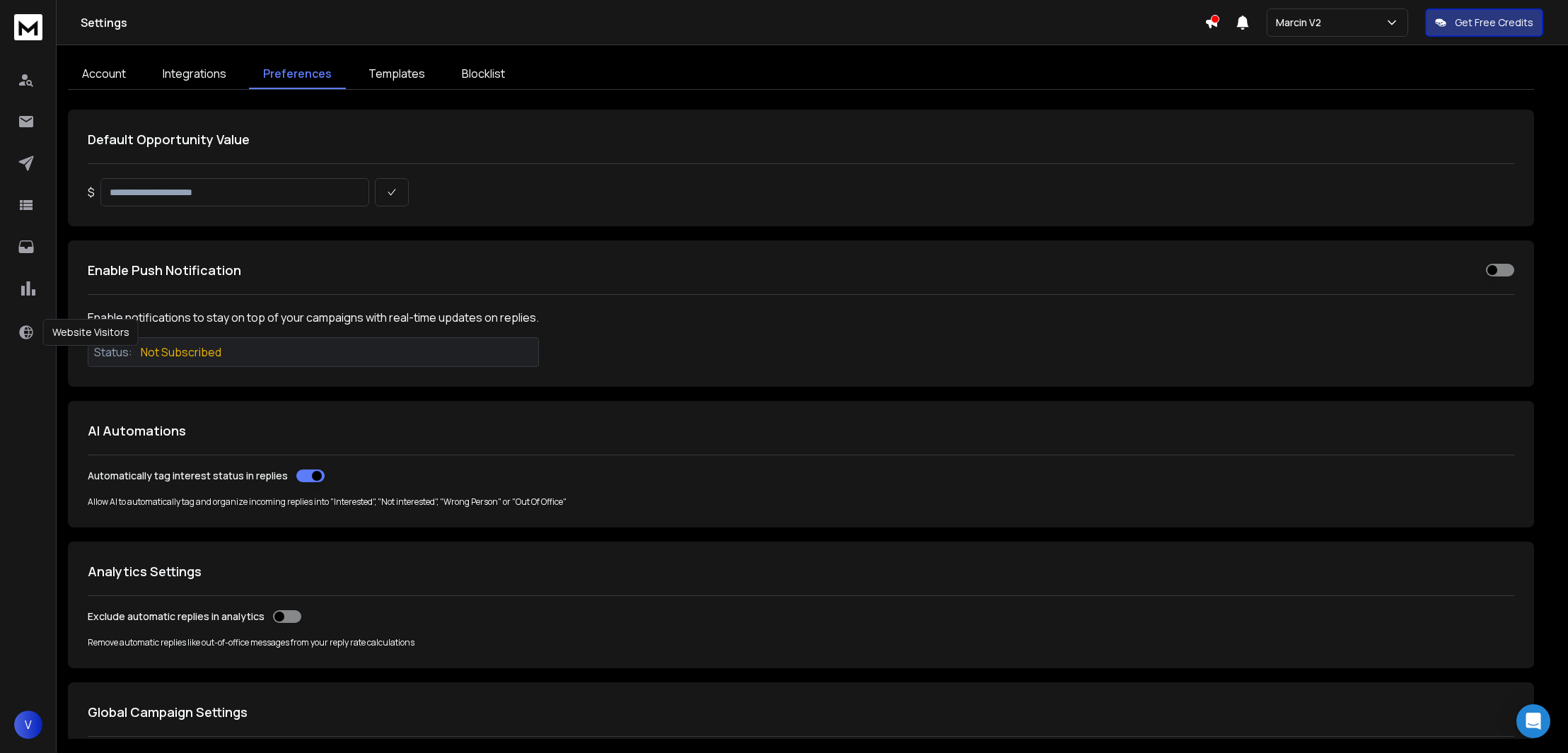
click at [30, 347] on div at bounding box center [29, 334] width 32 height 33
click at [1495, 25] on p "Get Free Credits" at bounding box center [1494, 22] width 79 height 14
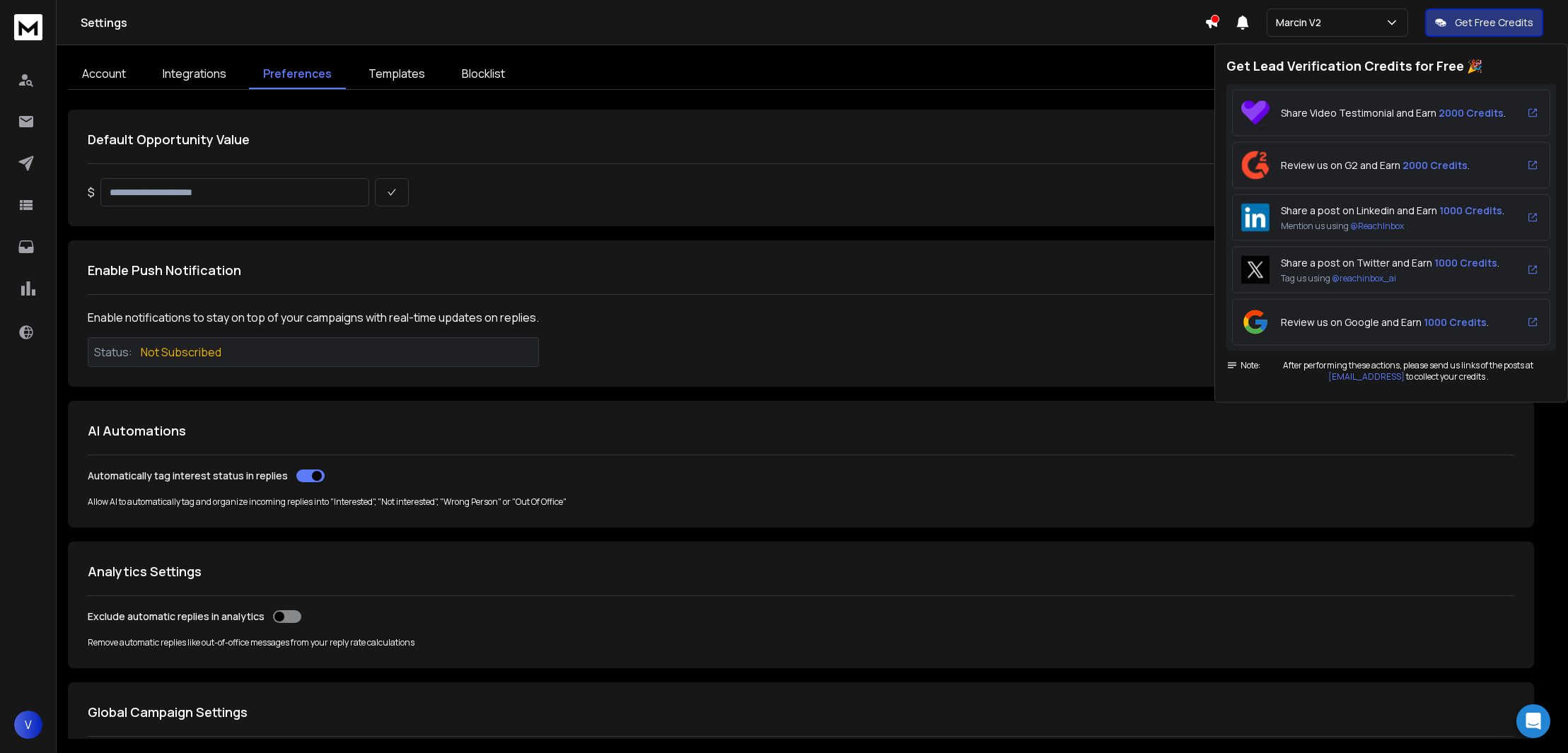
click at [1119, 33] on div "Settings Marcin V2 Get Free Credits" at bounding box center [784, 22] width 1568 height 45
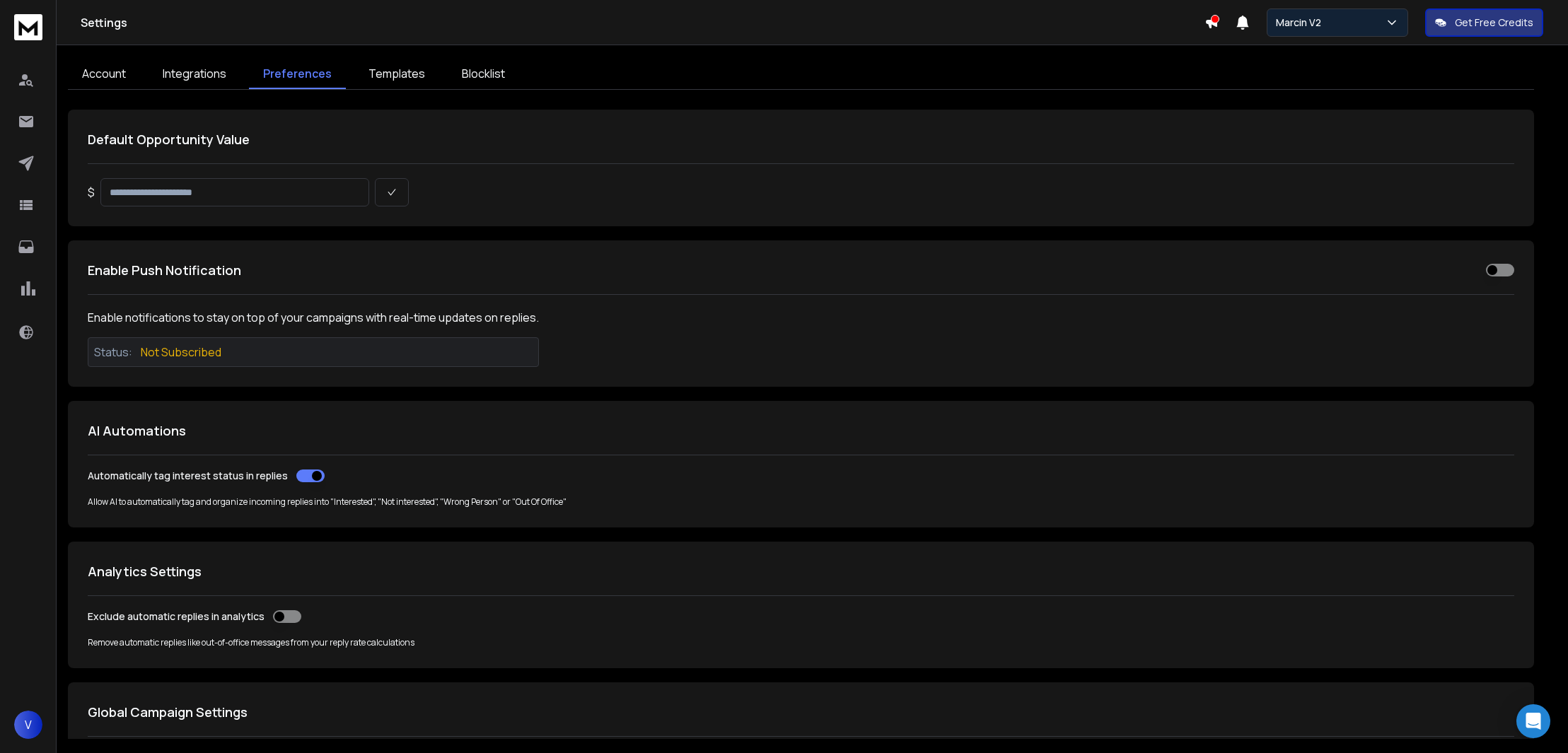
click at [1378, 21] on div "Marcin V2" at bounding box center [1338, 22] width 123 height 14
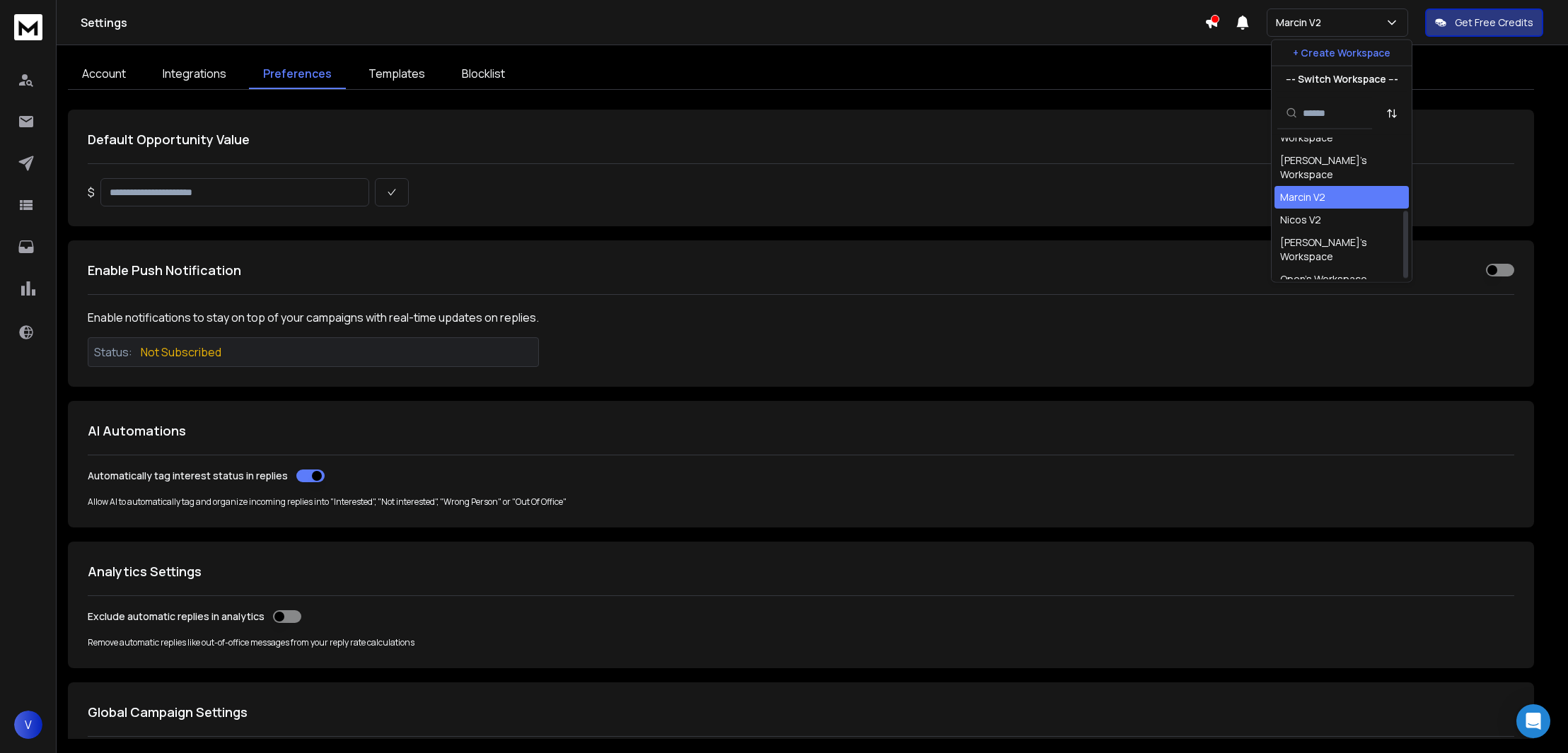
scroll to position [153, 0]
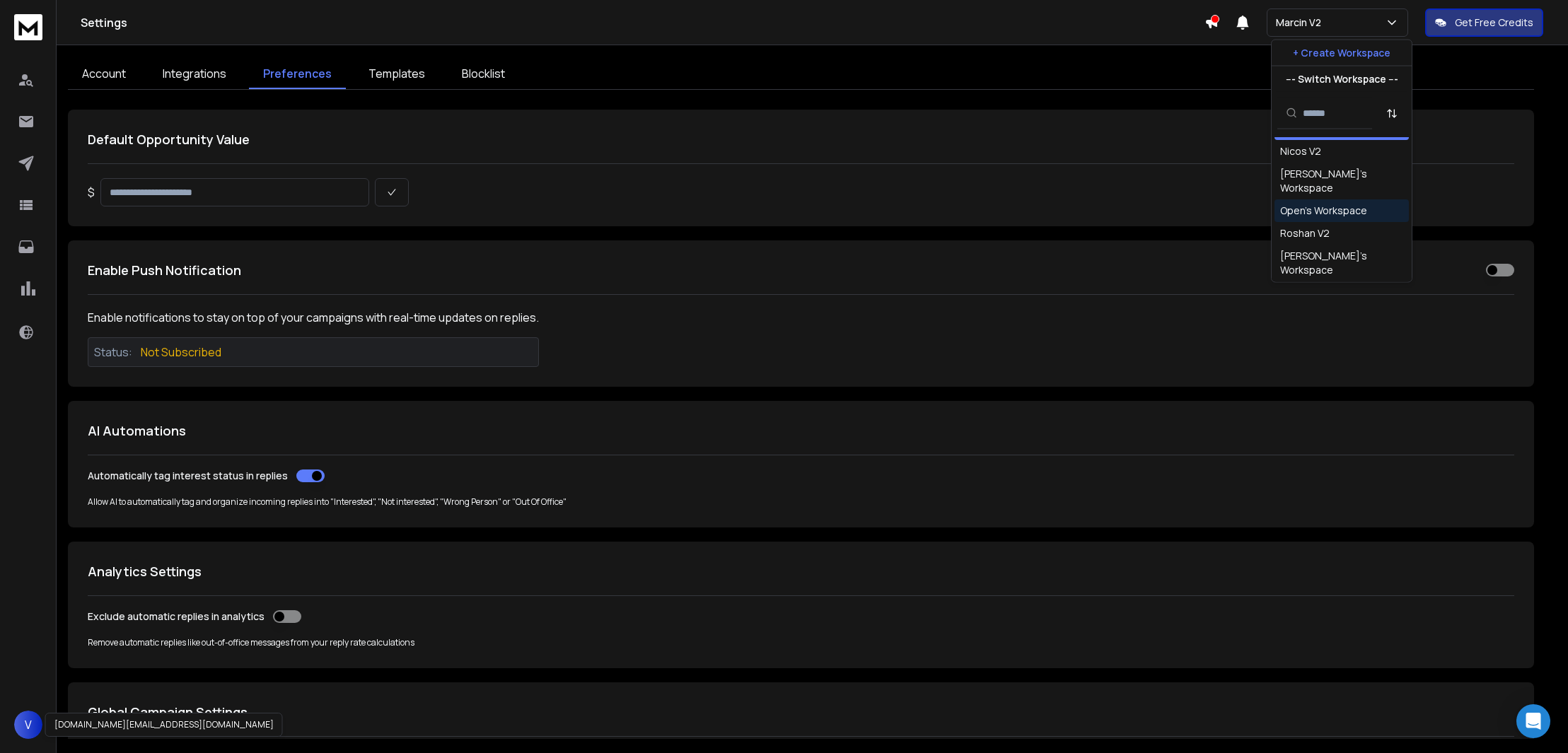
click at [29, 724] on span "V" at bounding box center [28, 724] width 29 height 29
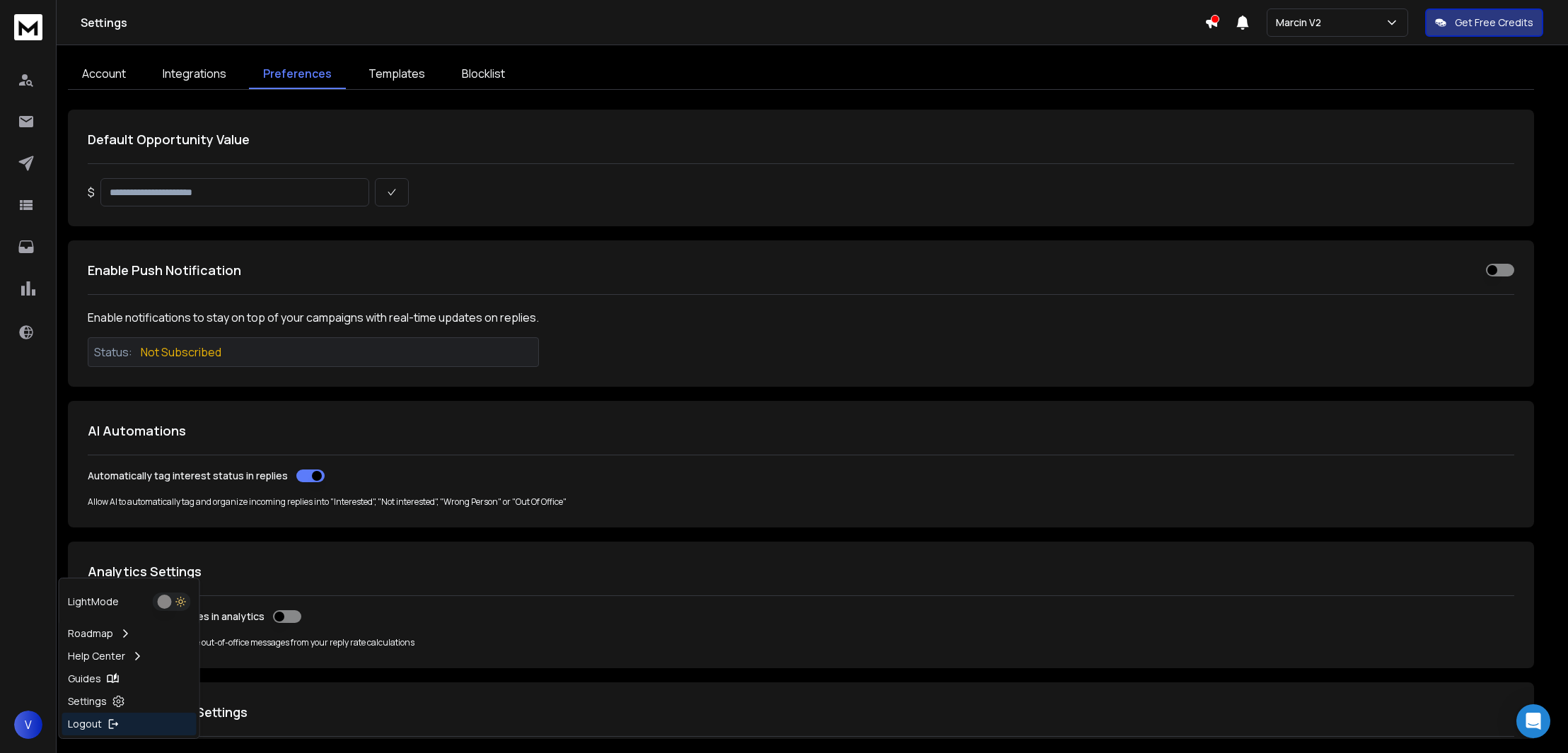
click at [95, 720] on p "Logout" at bounding box center [85, 724] width 34 height 14
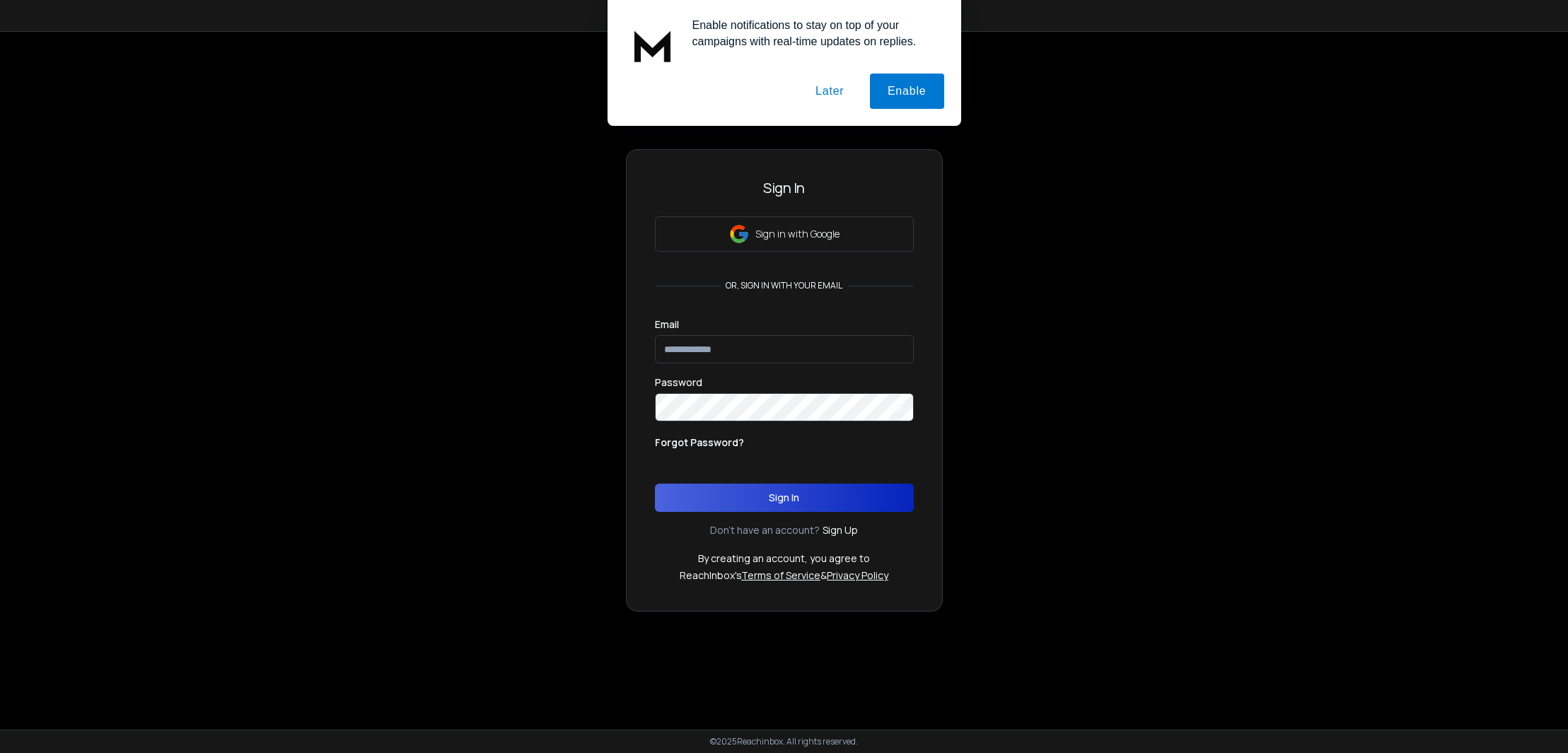
click at [772, 355] on input "email" at bounding box center [785, 349] width 259 height 29
type input "**********"
click at [802, 506] on button "Sign In" at bounding box center [785, 498] width 259 height 29
click at [828, 90] on button "Later" at bounding box center [829, 91] width 64 height 35
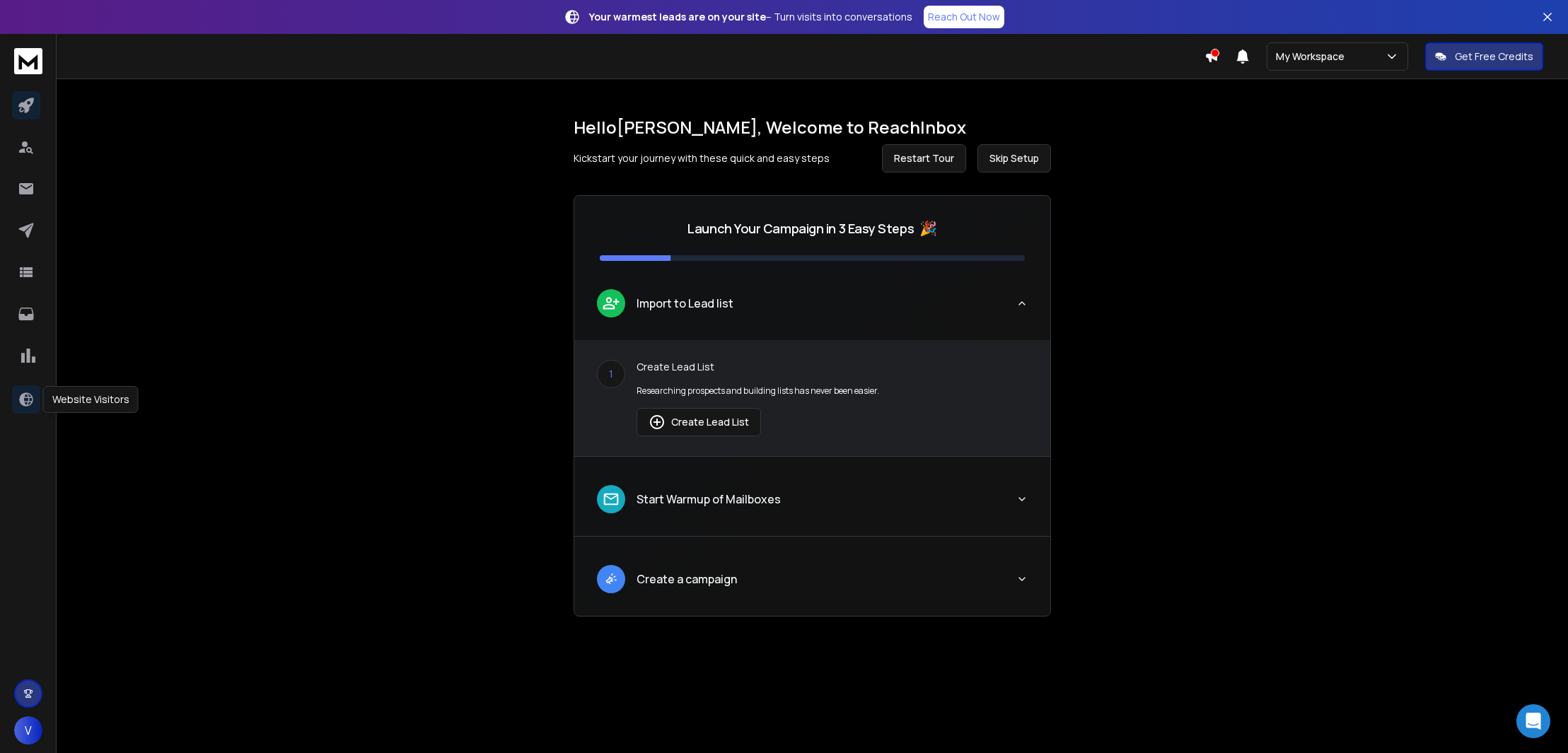
click at [21, 397] on icon at bounding box center [26, 399] width 14 height 14
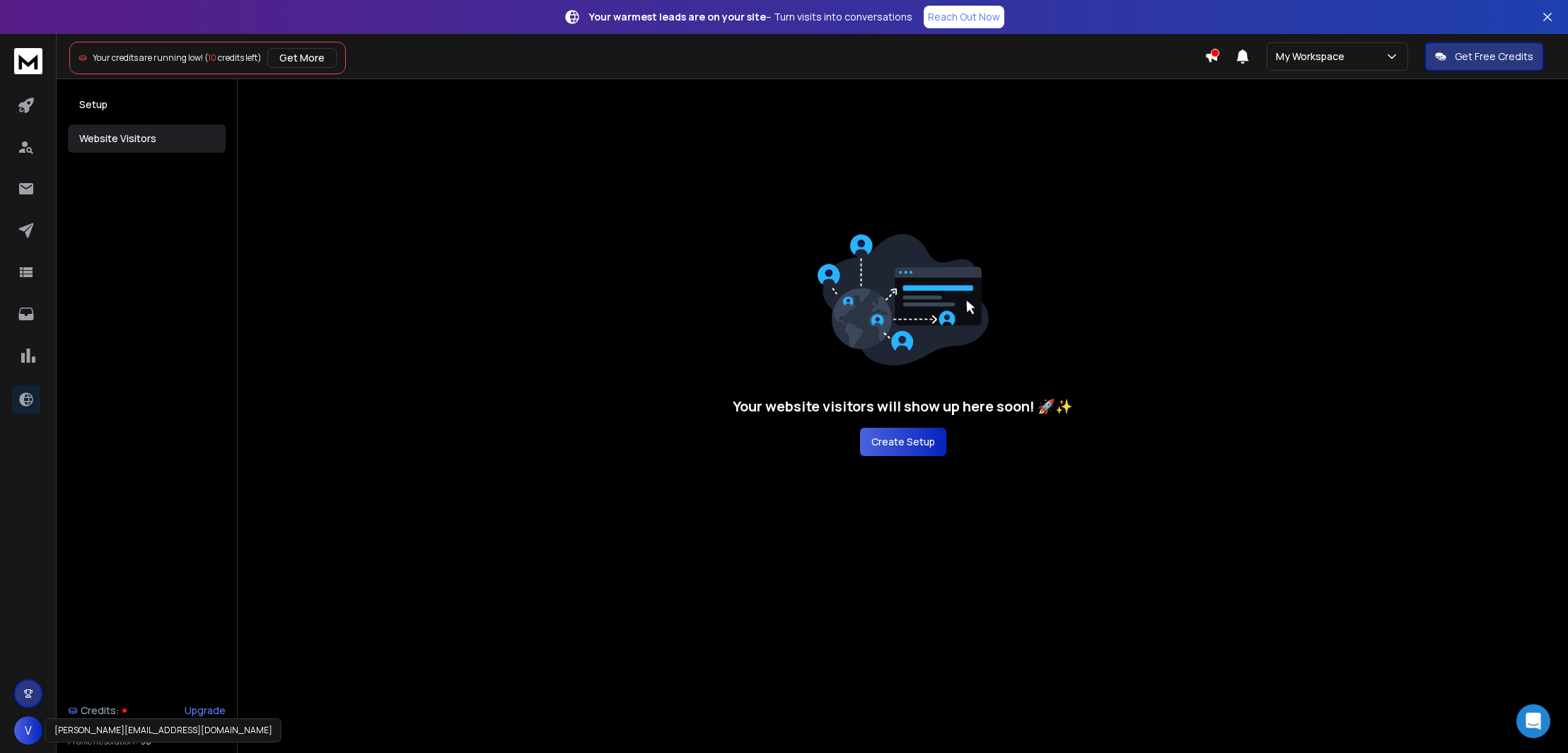
click at [24, 724] on span "V" at bounding box center [28, 730] width 29 height 29
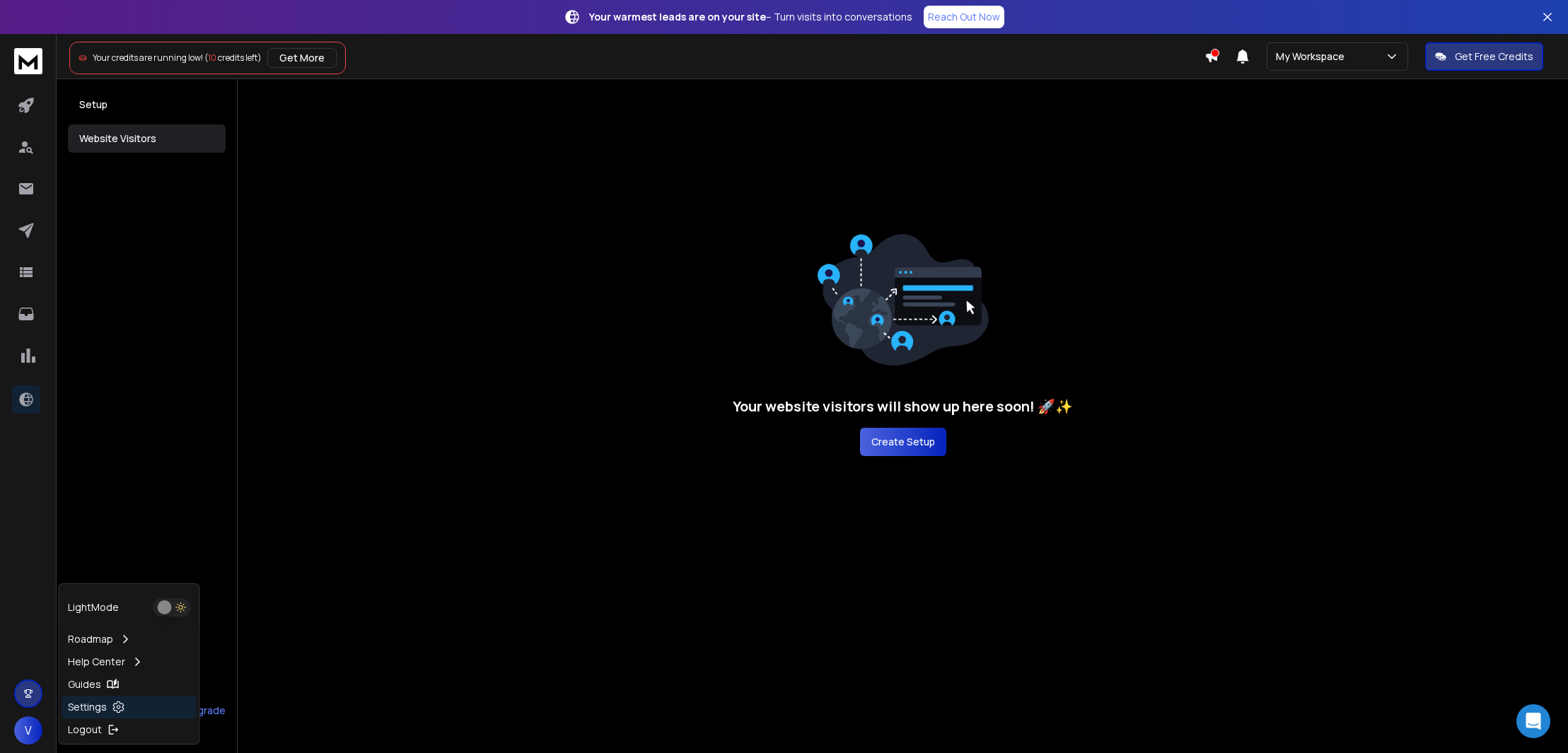
click at [123, 699] on div "Settings" at bounding box center [130, 707] width 134 height 22
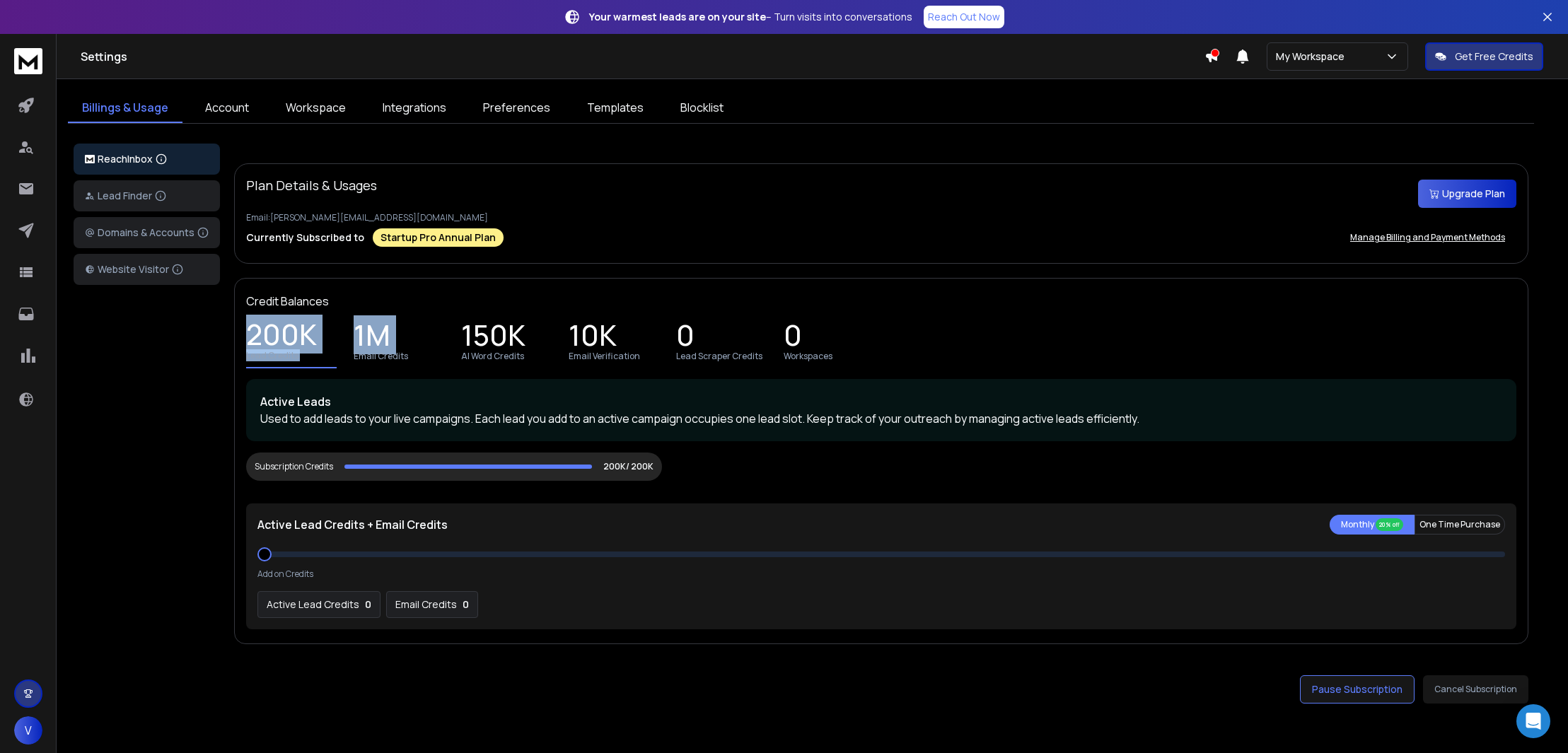
drag, startPoint x: 345, startPoint y: 321, endPoint x: 418, endPoint y: 348, distance: 77.8
click at [418, 348] on div "Credit Balances 200K Lead Credits 1M Email Credits 150K AI Word Credits 10K Ema…" at bounding box center [881, 461] width 1294 height 366
drag, startPoint x: 578, startPoint y: 281, endPoint x: 533, endPoint y: 298, distance: 48.1
click at [579, 281] on div "Credit Balances 200K Lead Credits 1M Email Credits 150K AI Word Credits 10K Ema…" at bounding box center [881, 461] width 1294 height 366
drag, startPoint x: 456, startPoint y: 324, endPoint x: 675, endPoint y: 284, distance: 222.6
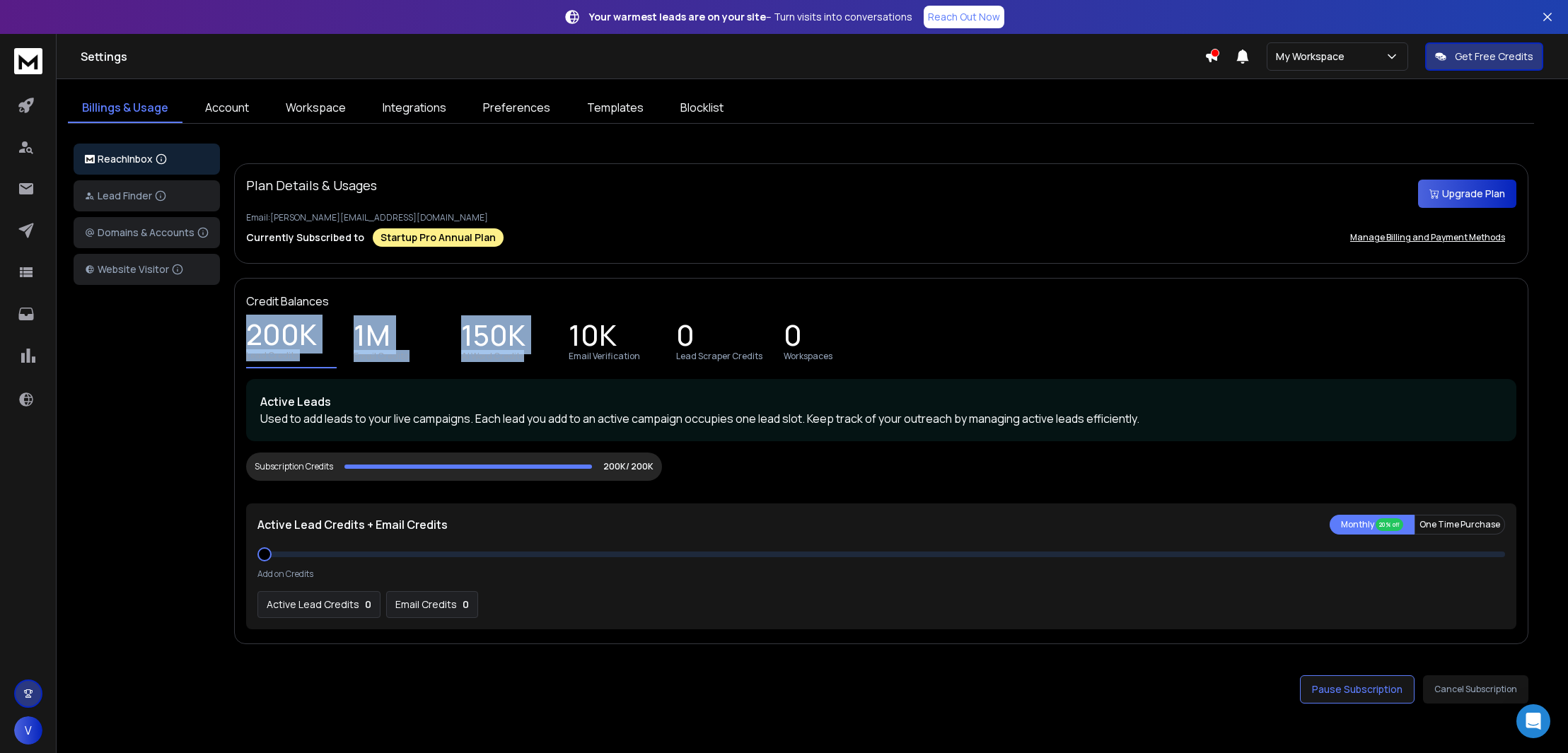
click at [537, 356] on div "200K Lead Credits 1M Email Credits 150K AI Word Credits 10K Email Verification …" at bounding box center [881, 406] width 1270 height 166
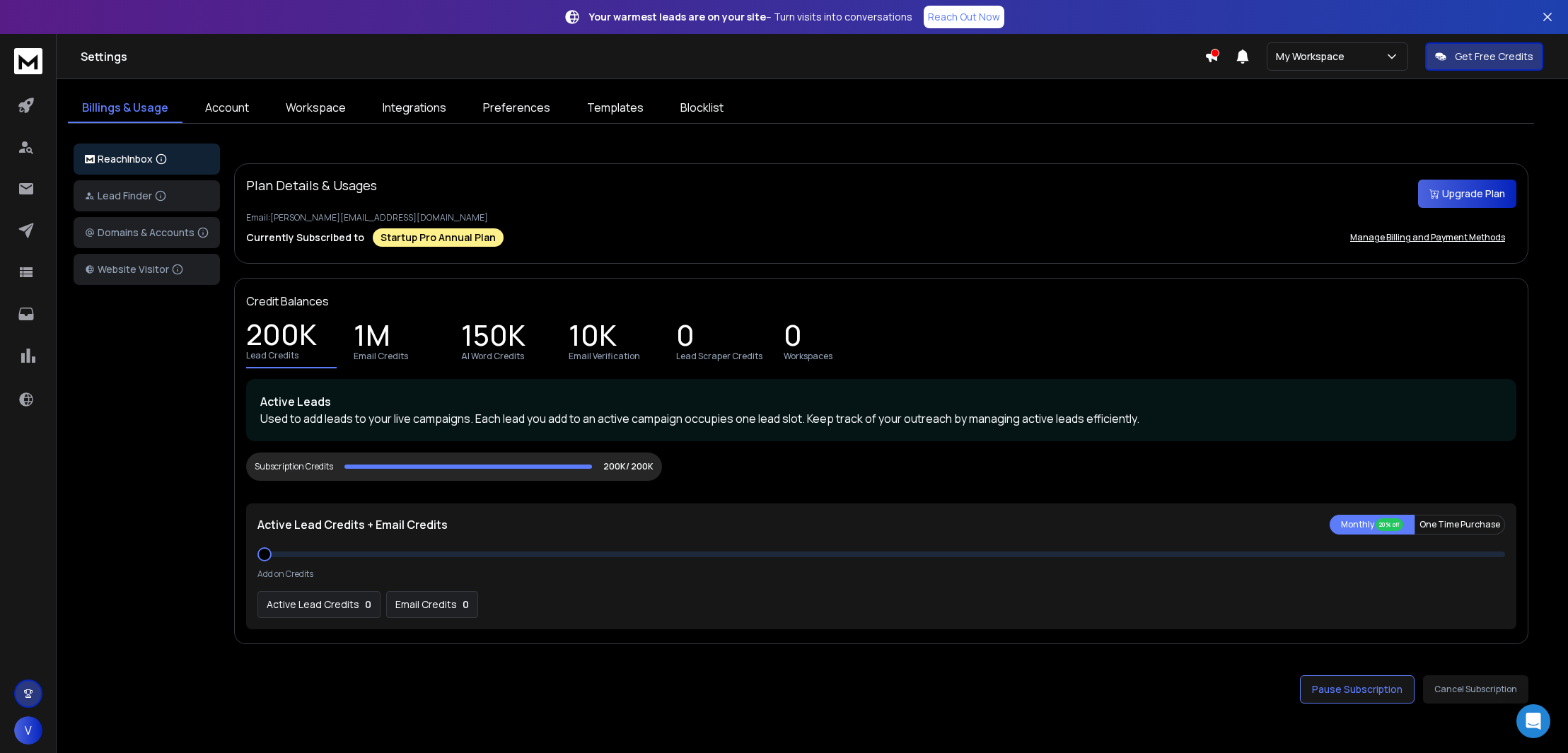
click at [689, 267] on div "Plan Details & Usages Upgrade Plan Email: [PERSON_NAME][EMAIL_ADDRESS][DOMAIN_N…" at bounding box center [881, 426] width 1294 height 554
click at [1360, 66] on button "My Workspace" at bounding box center [1338, 56] width 142 height 29
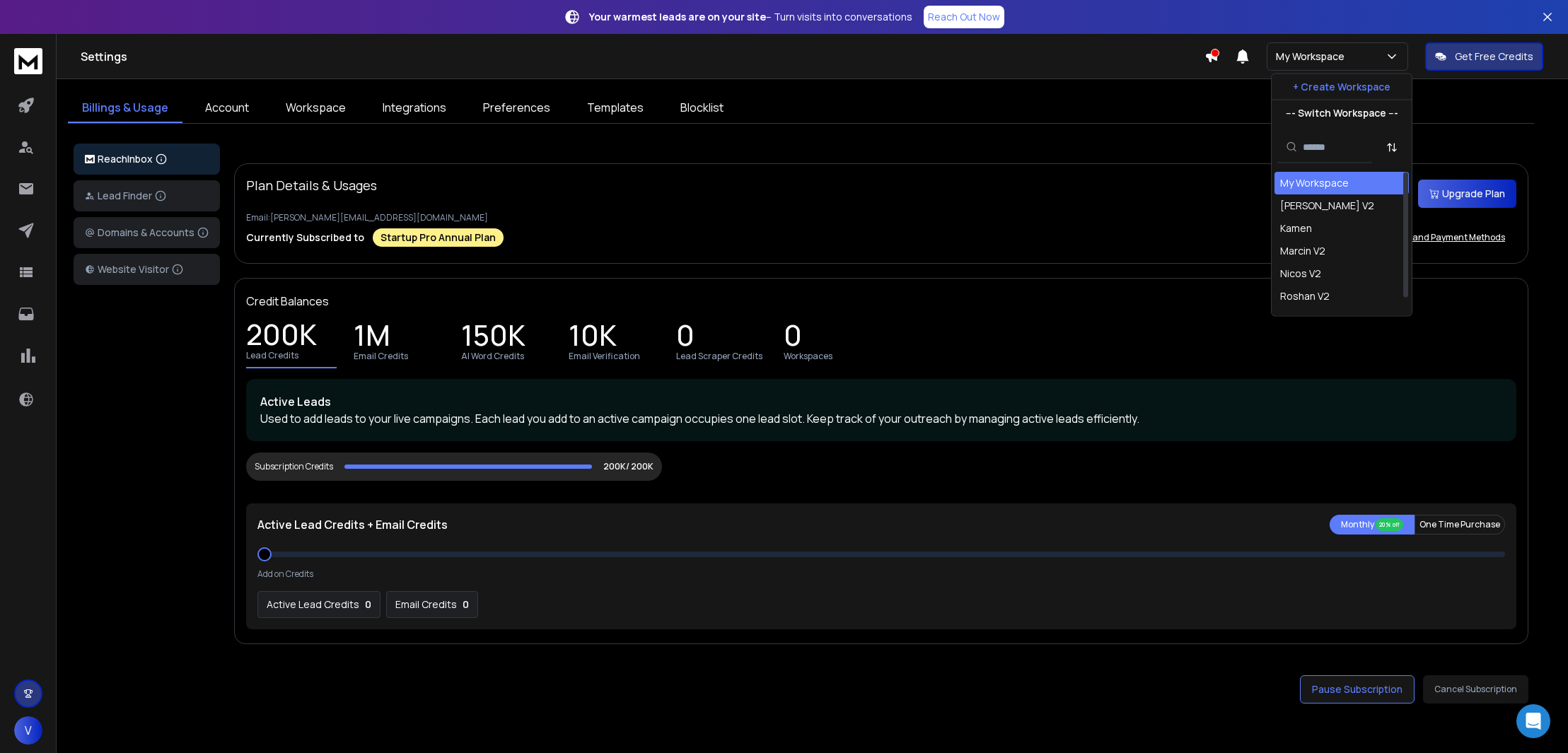
click at [1340, 183] on div "My Workspace" at bounding box center [1314, 183] width 69 height 14
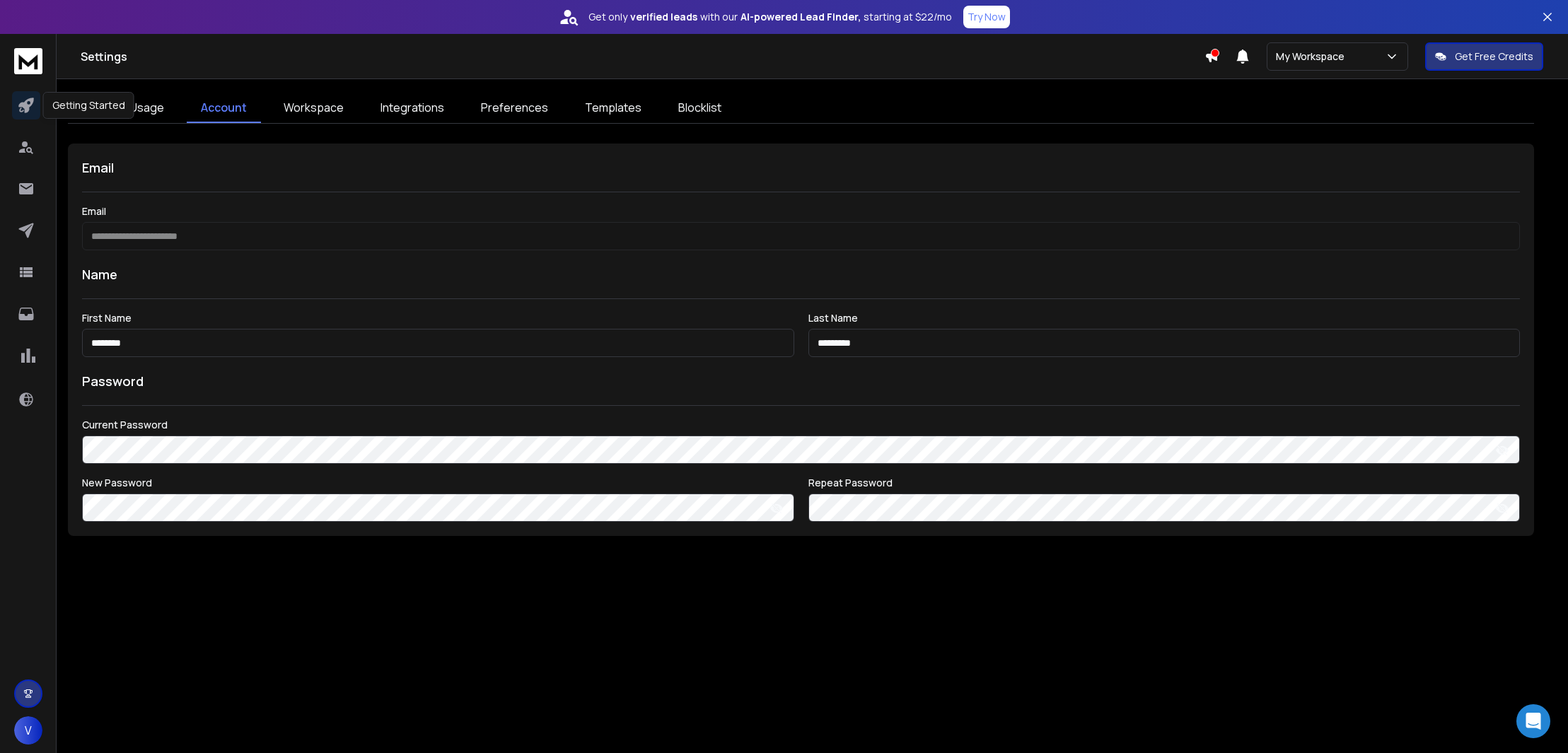
click at [29, 109] on icon at bounding box center [26, 106] width 17 height 17
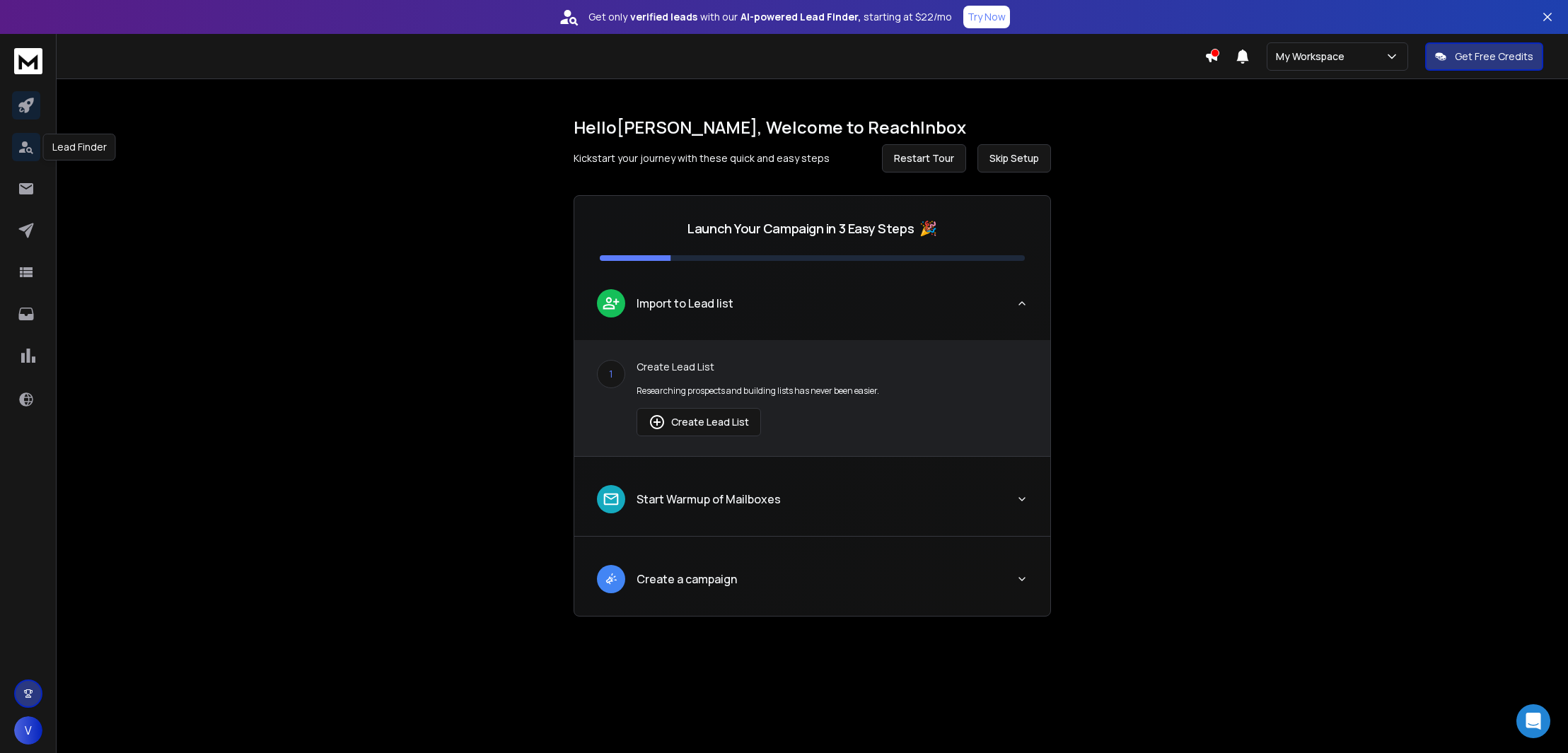
click at [35, 148] on link at bounding box center [26, 147] width 29 height 29
